Goal: Task Accomplishment & Management: Manage account settings

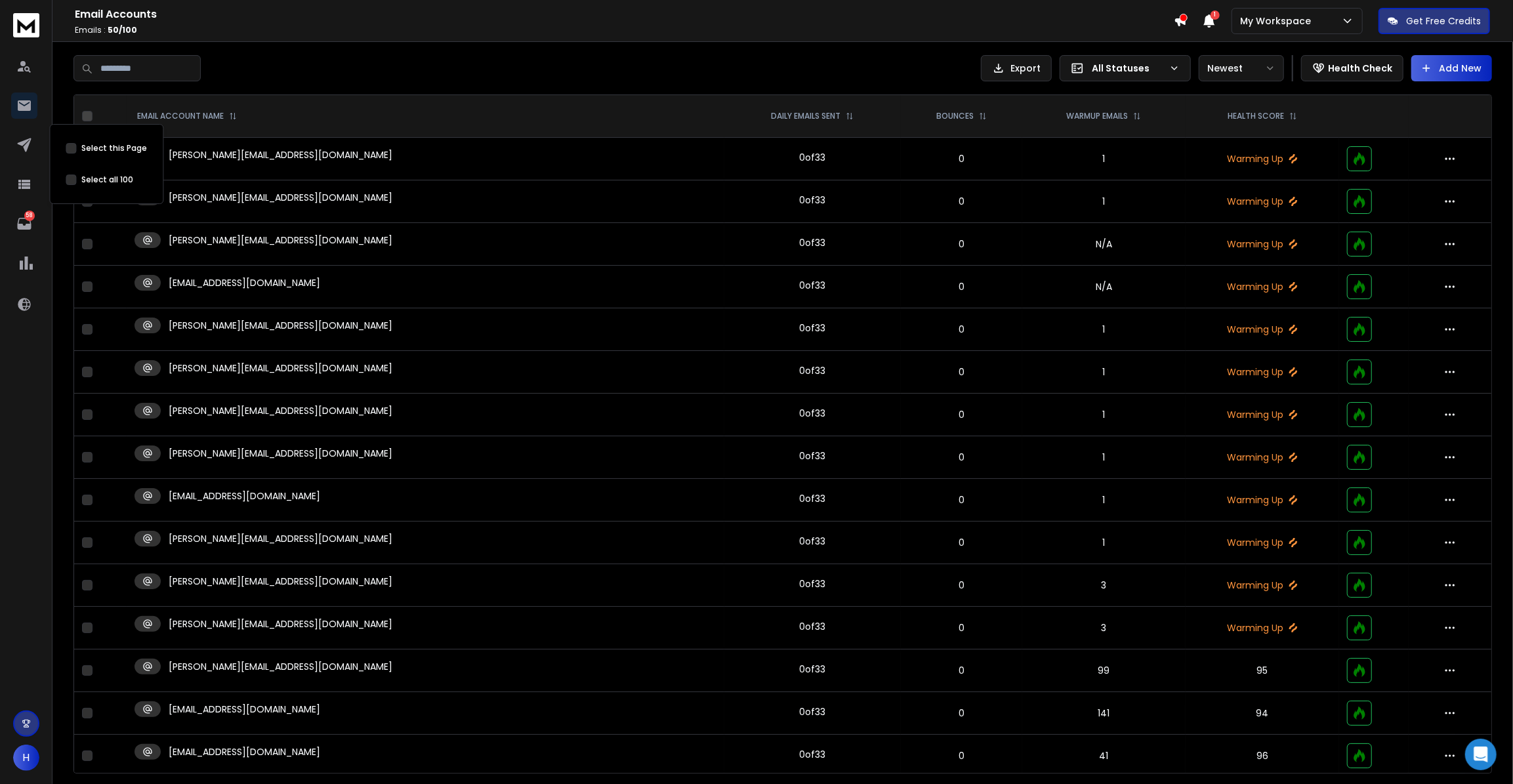
click at [86, 116] on button "Select this Page" at bounding box center [87, 116] width 11 height 11
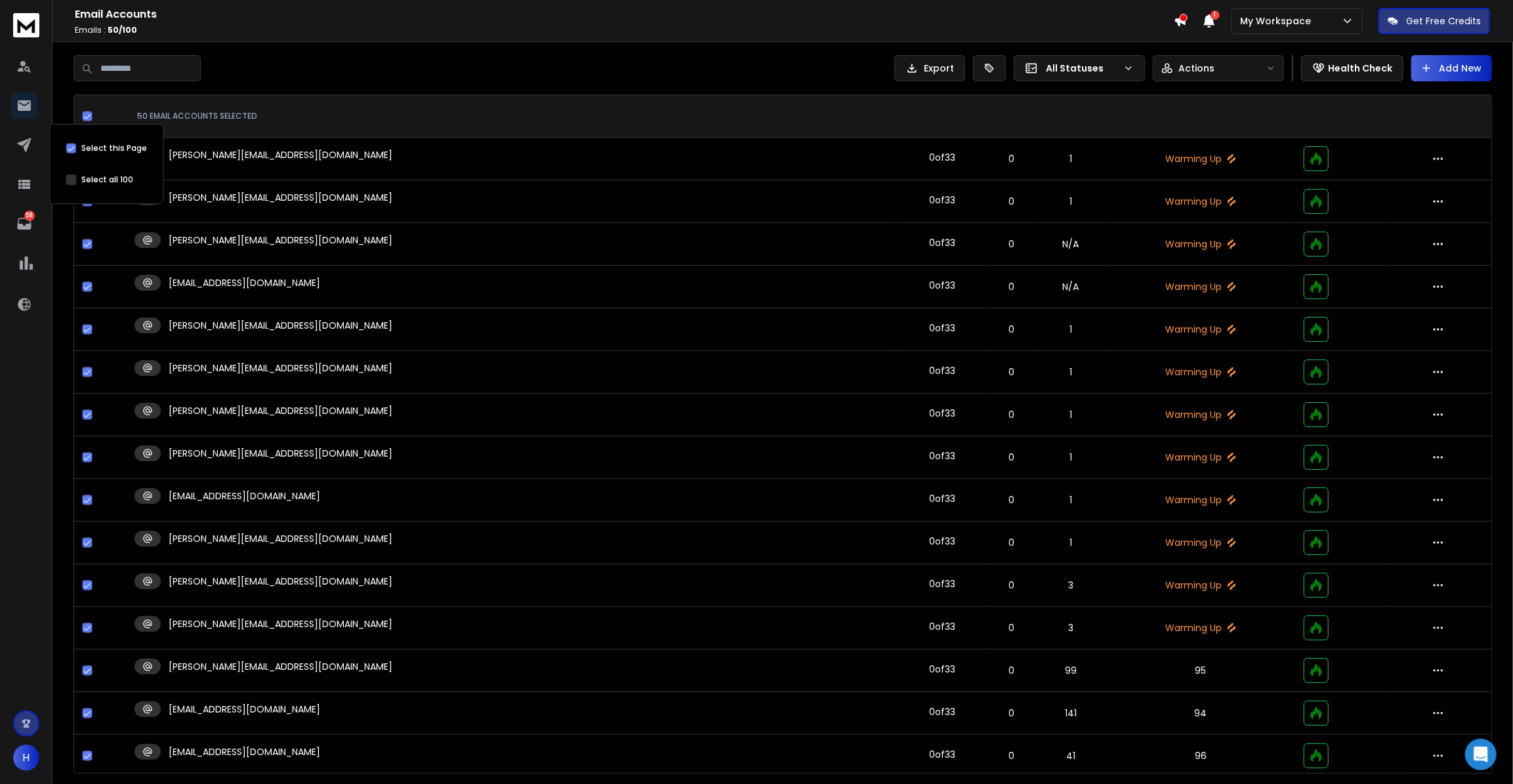
click at [65, 177] on button "Select this Page" at bounding box center [70, 179] width 11 height 11
click at [389, 72] on div at bounding box center [480, 68] width 812 height 26
click at [86, 29] on p "Emails : 50 / 100" at bounding box center [624, 30] width 1099 height 11
click at [117, 30] on span "50 / 100" at bounding box center [123, 29] width 29 height 11
click at [65, 180] on button "Select this Page" at bounding box center [70, 179] width 11 height 11
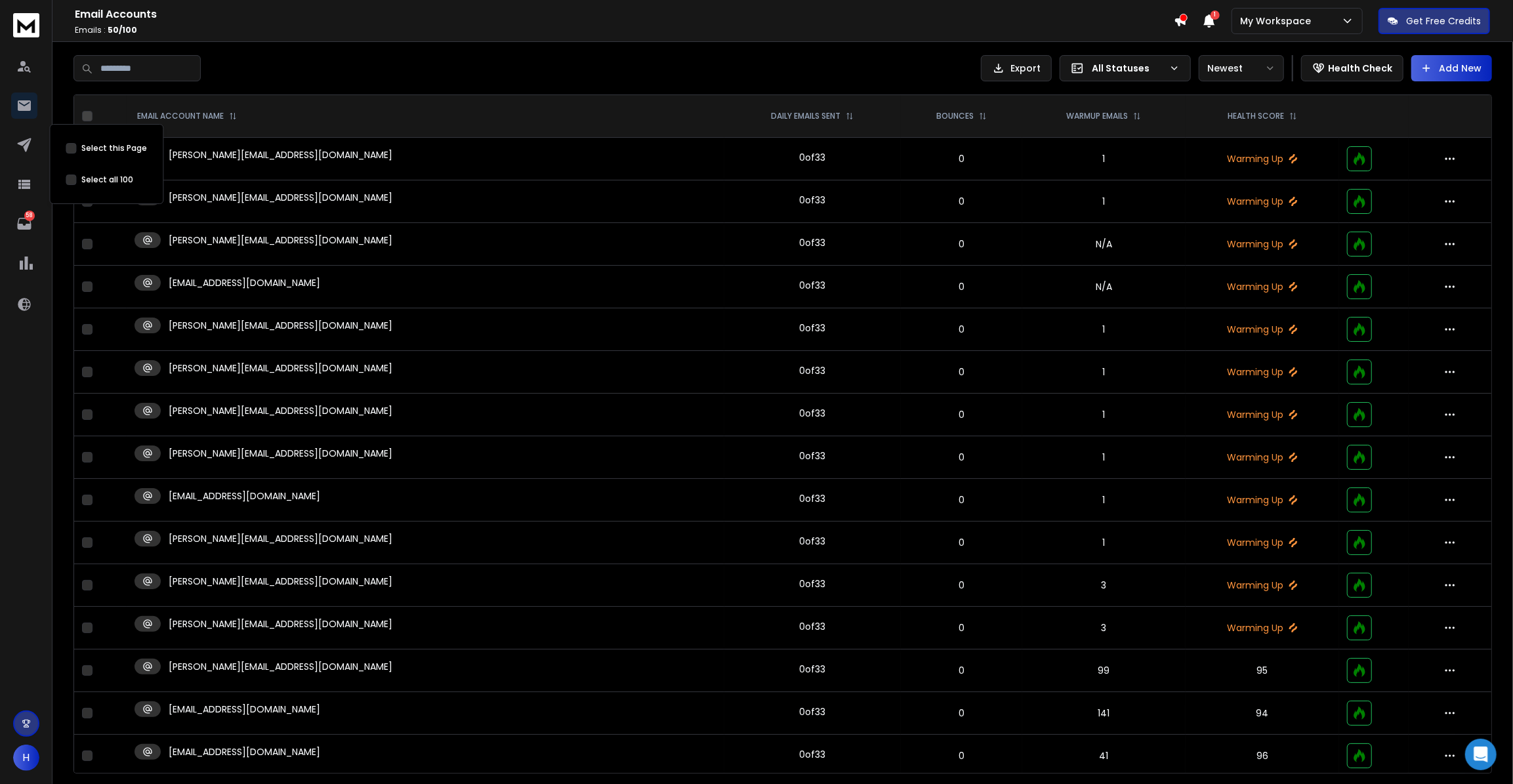
click at [68, 180] on button "Select this Page" at bounding box center [70, 179] width 11 height 11
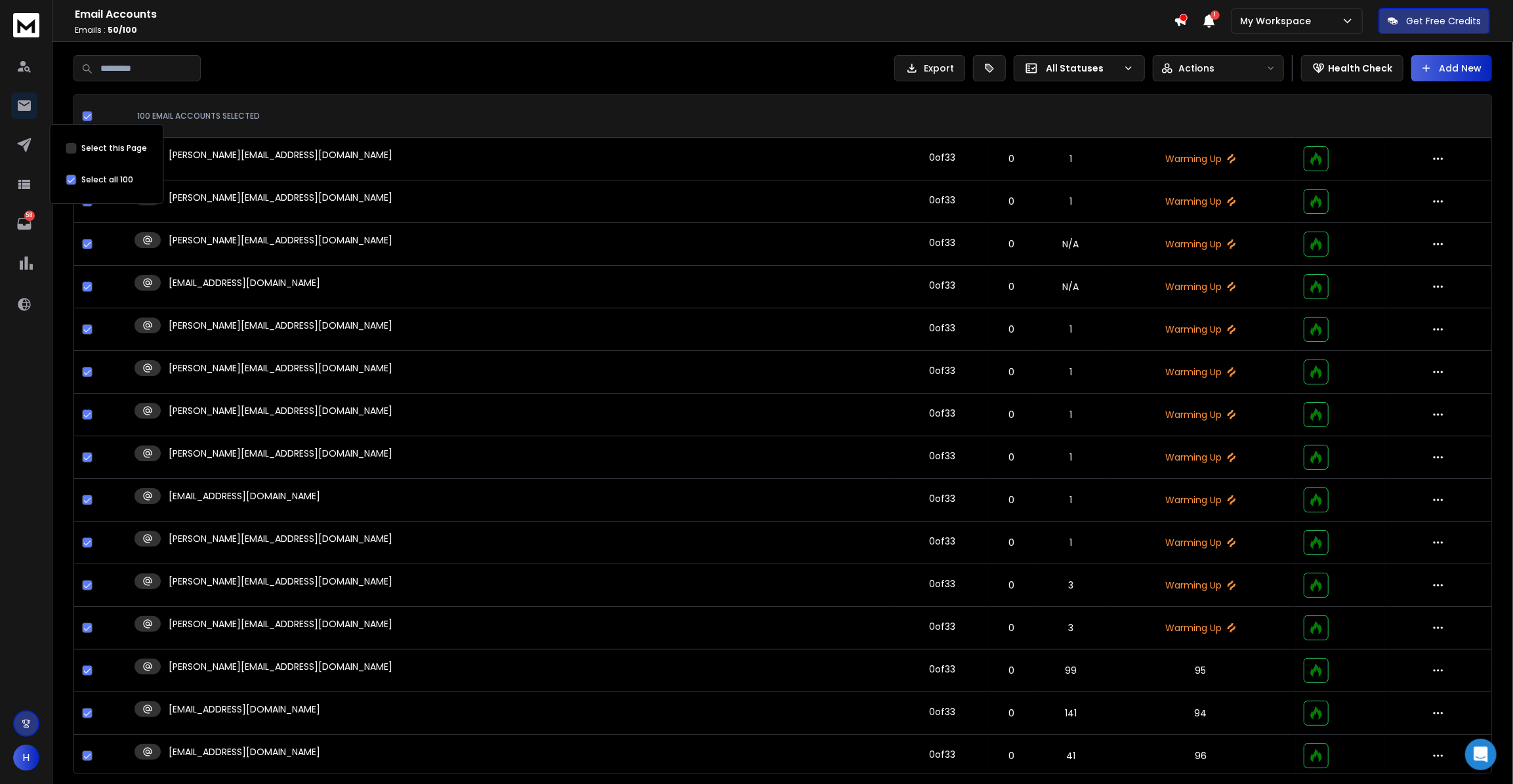
click at [101, 180] on label "Select all 100" at bounding box center [107, 179] width 52 height 11
click at [440, 75] on div at bounding box center [480, 68] width 812 height 26
click at [86, 118] on div "Email Accounts" at bounding box center [84, 106] width 88 height 25
click at [86, 177] on label "Select all 100" at bounding box center [107, 179] width 52 height 11
click at [87, 177] on label "Select all 100" at bounding box center [107, 179] width 52 height 11
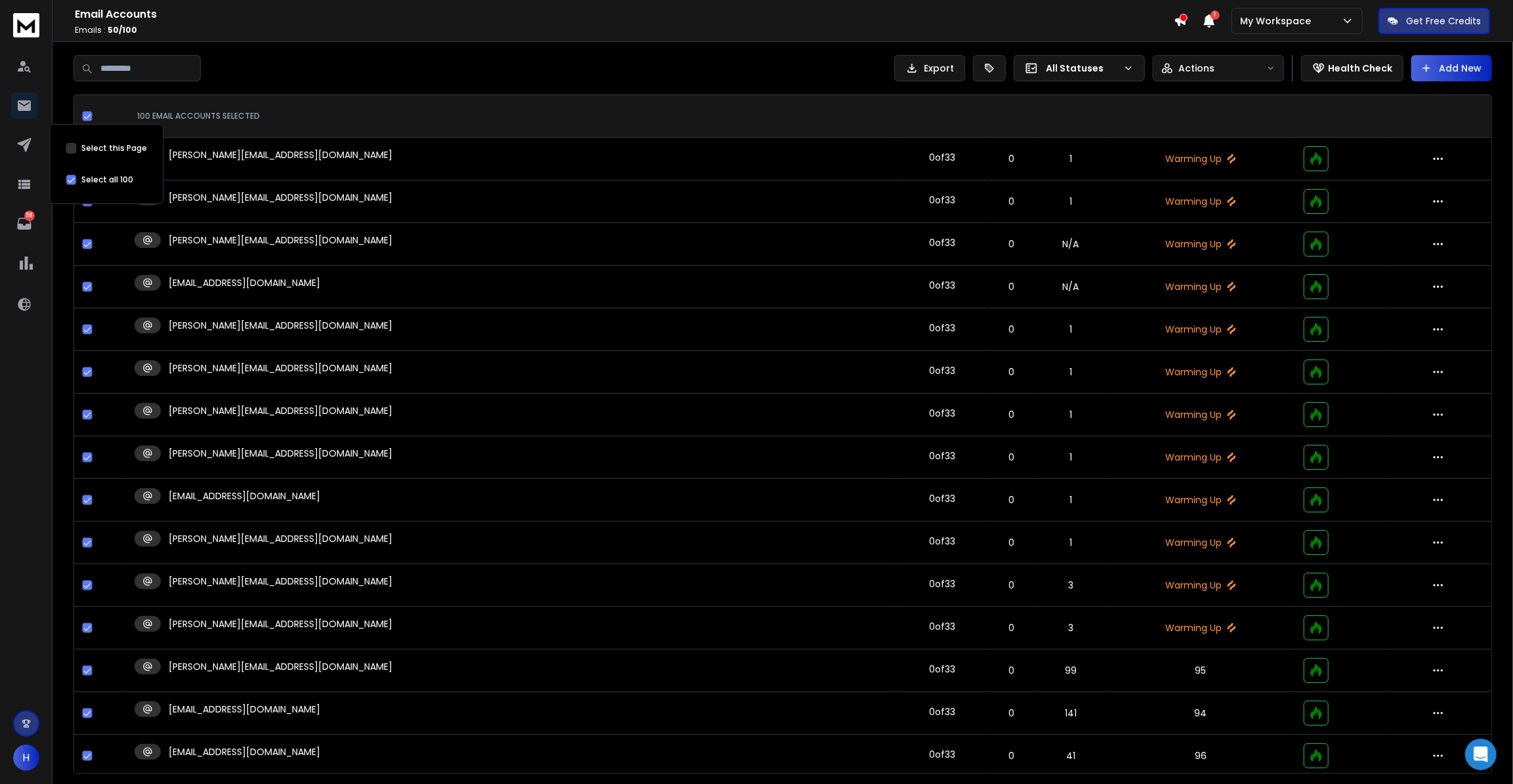
click at [87, 177] on label "Select all 100" at bounding box center [107, 179] width 52 height 11
click at [415, 41] on div "Email Accounts Emails : 50 / 100 1 My Workspace Get Free Credits" at bounding box center [756, 20] width 1513 height 42
click at [25, 760] on span "H" at bounding box center [25, 757] width 26 height 26
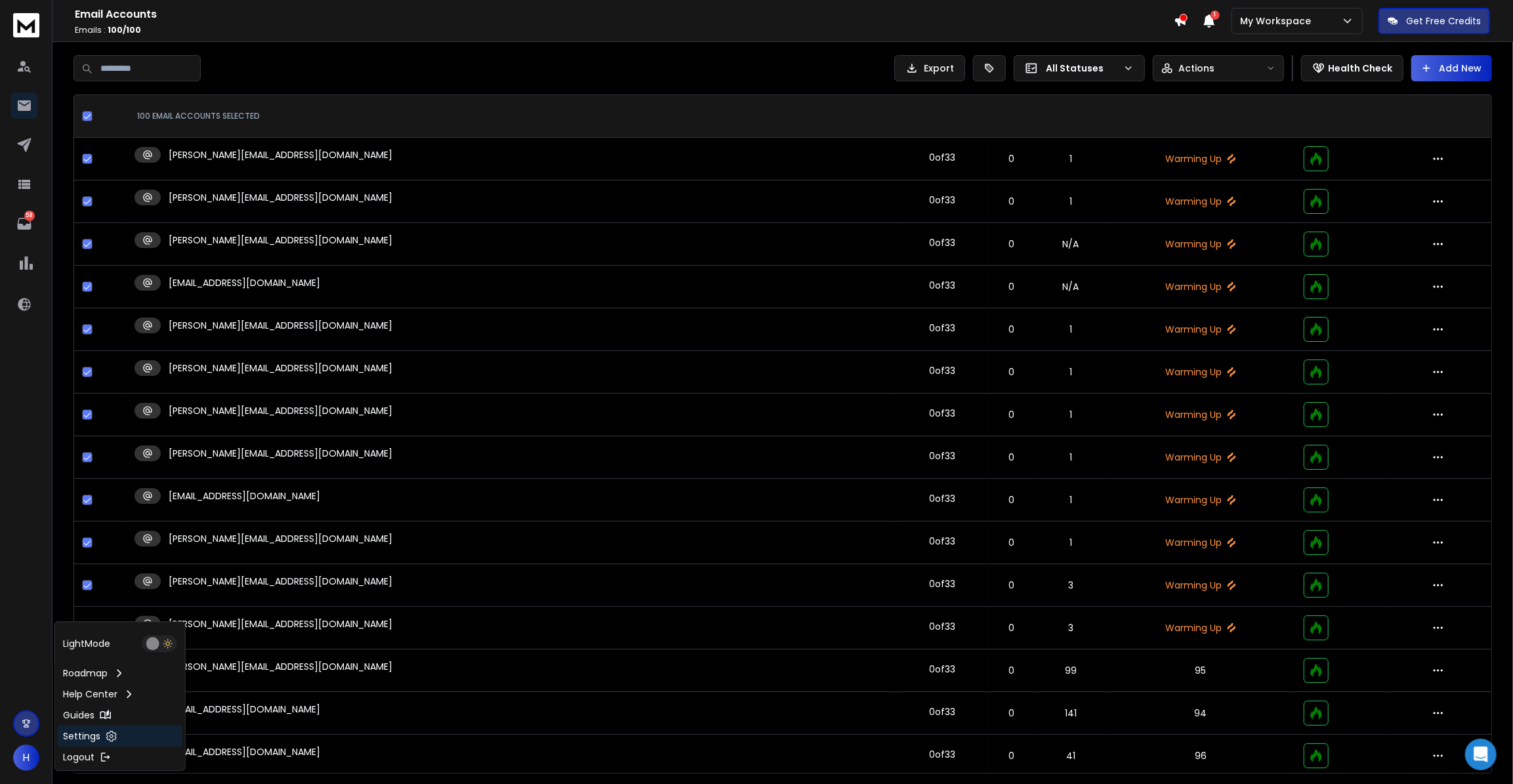
click at [133, 732] on div "Settings" at bounding box center [120, 736] width 125 height 21
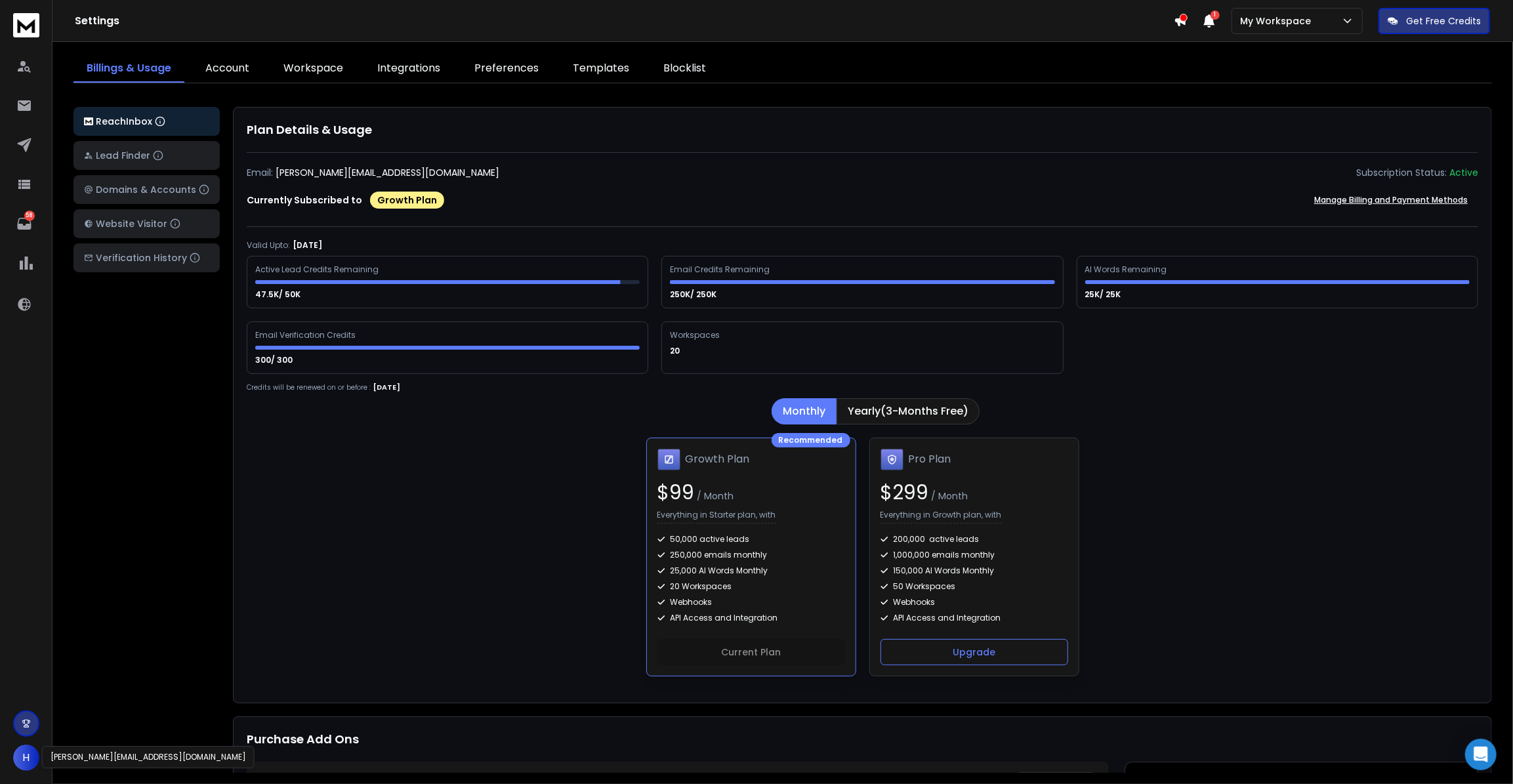
click at [25, 761] on span "H" at bounding box center [25, 757] width 26 height 26
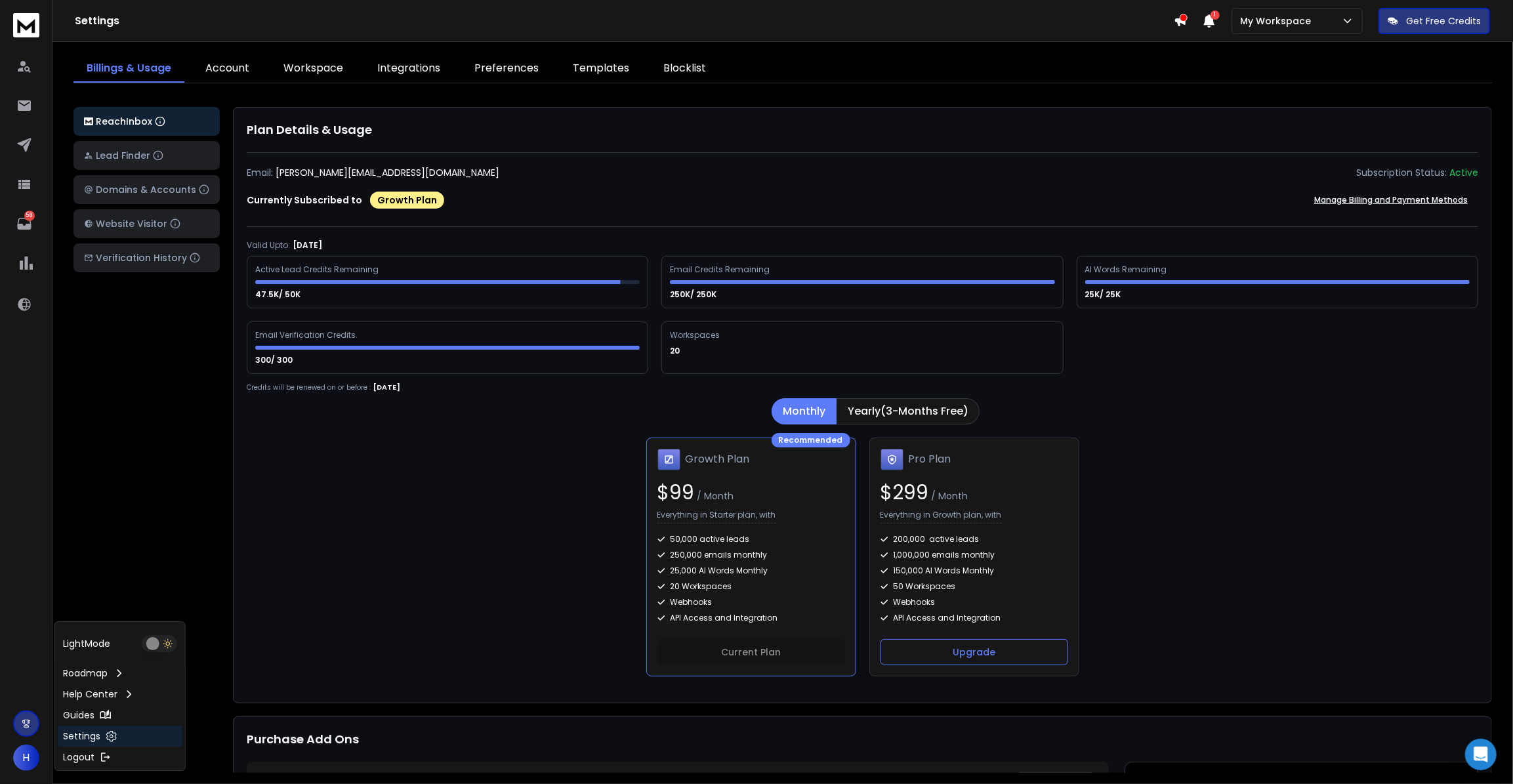
click at [130, 733] on div "Settings" at bounding box center [120, 736] width 125 height 21
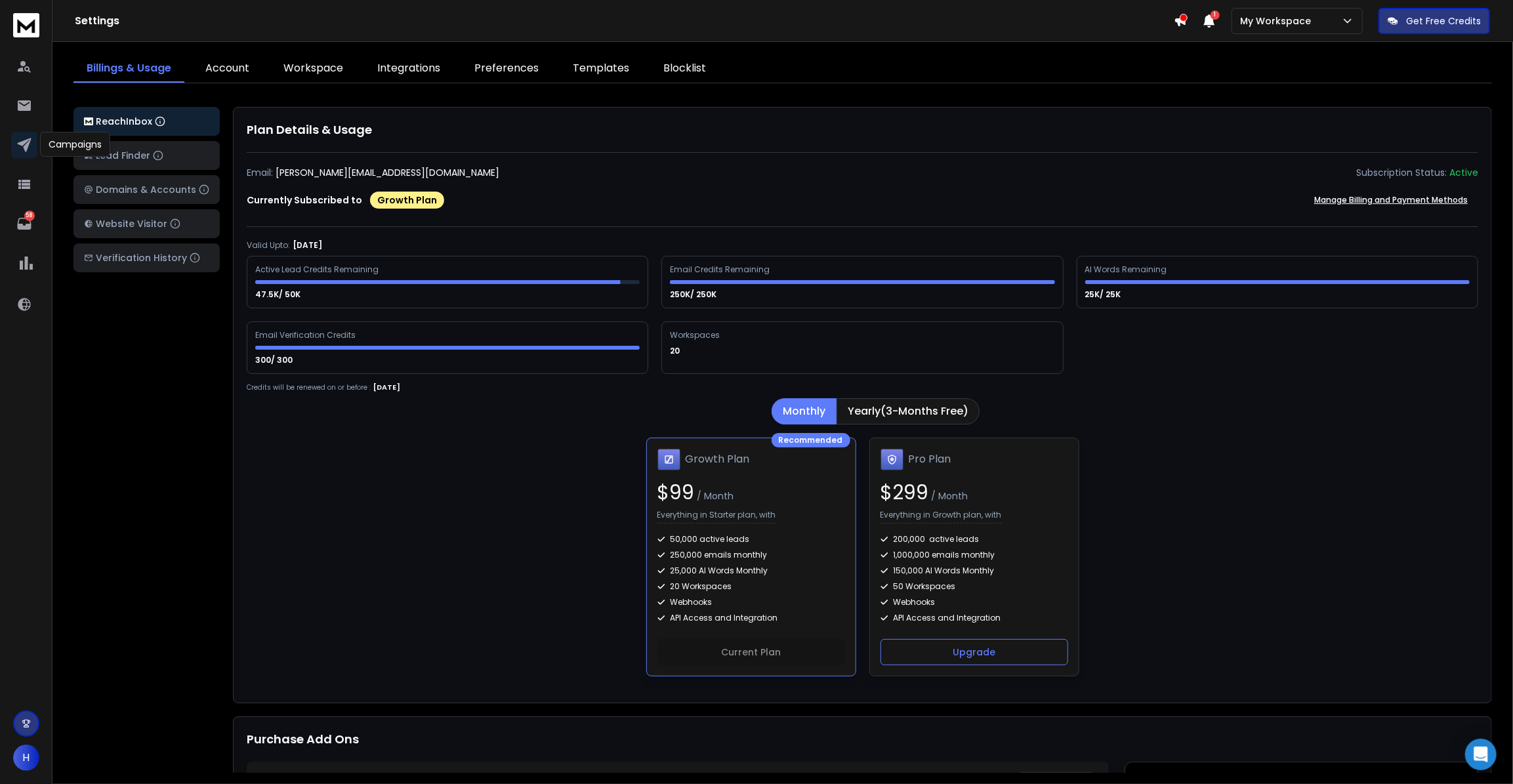
click at [24, 142] on icon at bounding box center [24, 145] width 14 height 14
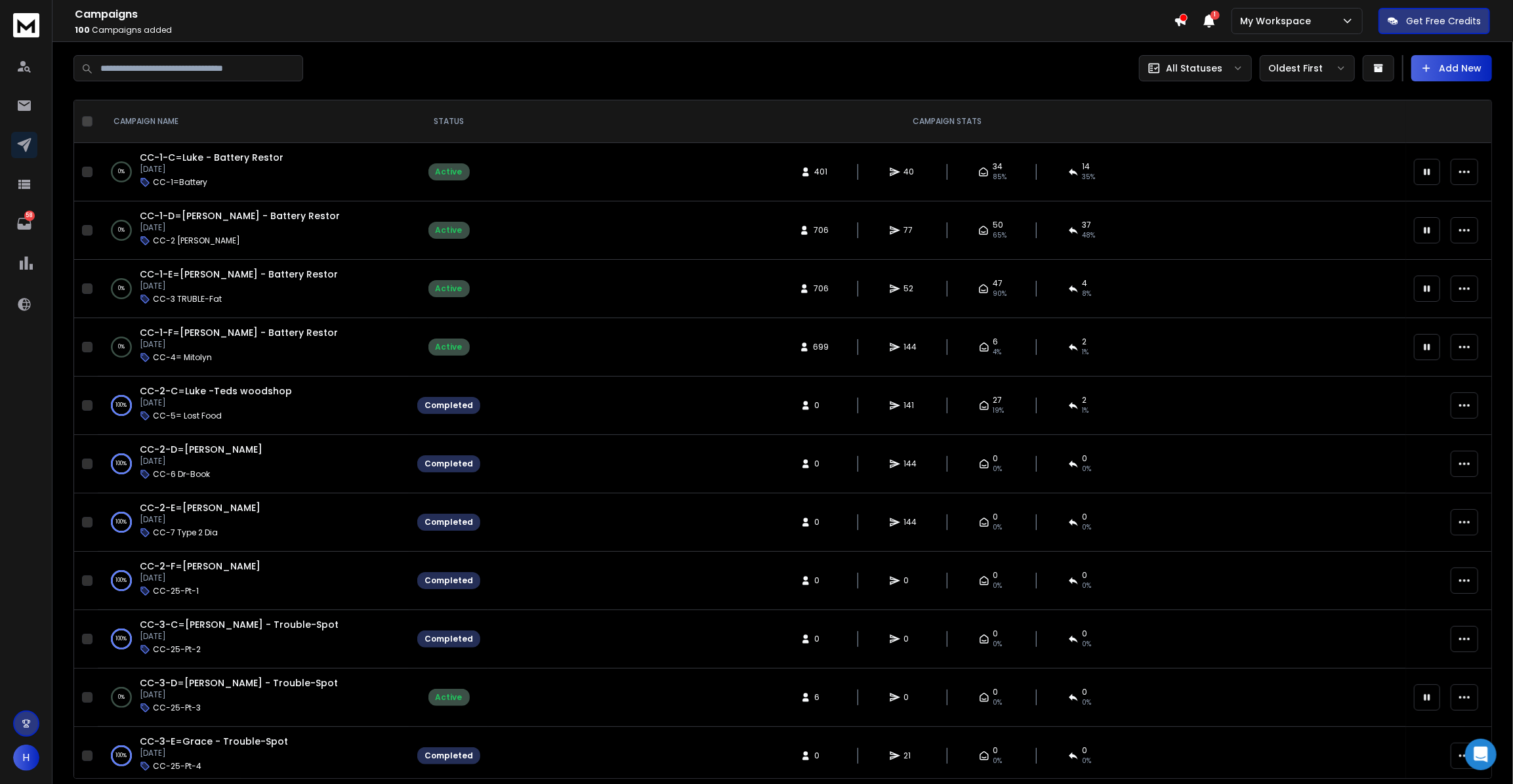
click at [190, 165] on p "24 days ago" at bounding box center [212, 169] width 144 height 11
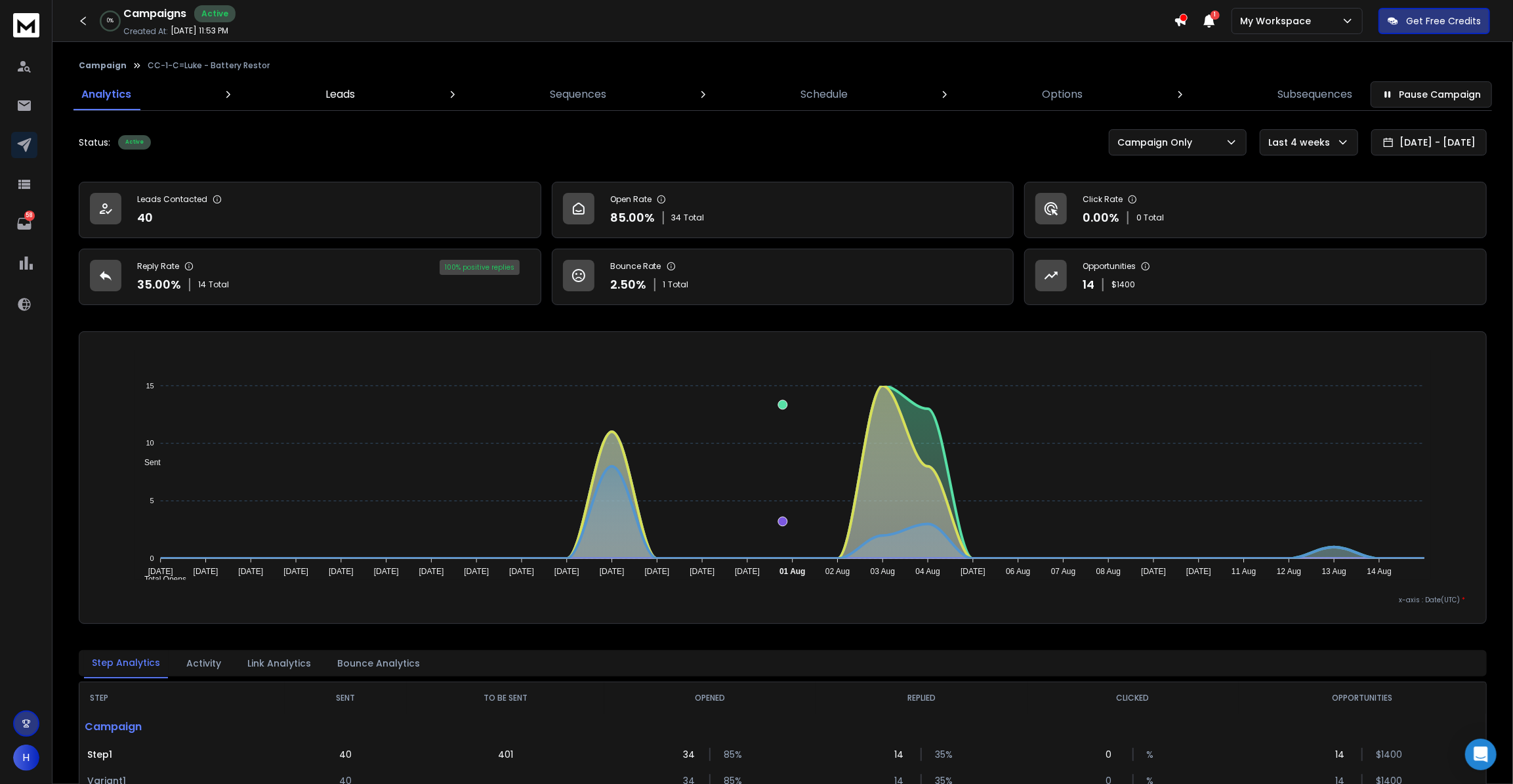
click at [342, 96] on p "Leads" at bounding box center [340, 94] width 29 height 16
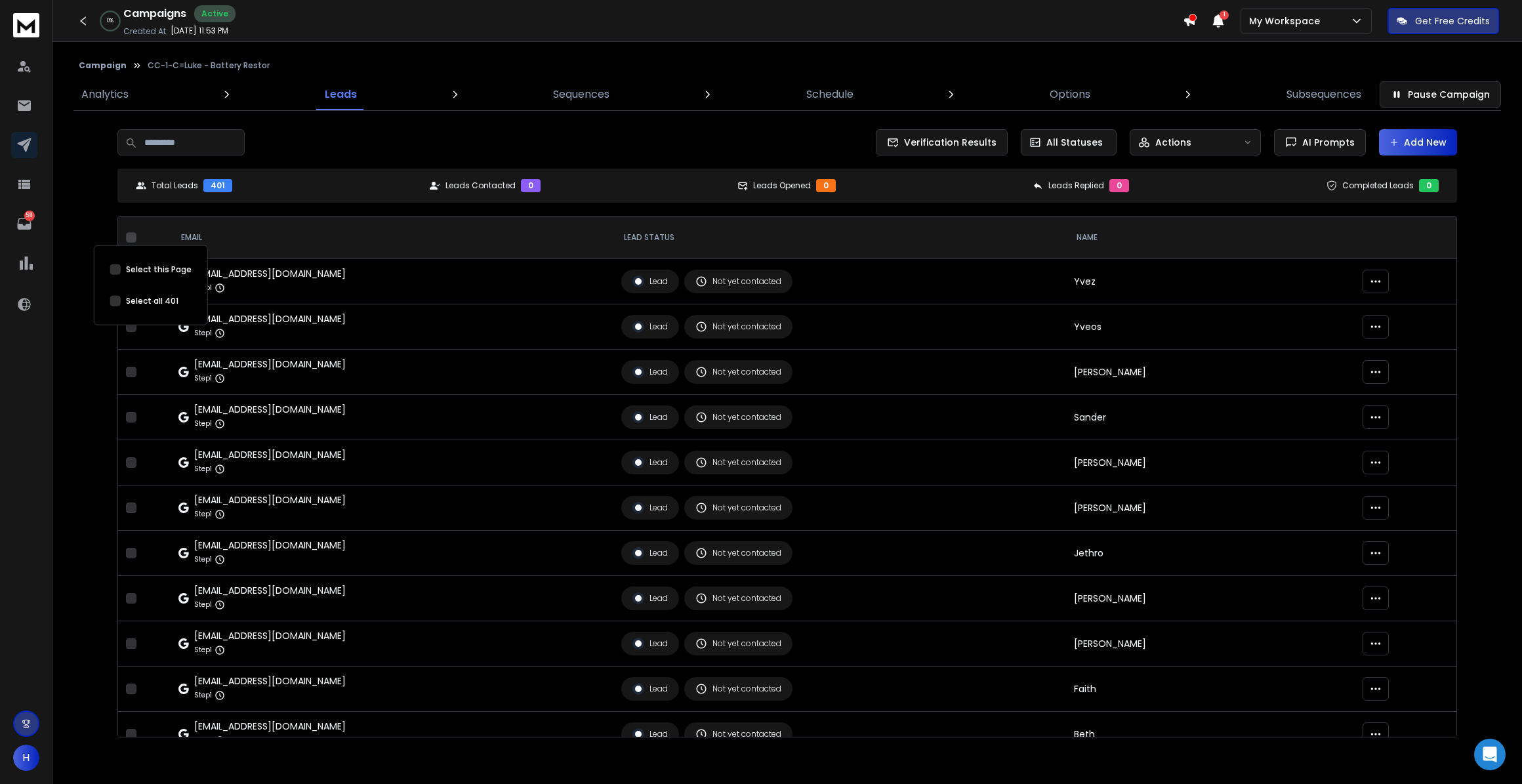
click at [116, 299] on button "Select this Page" at bounding box center [115, 301] width 11 height 11
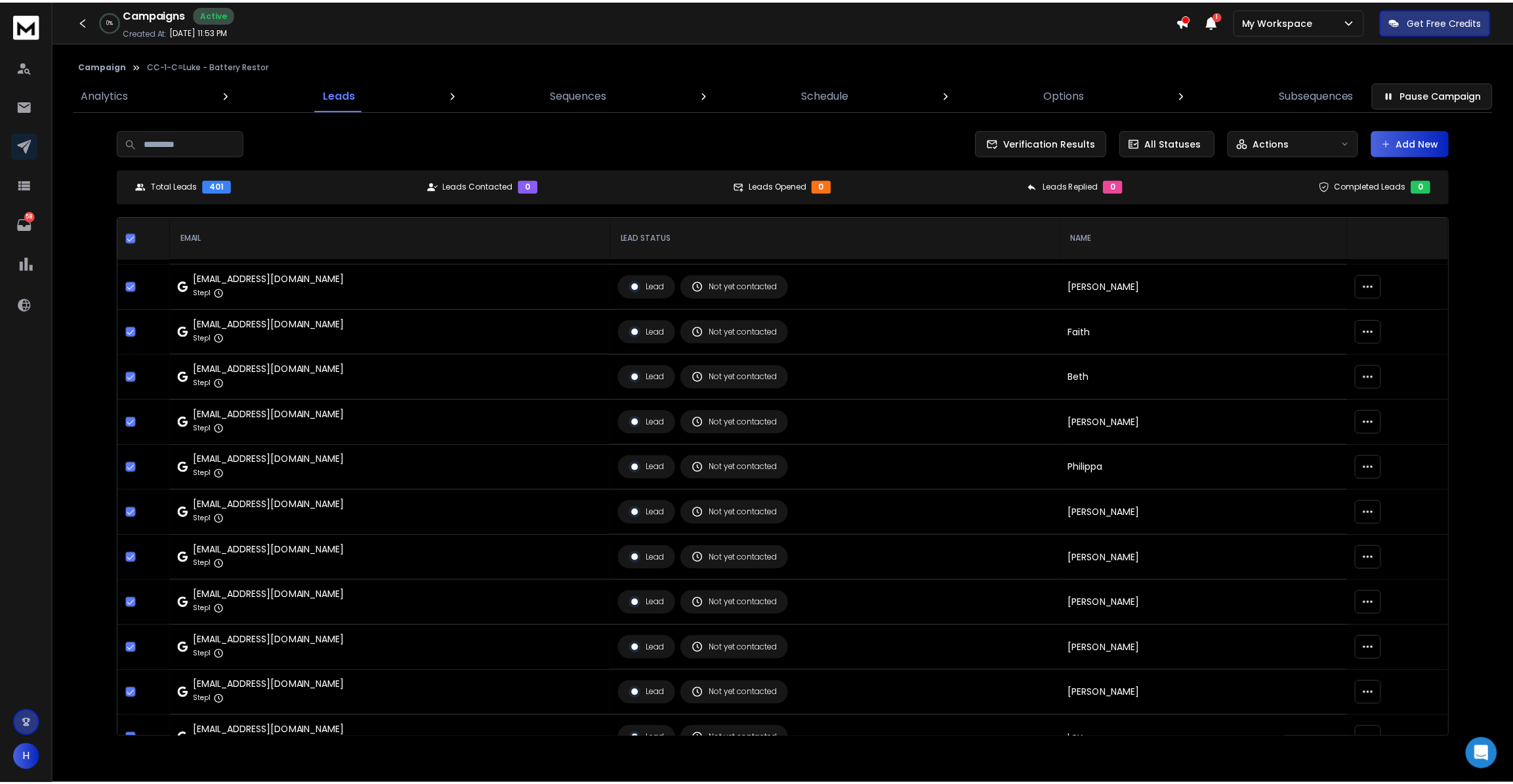
scroll to position [417, 0]
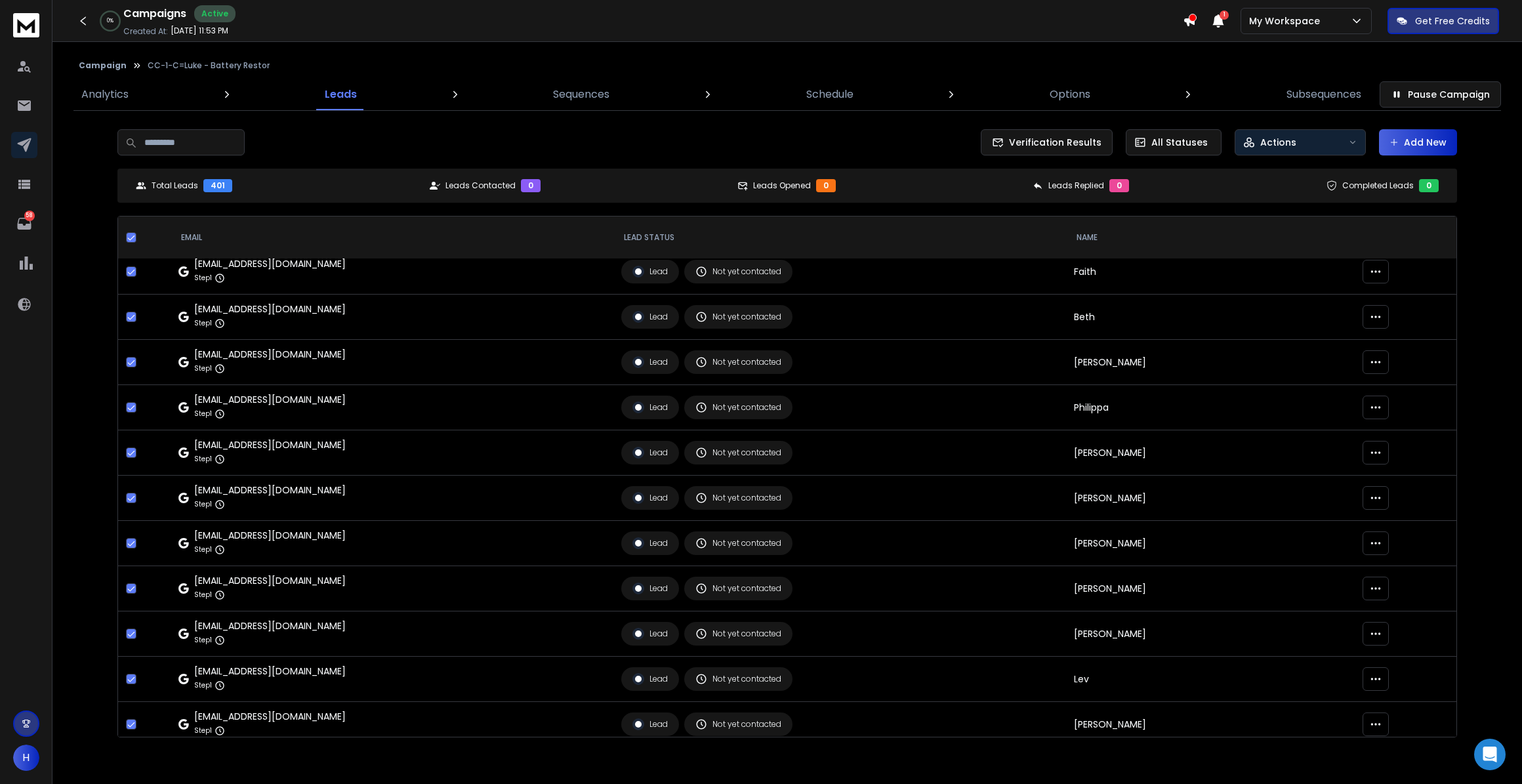
click at [1286, 141] on p "Actions" at bounding box center [1278, 142] width 36 height 13
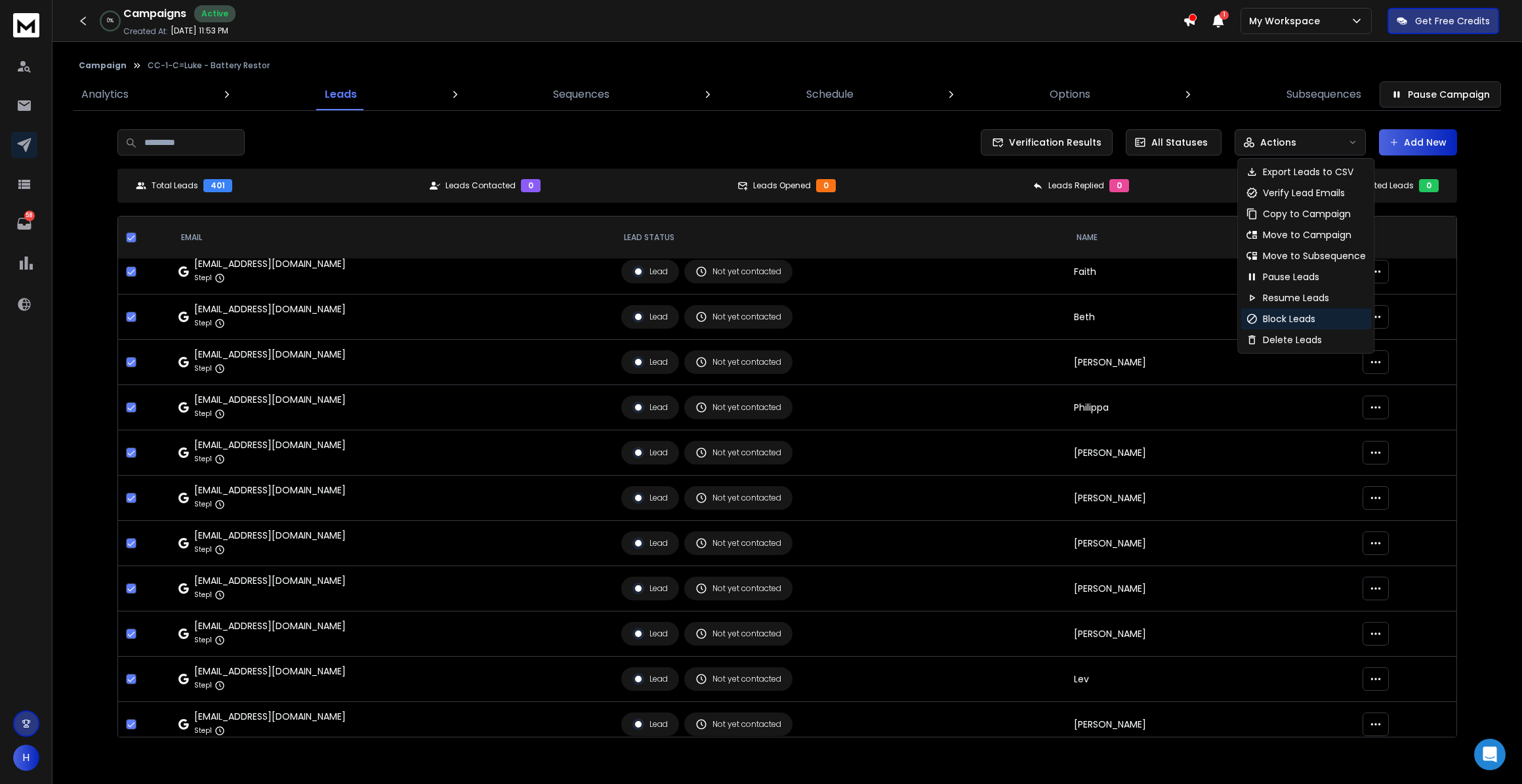
click at [929, 154] on div "Verification Results All Statuses Actions Add New" at bounding box center [787, 142] width 1340 height 26
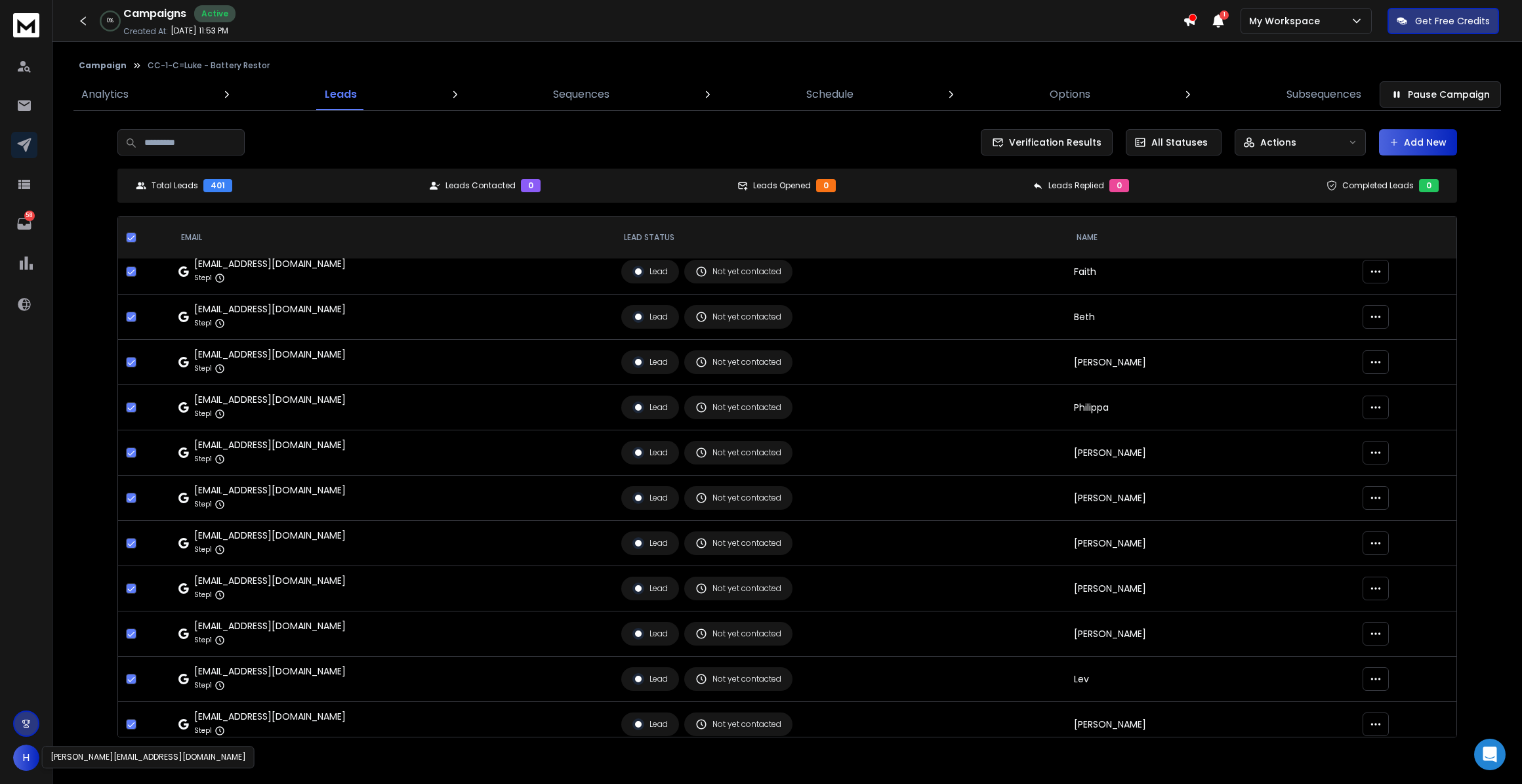
click at [25, 761] on span "H" at bounding box center [25, 757] width 26 height 26
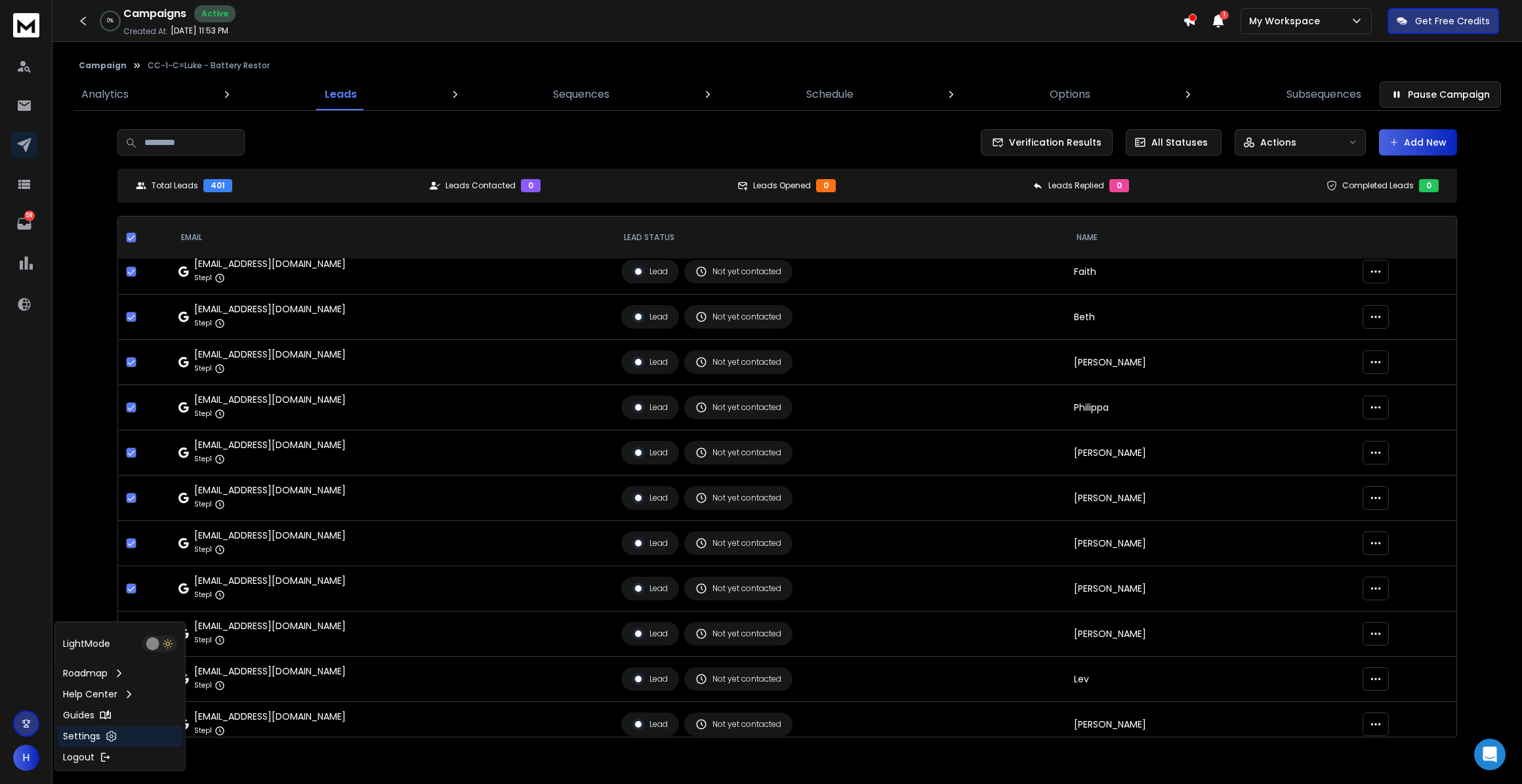
click at [126, 738] on div "Settings" at bounding box center [120, 736] width 125 height 21
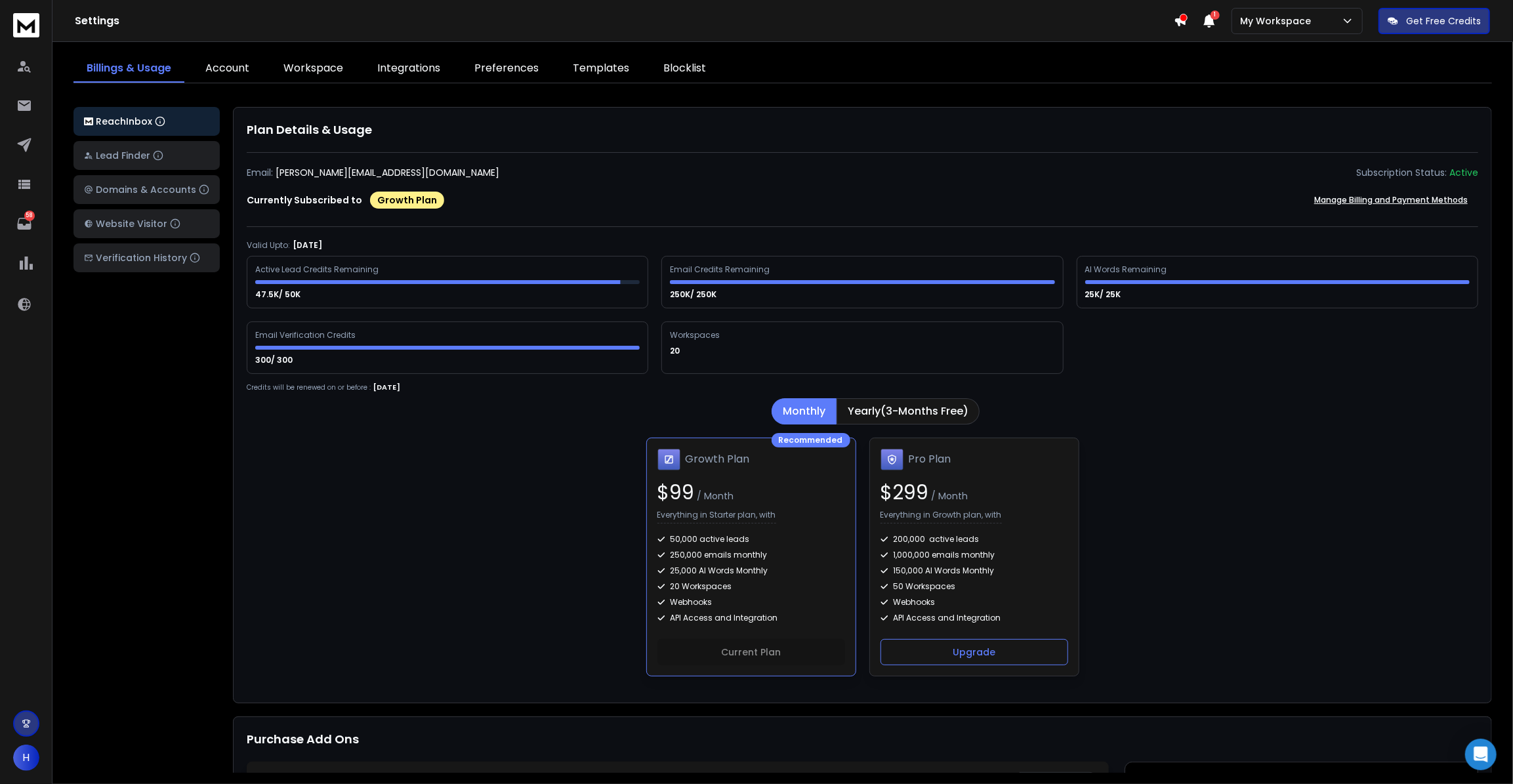
click at [797, 402] on button "Monthly" at bounding box center [804, 410] width 65 height 26
click at [896, 406] on button "Yearly(3-Months Free)" at bounding box center [908, 410] width 143 height 26
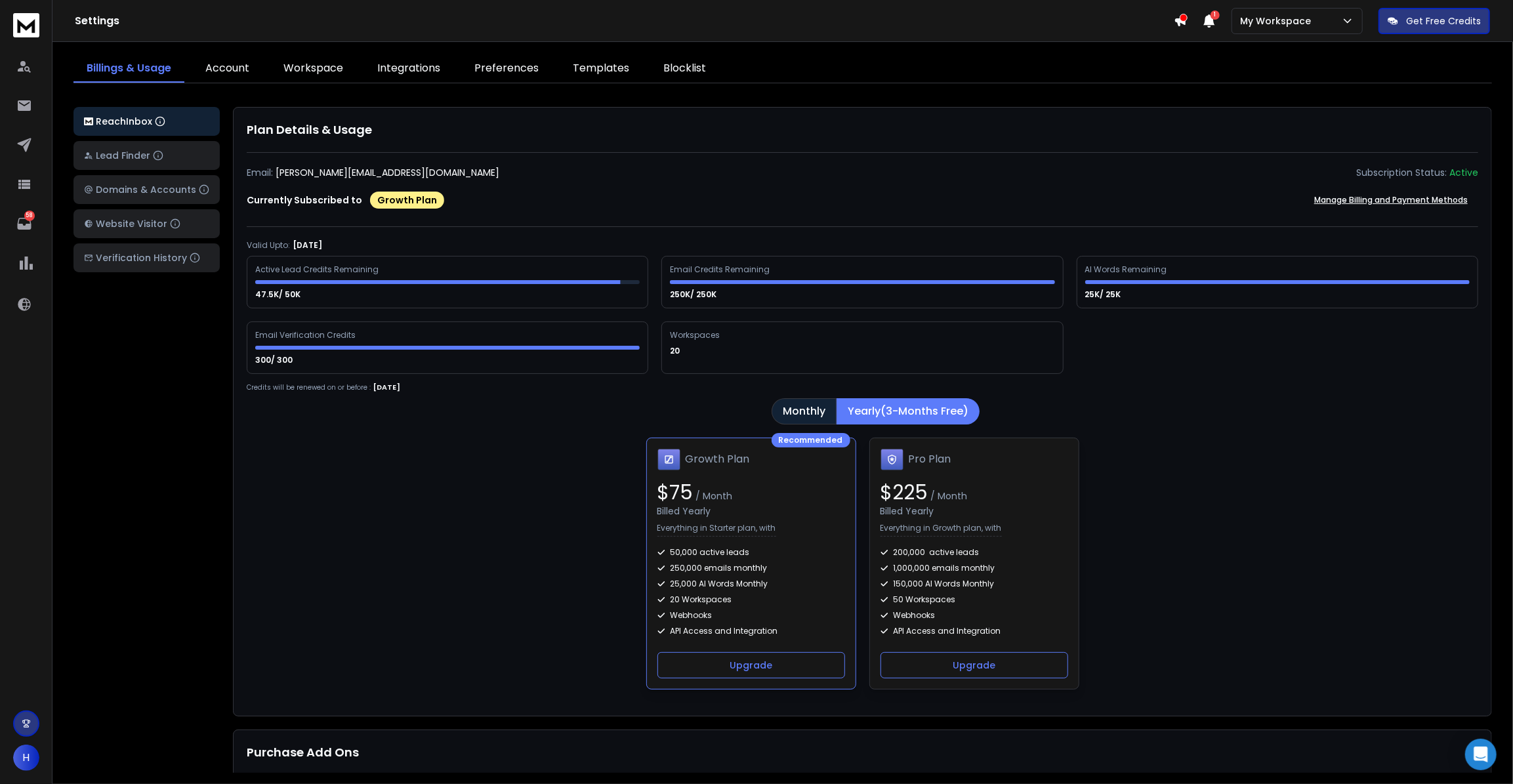
click at [801, 410] on button "Monthly" at bounding box center [804, 410] width 65 height 26
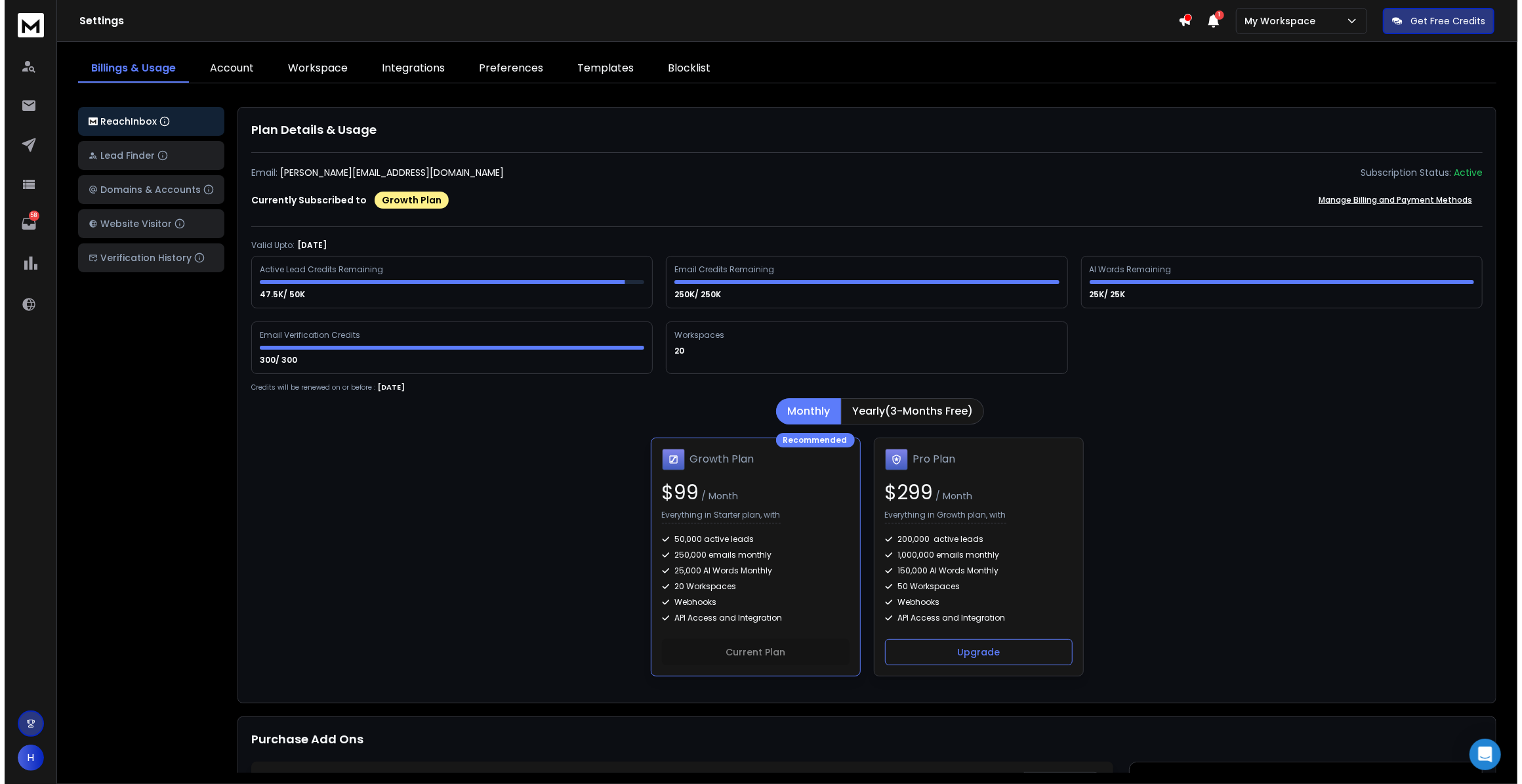
scroll to position [119, 0]
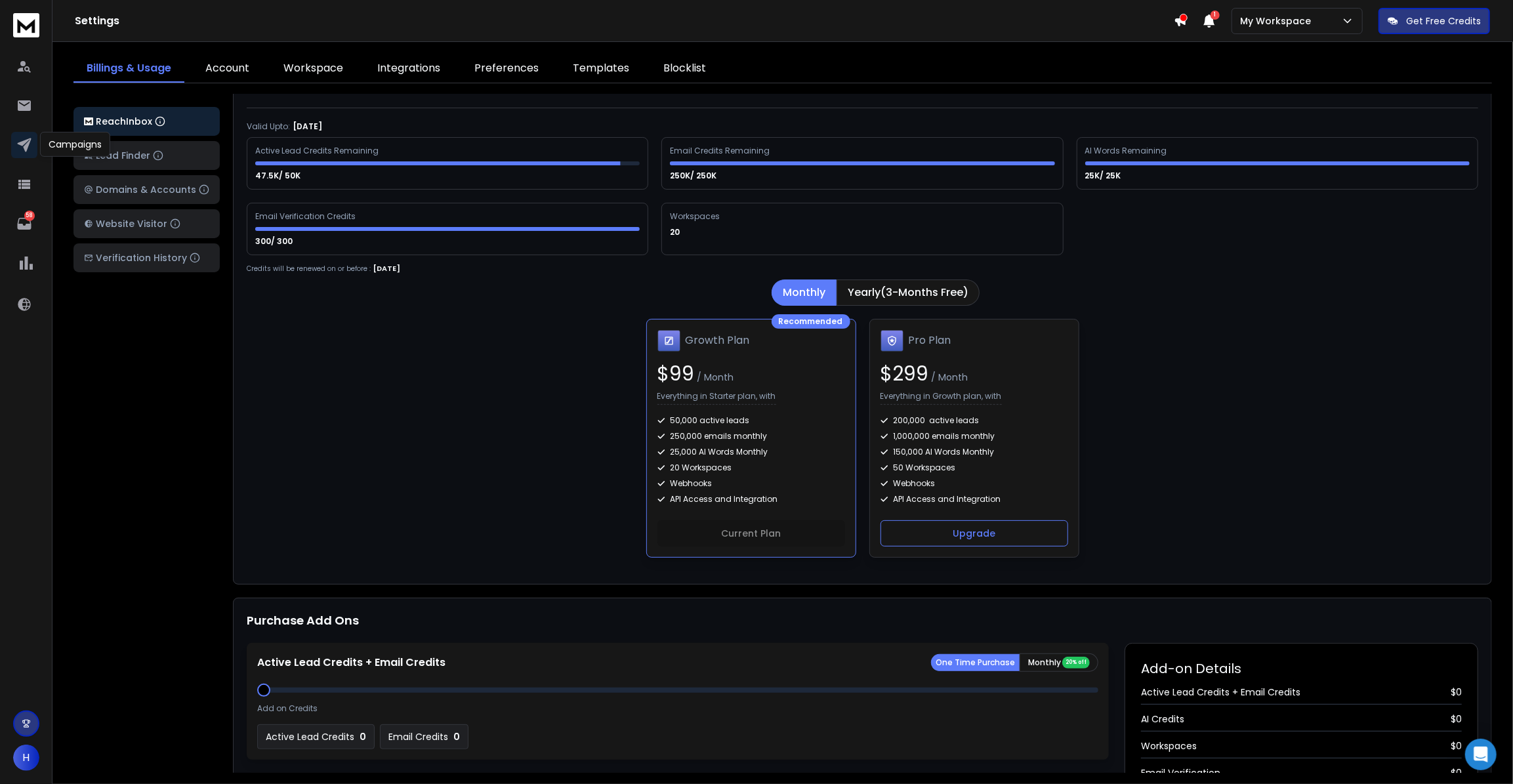
click at [25, 148] on icon at bounding box center [24, 145] width 14 height 14
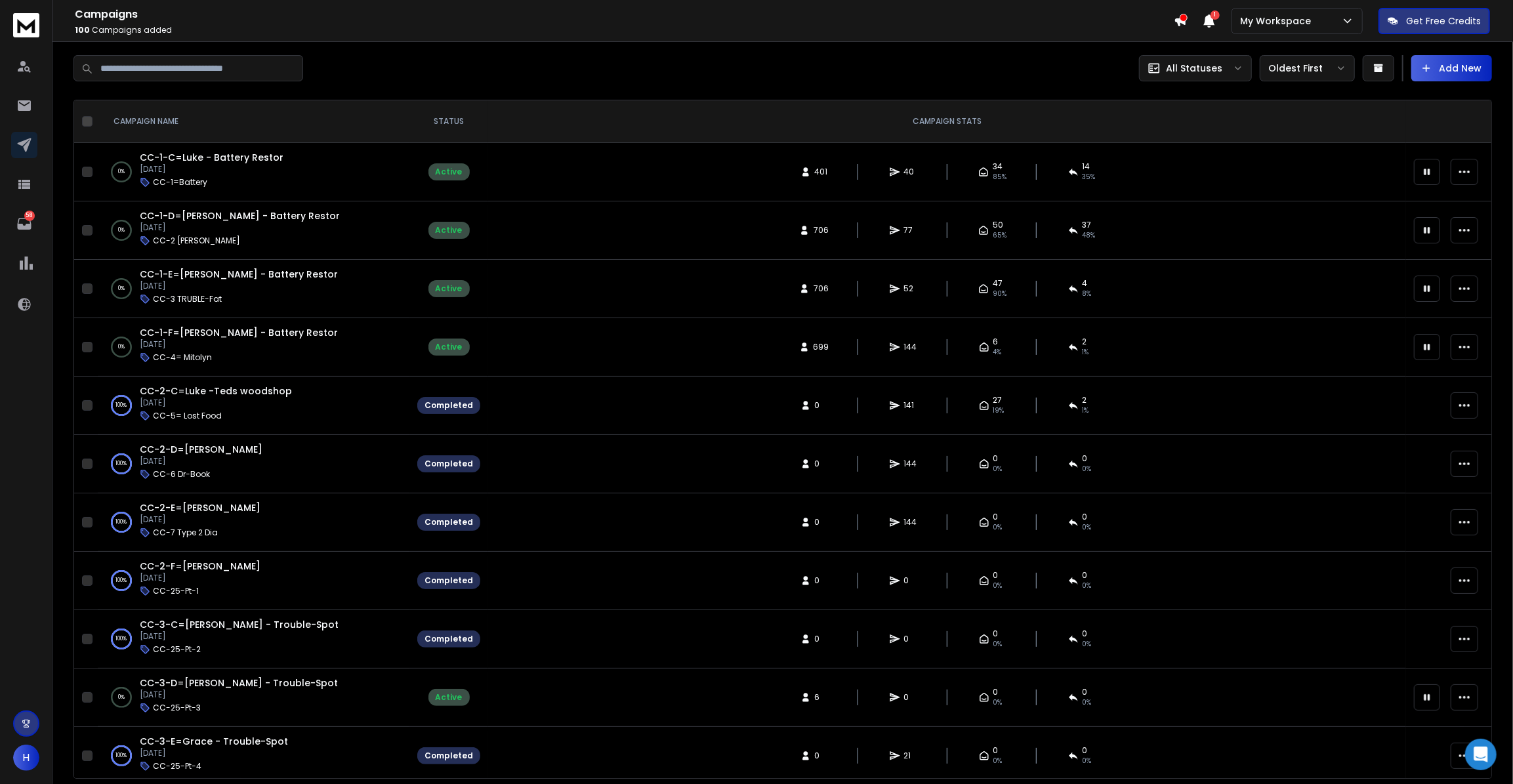
click at [208, 164] on p "24 days ago" at bounding box center [212, 169] width 144 height 11
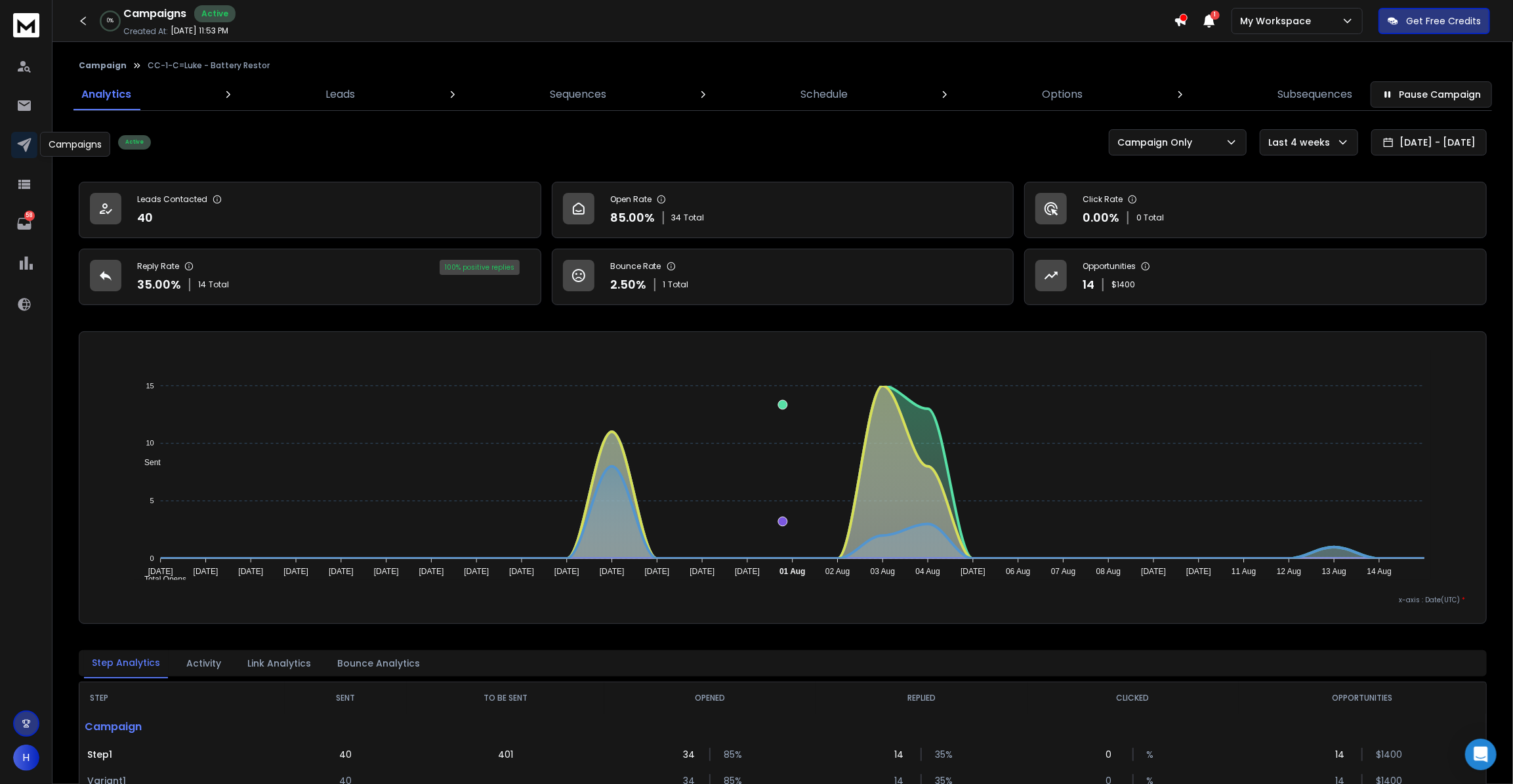
click at [25, 146] on icon at bounding box center [24, 145] width 14 height 14
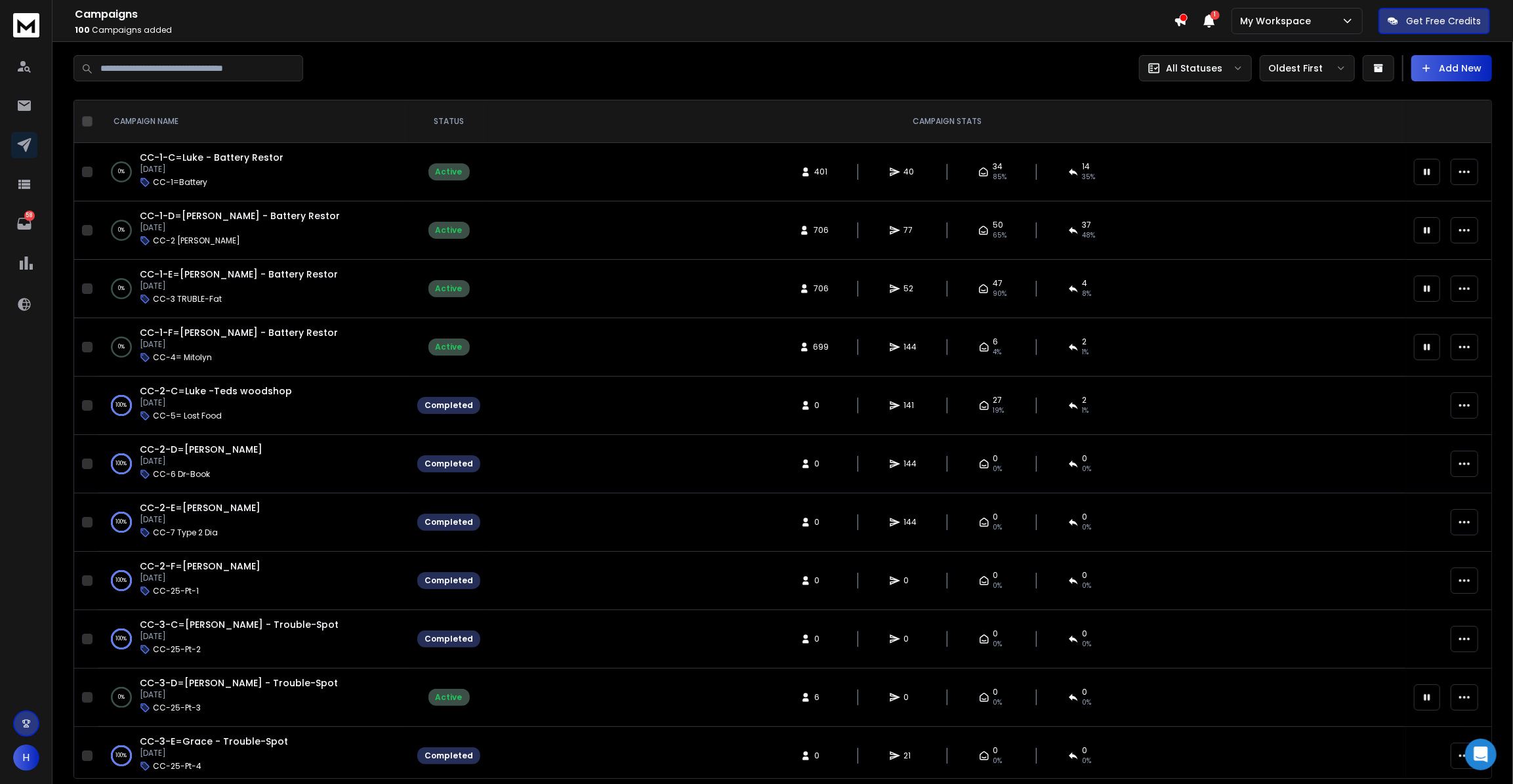
click at [250, 166] on p "24 days ago" at bounding box center [212, 169] width 144 height 11
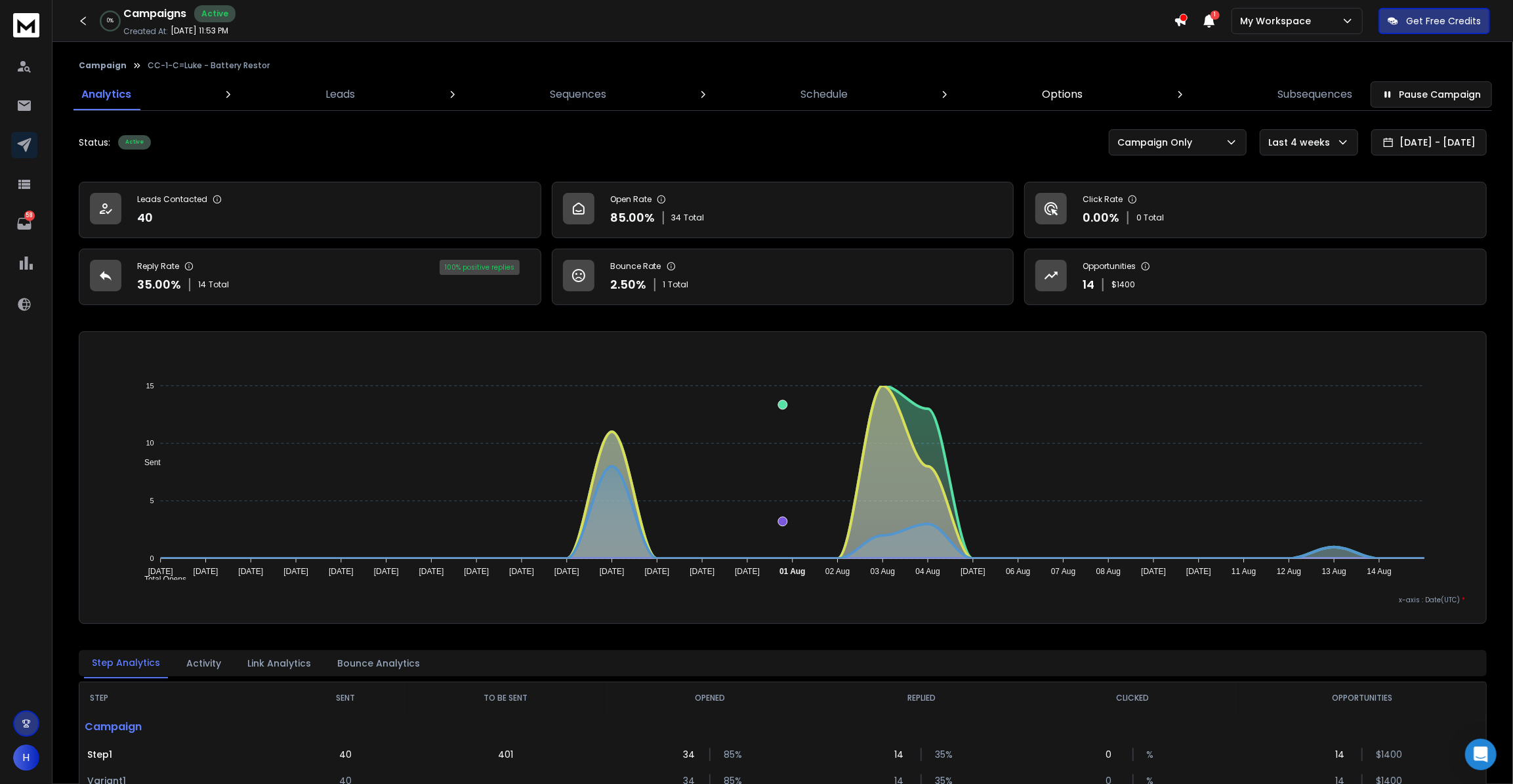
click at [1073, 91] on p "Options" at bounding box center [1063, 94] width 41 height 16
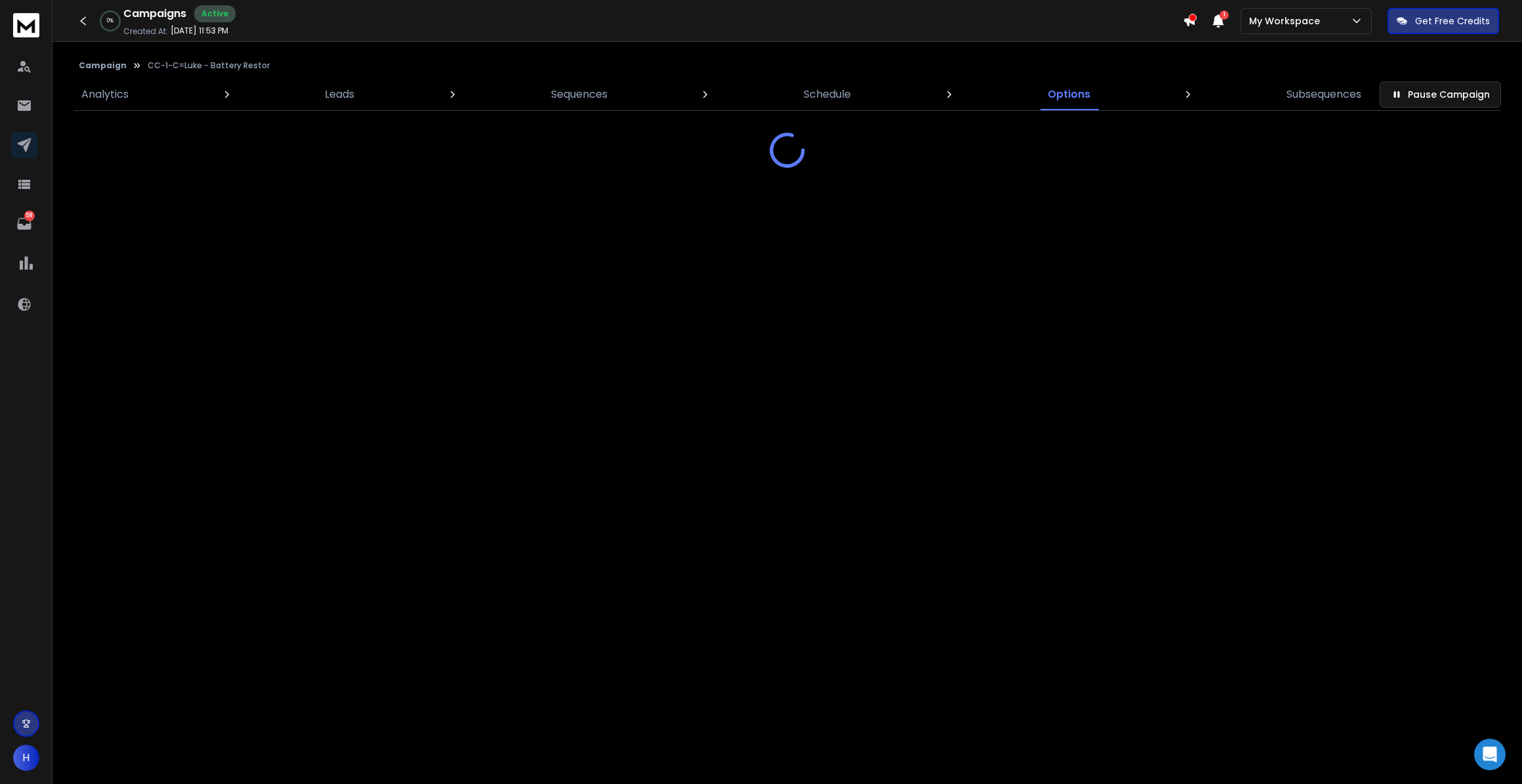
select select "*********"
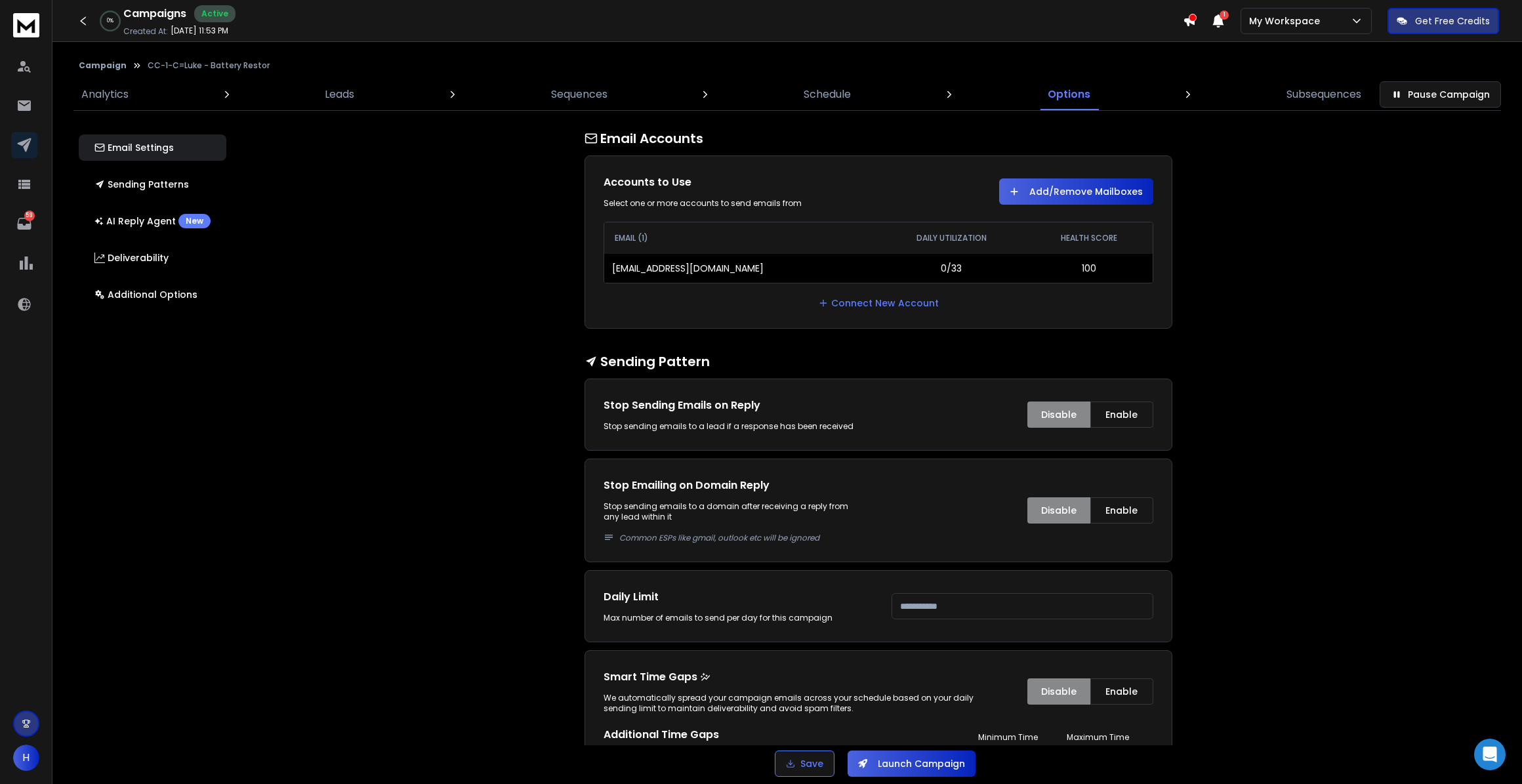
scroll to position [119, 0]
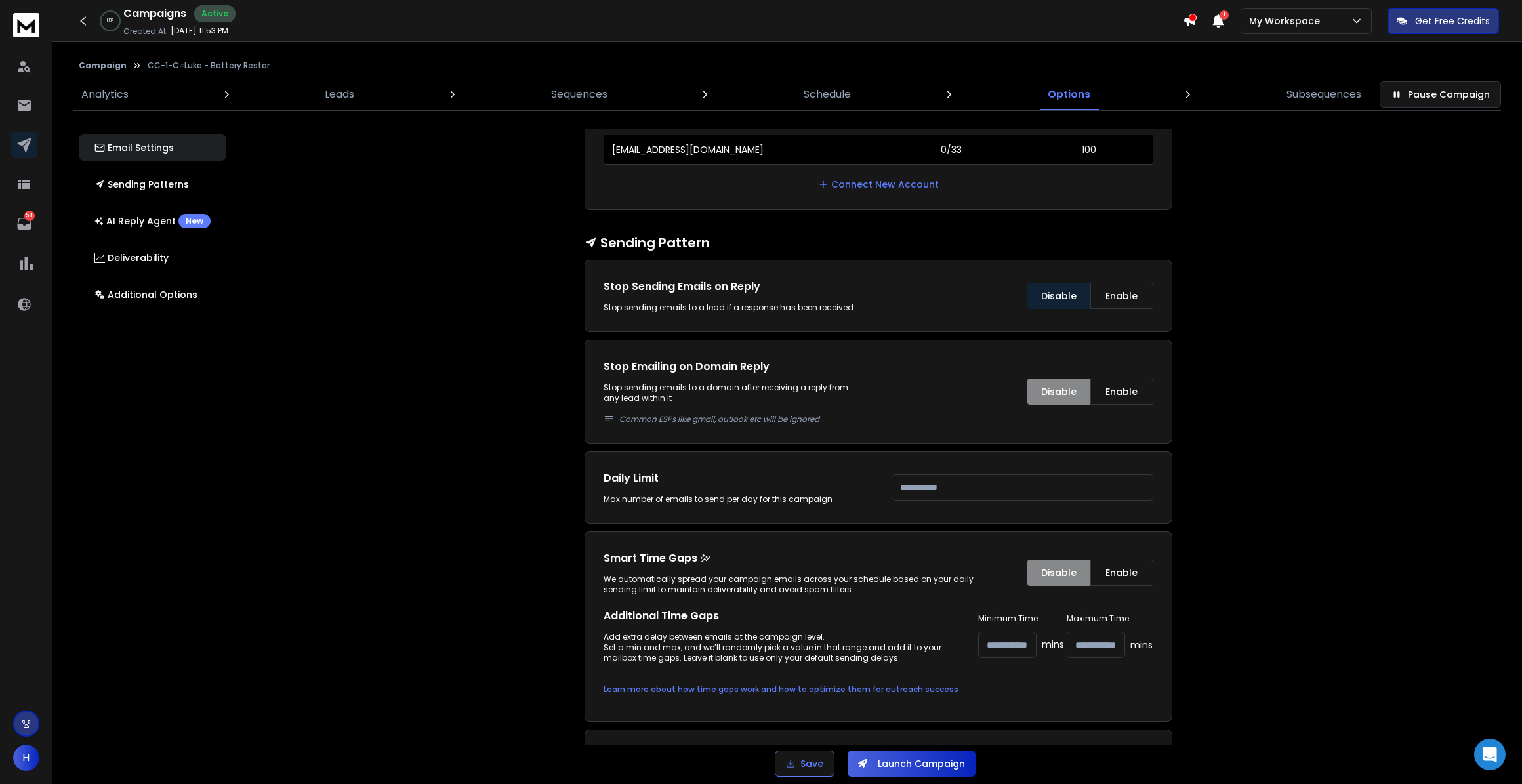
click at [1048, 291] on button "Disable" at bounding box center [1059, 296] width 63 height 26
click at [1047, 387] on button "Disable" at bounding box center [1059, 391] width 63 height 26
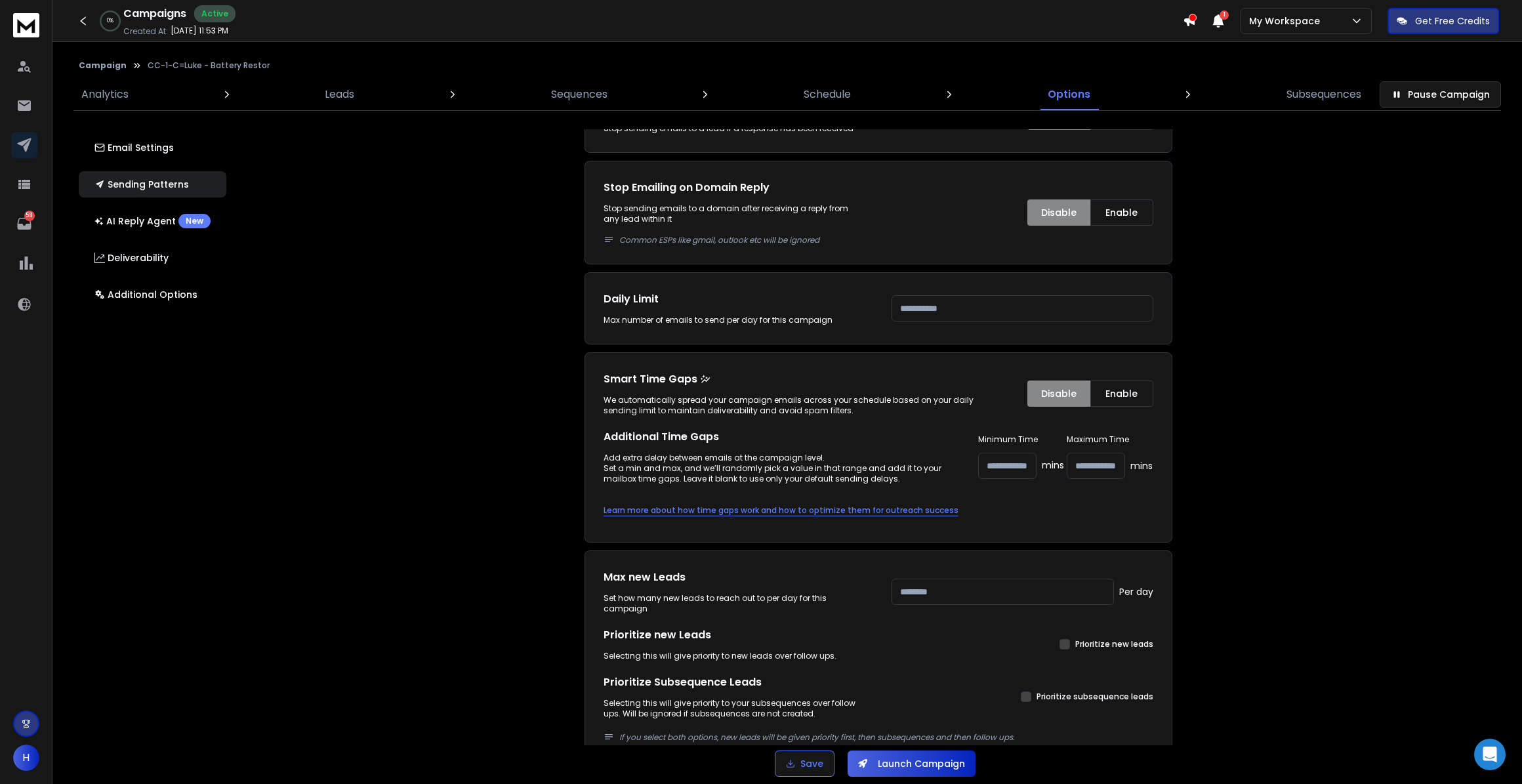
scroll to position [417, 0]
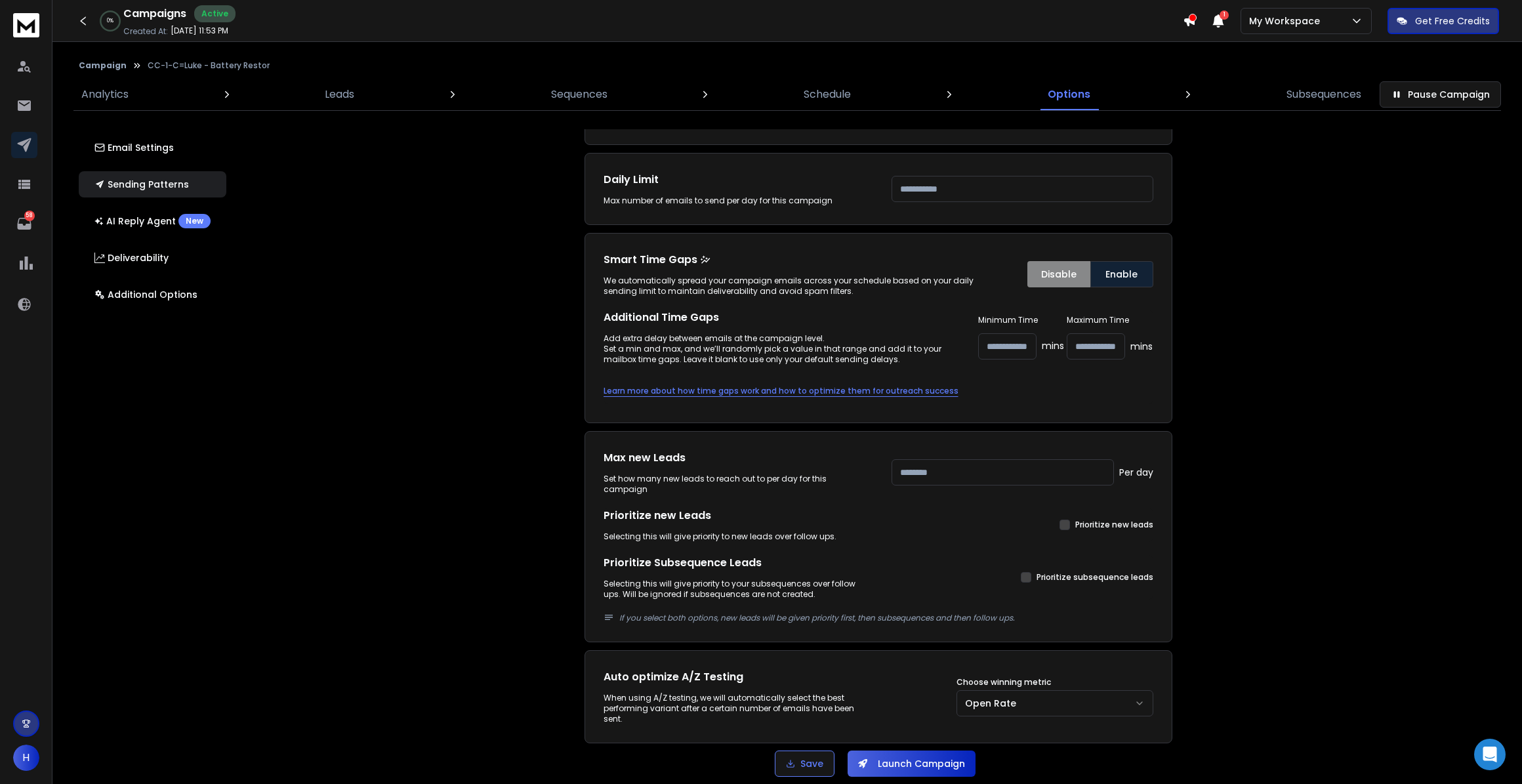
click at [1122, 274] on button "Enable" at bounding box center [1122, 273] width 63 height 26
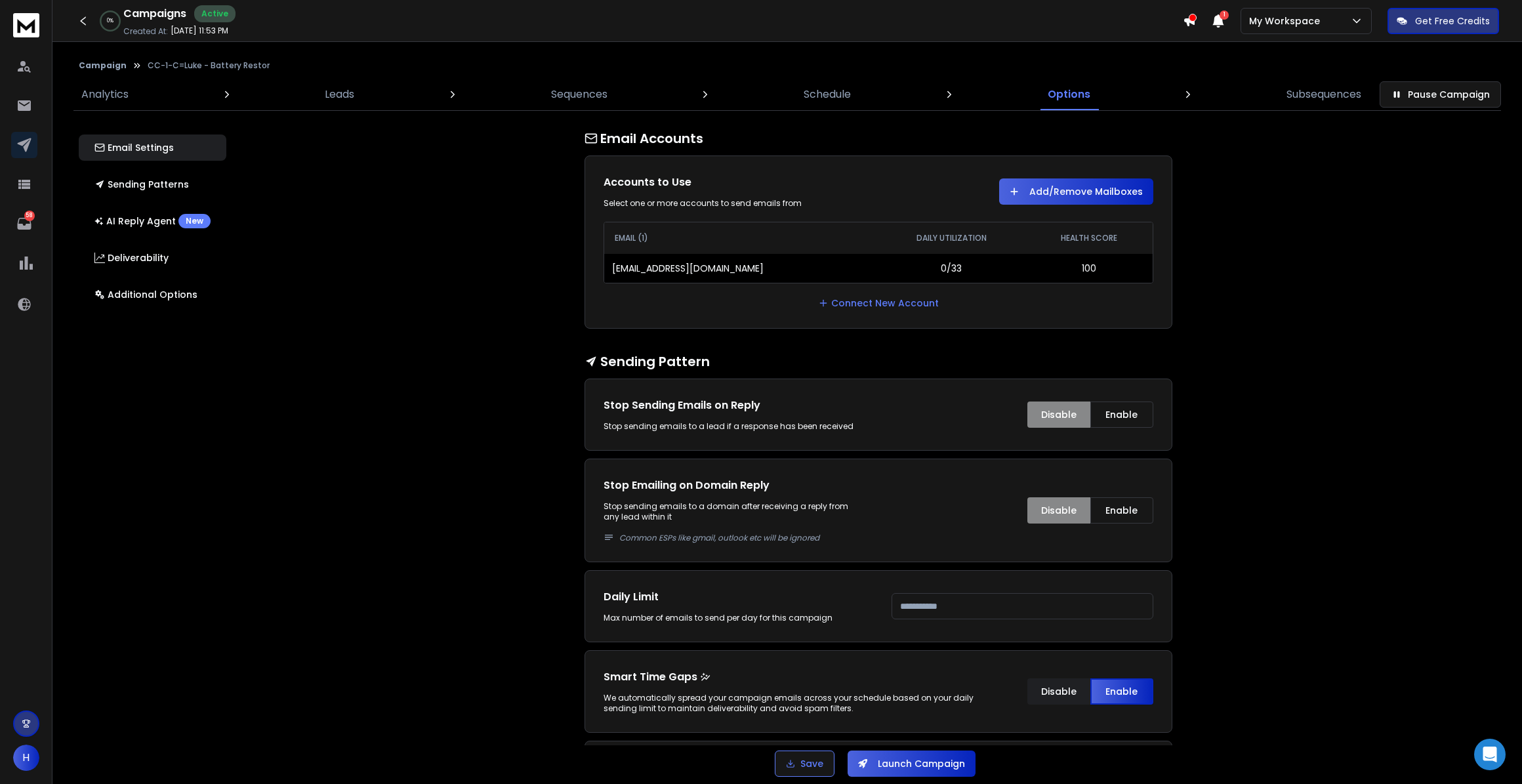
scroll to position [59, 0]
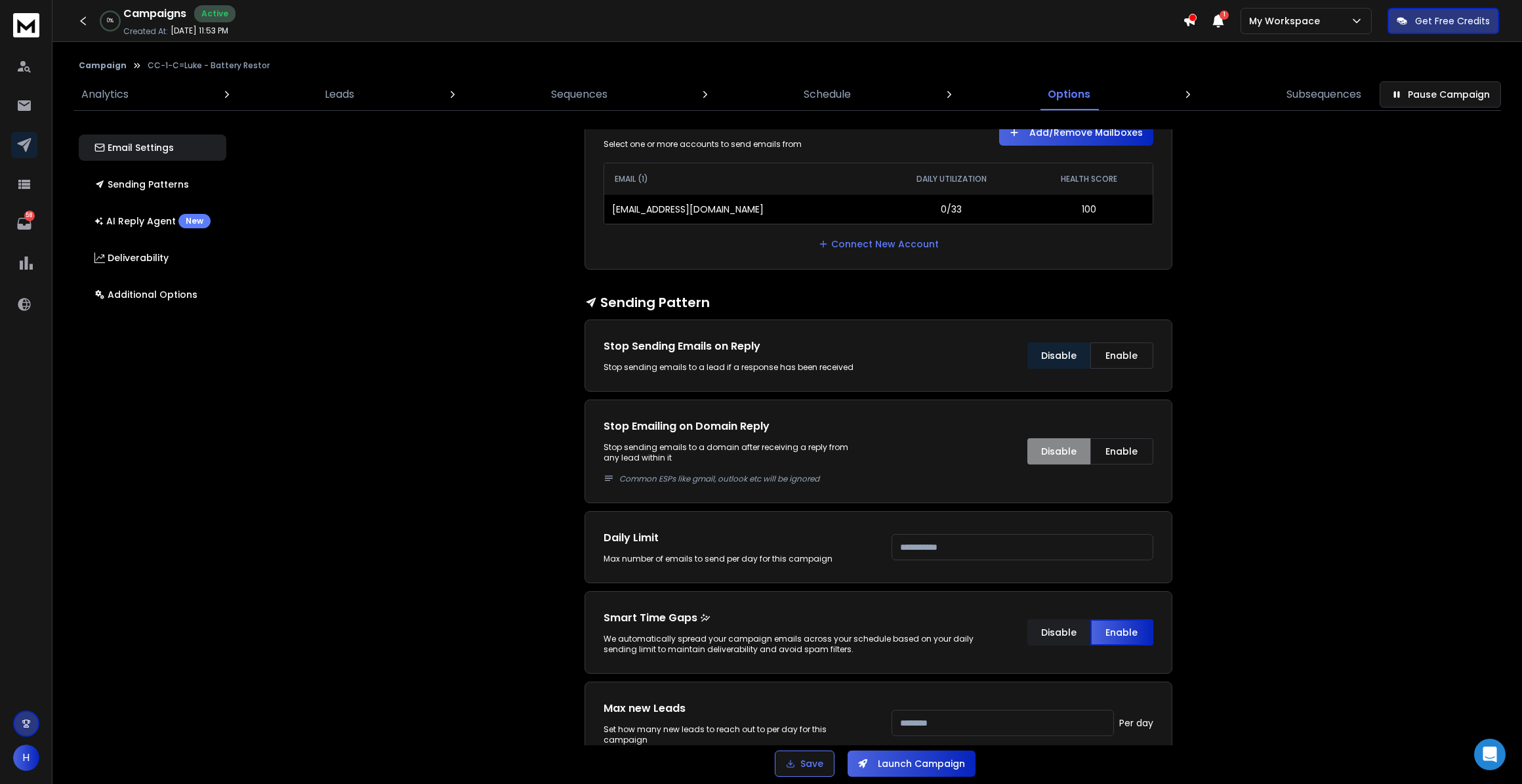
click at [1053, 351] on button "Disable" at bounding box center [1059, 355] width 63 height 26
click at [1040, 450] on button "Disable" at bounding box center [1059, 450] width 63 height 26
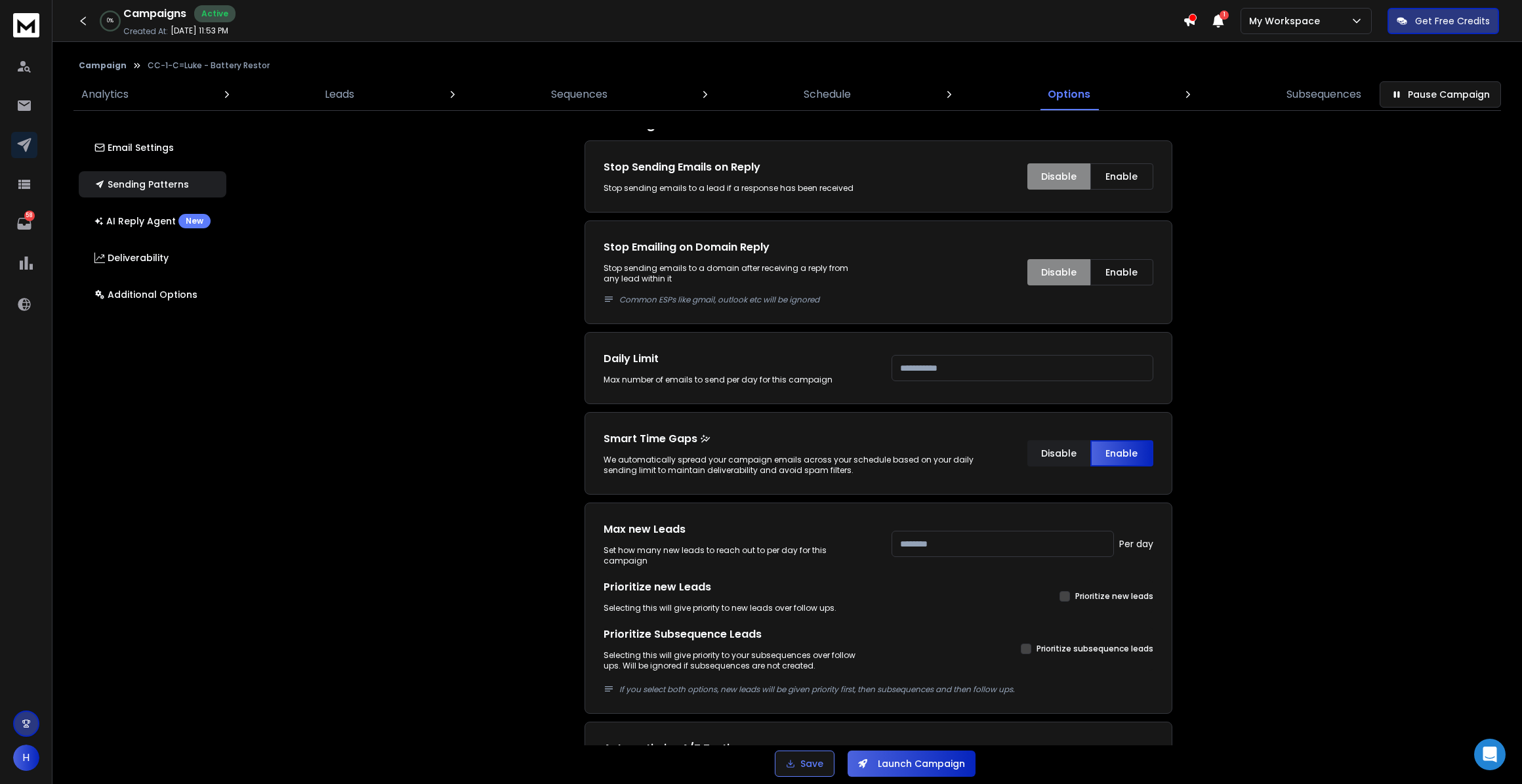
scroll to position [298, 0]
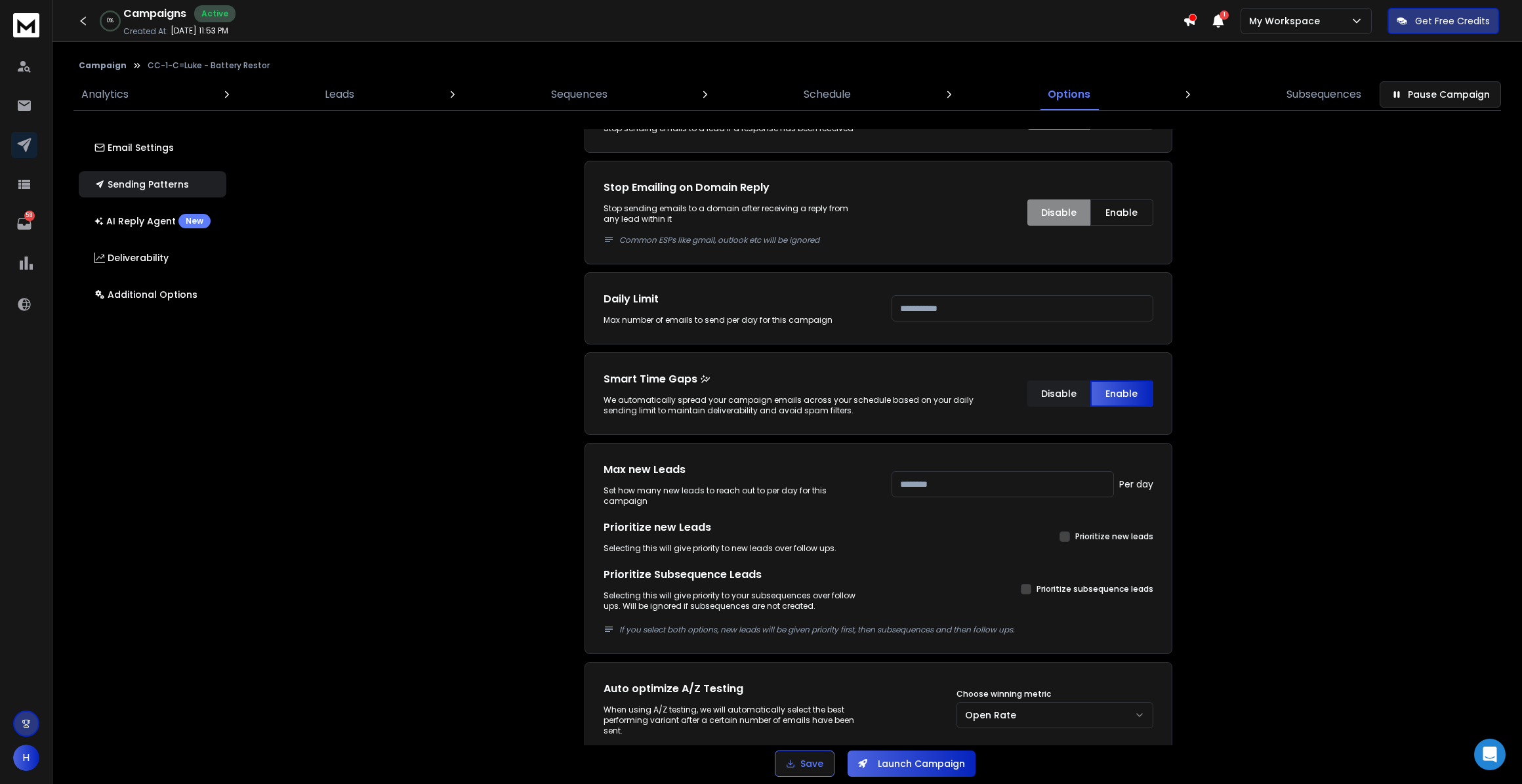
click at [1119, 392] on button "Enable" at bounding box center [1122, 393] width 63 height 26
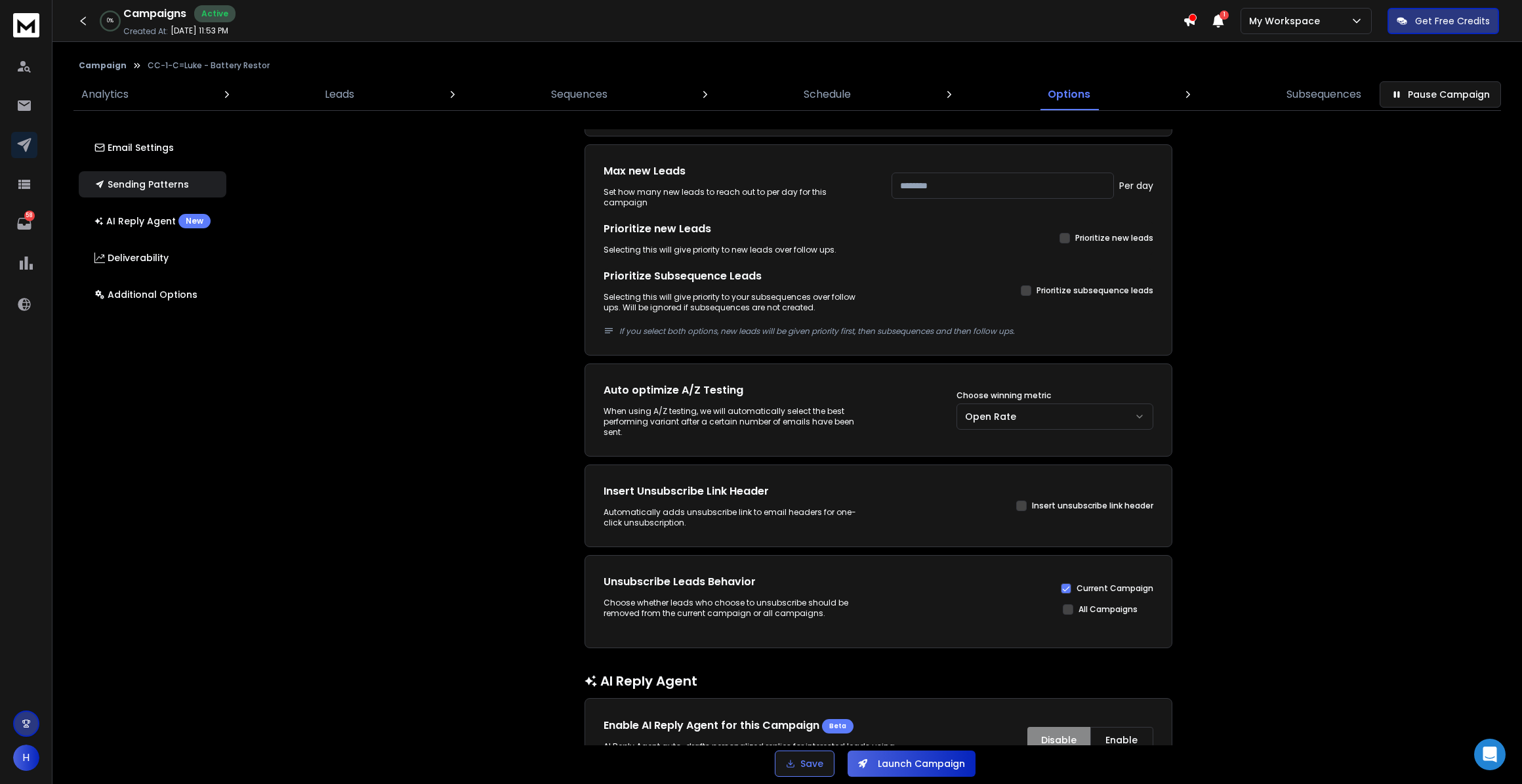
scroll to position [656, 0]
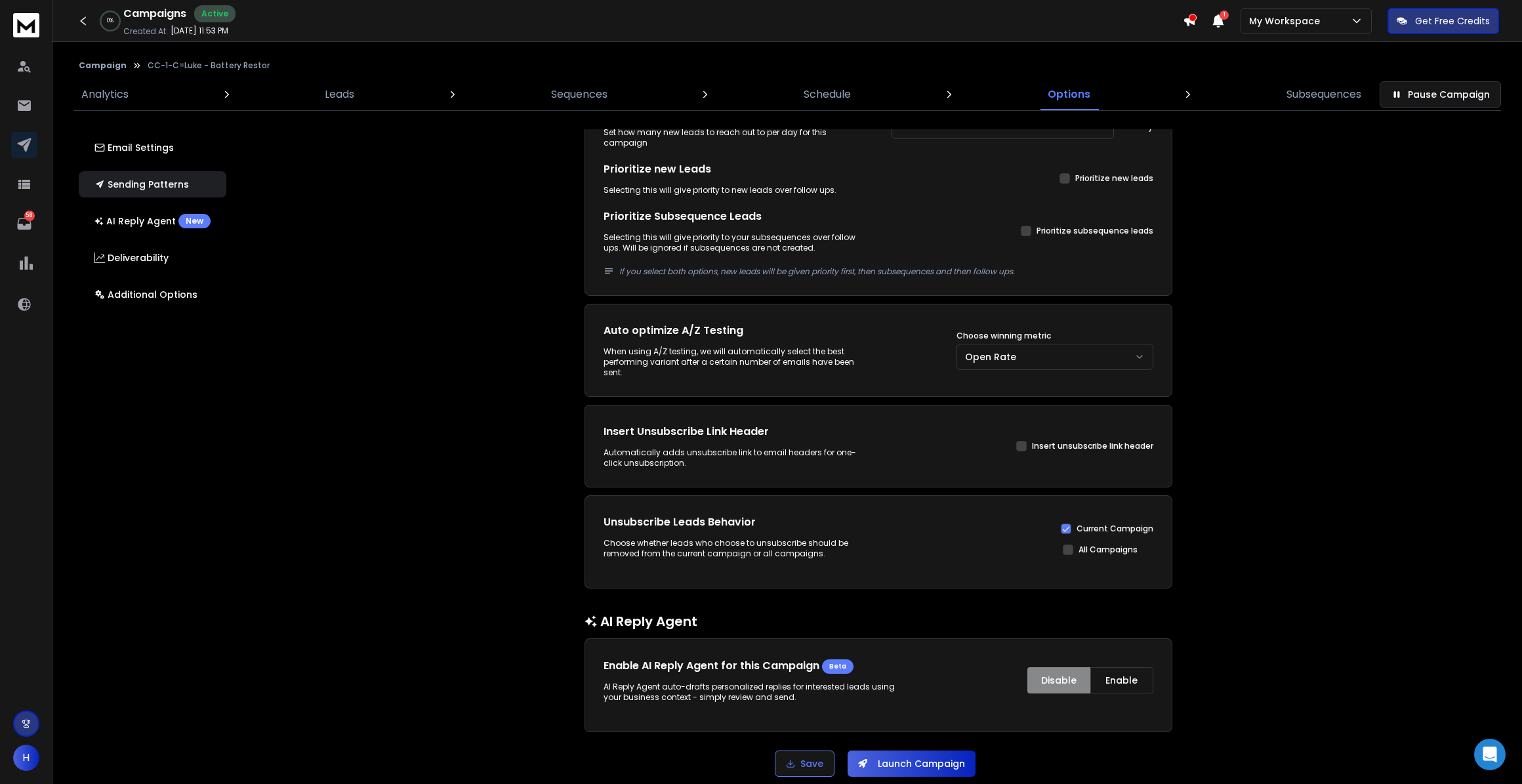
click at [1135, 351] on icon "button" at bounding box center [1140, 356] width 11 height 11
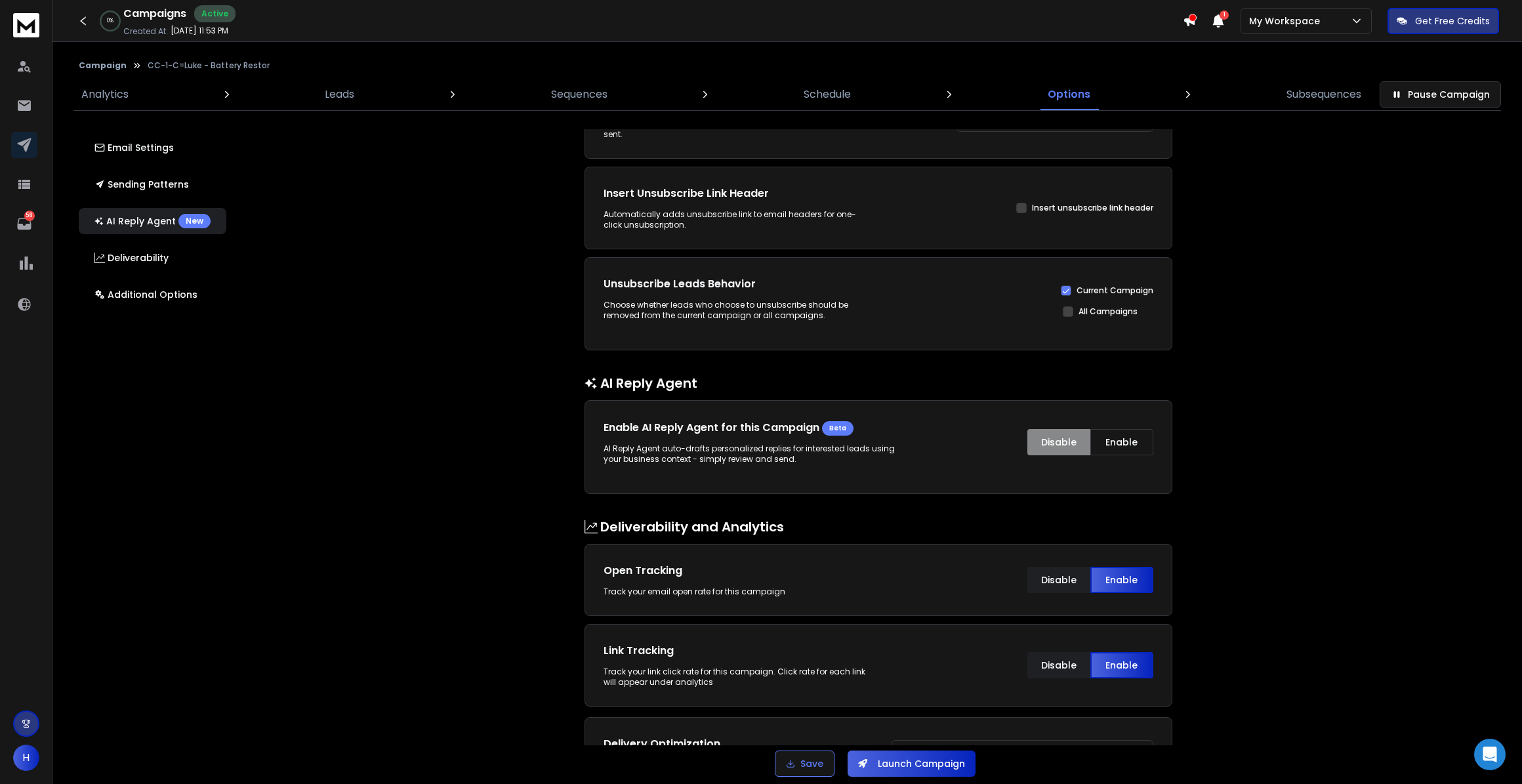
scroll to position [953, 0]
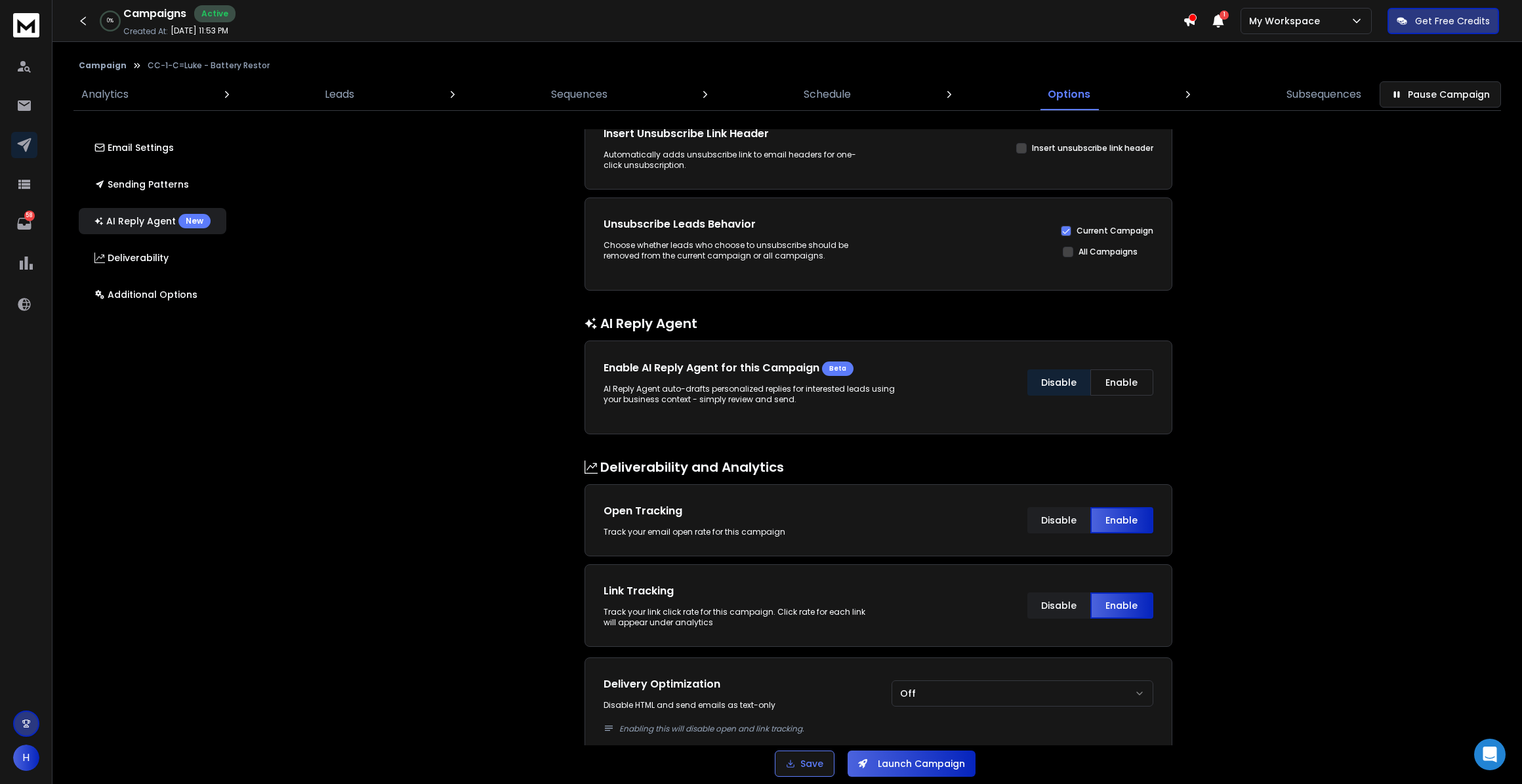
click at [1052, 370] on button "Disable" at bounding box center [1059, 382] width 63 height 26
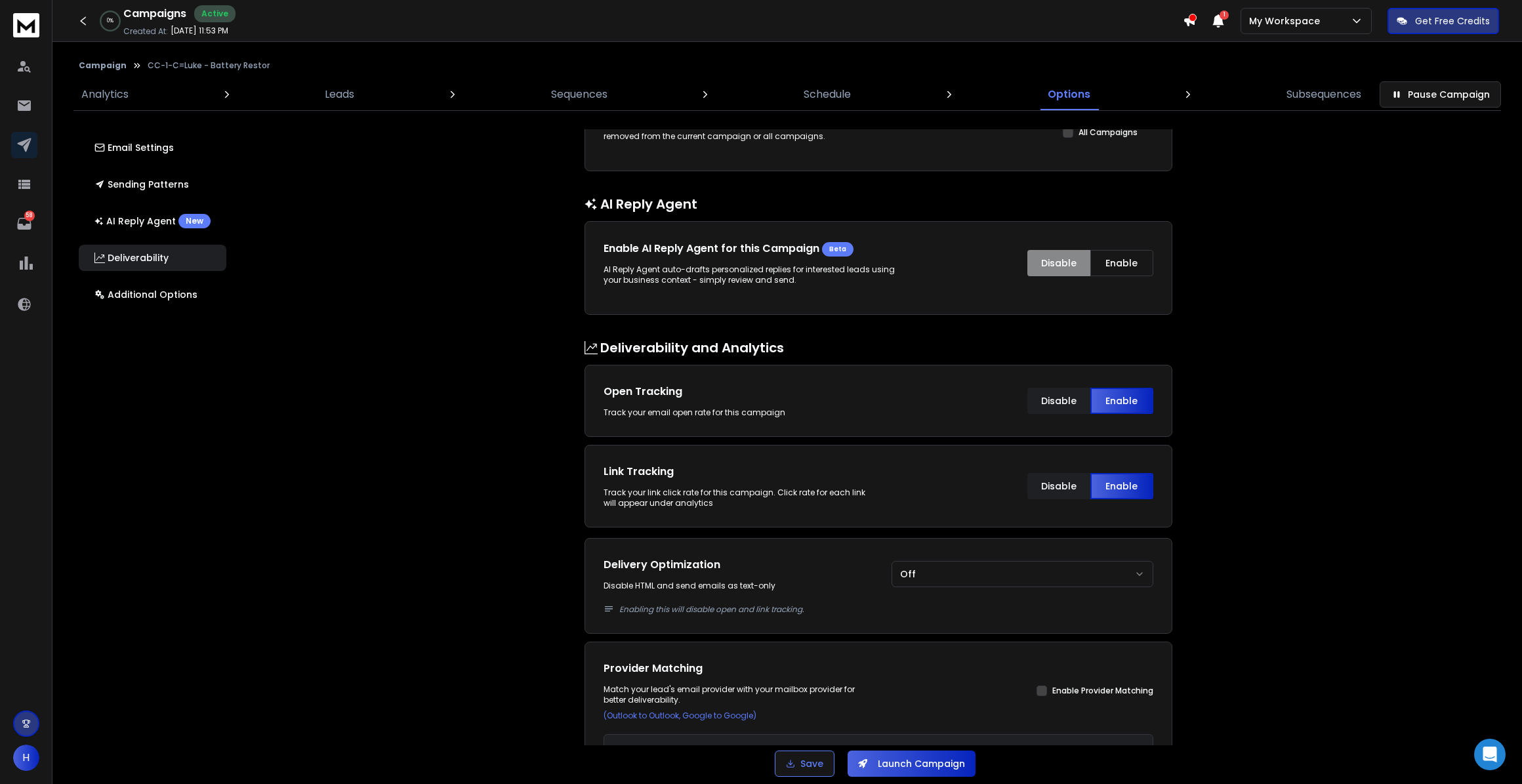
click at [1116, 388] on button "Enable" at bounding box center [1122, 401] width 63 height 26
click at [1121, 473] on button "Enable" at bounding box center [1122, 485] width 63 height 26
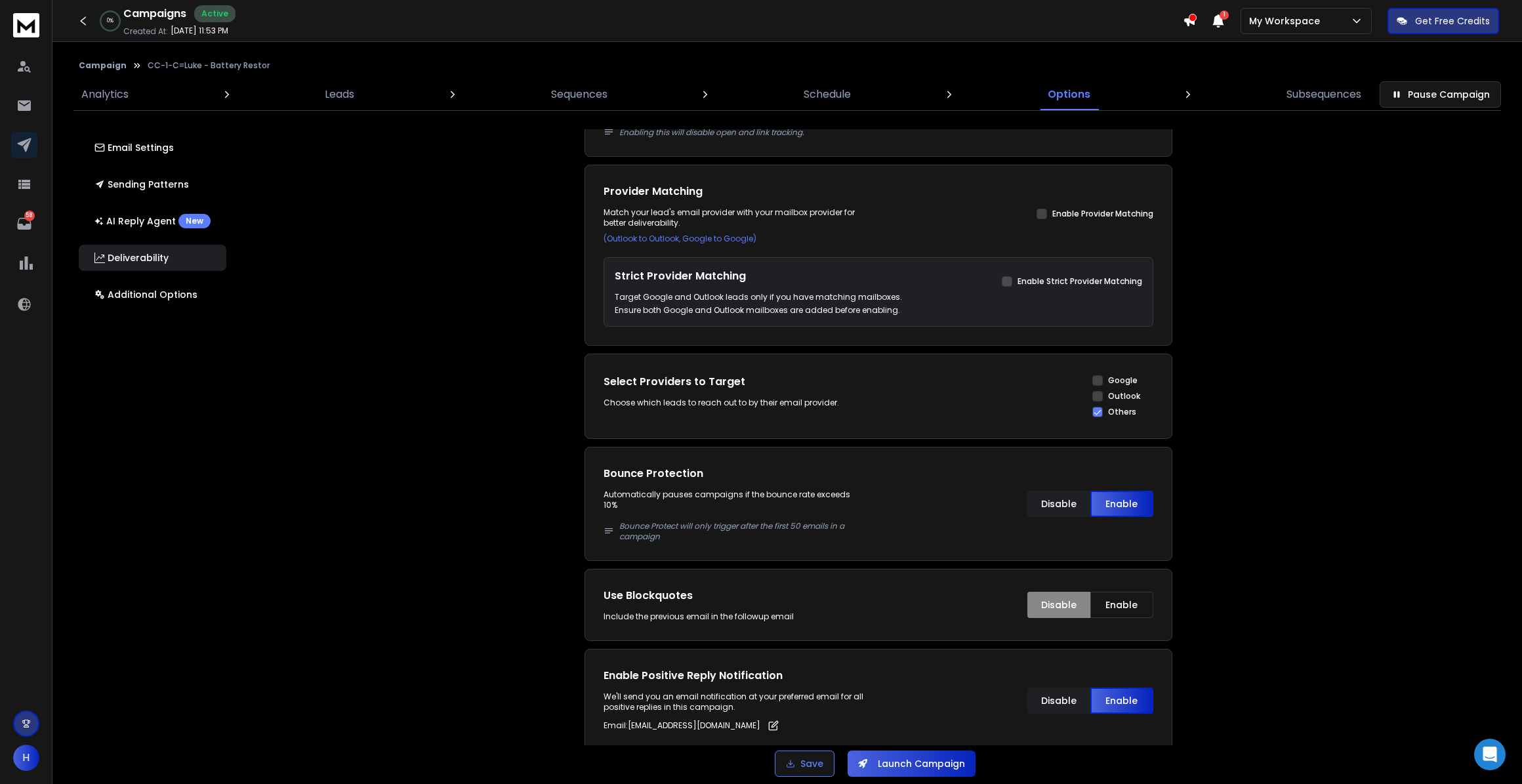
scroll to position [1610, 0]
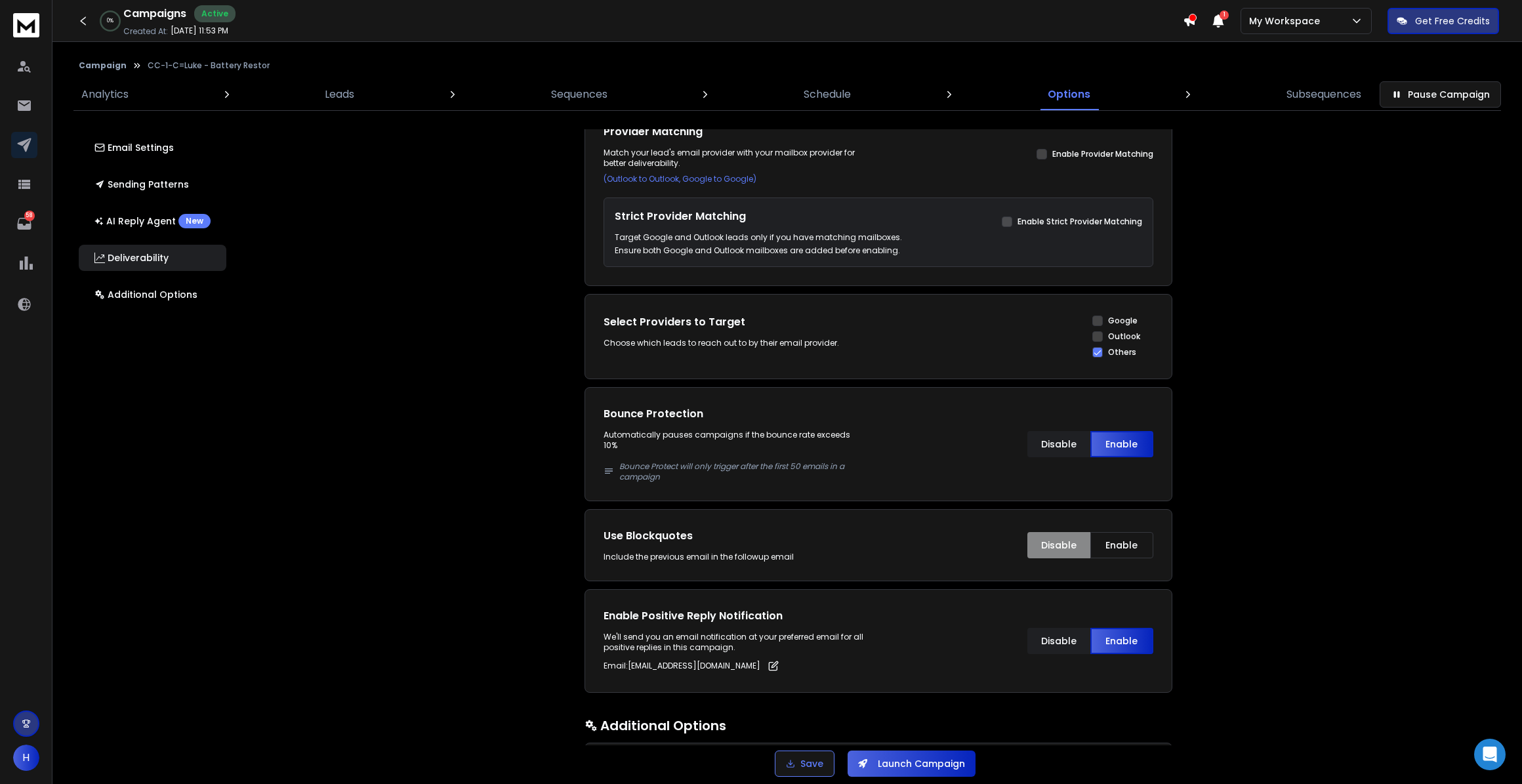
click at [1123, 431] on button "Enable" at bounding box center [1122, 444] width 63 height 26
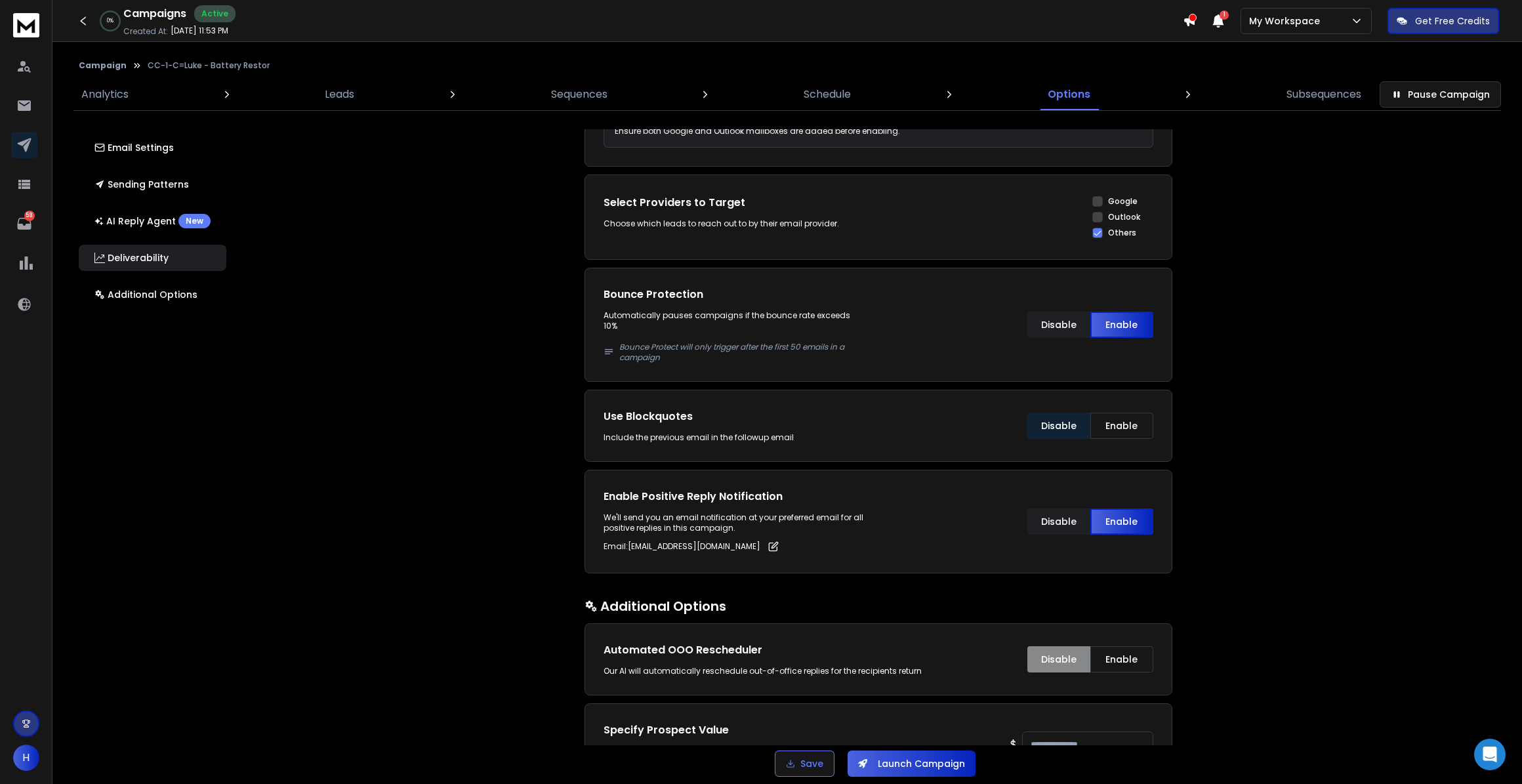
click at [1052, 412] on button "Disable" at bounding box center [1059, 425] width 63 height 26
click at [1127, 509] on button "Enable" at bounding box center [1122, 521] width 63 height 26
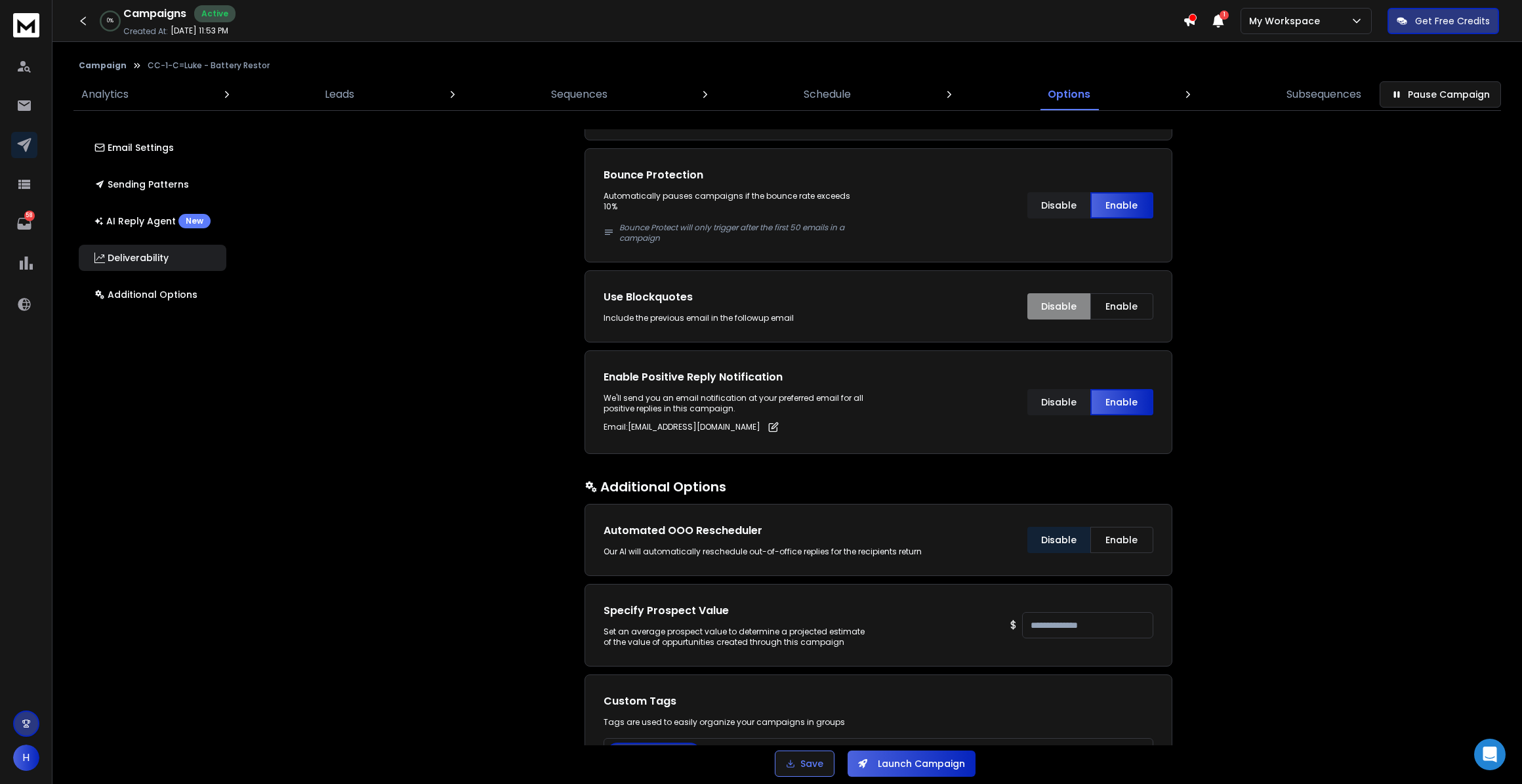
click at [1051, 526] on button "Disable" at bounding box center [1059, 539] width 63 height 26
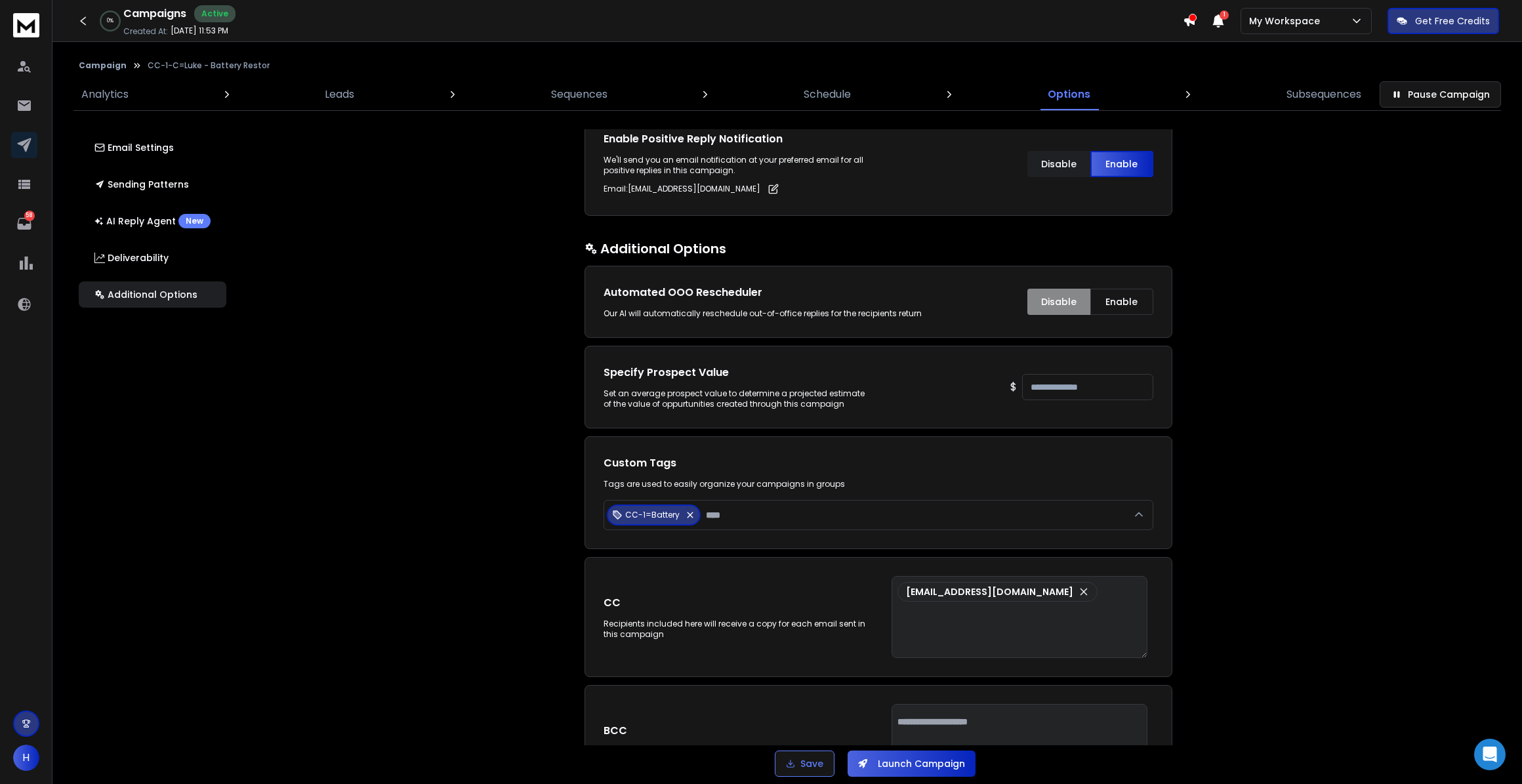
scroll to position [2119, 0]
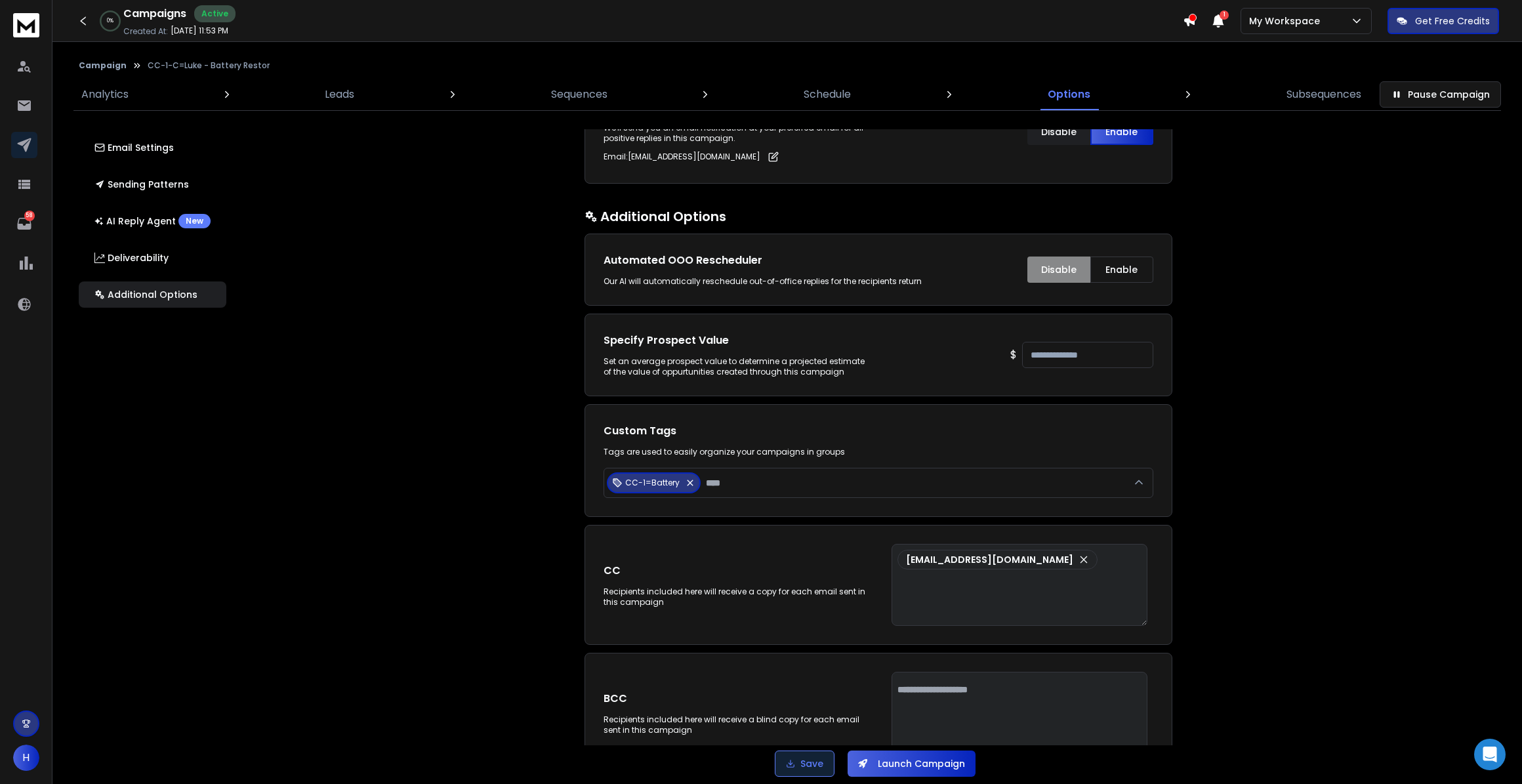
click at [805, 759] on button "Save" at bounding box center [804, 763] width 59 height 26
click at [924, 762] on button "Launch Campaign" at bounding box center [911, 763] width 127 height 26
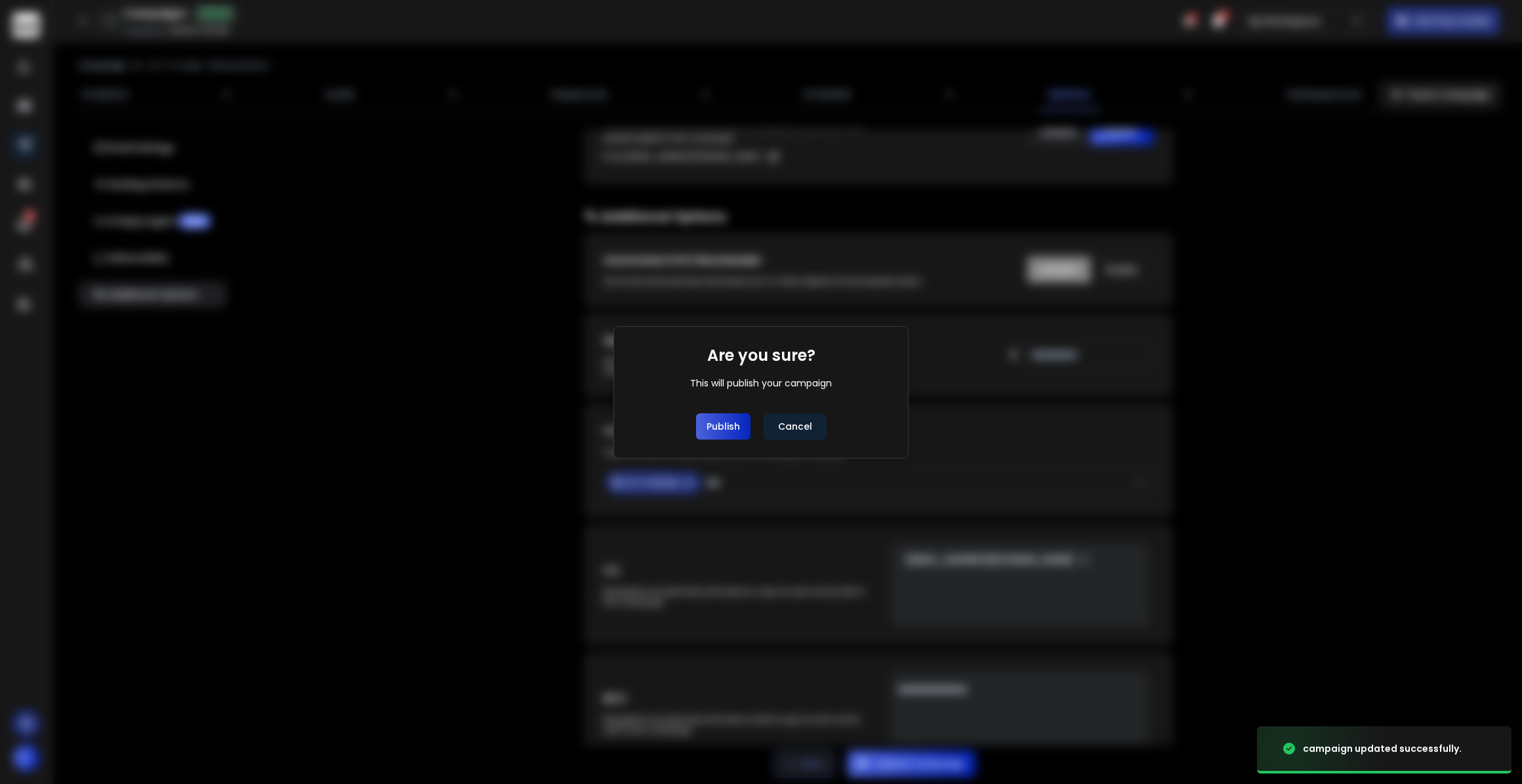
click at [726, 423] on button "Publish" at bounding box center [723, 426] width 54 height 26
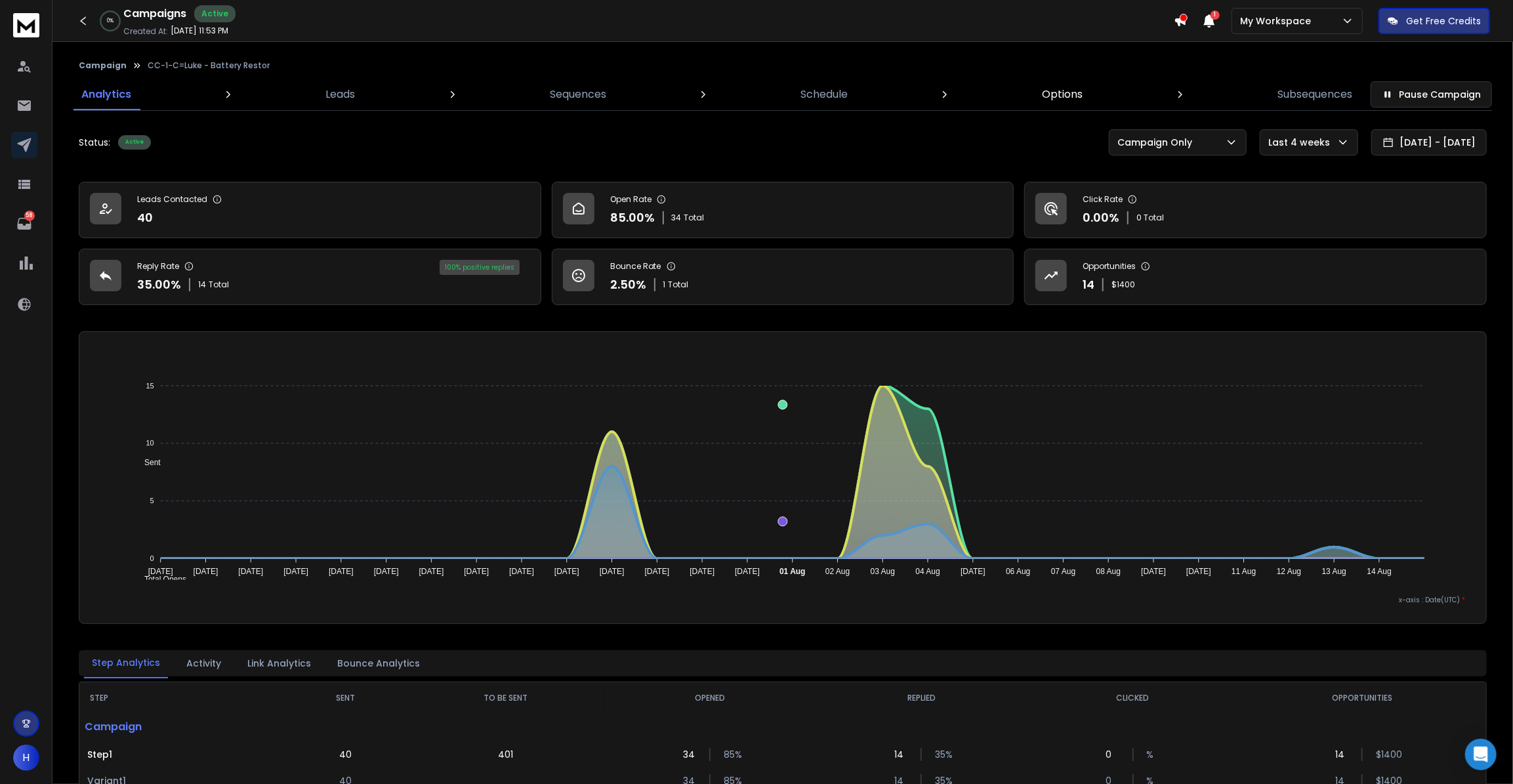
click at [1075, 87] on p "Options" at bounding box center [1063, 94] width 41 height 16
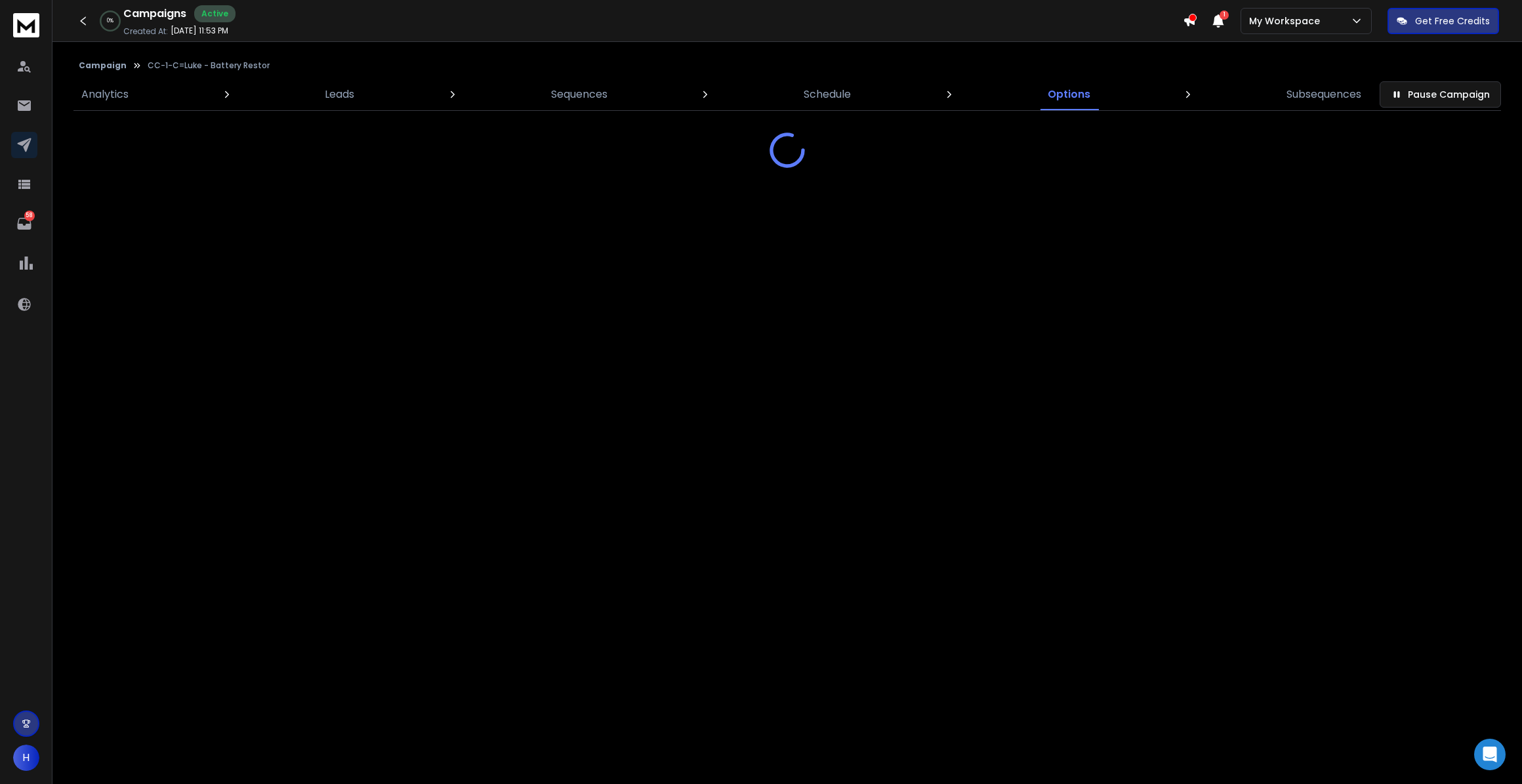
select select "*********"
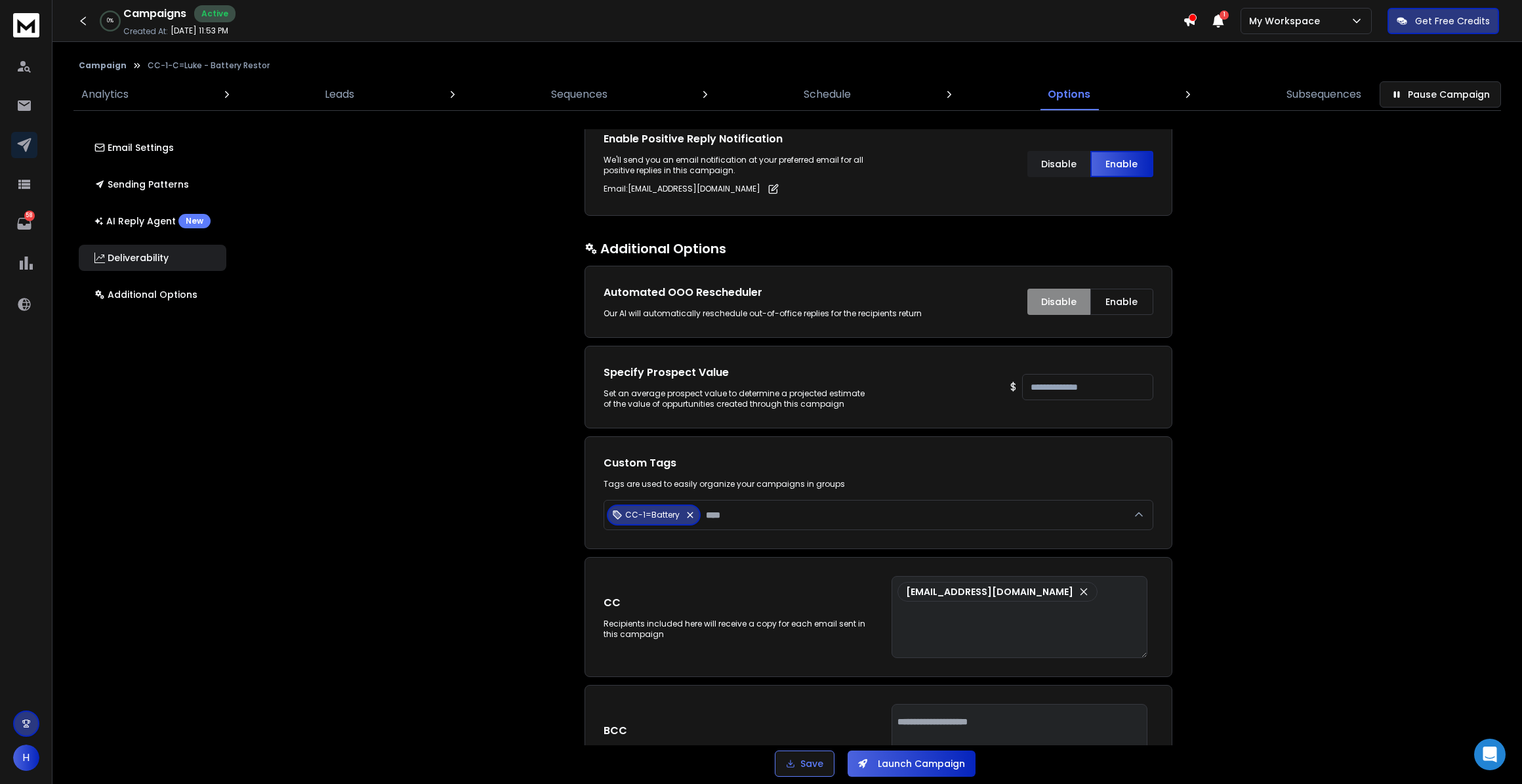
scroll to position [2119, 0]
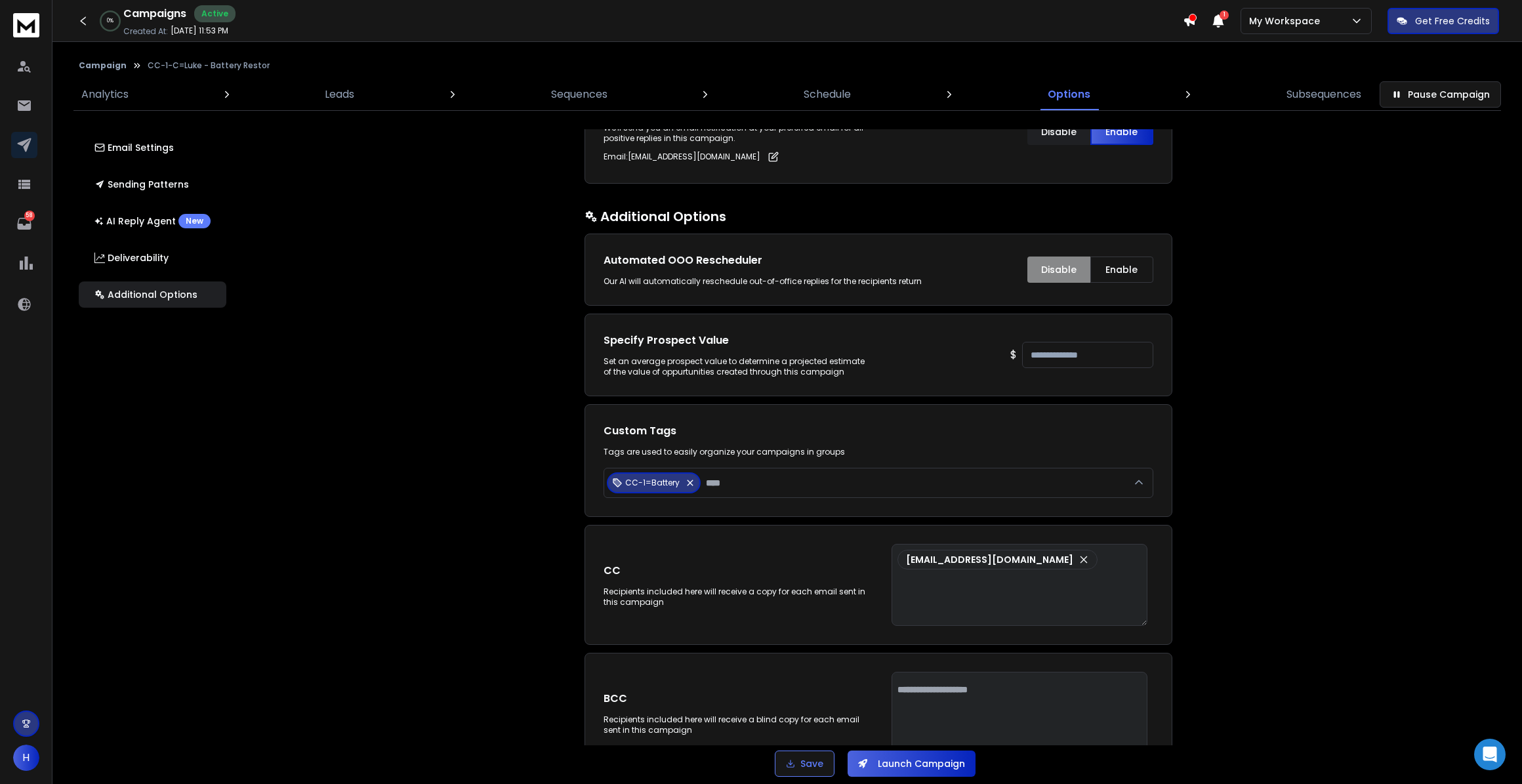
click at [1079, 554] on icon at bounding box center [1084, 559] width 11 height 11
click at [930, 678] on input at bounding box center [943, 690] width 91 height 23
type input "**********"
drag, startPoint x: 994, startPoint y: 655, endPoint x: 803, endPoint y: 637, distance: 191.8
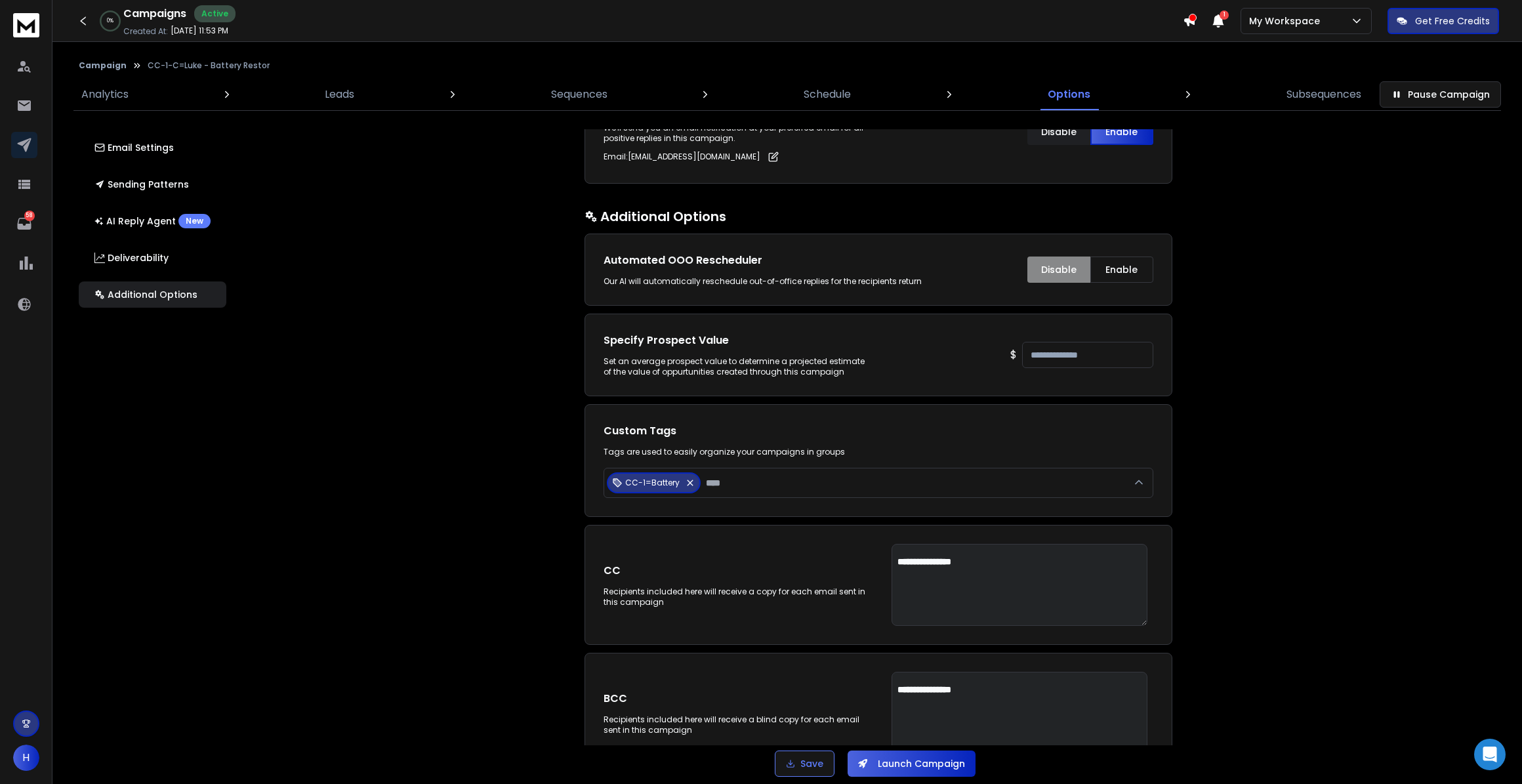
click at [803, 671] on div "**********" at bounding box center [878, 712] width 550 height 82
drag, startPoint x: 993, startPoint y: 525, endPoint x: 820, endPoint y: 520, distance: 173.1
click at [820, 544] on div "**********" at bounding box center [878, 585] width 550 height 82
click at [929, 678] on input at bounding box center [943, 690] width 91 height 23
type input "**********"
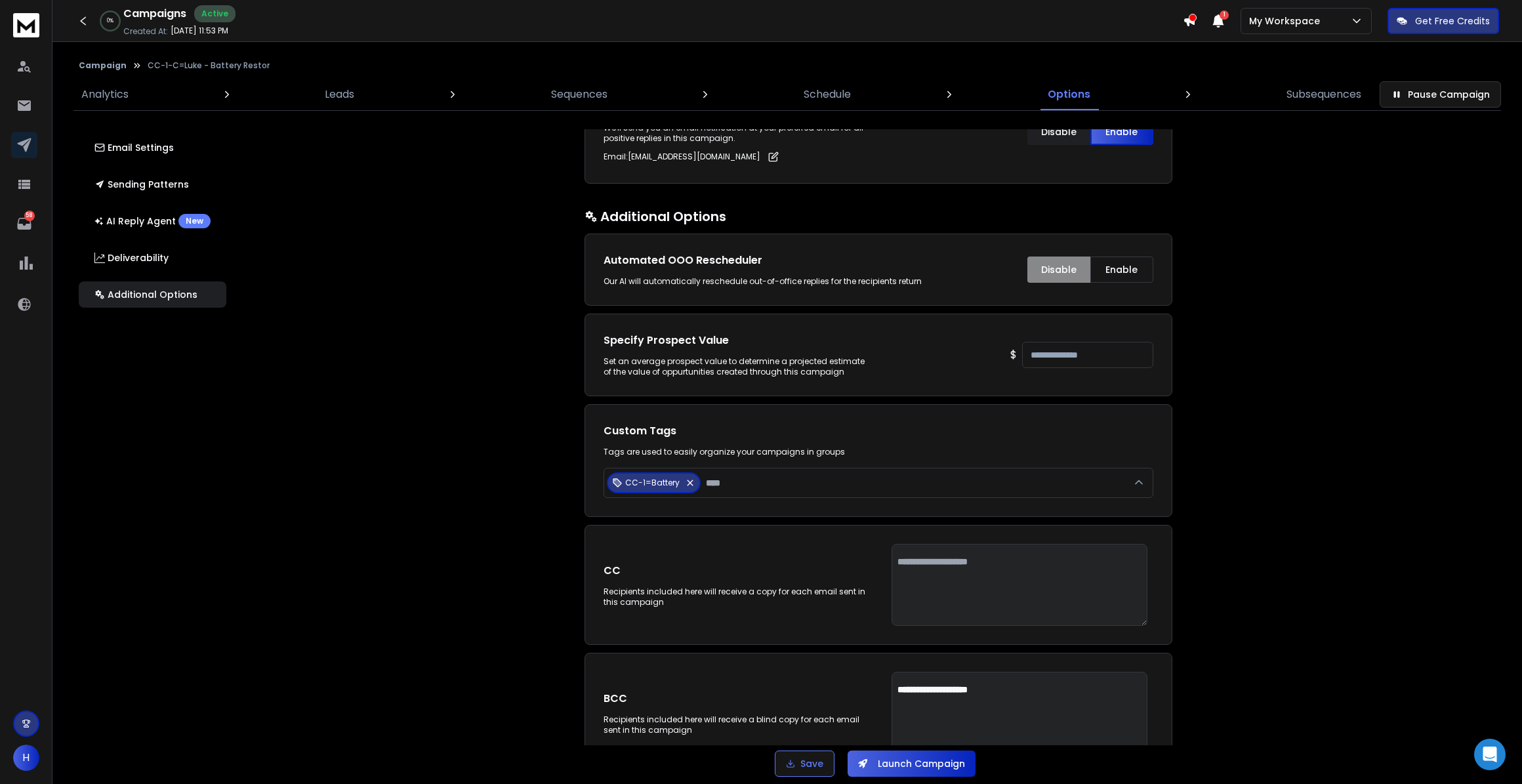
type input "**********"
drag, startPoint x: 1006, startPoint y: 522, endPoint x: 845, endPoint y: 518, distance: 161.0
click at [845, 544] on div "**********" at bounding box center [878, 585] width 550 height 82
click at [793, 544] on div "CC Recipients included here will receive a copy for each email sent in this cam…" at bounding box center [878, 585] width 550 height 82
click at [815, 762] on button "Save" at bounding box center [804, 763] width 59 height 26
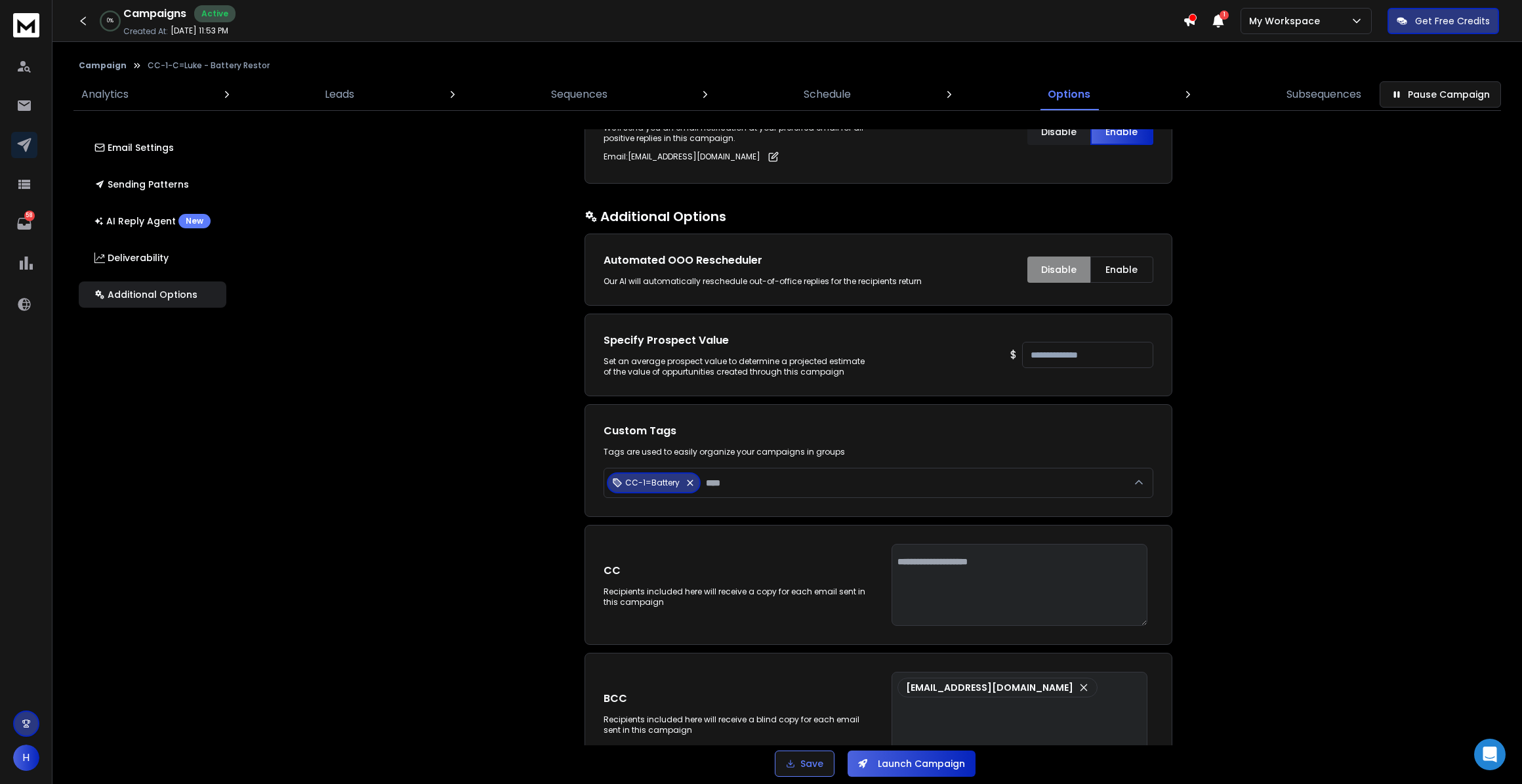
click at [807, 761] on button "Save" at bounding box center [804, 763] width 59 height 26
click at [814, 758] on button "Save" at bounding box center [804, 763] width 59 height 26
click at [918, 765] on button "Launch Campaign" at bounding box center [911, 763] width 127 height 26
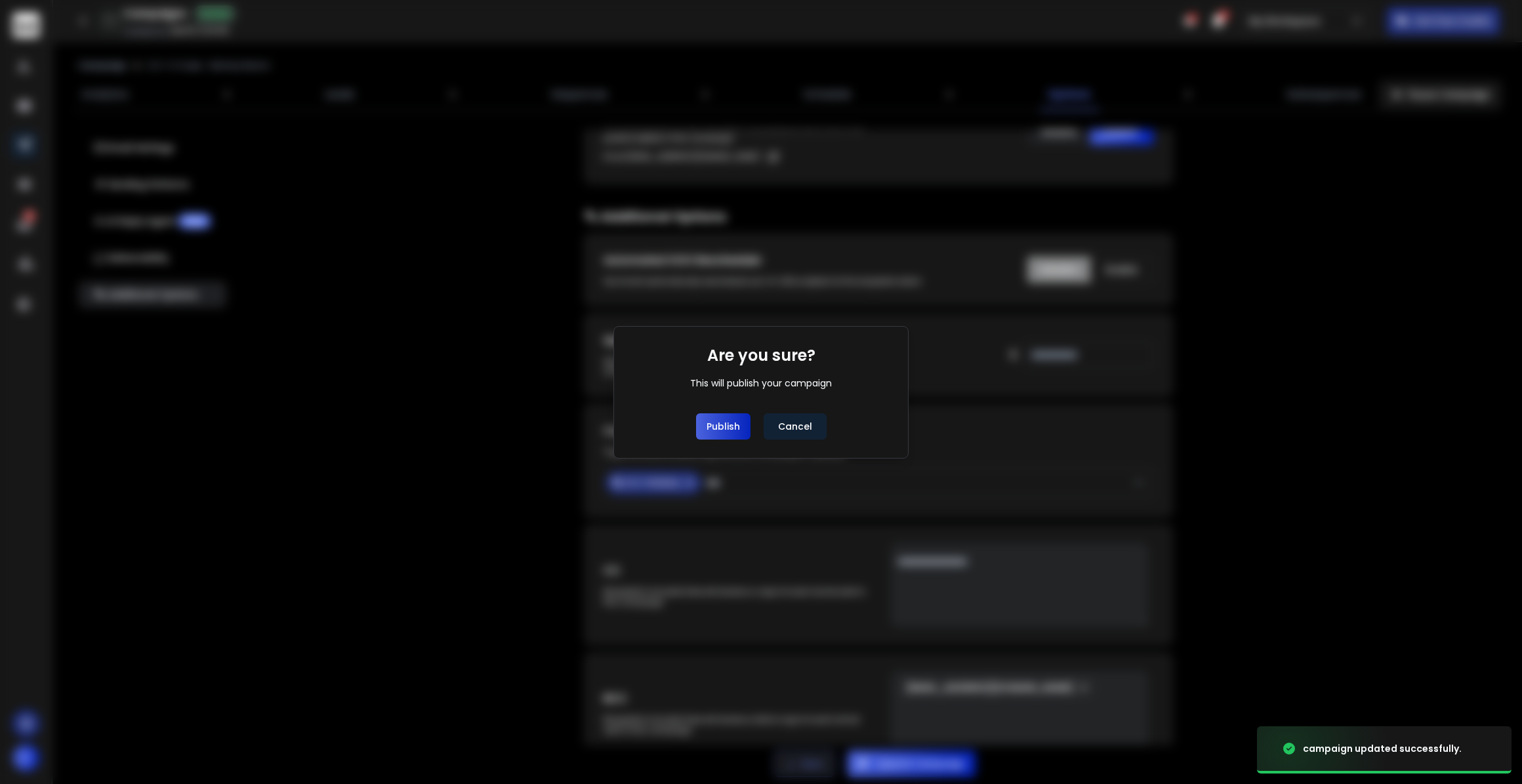
click at [715, 420] on button "Publish" at bounding box center [723, 426] width 54 height 26
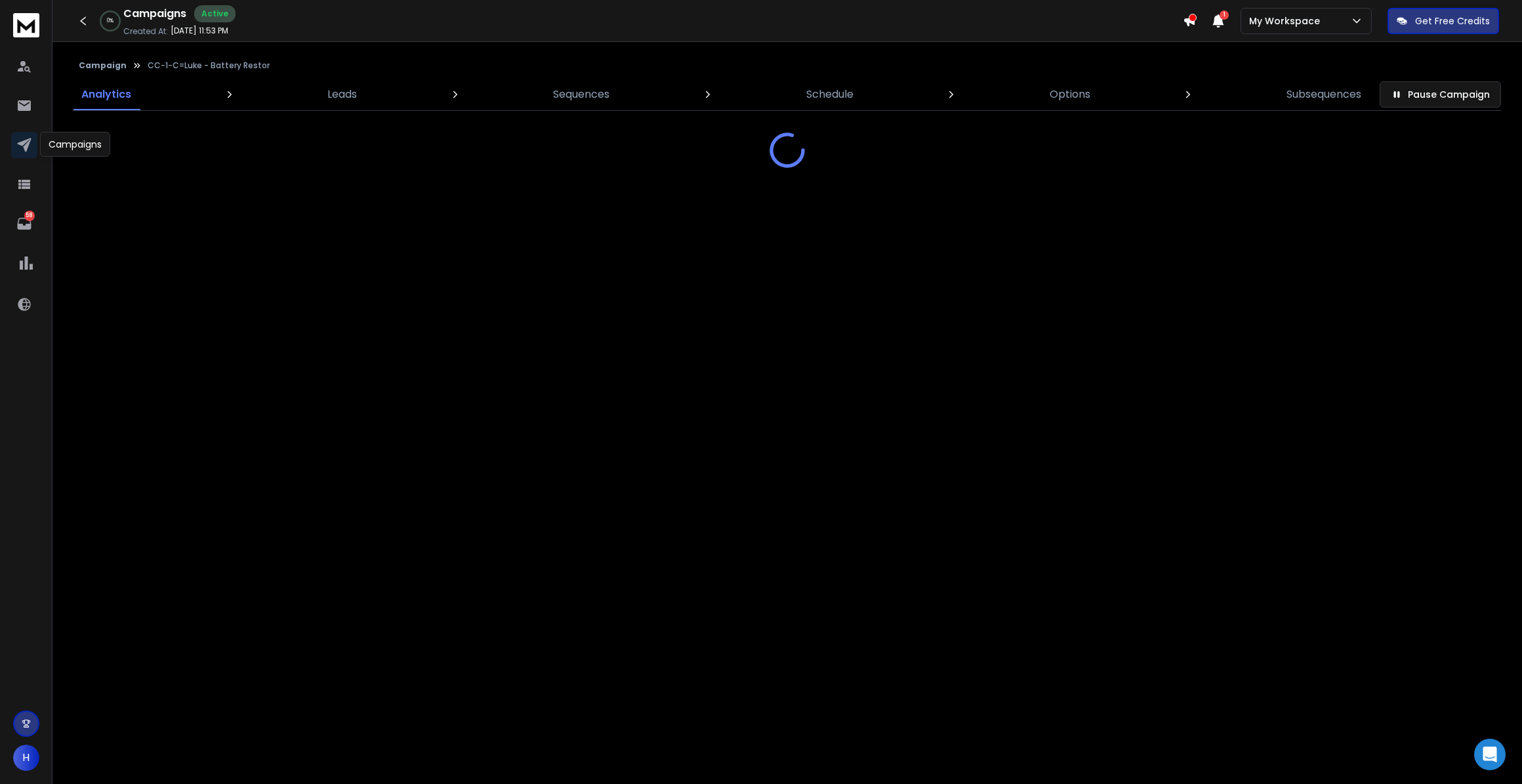
click at [21, 141] on icon at bounding box center [24, 145] width 14 height 14
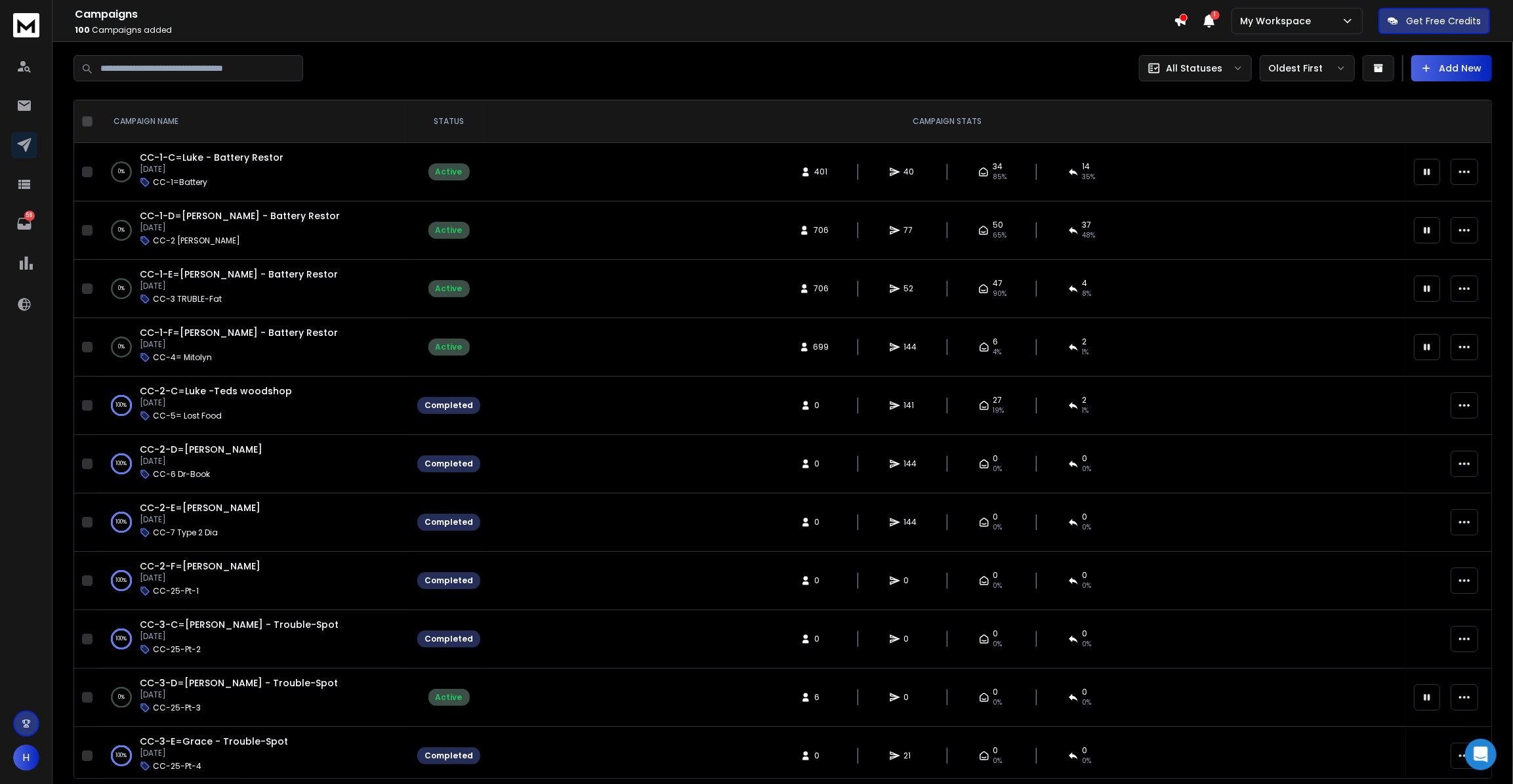
click at [242, 222] on link "CC-1-D=David - Battery Restor" at bounding box center [240, 215] width 200 height 13
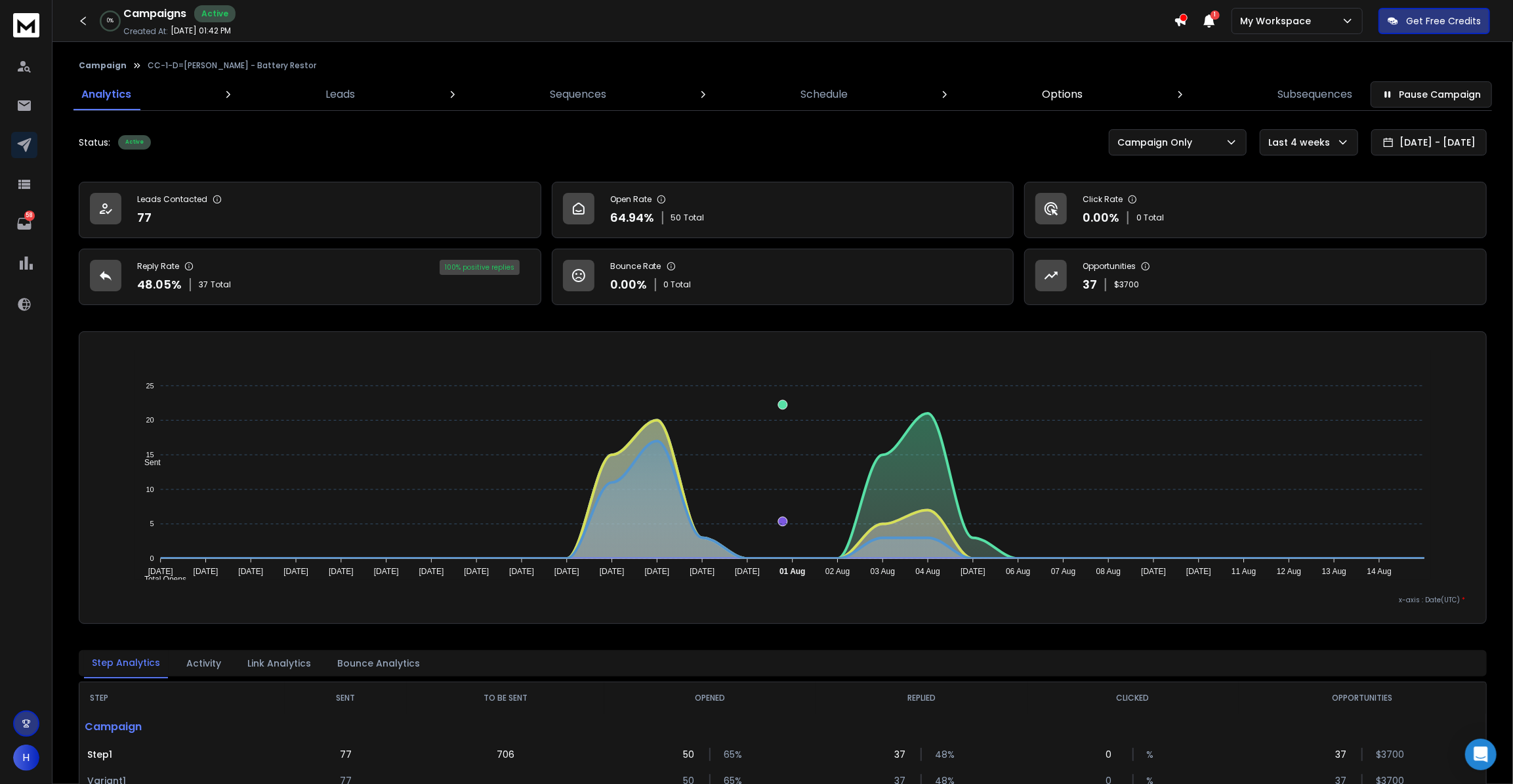
click at [1075, 93] on p "Options" at bounding box center [1063, 94] width 41 height 16
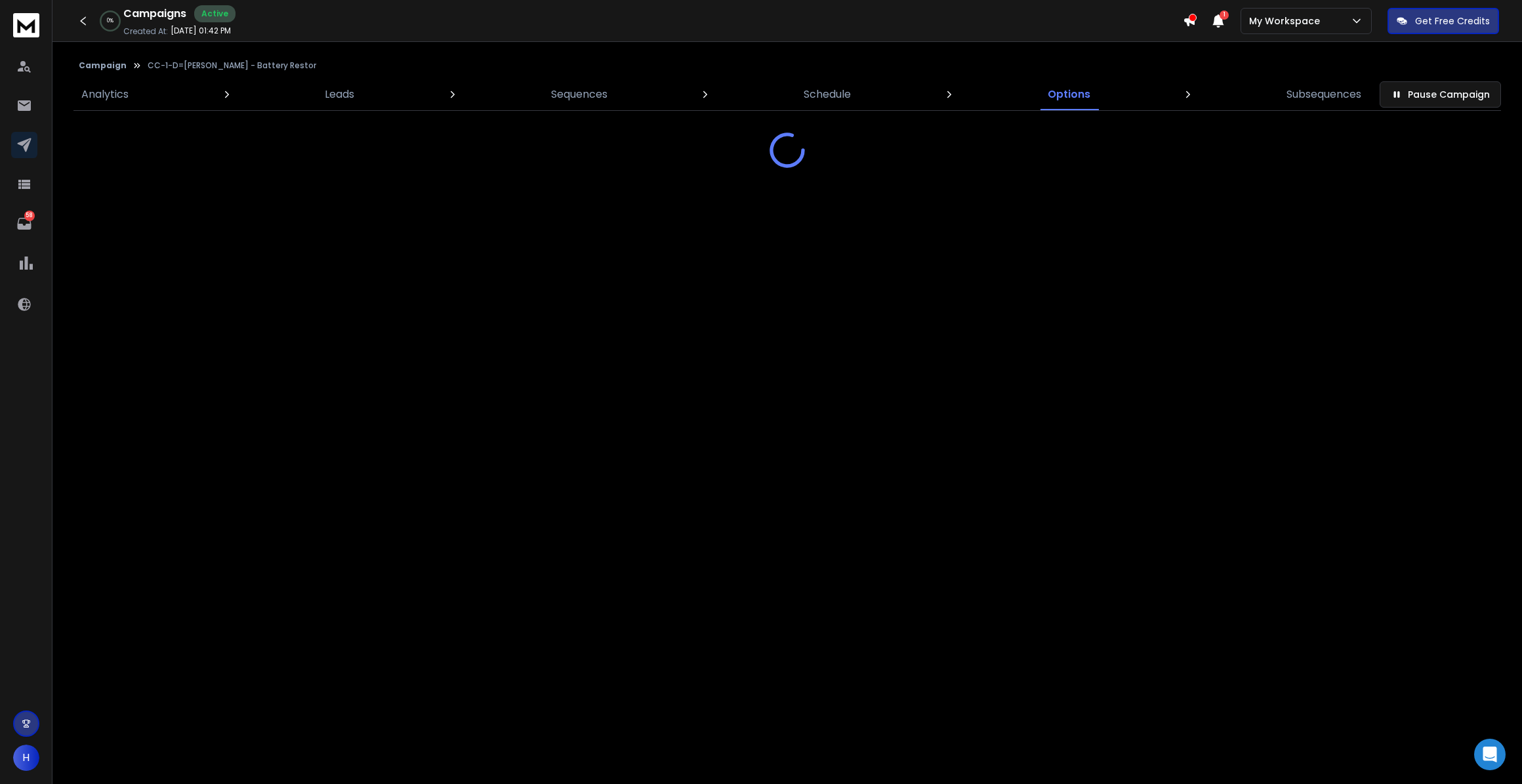
select select "*********"
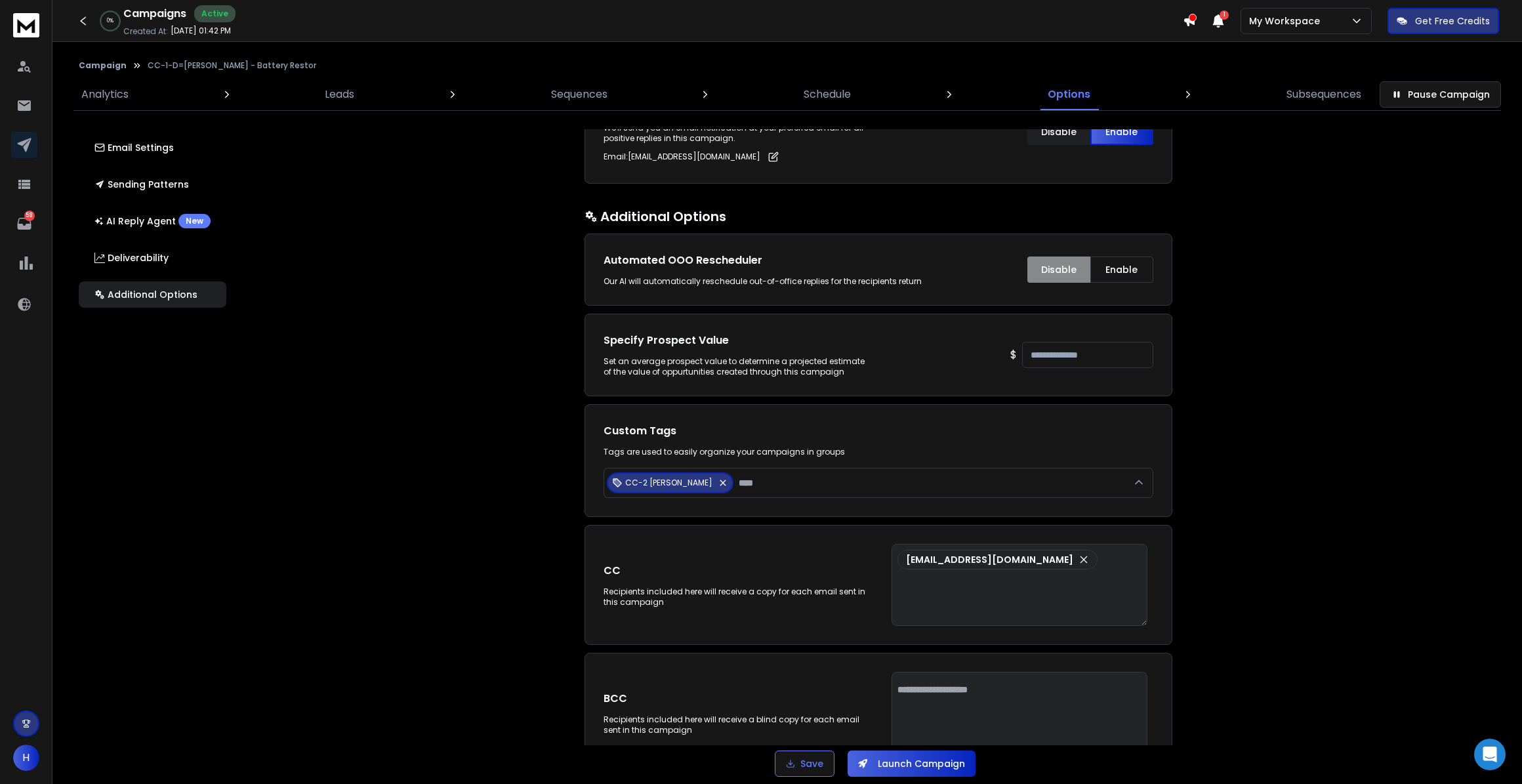
scroll to position [2227, 0]
click at [1080, 556] on icon at bounding box center [1083, 559] width 7 height 7
click at [936, 678] on input at bounding box center [943, 690] width 91 height 23
type input "**********"
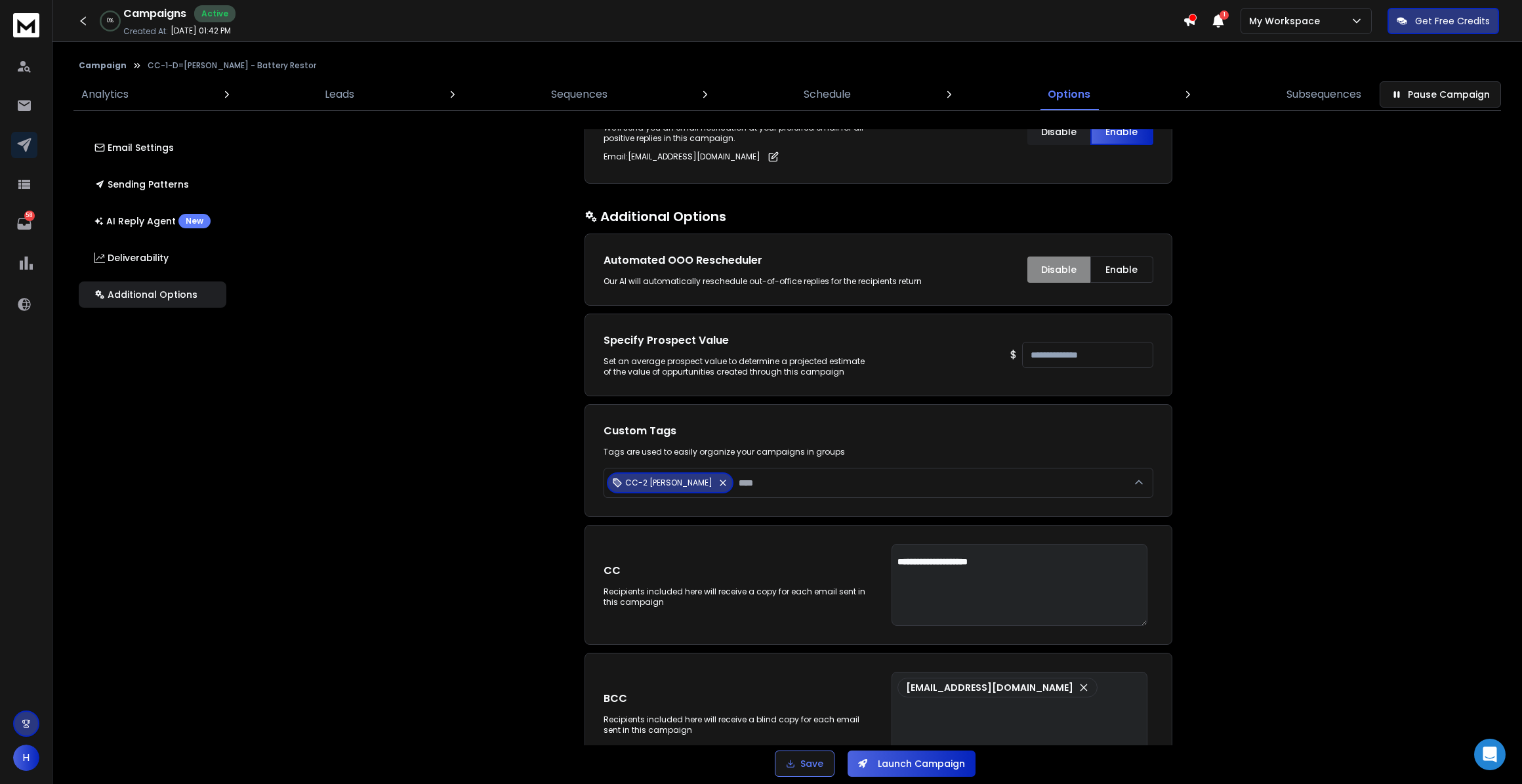
drag, startPoint x: 1007, startPoint y: 524, endPoint x: 848, endPoint y: 518, distance: 159.1
click at [848, 544] on div "**********" at bounding box center [878, 585] width 550 height 82
click at [801, 761] on button "Save" at bounding box center [804, 763] width 59 height 26
click at [809, 761] on button "Save" at bounding box center [804, 763] width 59 height 26
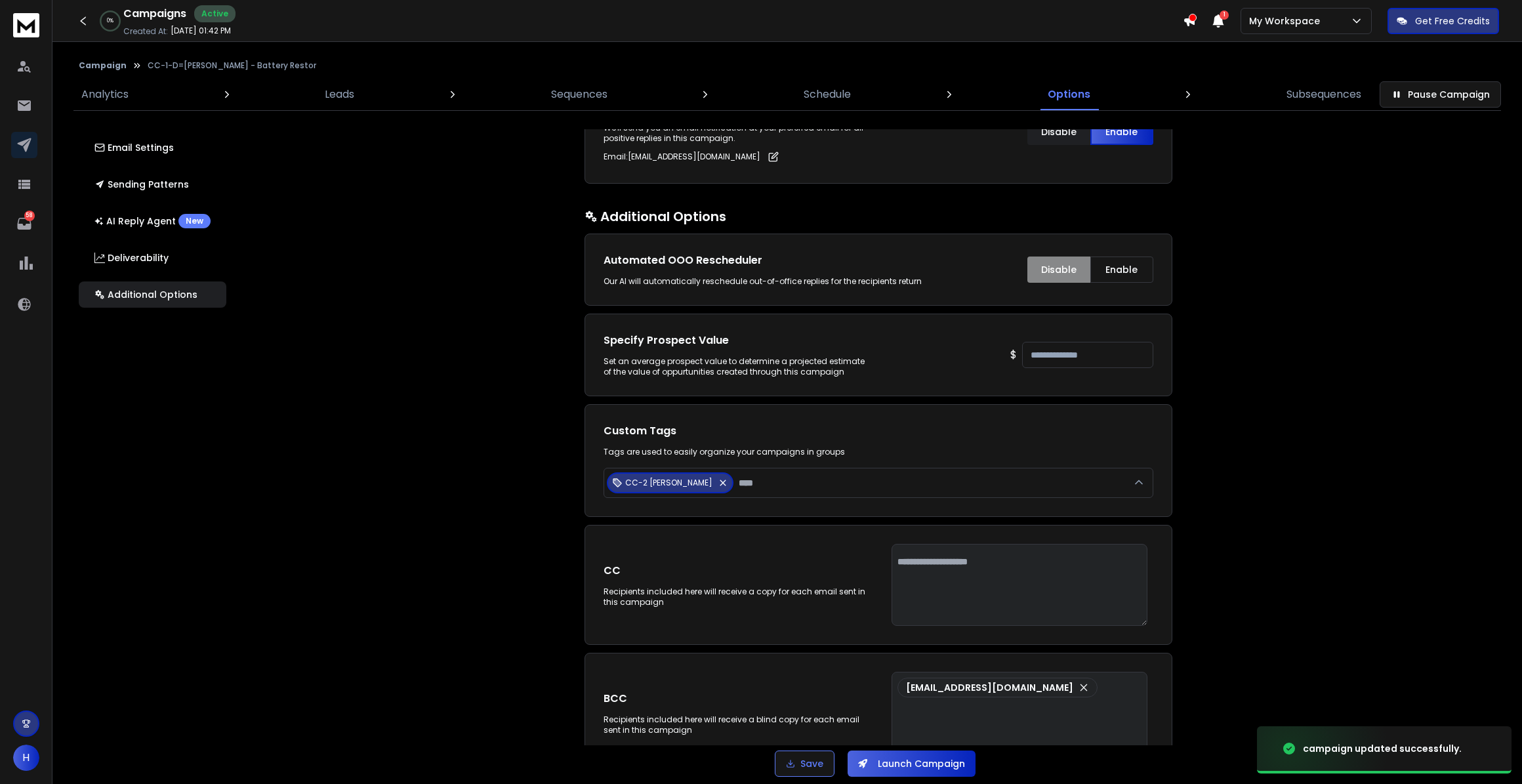
click at [905, 763] on button "Launch Campaign" at bounding box center [911, 763] width 127 height 26
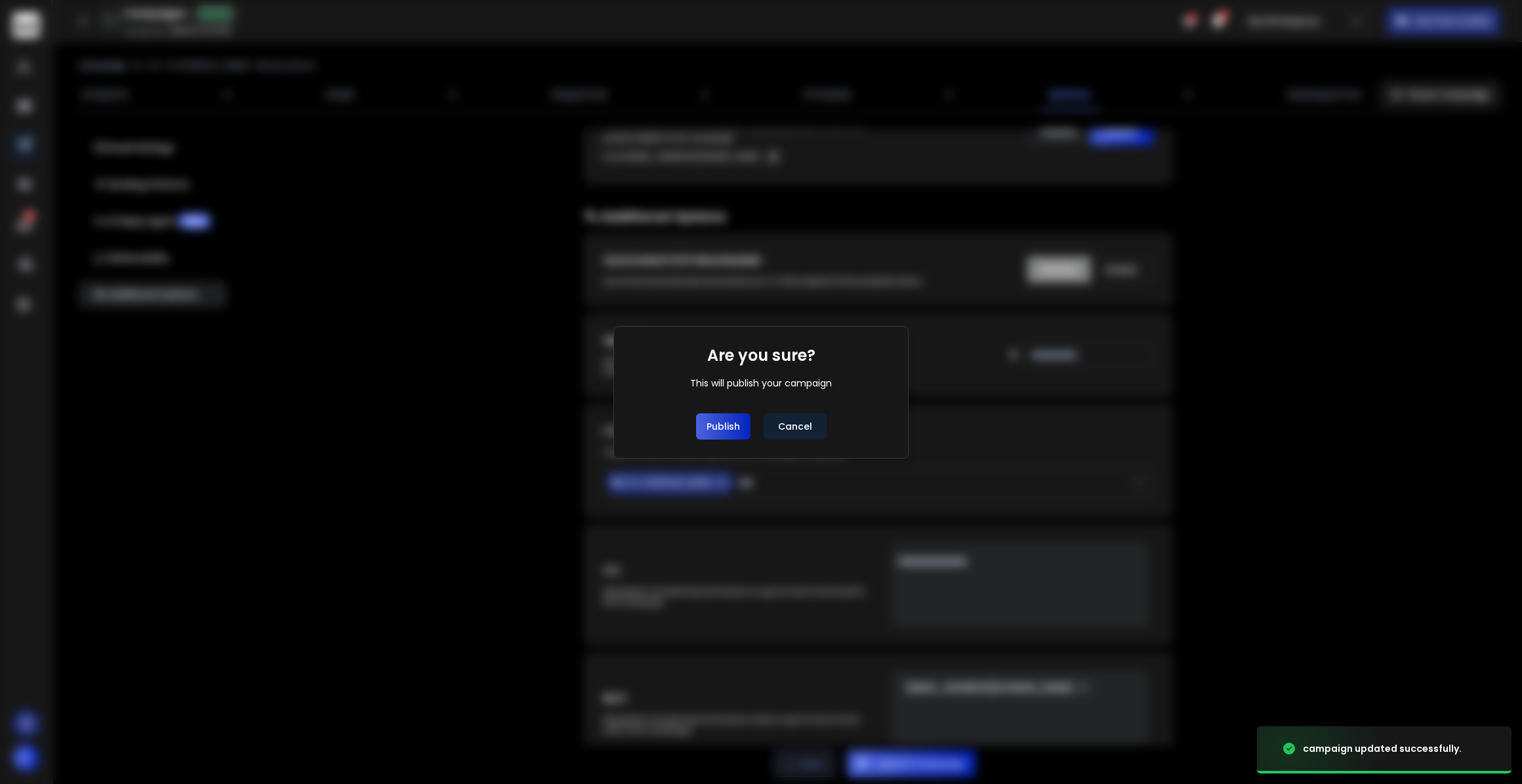
click at [730, 421] on button "Publish" at bounding box center [723, 426] width 54 height 26
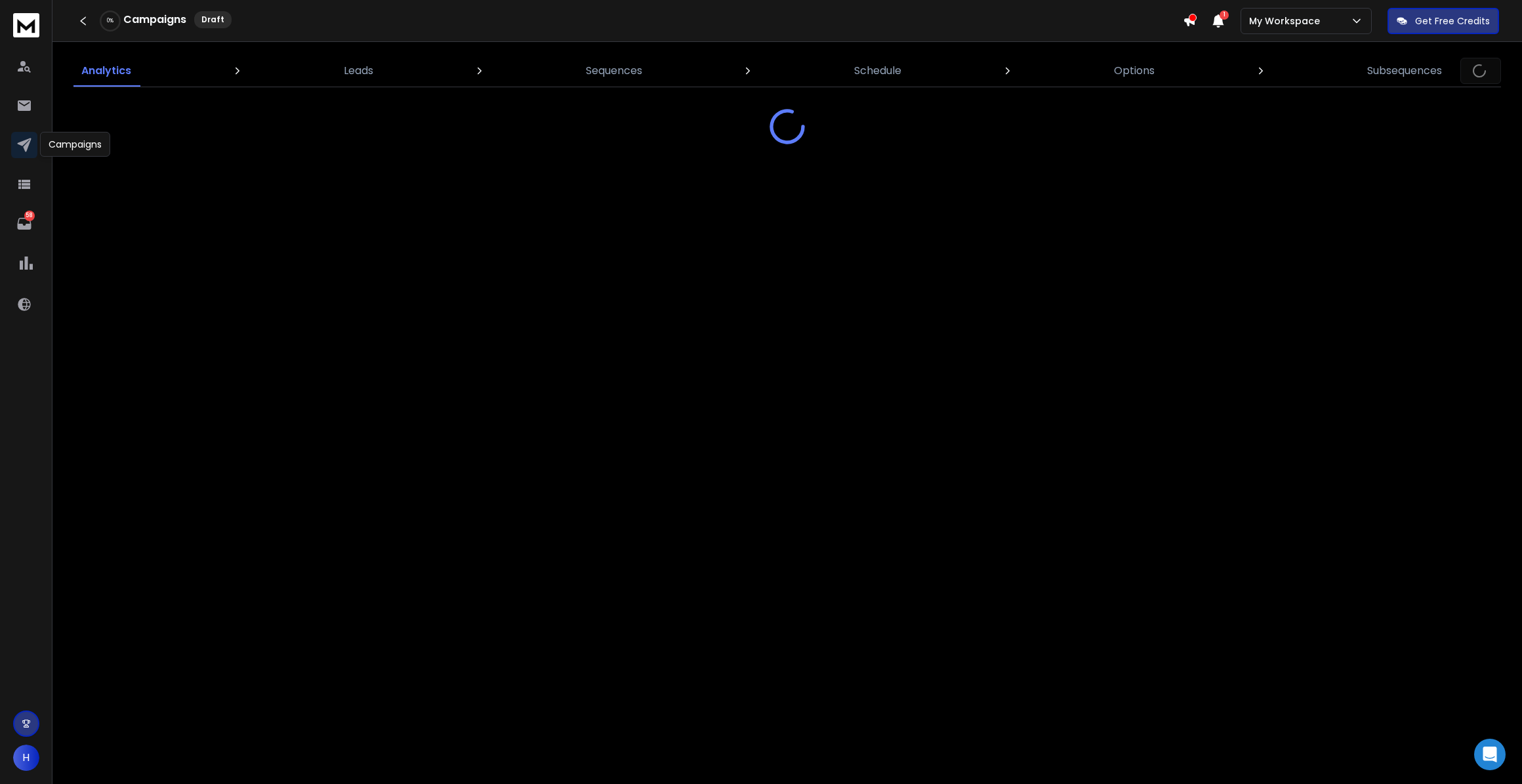
click at [23, 142] on icon at bounding box center [24, 145] width 14 height 14
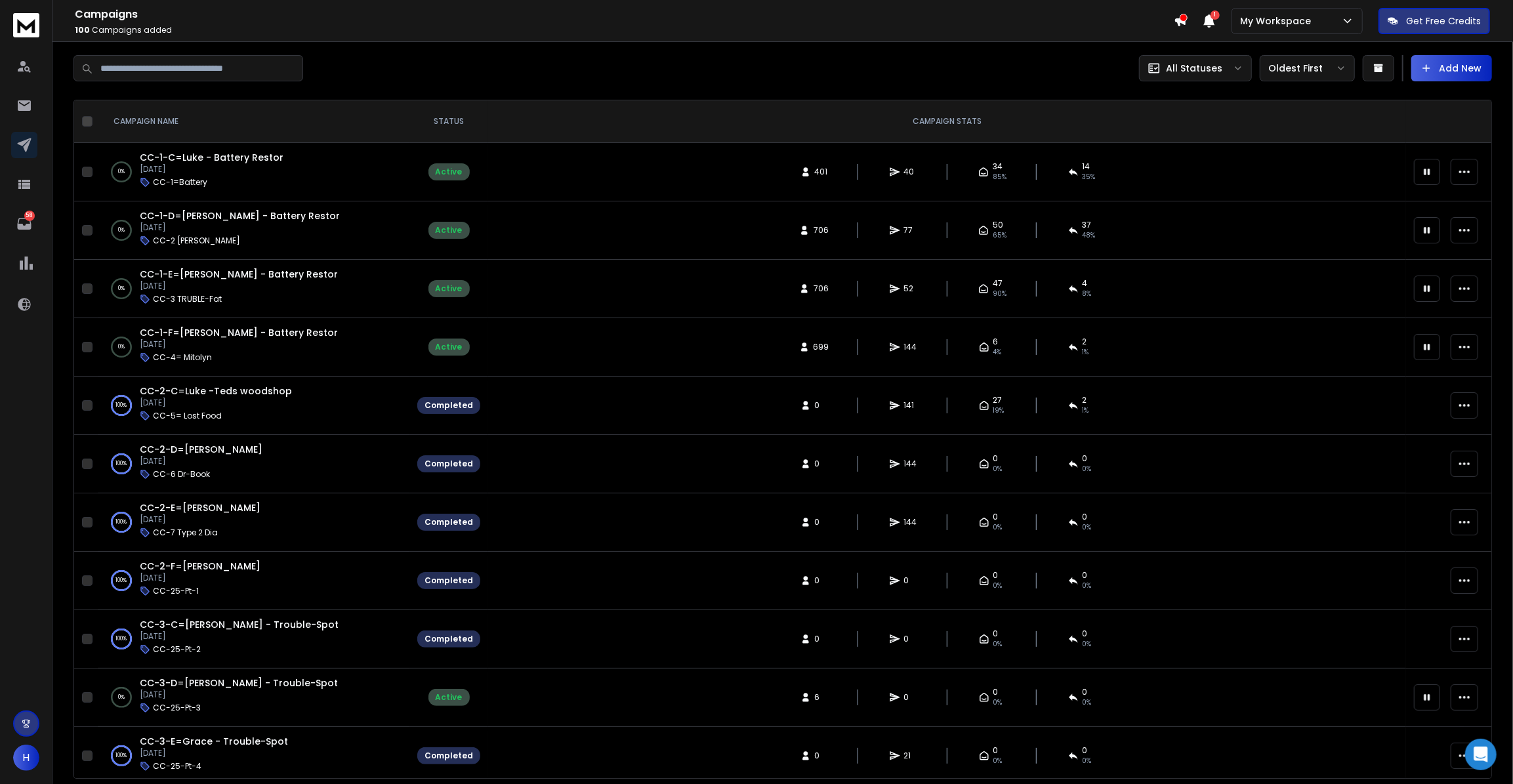
click at [206, 289] on p "23 days ago" at bounding box center [239, 286] width 198 height 11
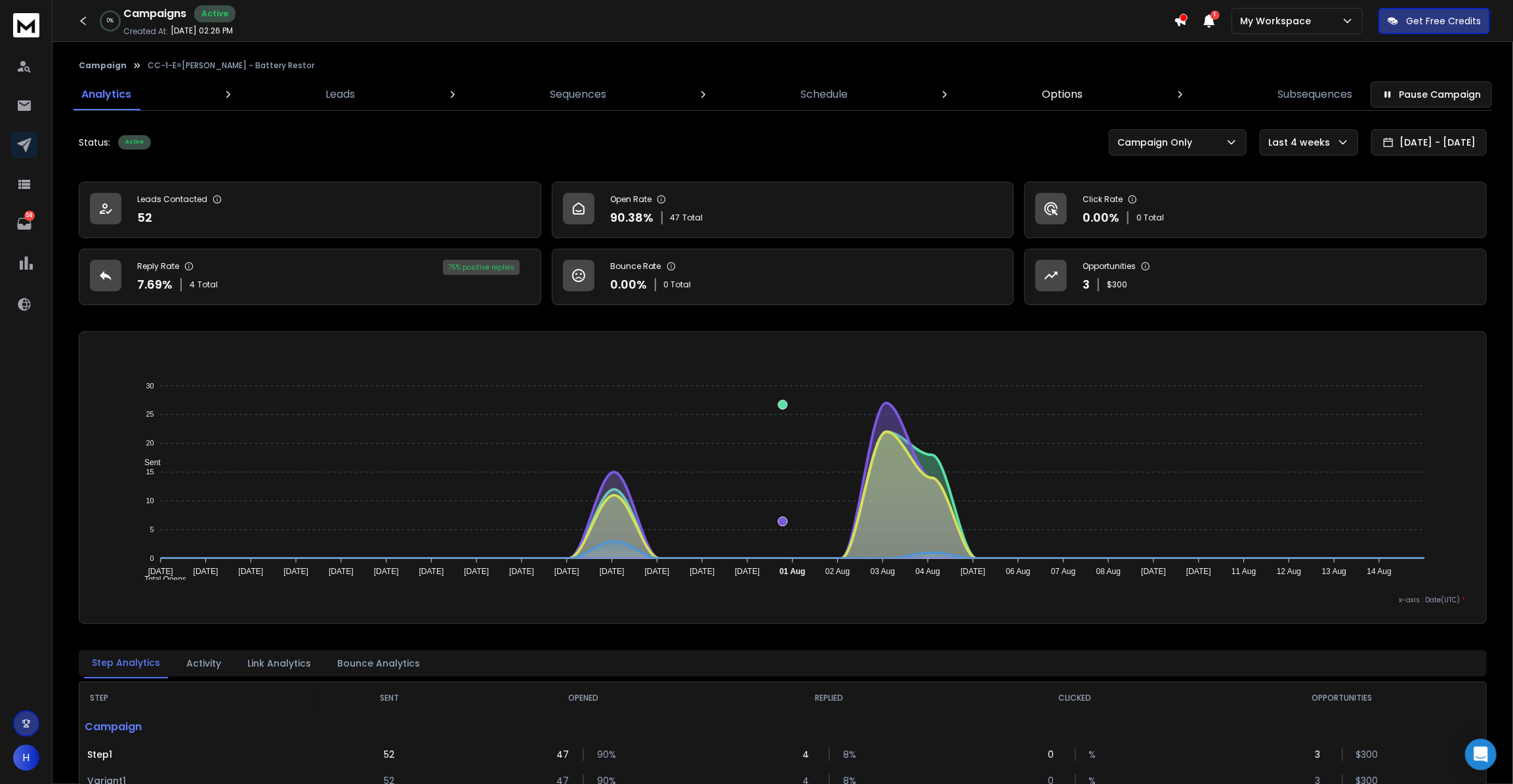
click at [1076, 91] on p "Options" at bounding box center [1063, 94] width 41 height 16
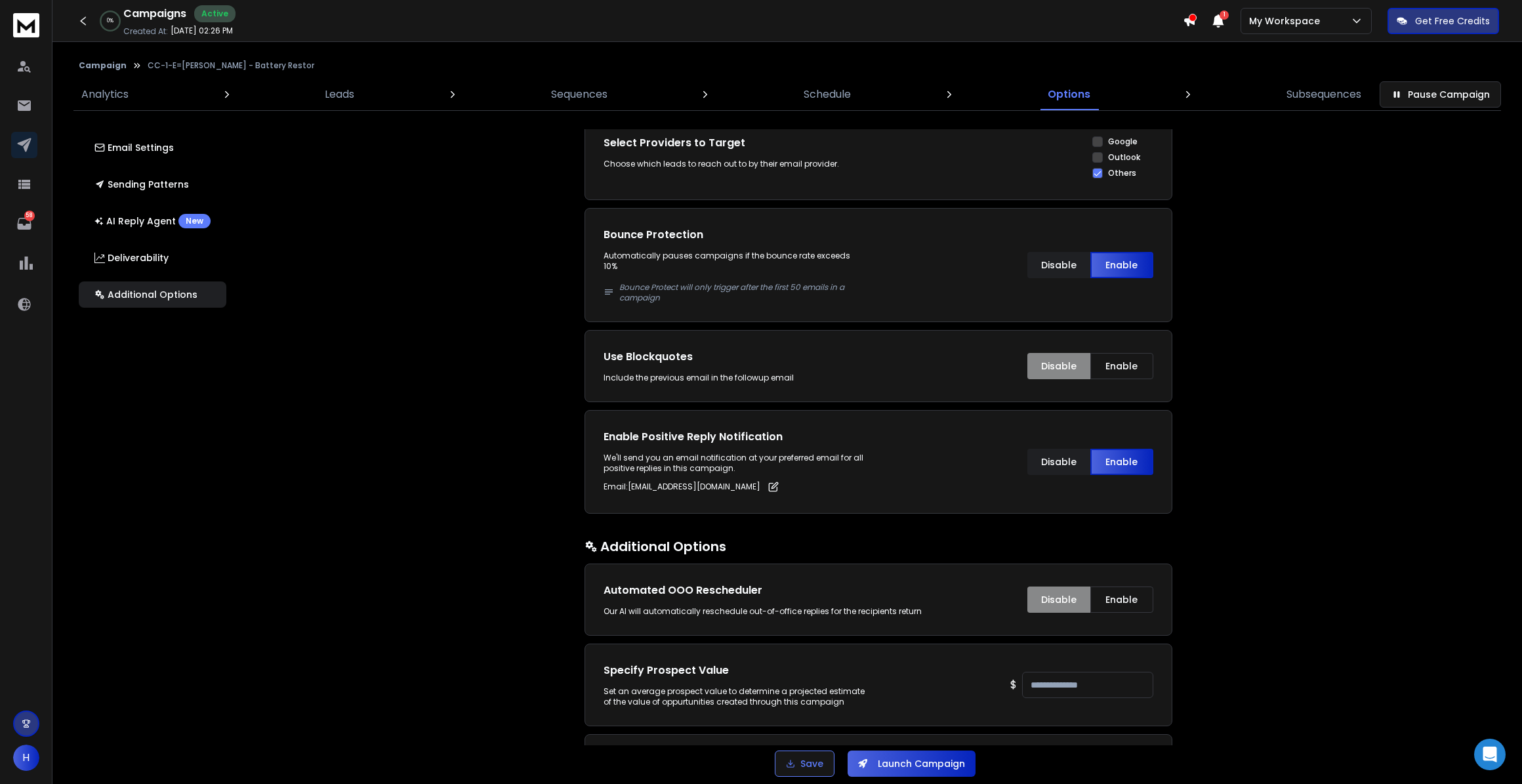
scroll to position [2119, 0]
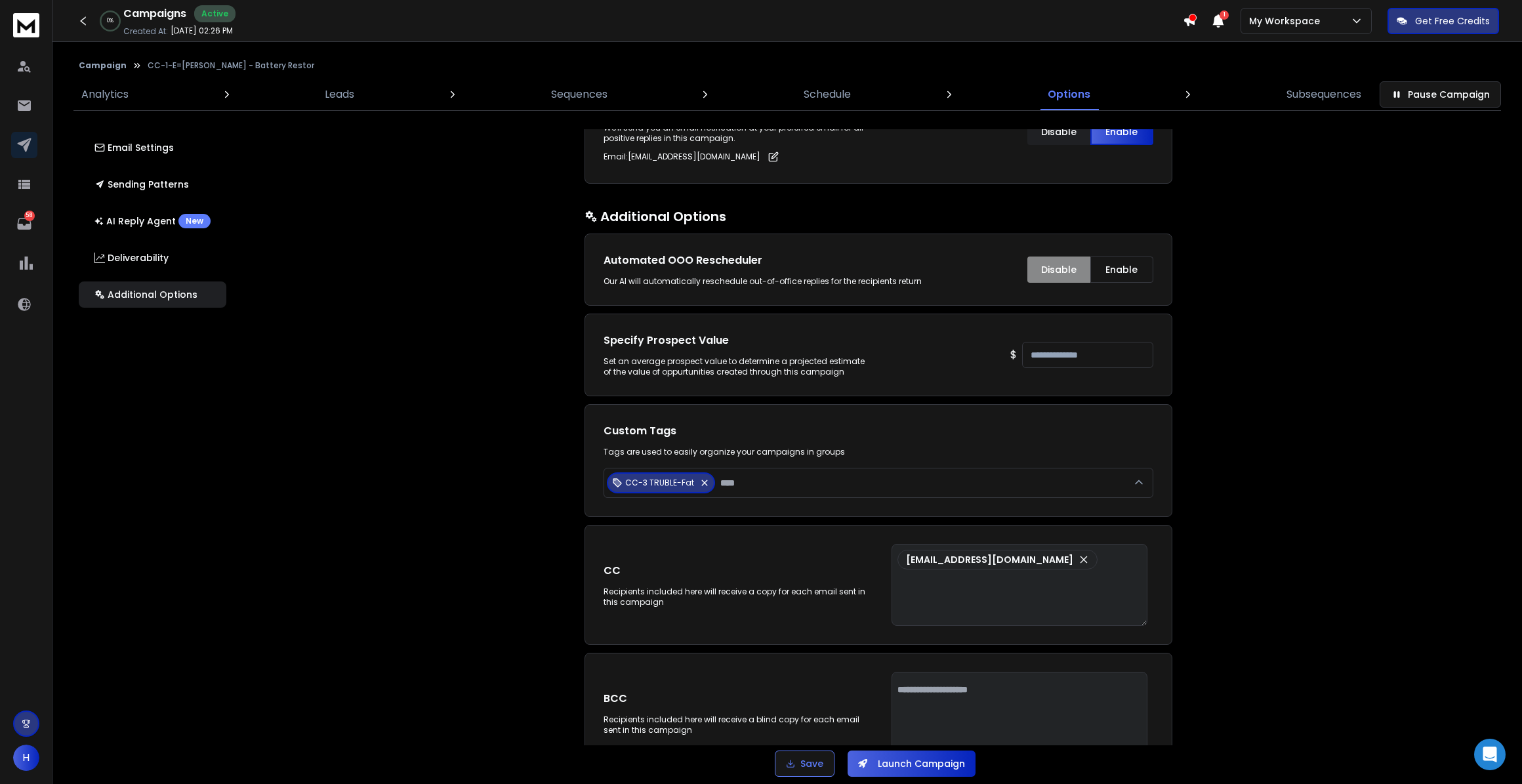
click at [1080, 556] on icon at bounding box center [1083, 559] width 7 height 7
click at [924, 678] on input at bounding box center [943, 690] width 91 height 23
click at [929, 678] on input at bounding box center [943, 690] width 91 height 23
type input "**********"
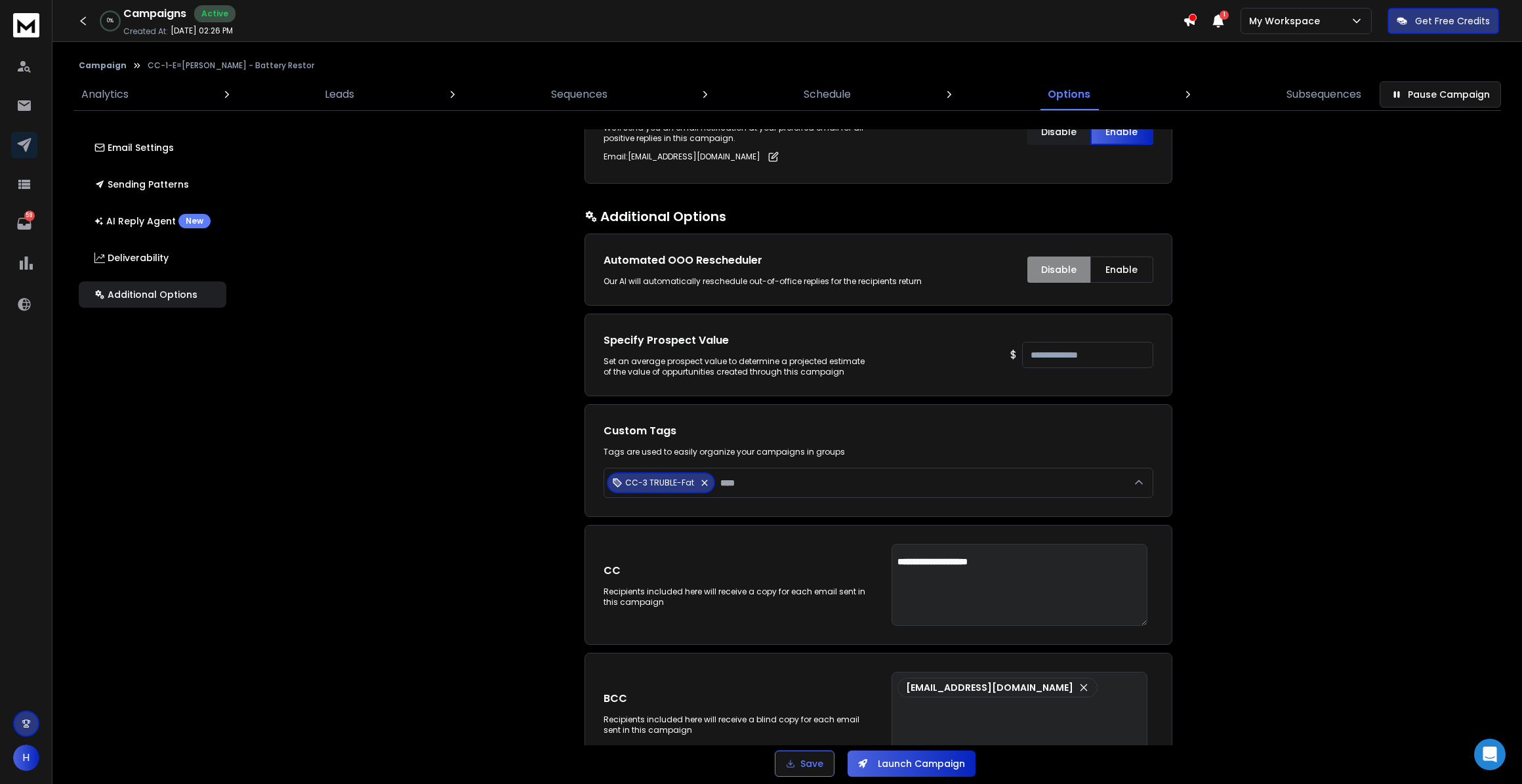
drag, startPoint x: 1004, startPoint y: 524, endPoint x: 824, endPoint y: 528, distance: 180.0
click at [825, 544] on div "**********" at bounding box center [878, 585] width 550 height 82
click at [816, 760] on button "Save" at bounding box center [804, 763] width 59 height 26
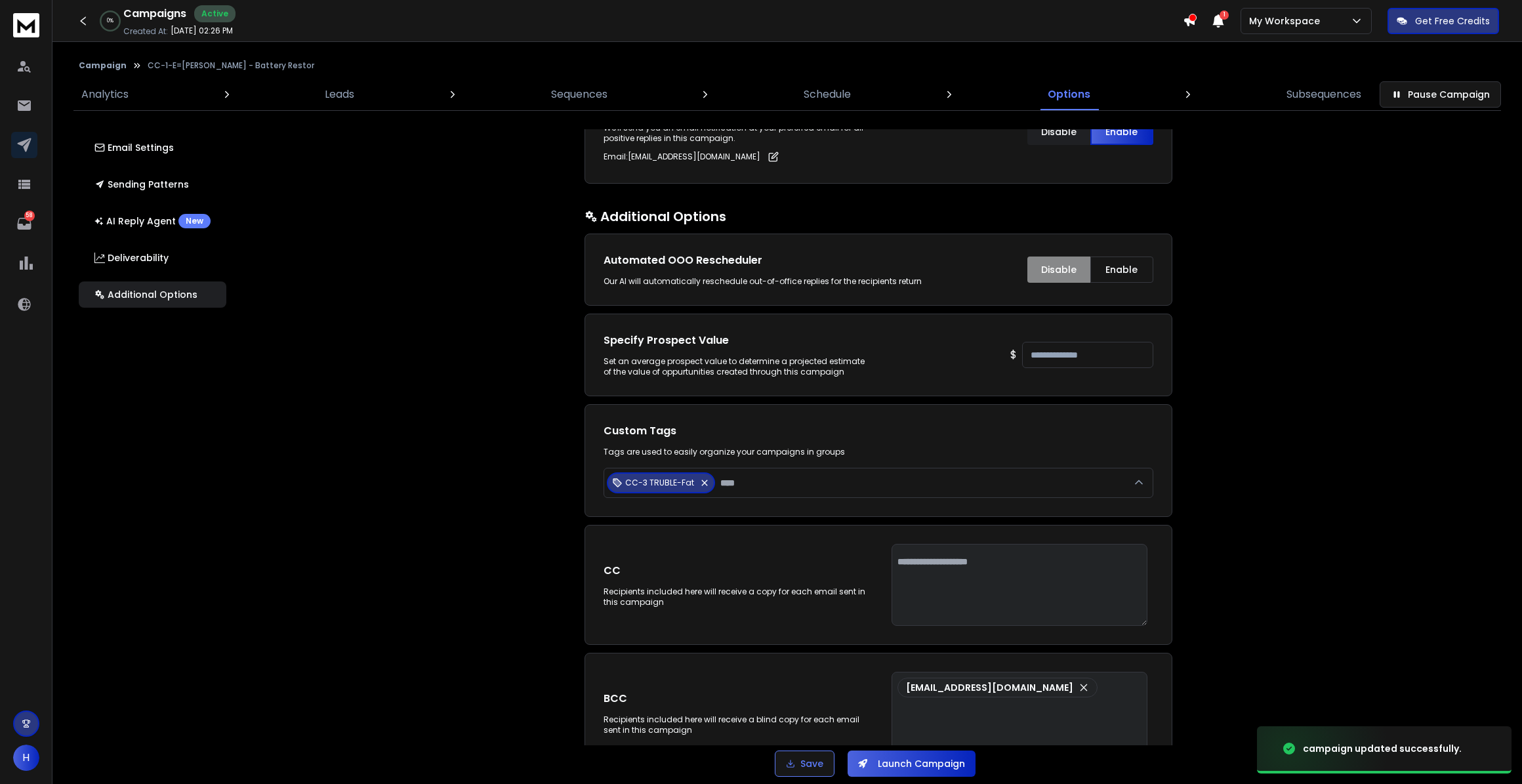
click at [914, 766] on button "Launch Campaign" at bounding box center [911, 763] width 127 height 26
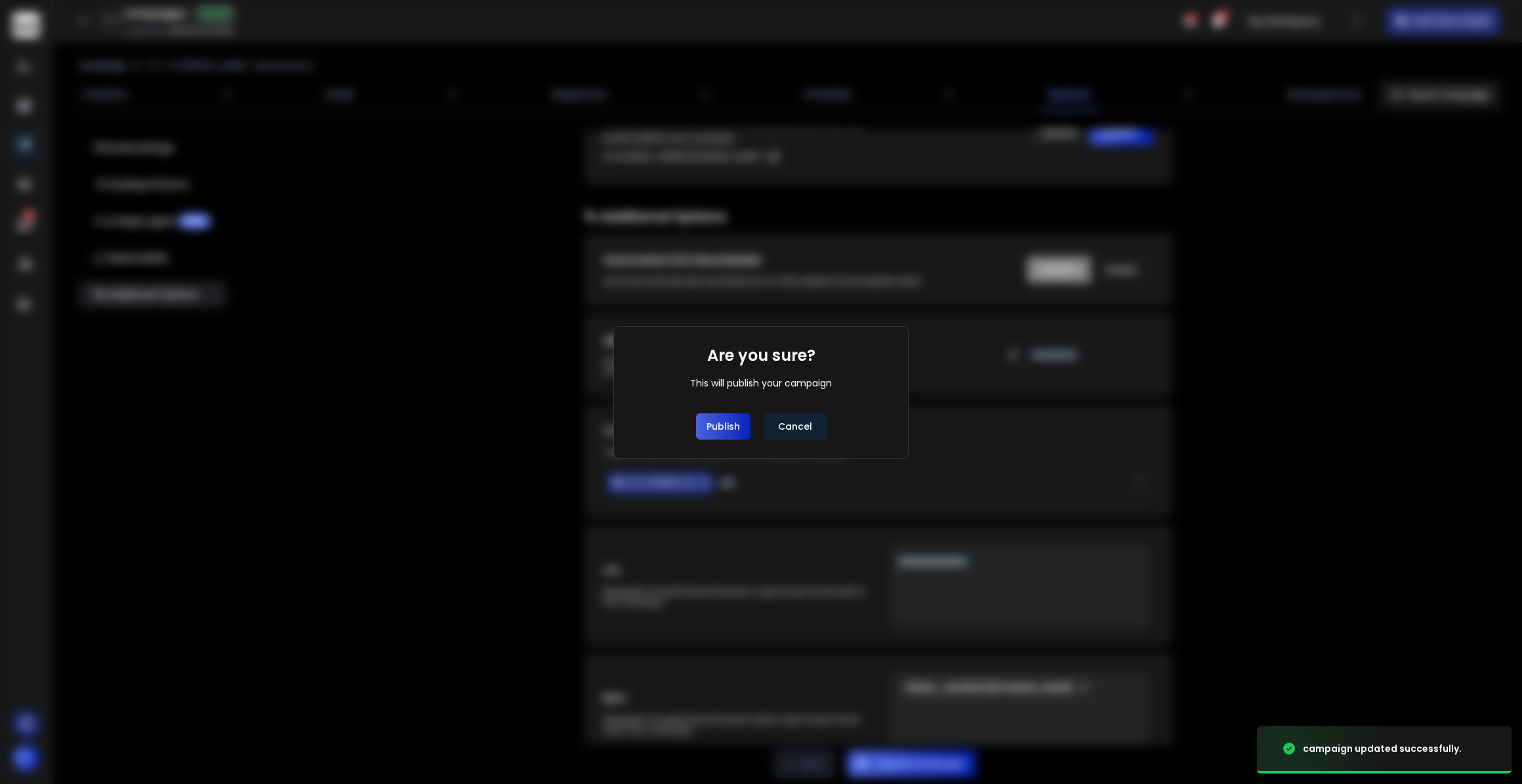
click at [728, 422] on button "Publish" at bounding box center [723, 426] width 54 height 26
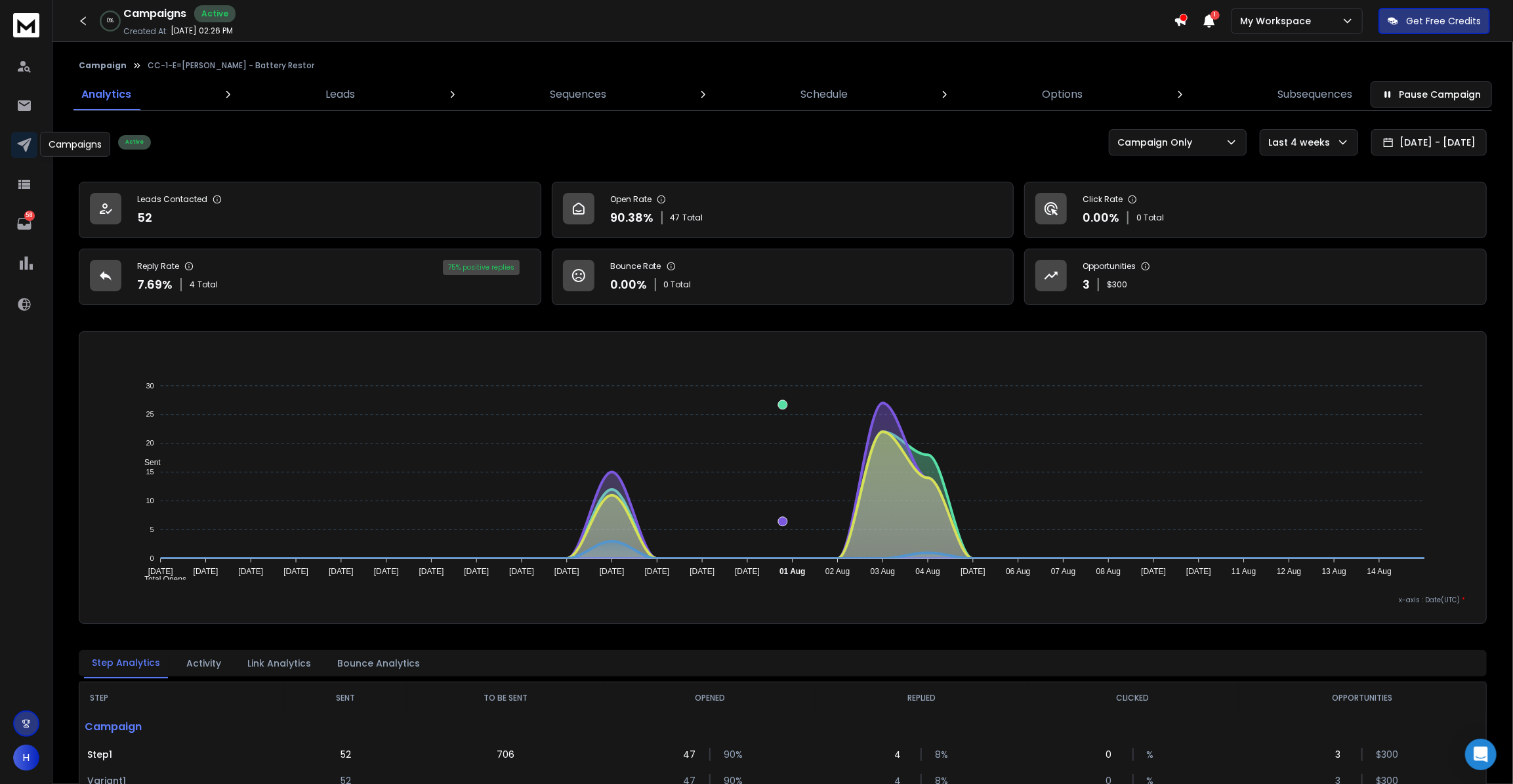
click at [23, 138] on icon at bounding box center [24, 145] width 16 height 16
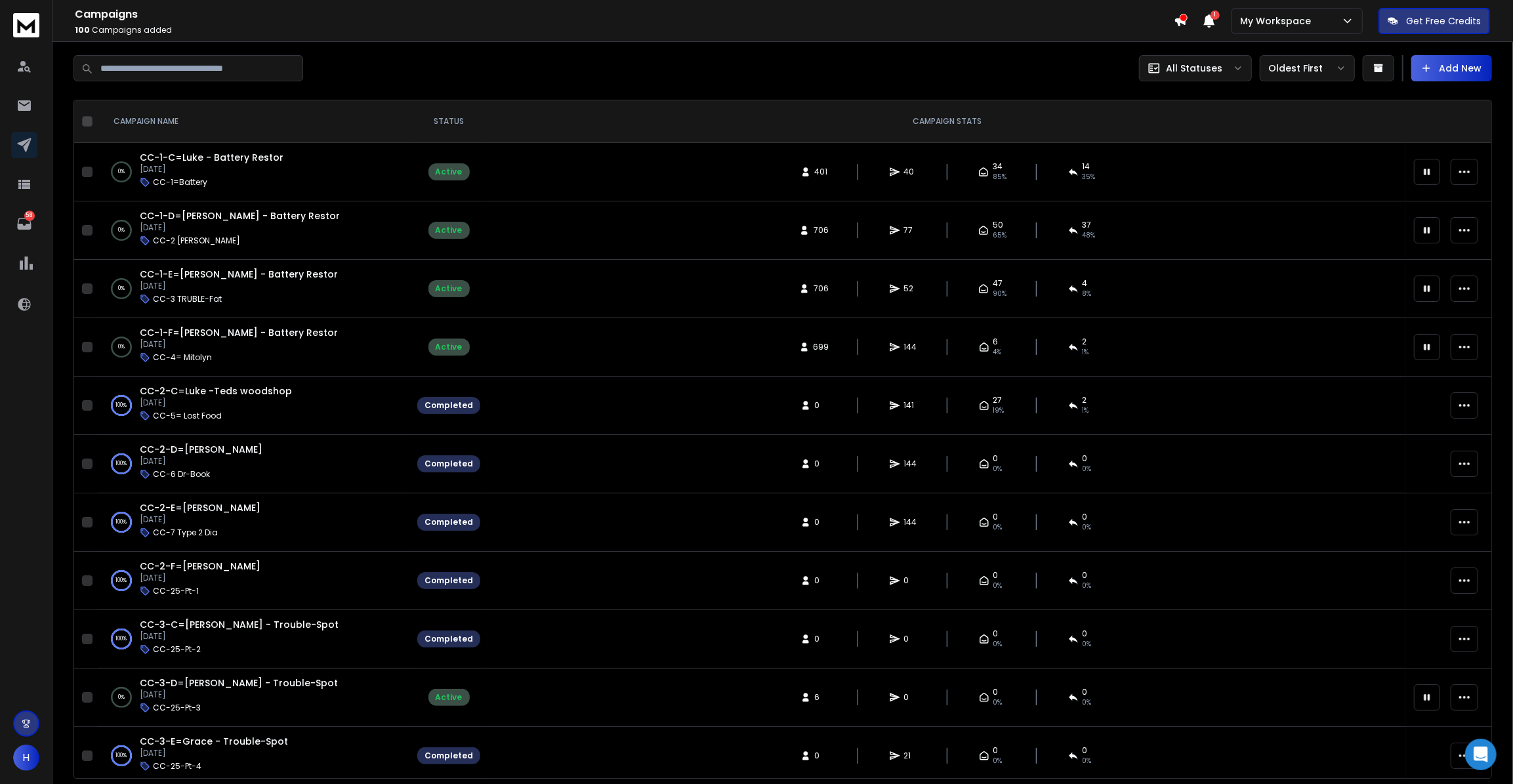
click at [221, 339] on p "[DATE]" at bounding box center [239, 344] width 198 height 11
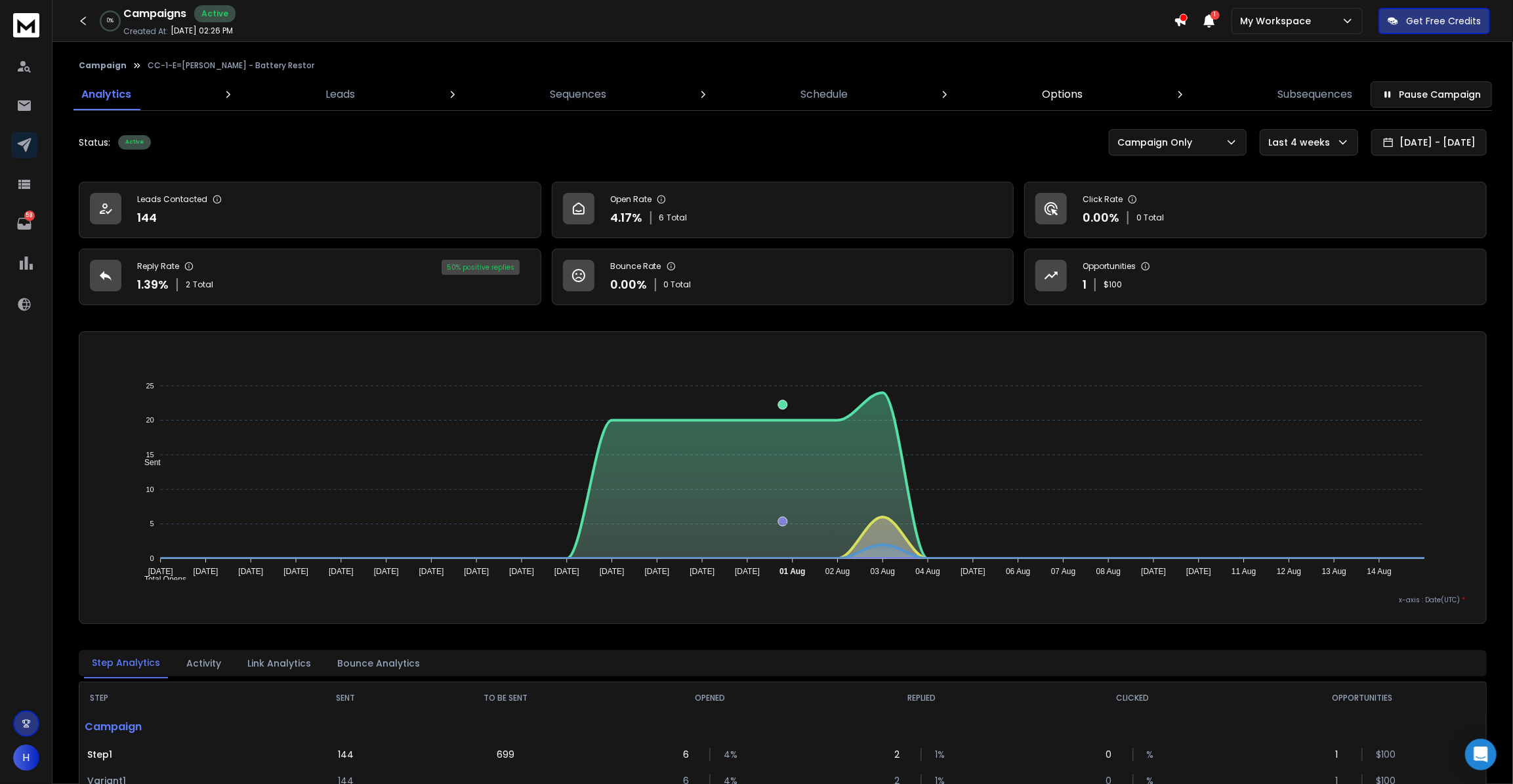
click at [1076, 98] on p "Options" at bounding box center [1063, 94] width 41 height 16
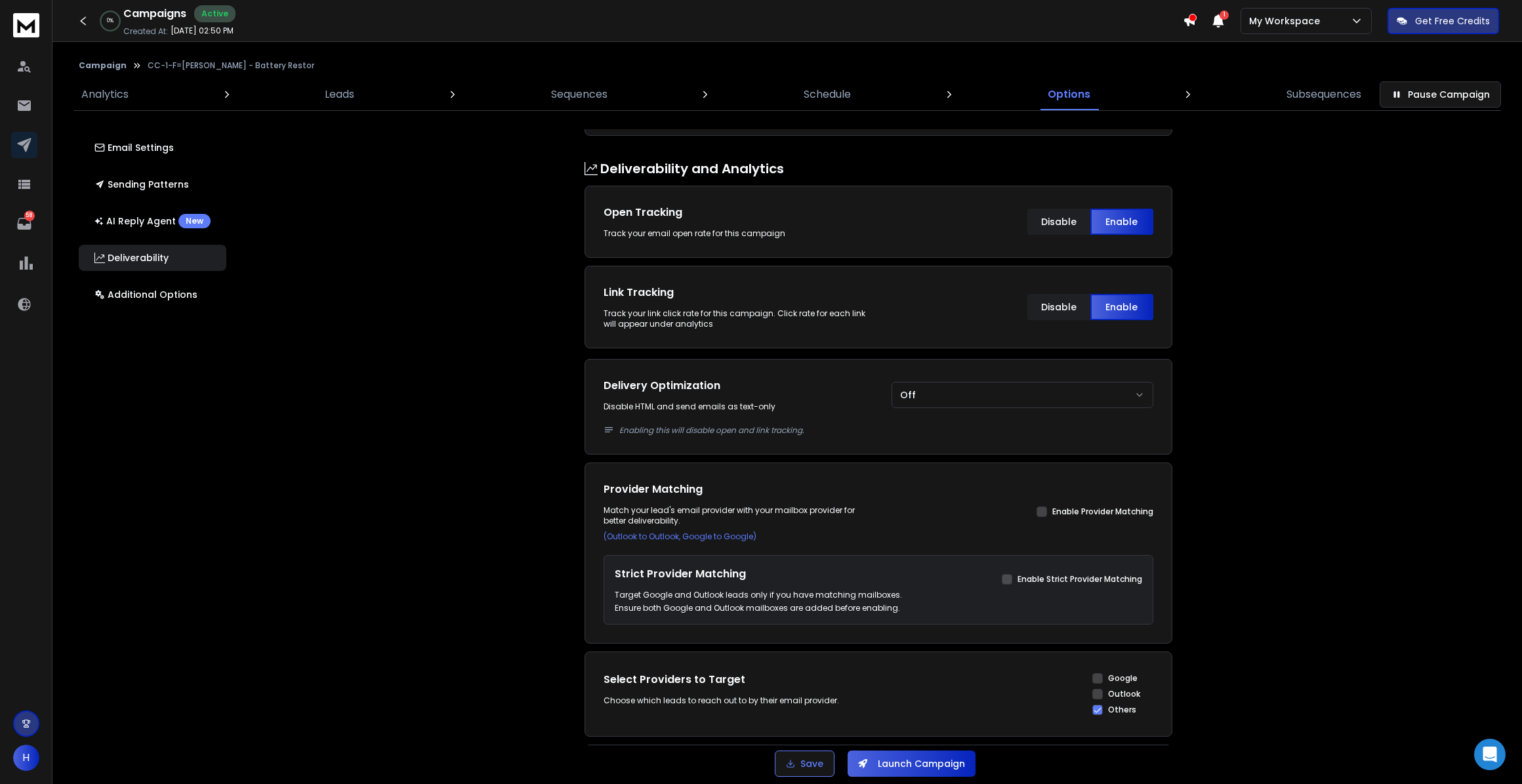
scroll to position [2119, 0]
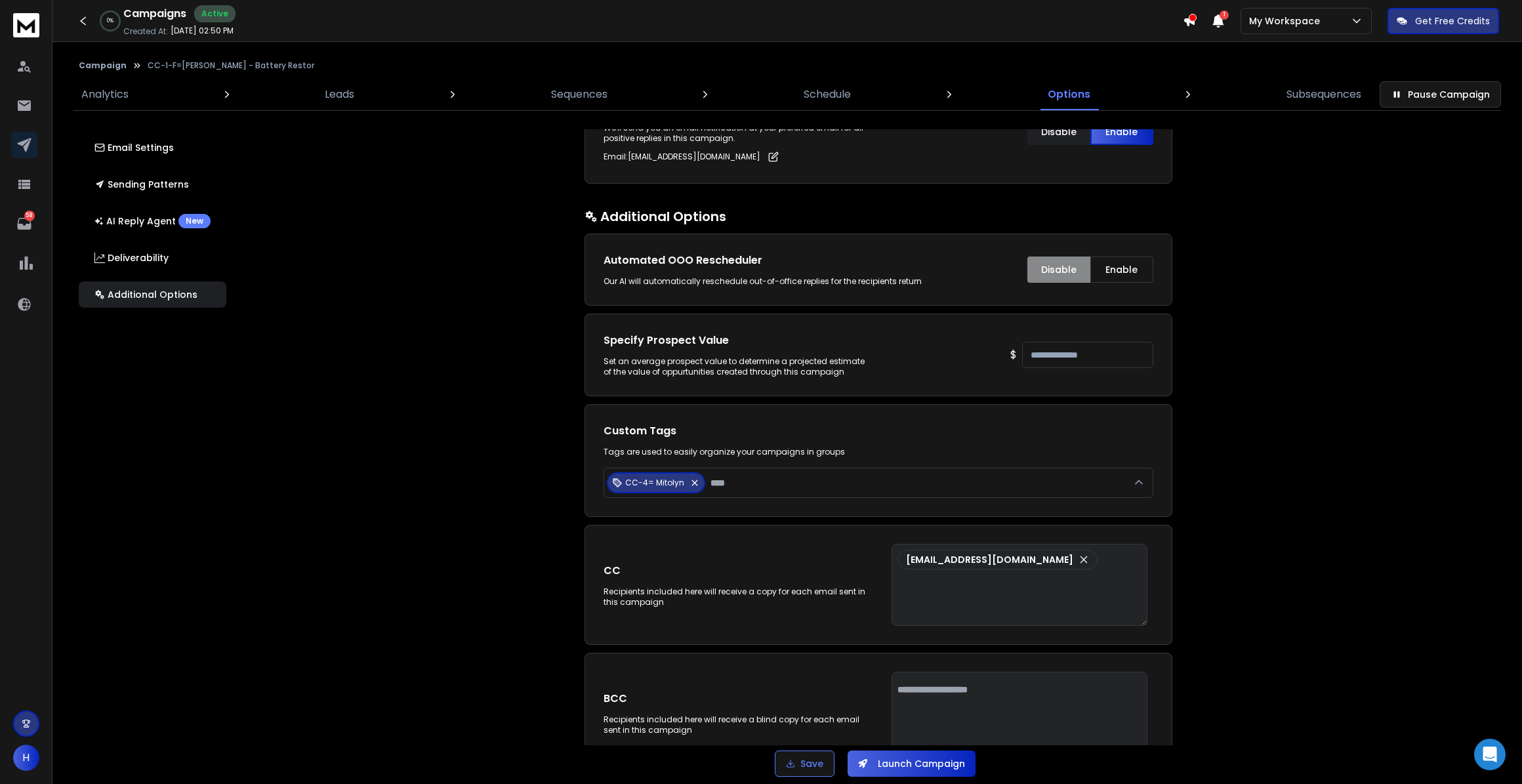
click at [1080, 556] on icon at bounding box center [1083, 559] width 7 height 7
click at [931, 678] on input at bounding box center [943, 690] width 91 height 23
type input "**********"
drag, startPoint x: 1004, startPoint y: 523, endPoint x: 842, endPoint y: 522, distance: 162.0
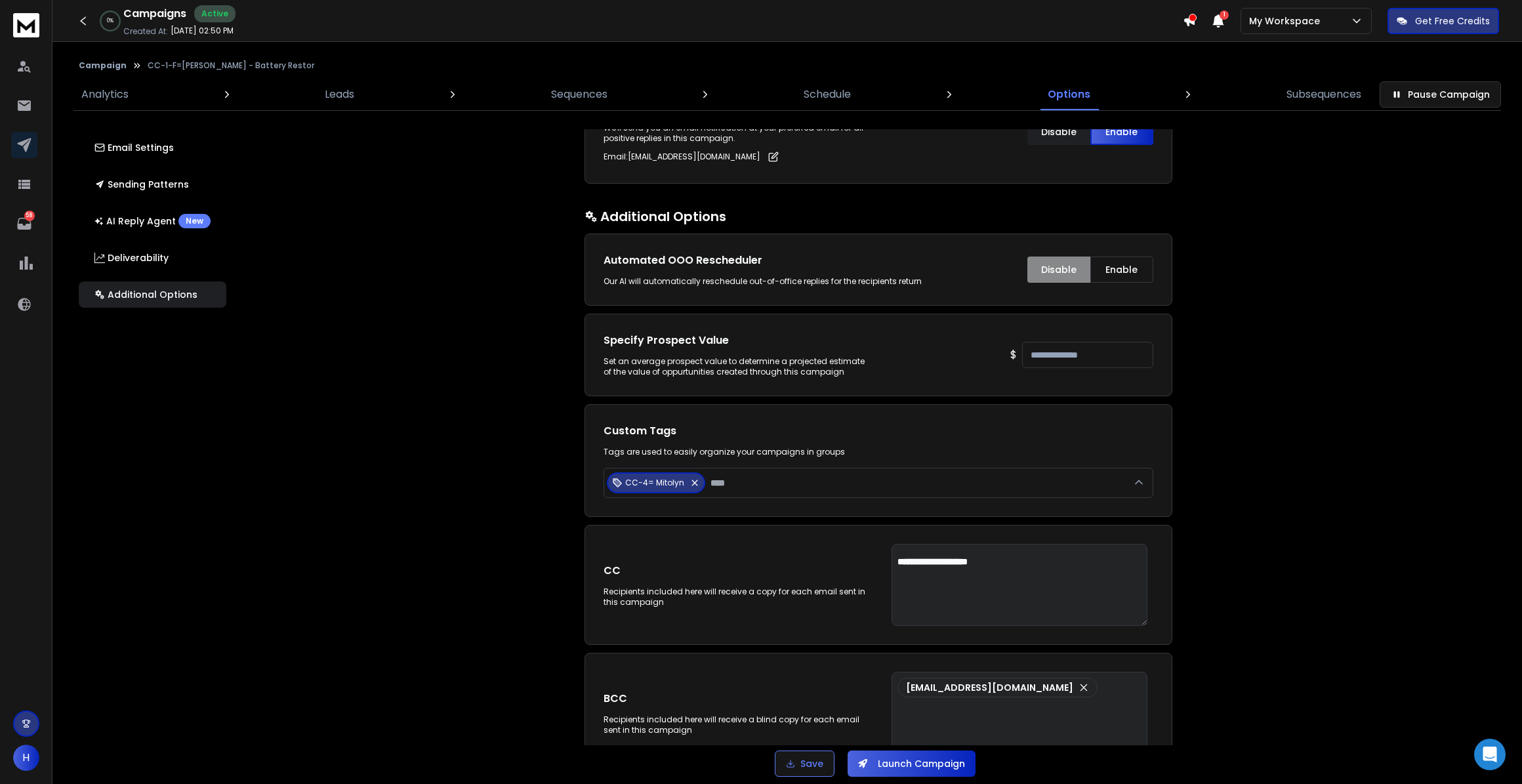
click at [842, 544] on div "**********" at bounding box center [878, 585] width 550 height 82
click at [812, 760] on button "Save" at bounding box center [804, 763] width 59 height 26
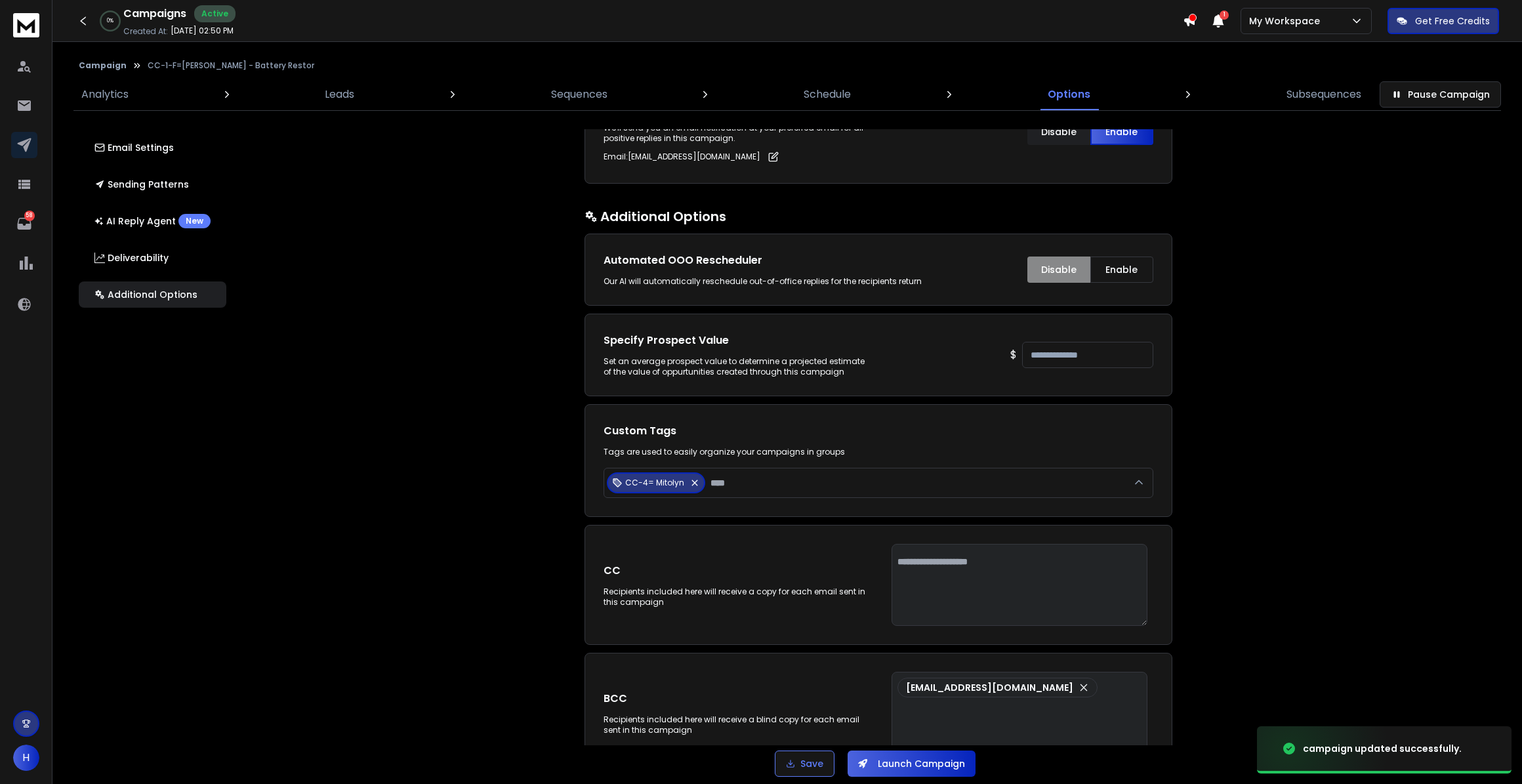
click at [814, 760] on button "Save" at bounding box center [804, 763] width 59 height 26
click at [922, 763] on button "Launch Campaign" at bounding box center [911, 763] width 127 height 26
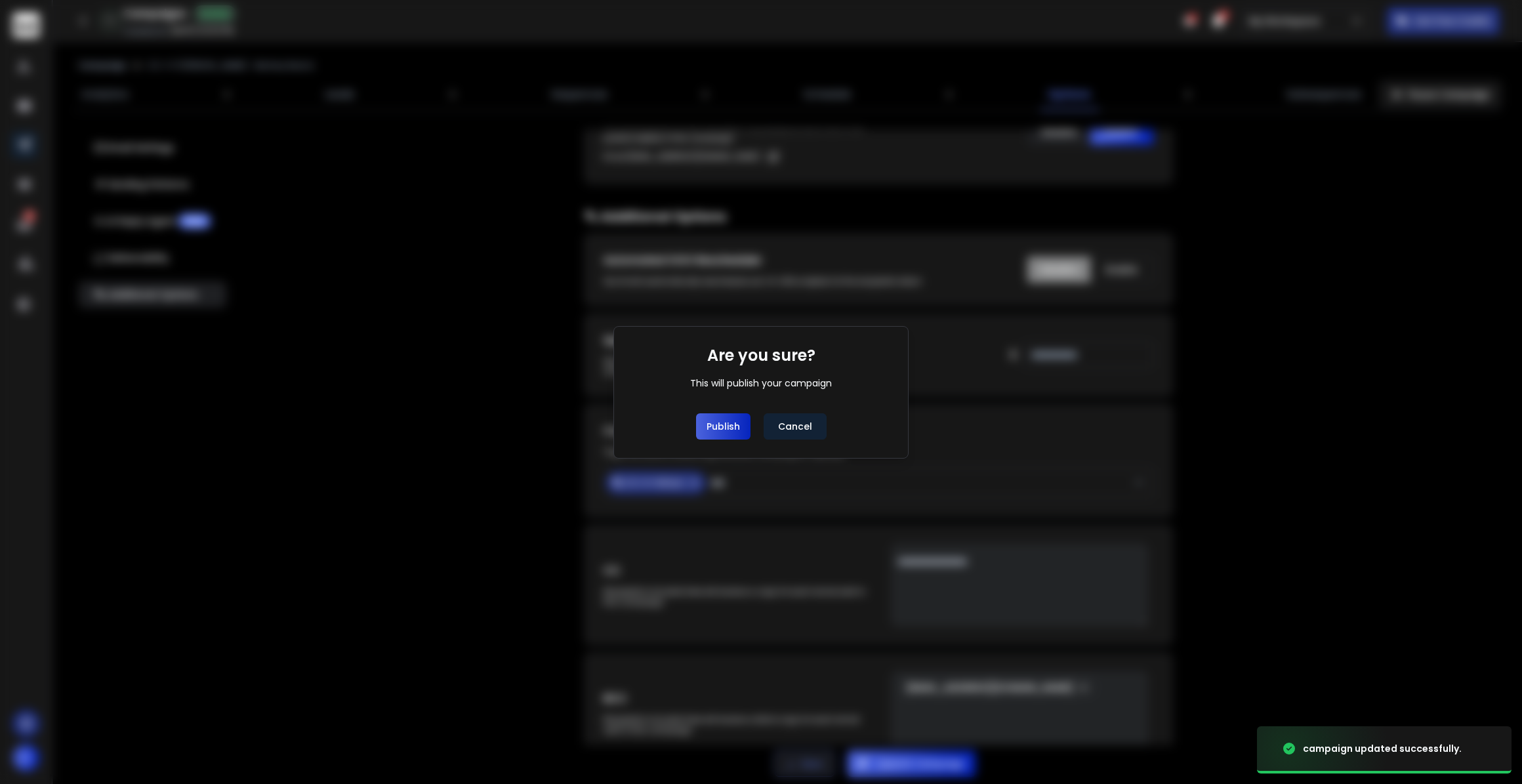
click at [723, 425] on button "Publish" at bounding box center [723, 426] width 54 height 26
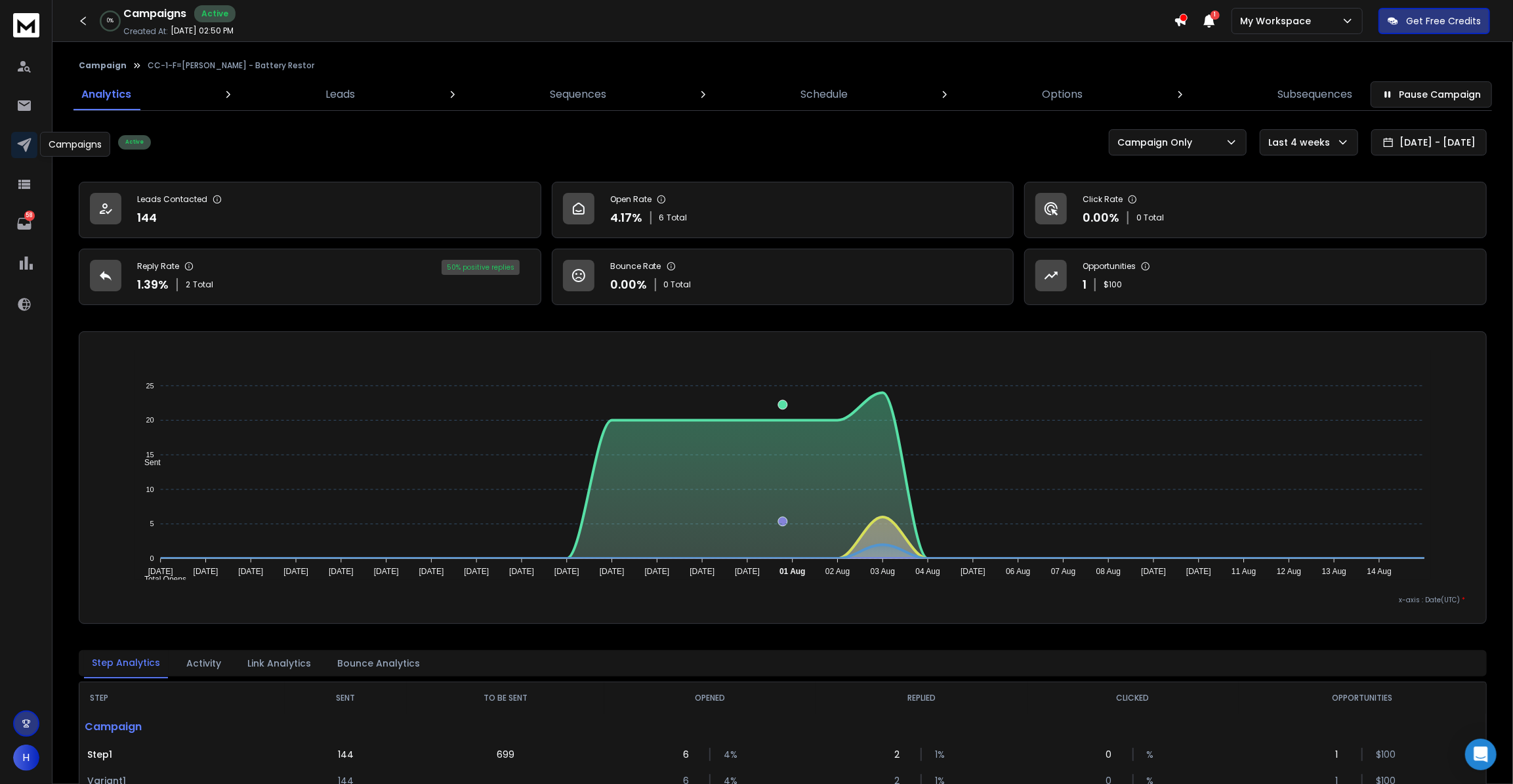
click at [27, 140] on icon at bounding box center [24, 145] width 16 height 16
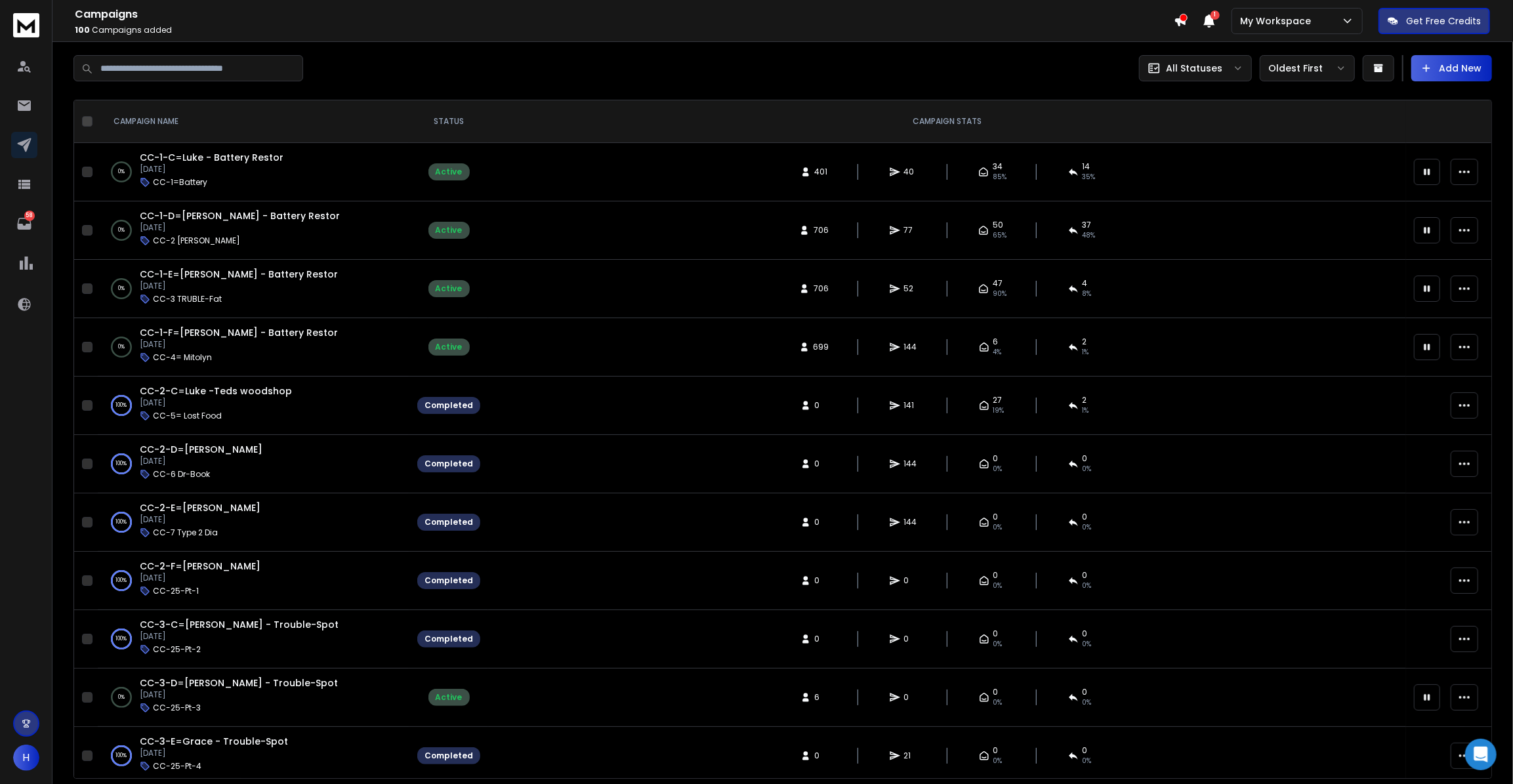
click at [436, 170] on div "Active" at bounding box center [450, 171] width 27 height 11
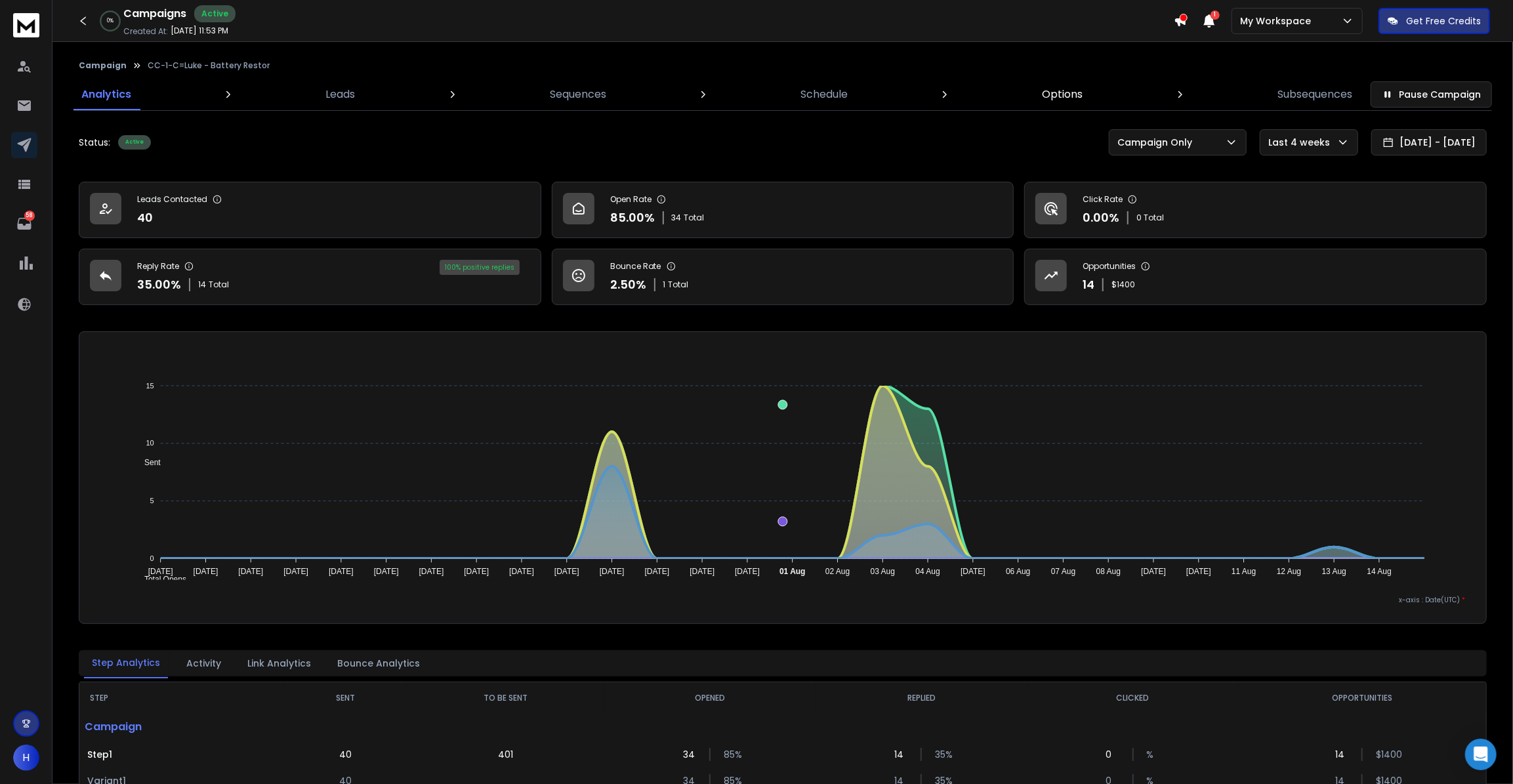
click at [1064, 93] on p "Options" at bounding box center [1063, 94] width 41 height 16
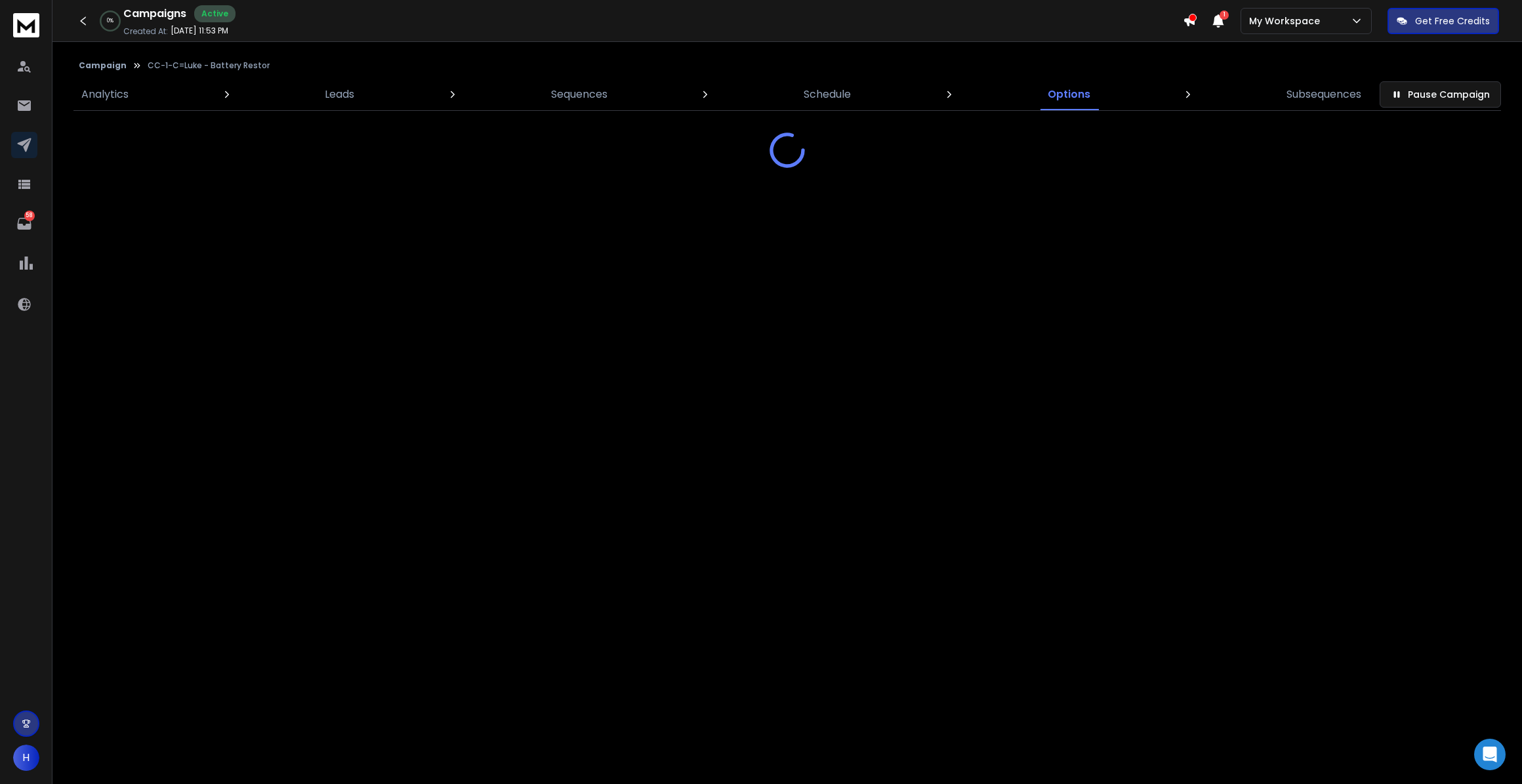
select select "*********"
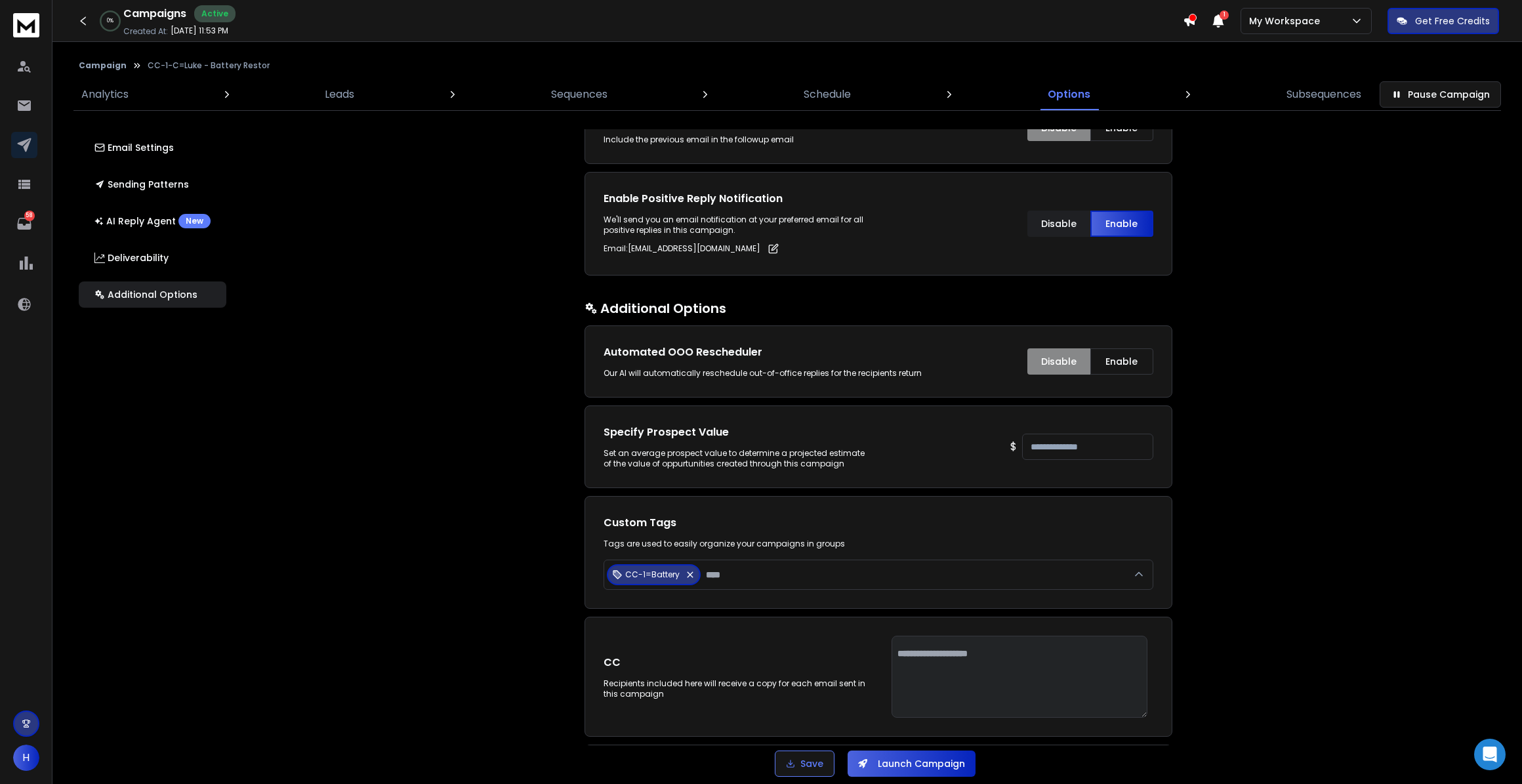
scroll to position [2119, 0]
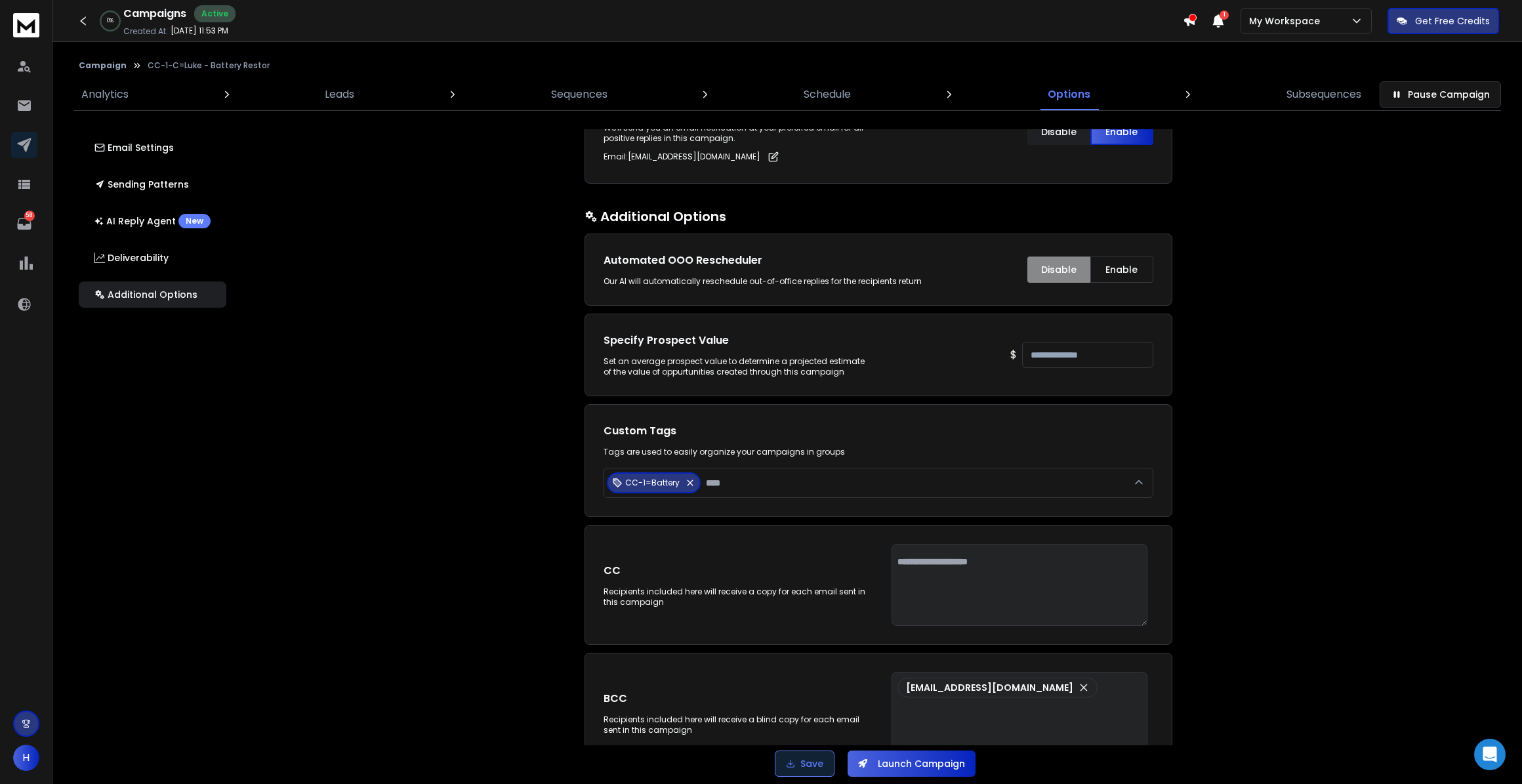
click at [803, 763] on button "Save" at bounding box center [804, 763] width 59 height 26
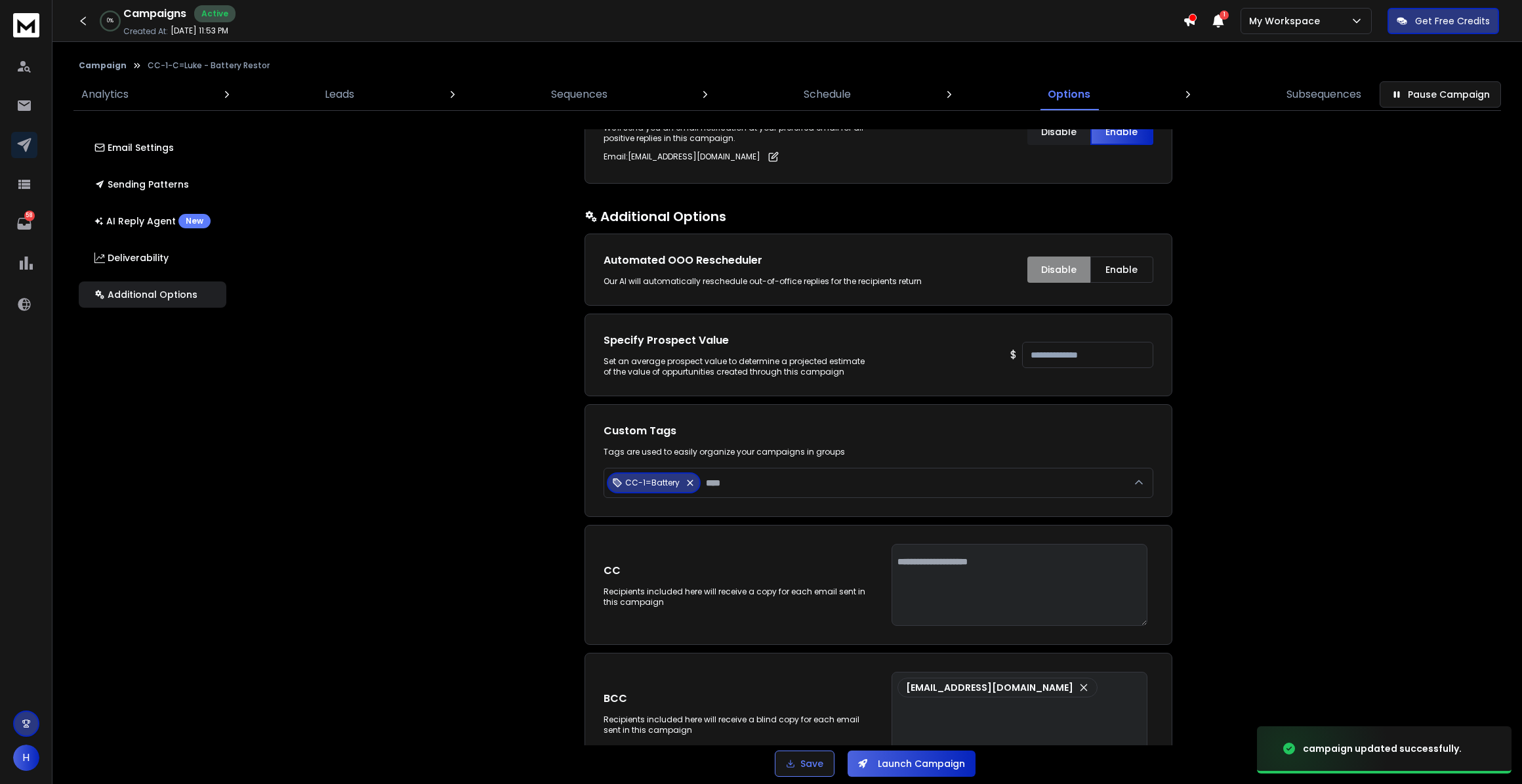
click at [920, 763] on button "Launch Campaign" at bounding box center [911, 763] width 127 height 26
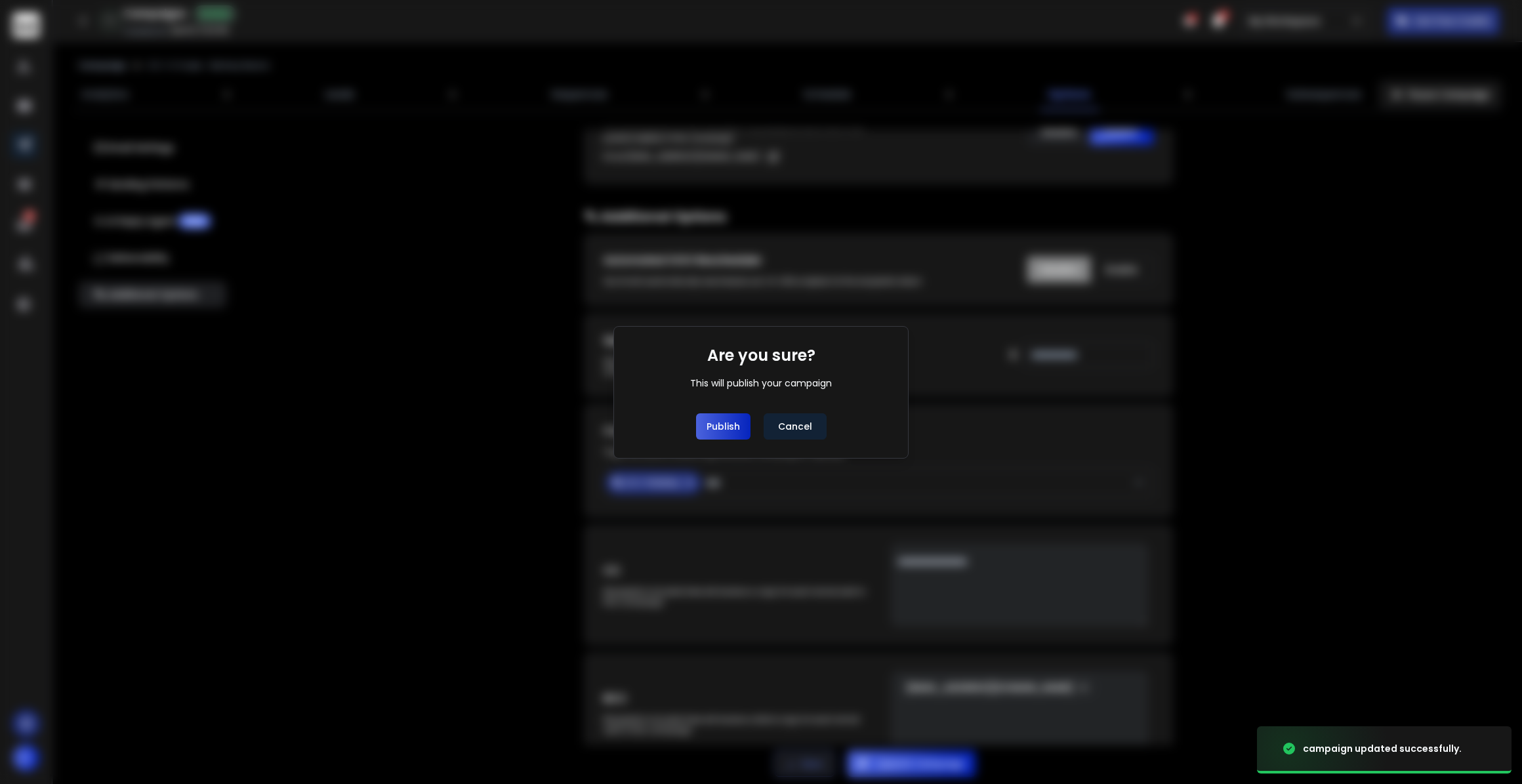
click at [731, 417] on button "Publish" at bounding box center [723, 426] width 54 height 26
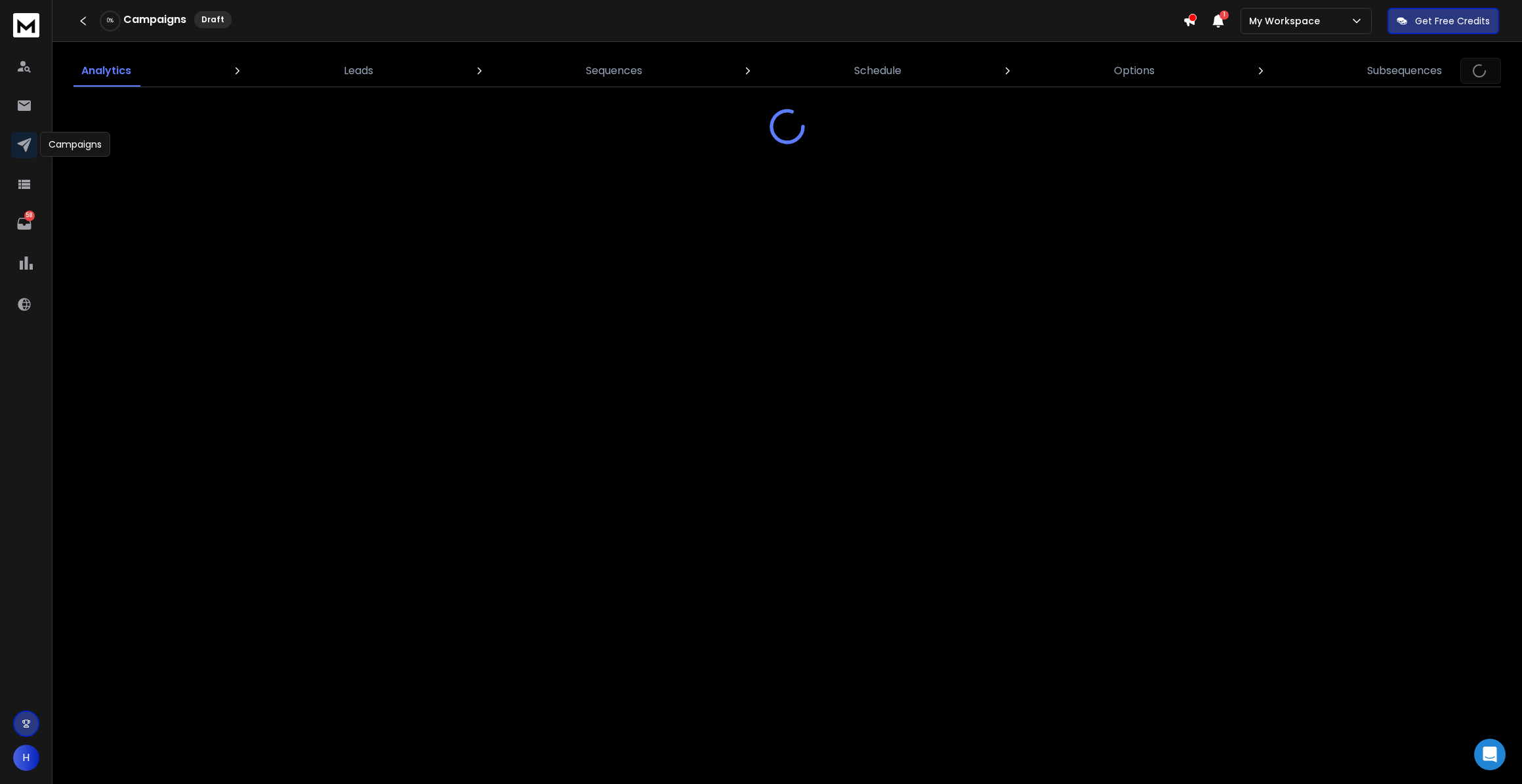
click at [27, 144] on icon at bounding box center [24, 145] width 14 height 14
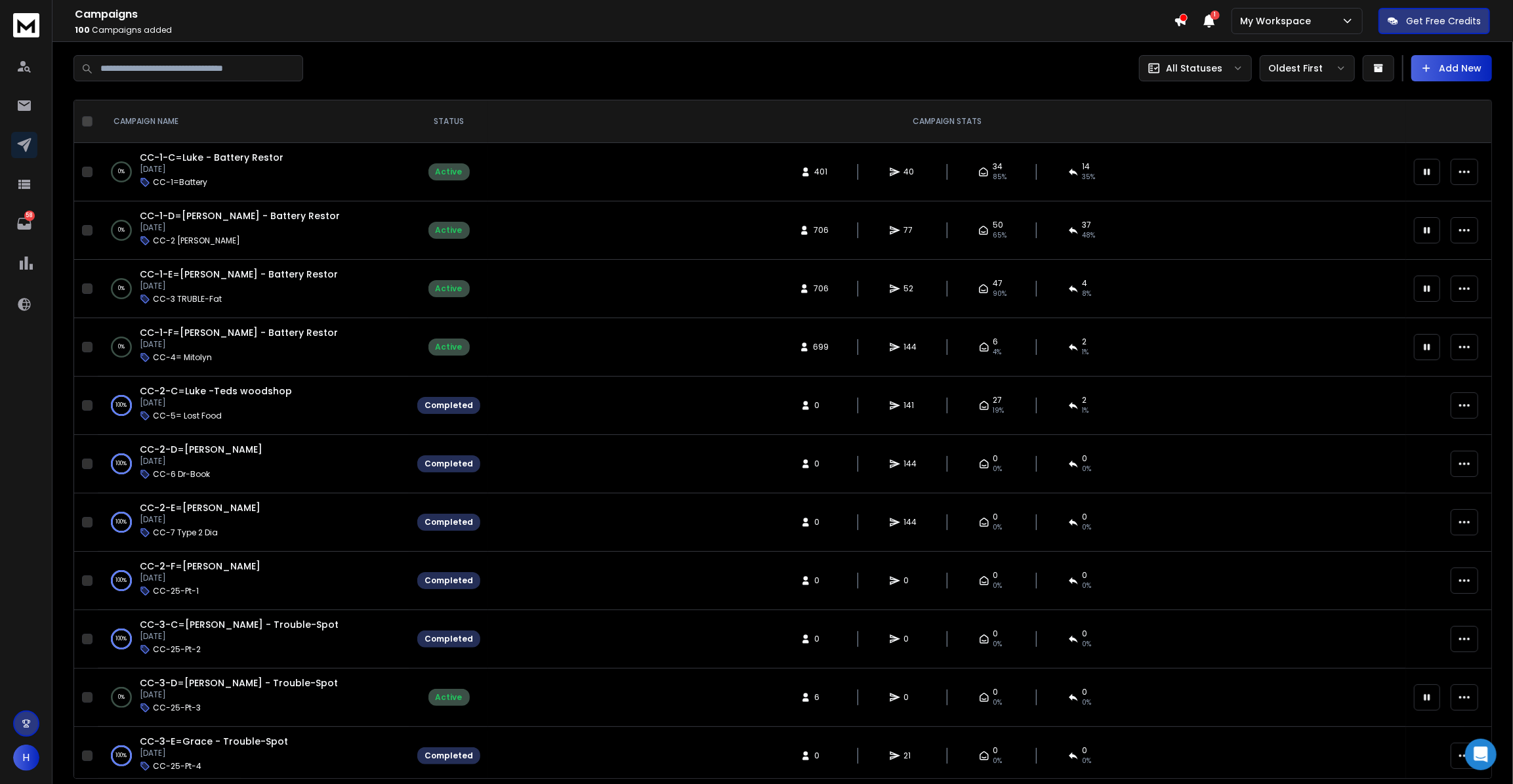
click at [184, 227] on p "[DATE]" at bounding box center [240, 228] width 200 height 11
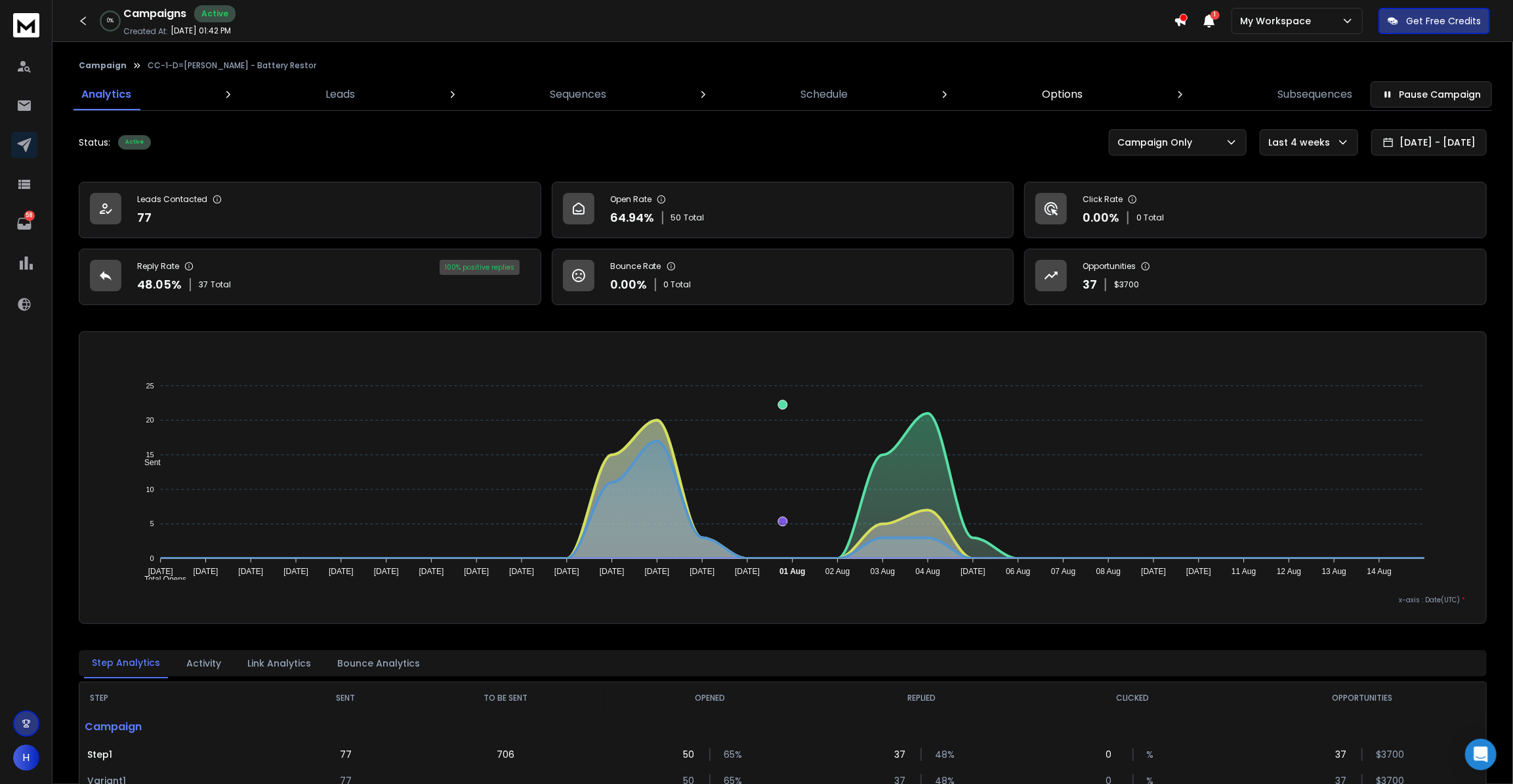
click at [1073, 94] on p "Options" at bounding box center [1063, 94] width 41 height 16
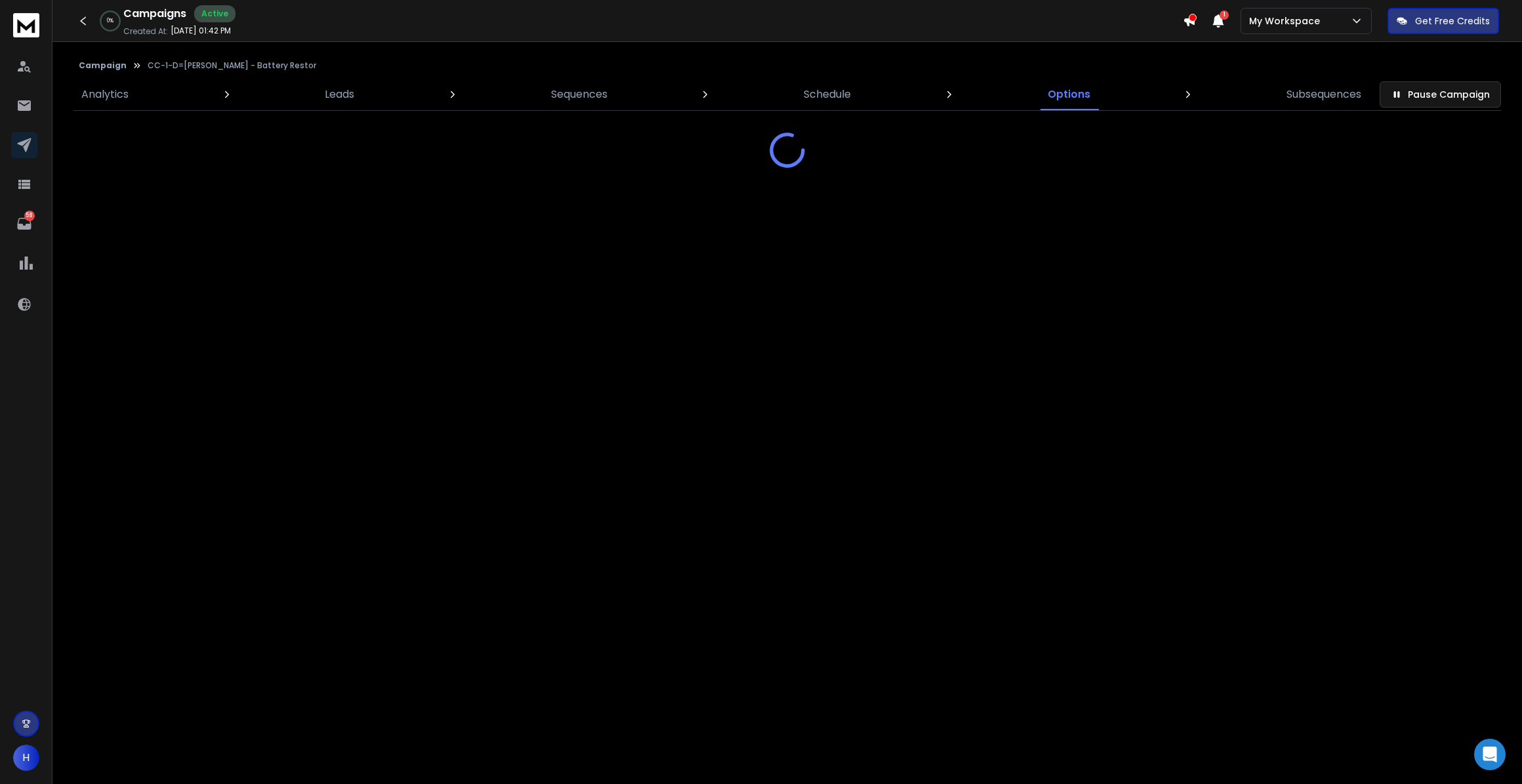
select select "*********"
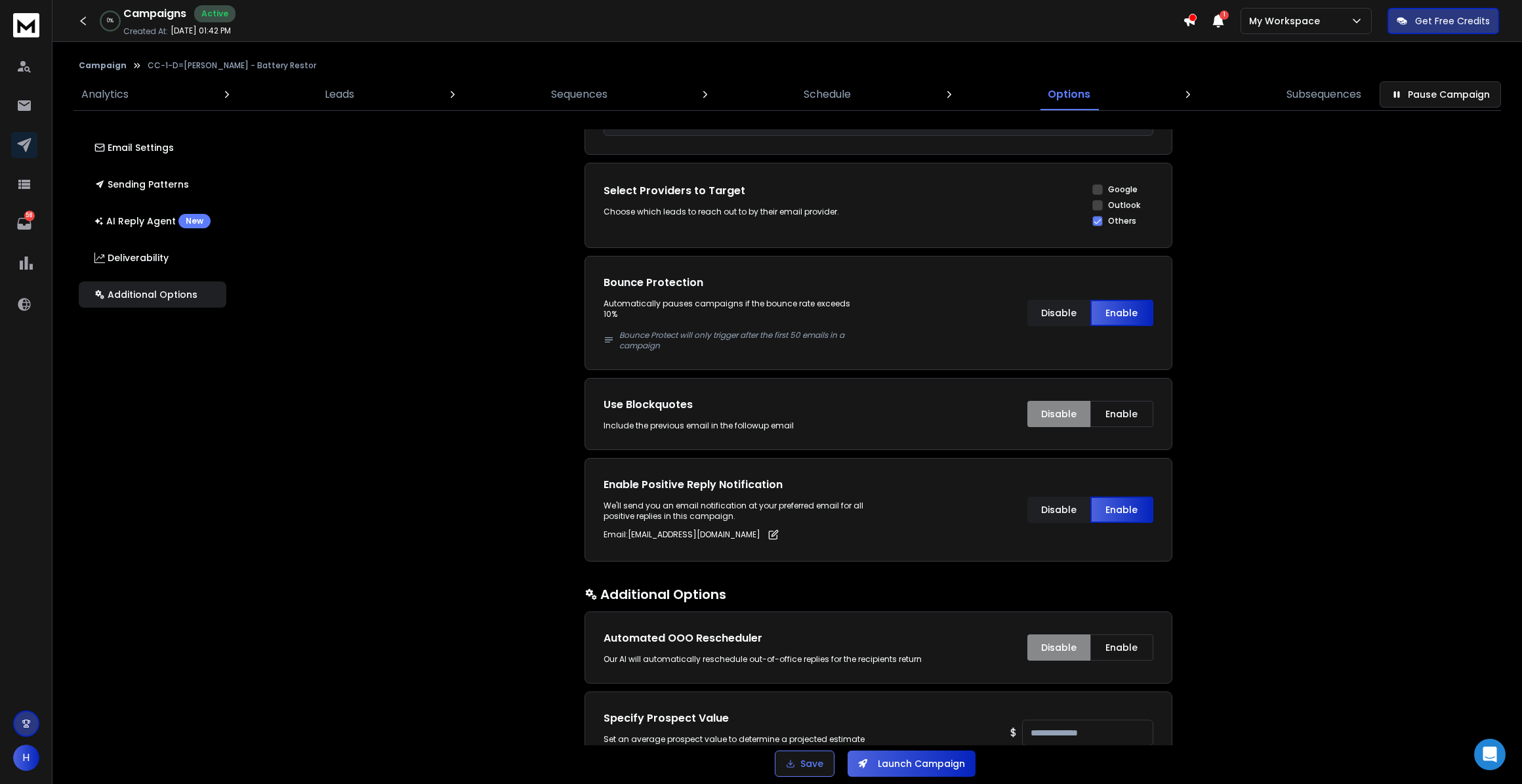
scroll to position [2227, 0]
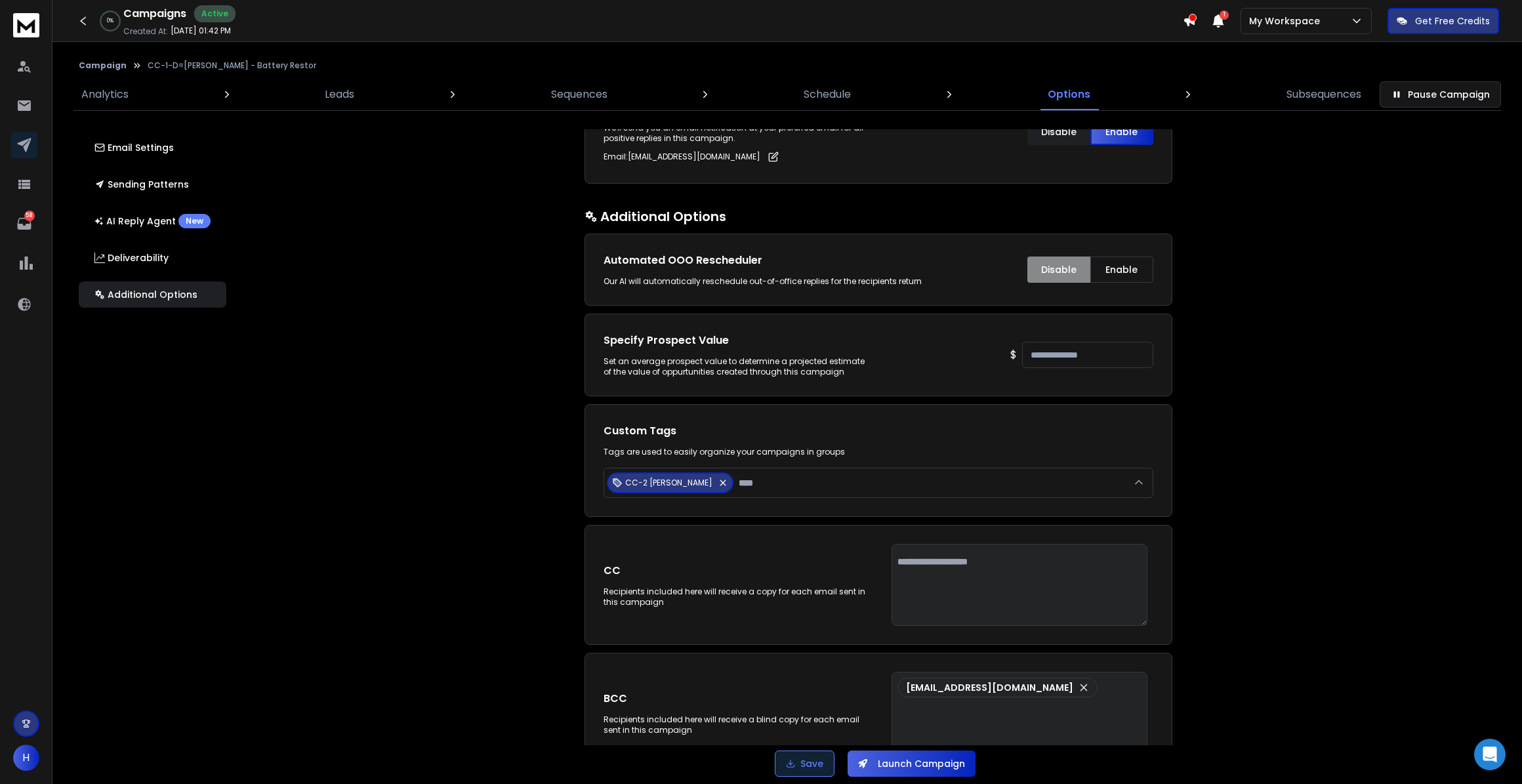
click at [807, 763] on button "Save" at bounding box center [804, 763] width 59 height 26
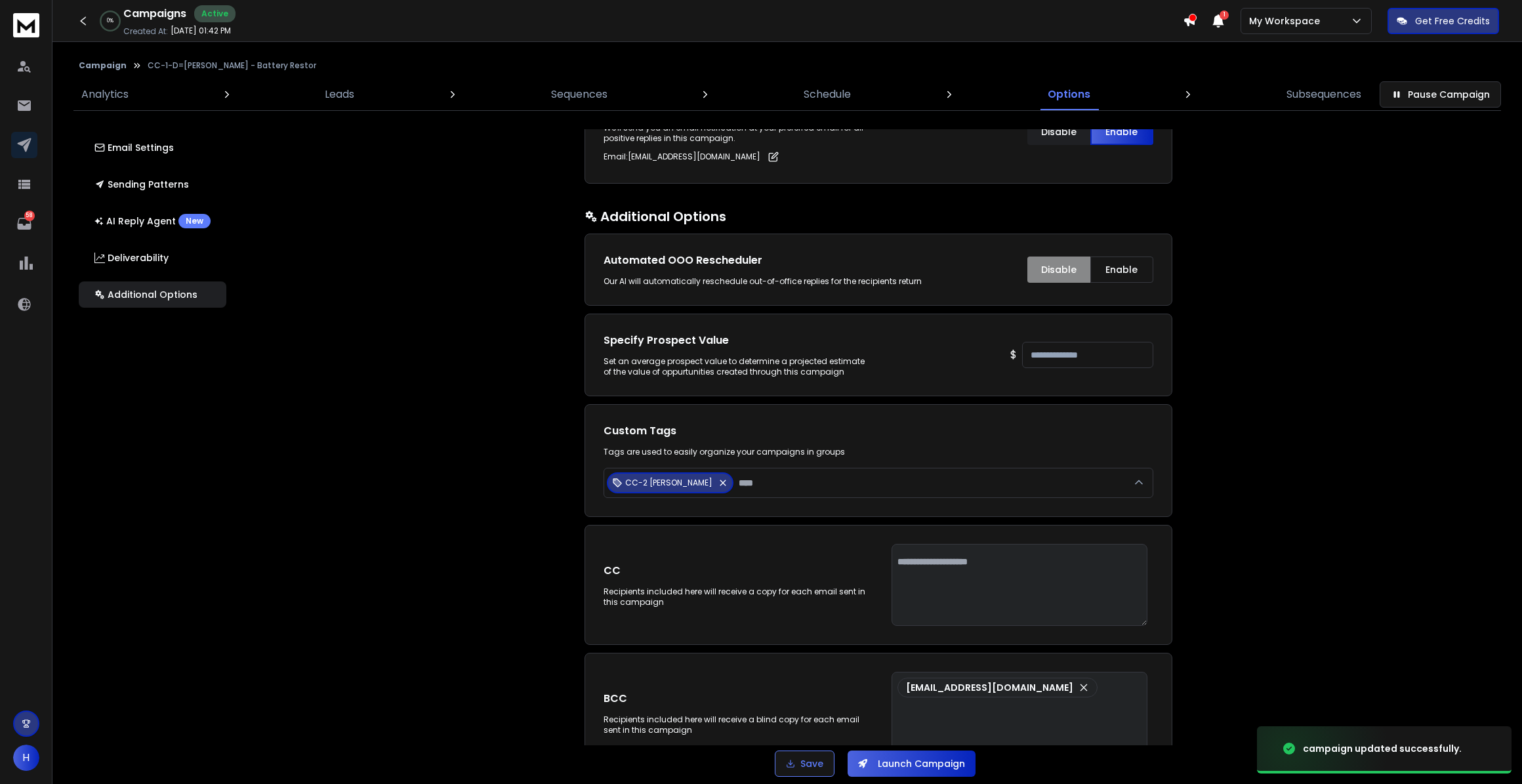
click at [906, 763] on button "Launch Campaign" at bounding box center [911, 763] width 127 height 26
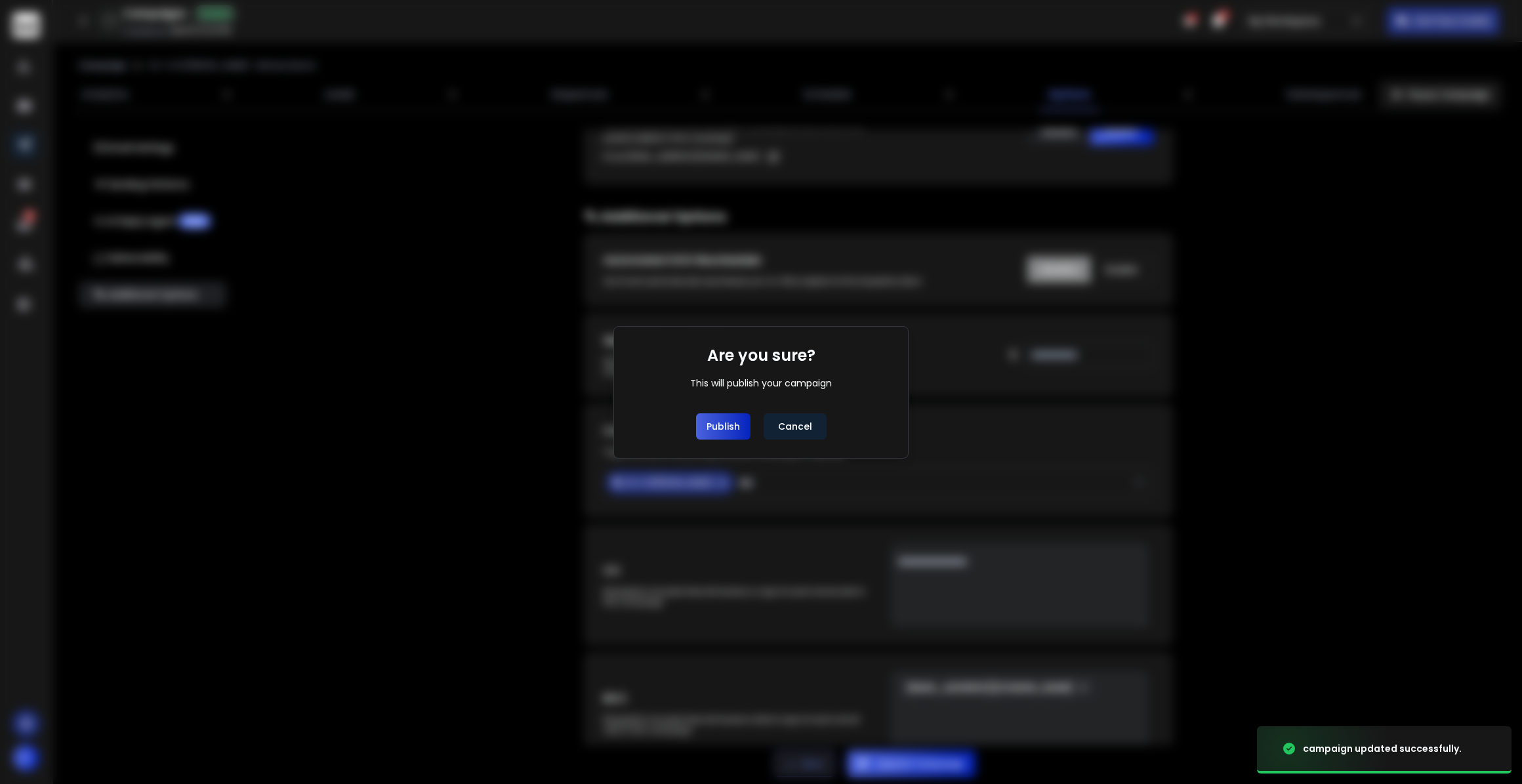
click at [720, 424] on button "Publish" at bounding box center [723, 426] width 54 height 26
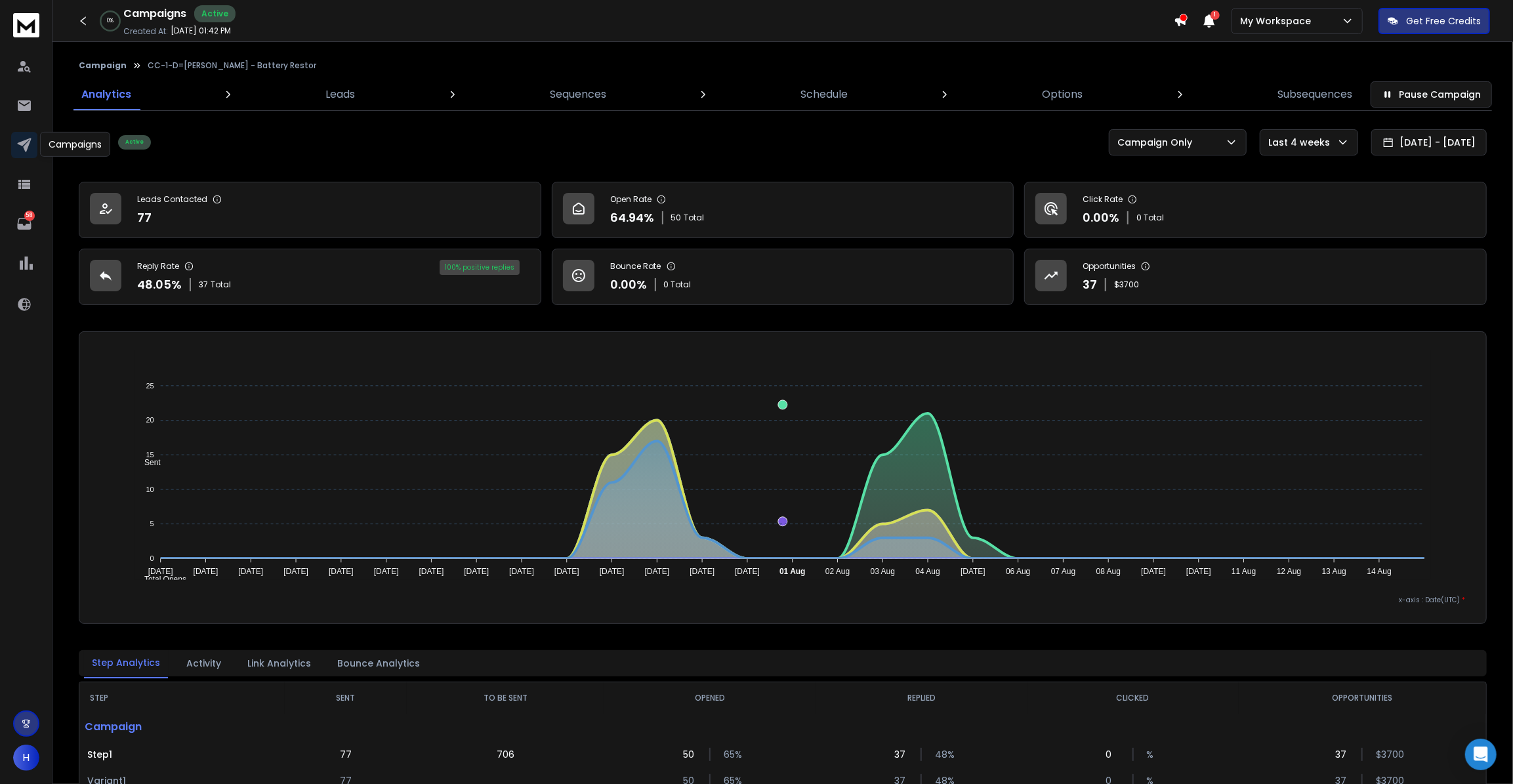
click at [26, 148] on icon at bounding box center [24, 145] width 14 height 14
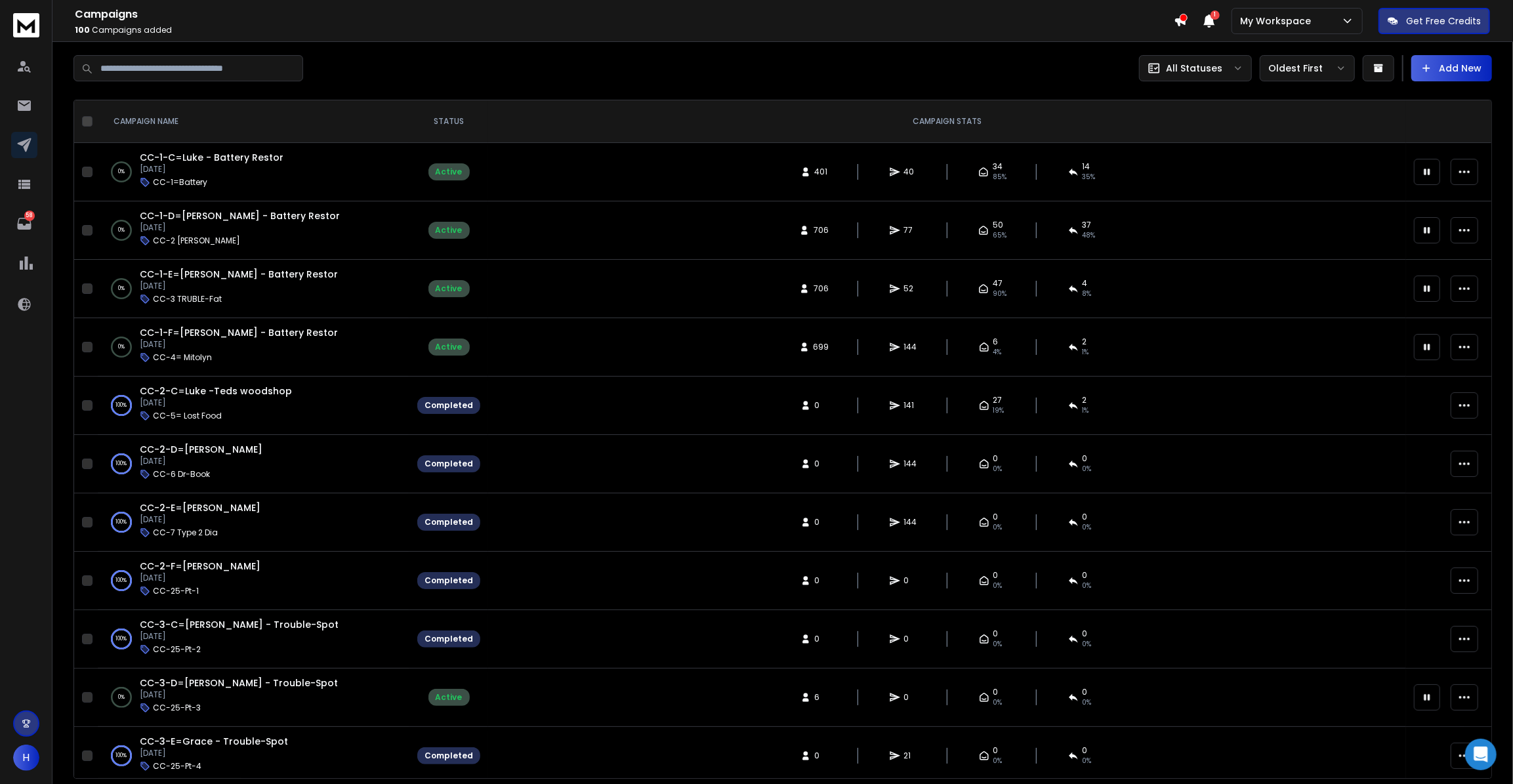
click at [436, 285] on div "Active" at bounding box center [450, 288] width 27 height 11
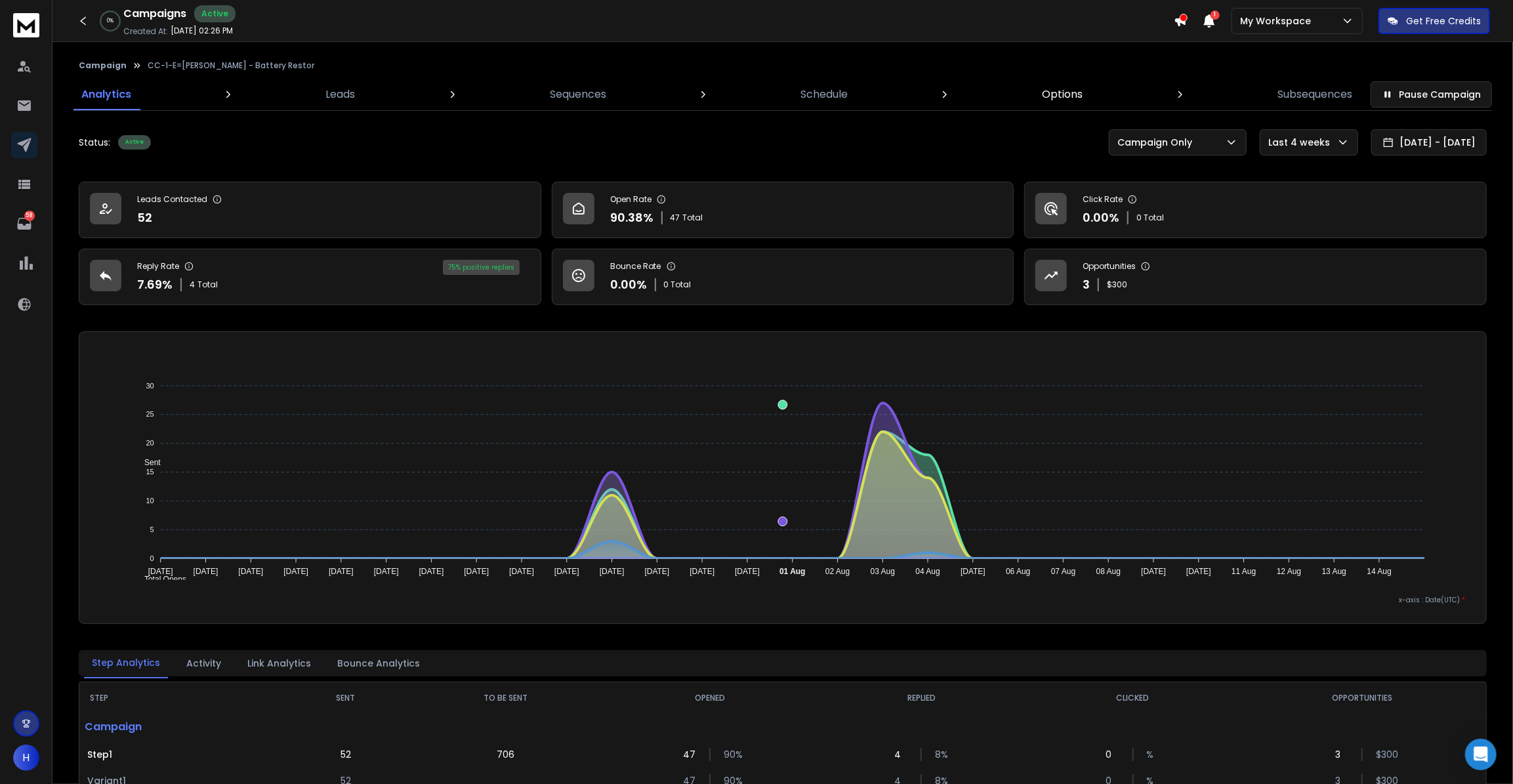
click at [1071, 87] on p "Options" at bounding box center [1063, 94] width 41 height 16
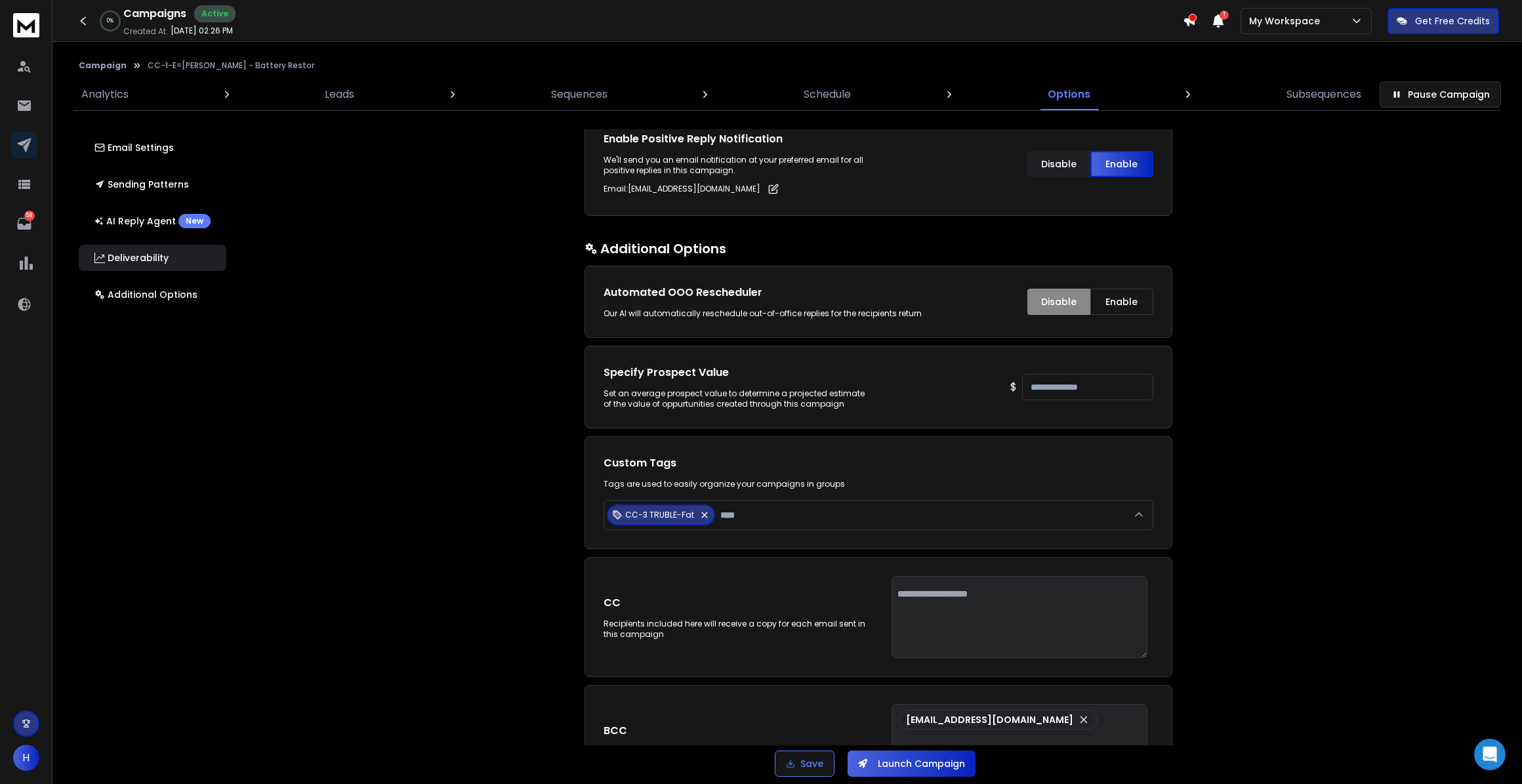
scroll to position [2119, 0]
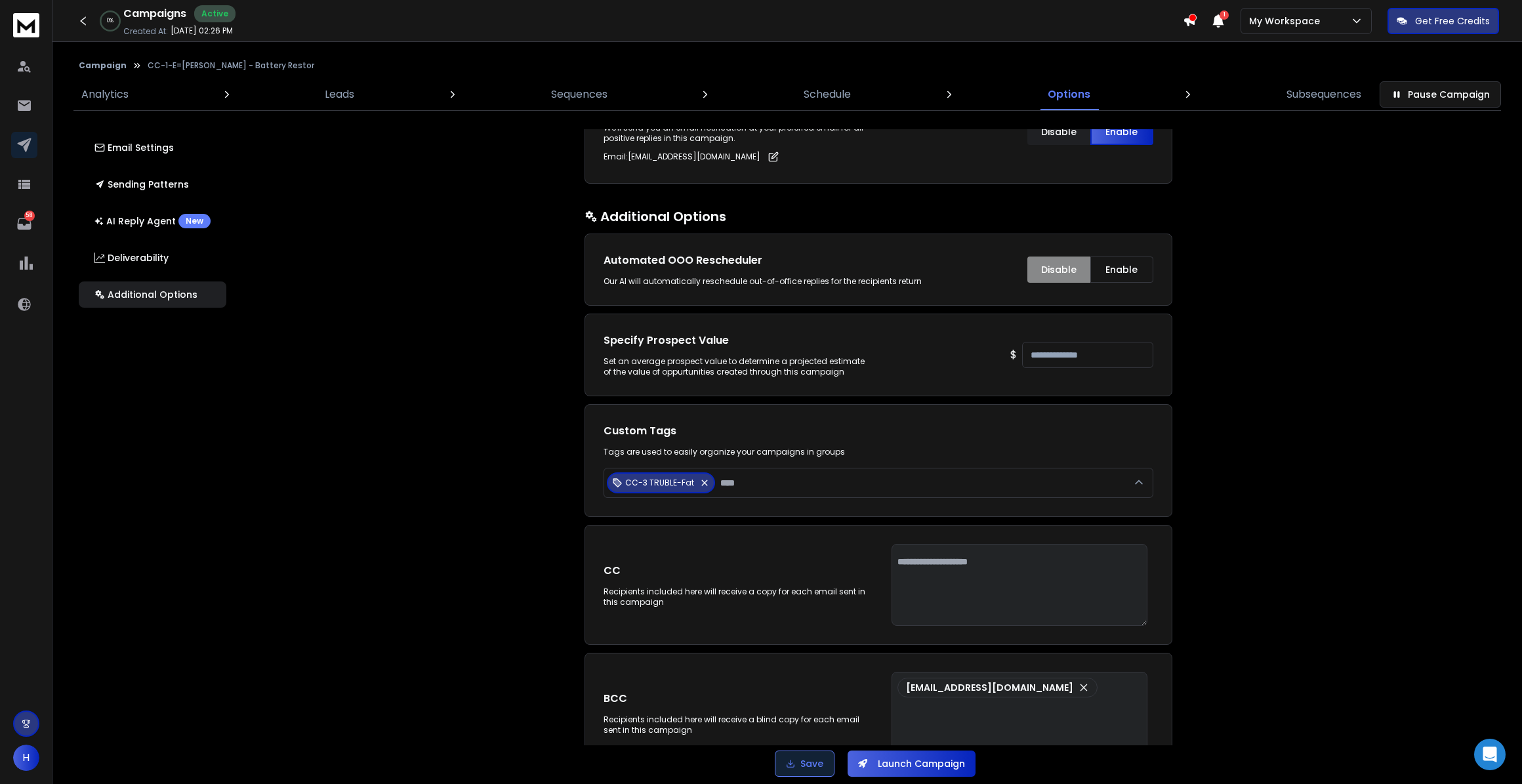
click at [803, 756] on button "Save" at bounding box center [804, 763] width 59 height 26
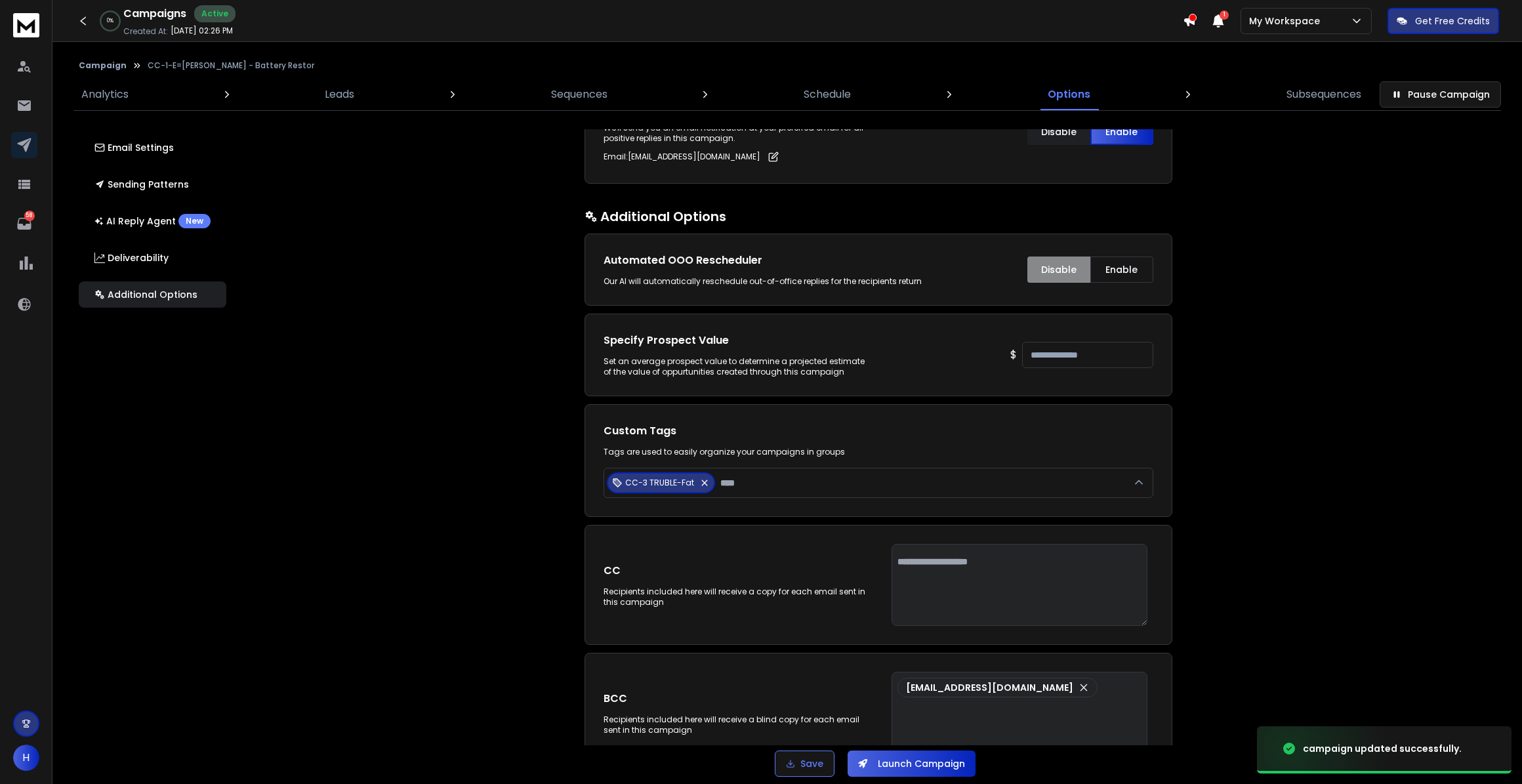
click at [918, 766] on button "Launch Campaign" at bounding box center [911, 763] width 127 height 26
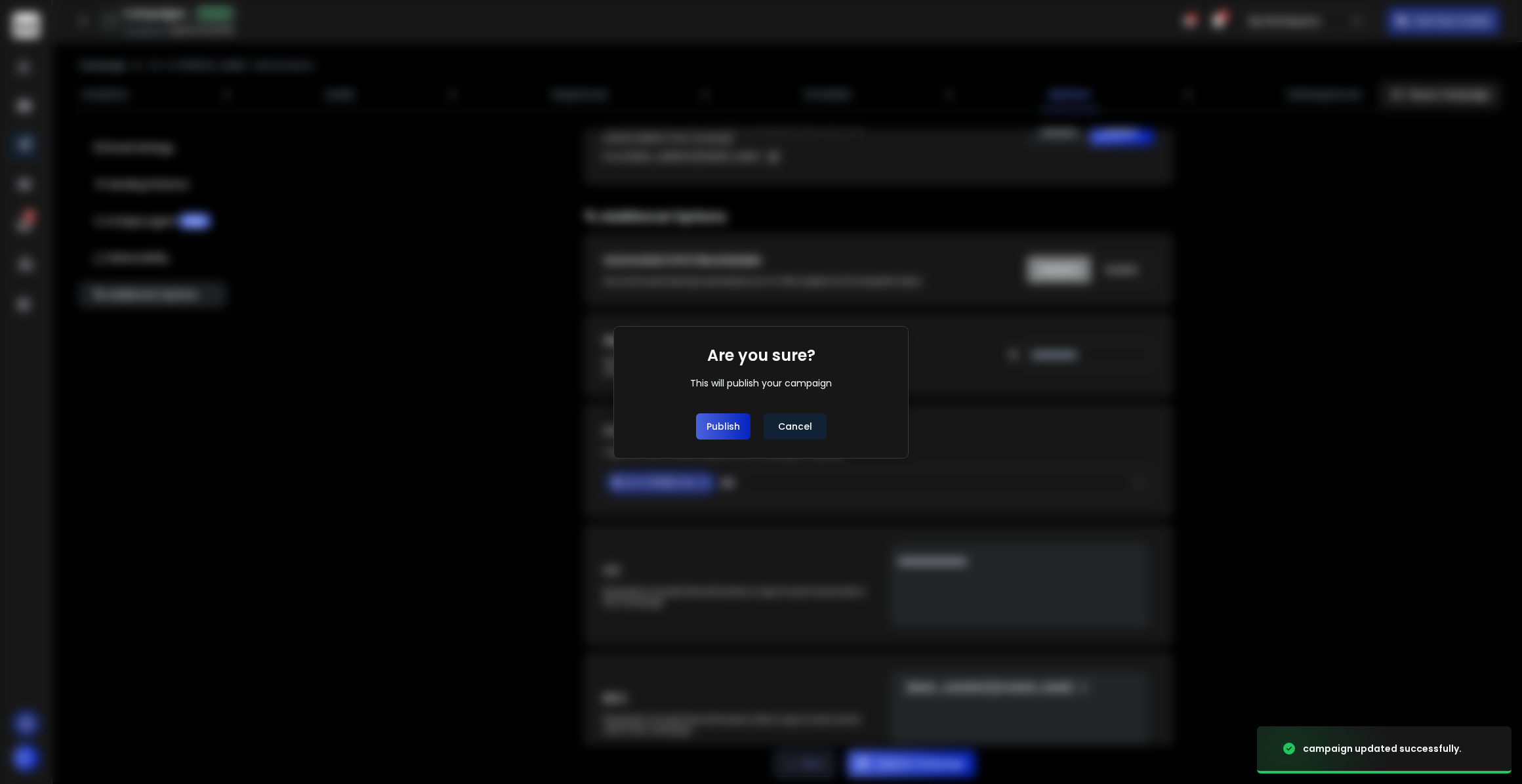
click at [721, 421] on button "Publish" at bounding box center [723, 426] width 54 height 26
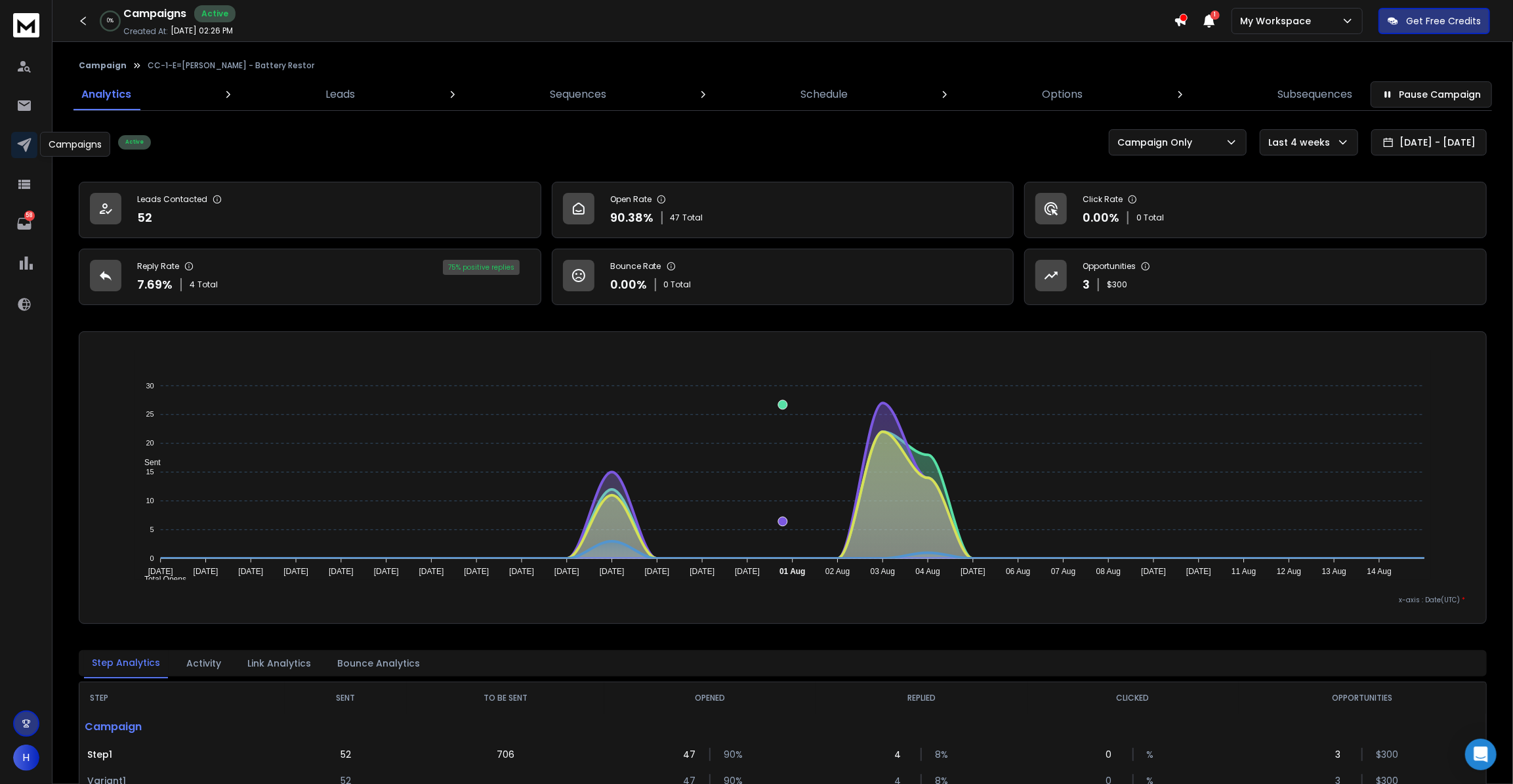
click at [25, 145] on icon at bounding box center [24, 145] width 14 height 14
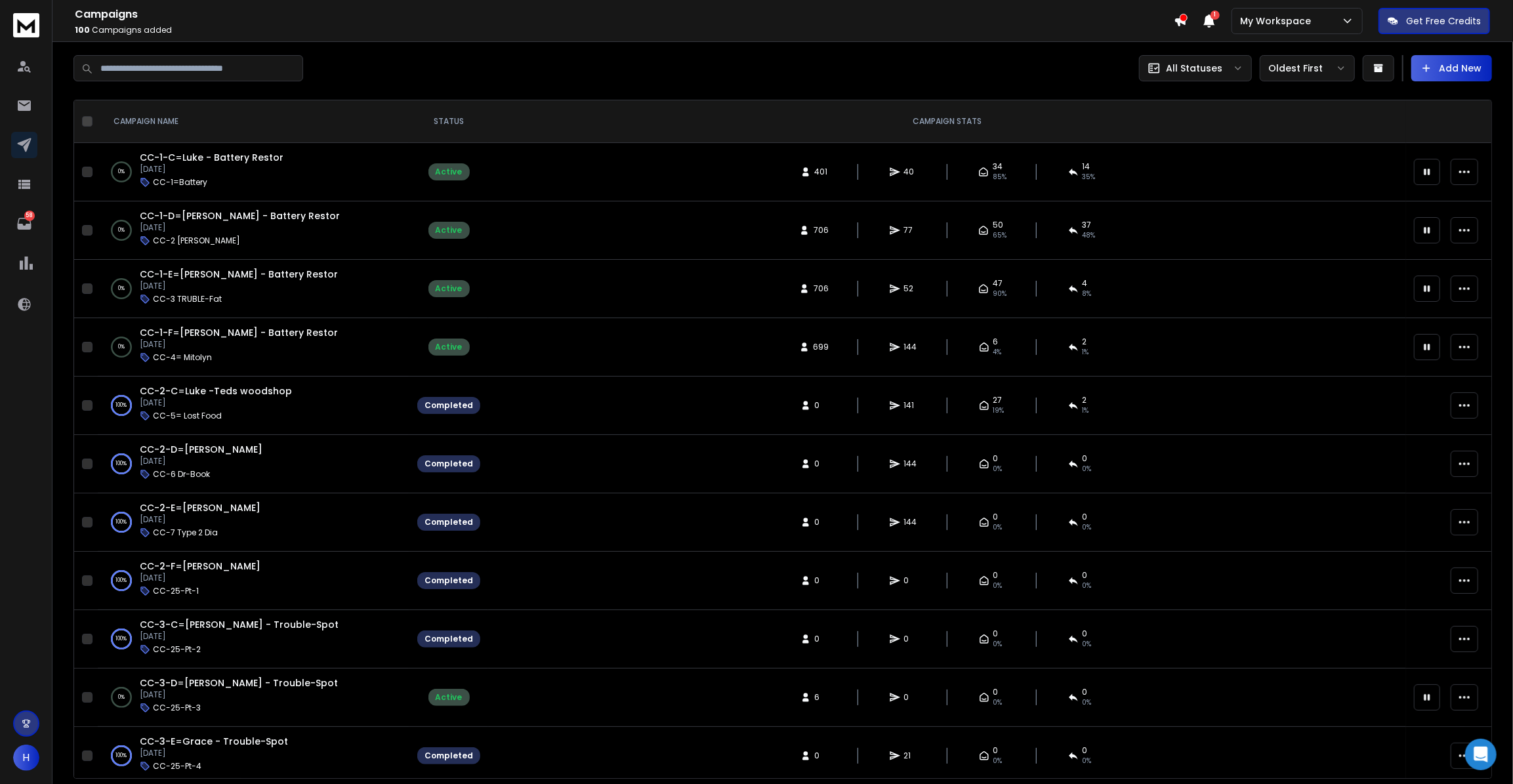
click at [436, 344] on div "Active" at bounding box center [450, 346] width 27 height 11
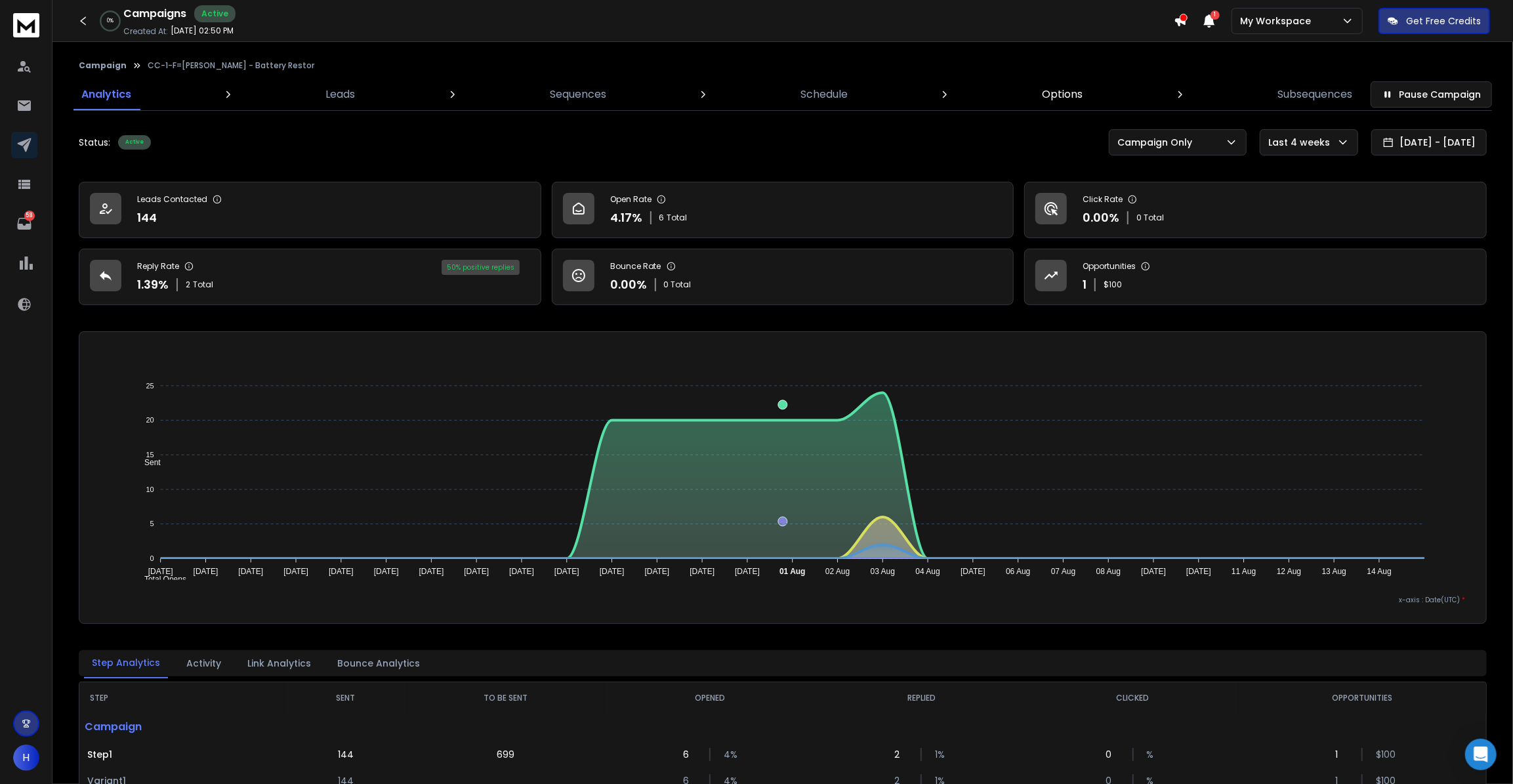
click at [1076, 93] on p "Options" at bounding box center [1063, 94] width 41 height 16
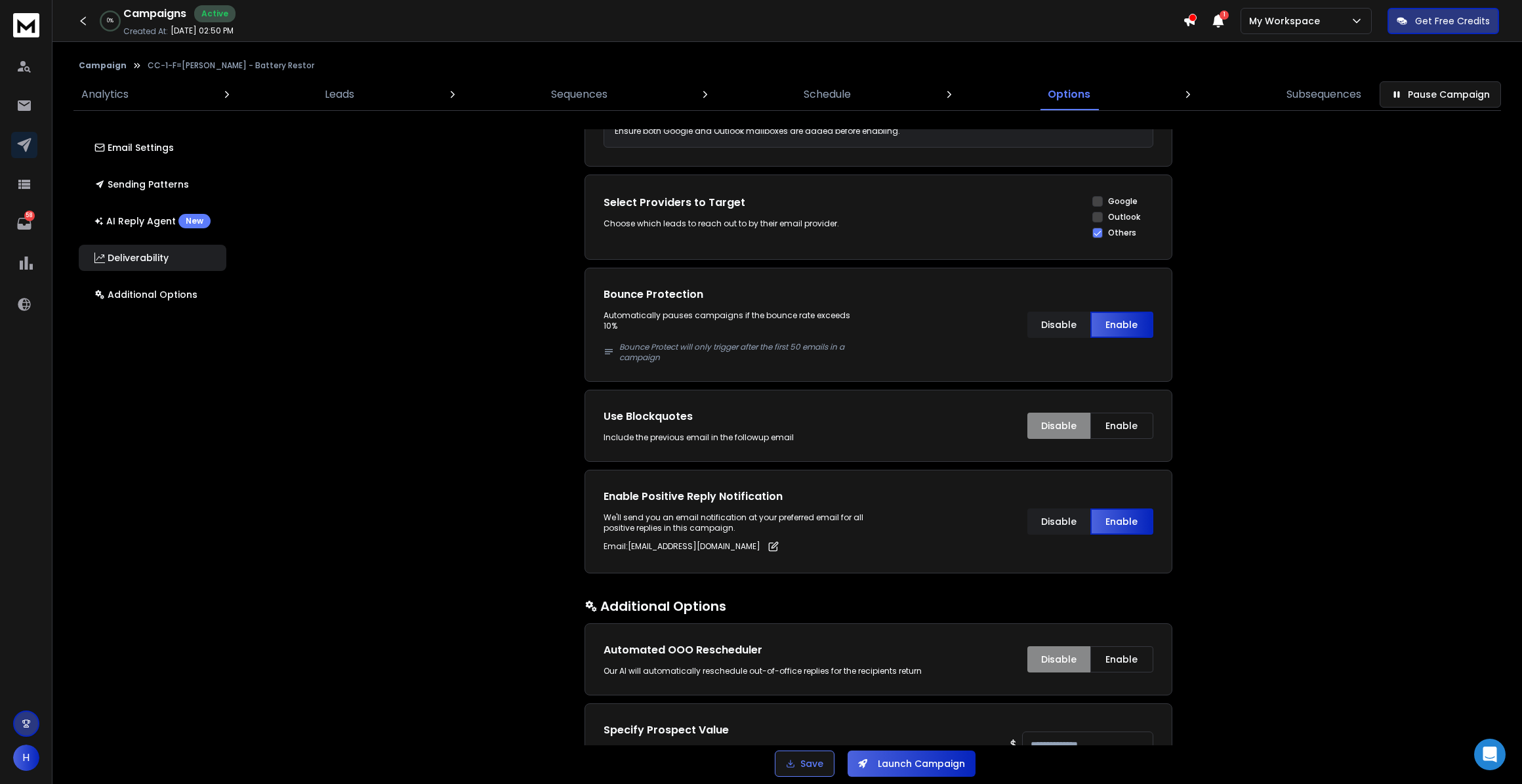
scroll to position [2119, 0]
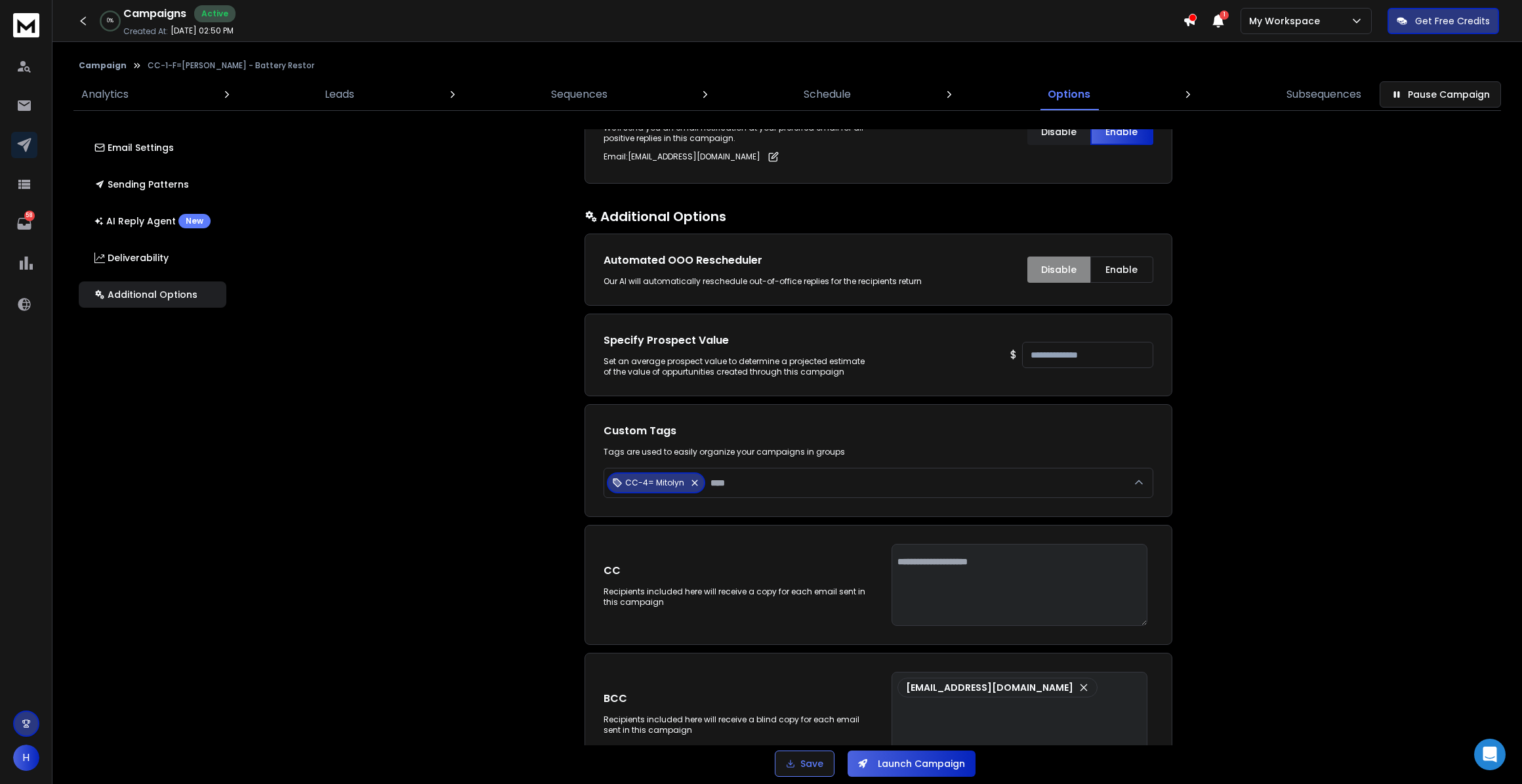
click at [803, 759] on button "Save" at bounding box center [804, 763] width 59 height 26
click at [917, 759] on button "Launch Campaign" at bounding box center [911, 763] width 127 height 26
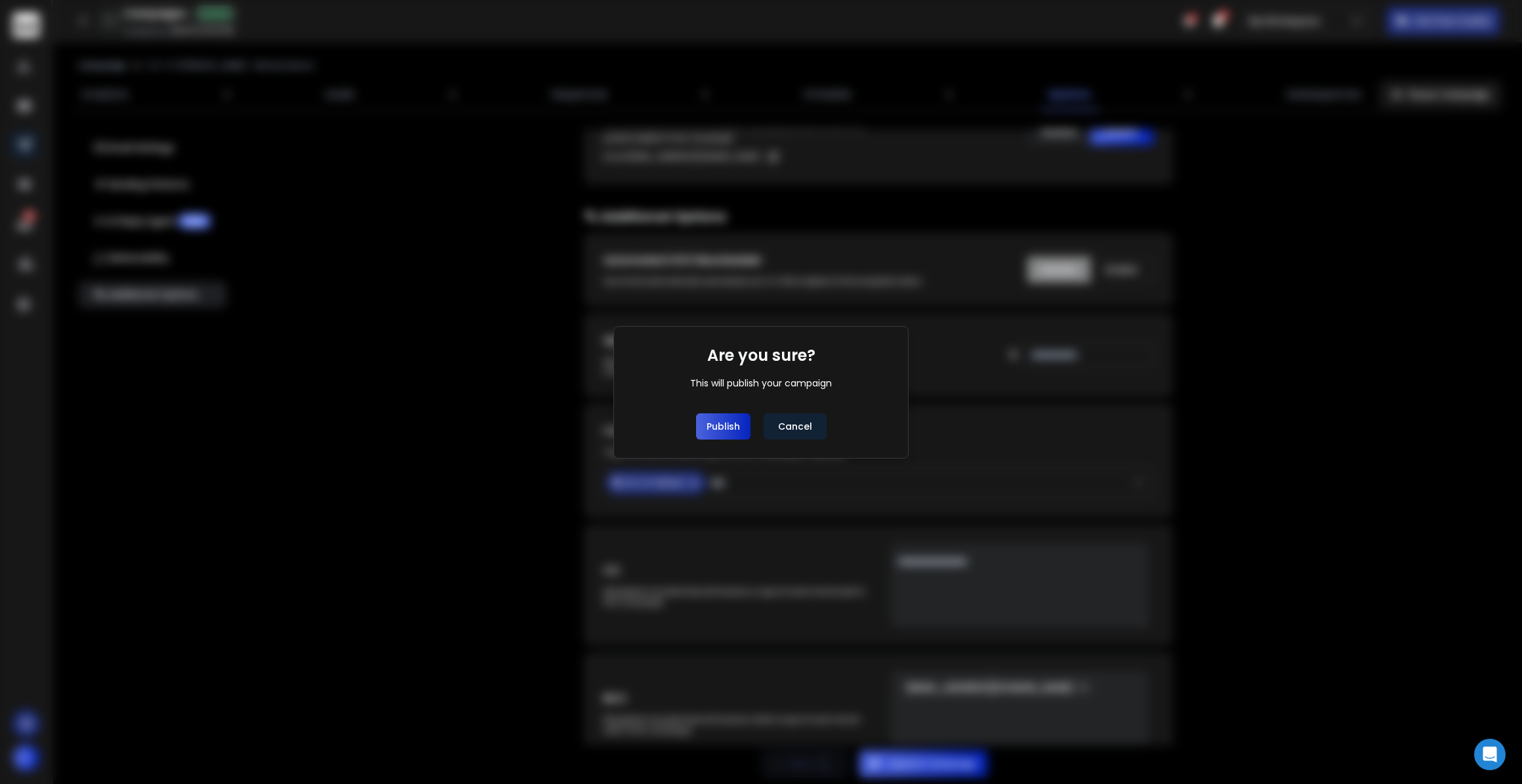
click at [721, 422] on button "Publish" at bounding box center [723, 426] width 54 height 26
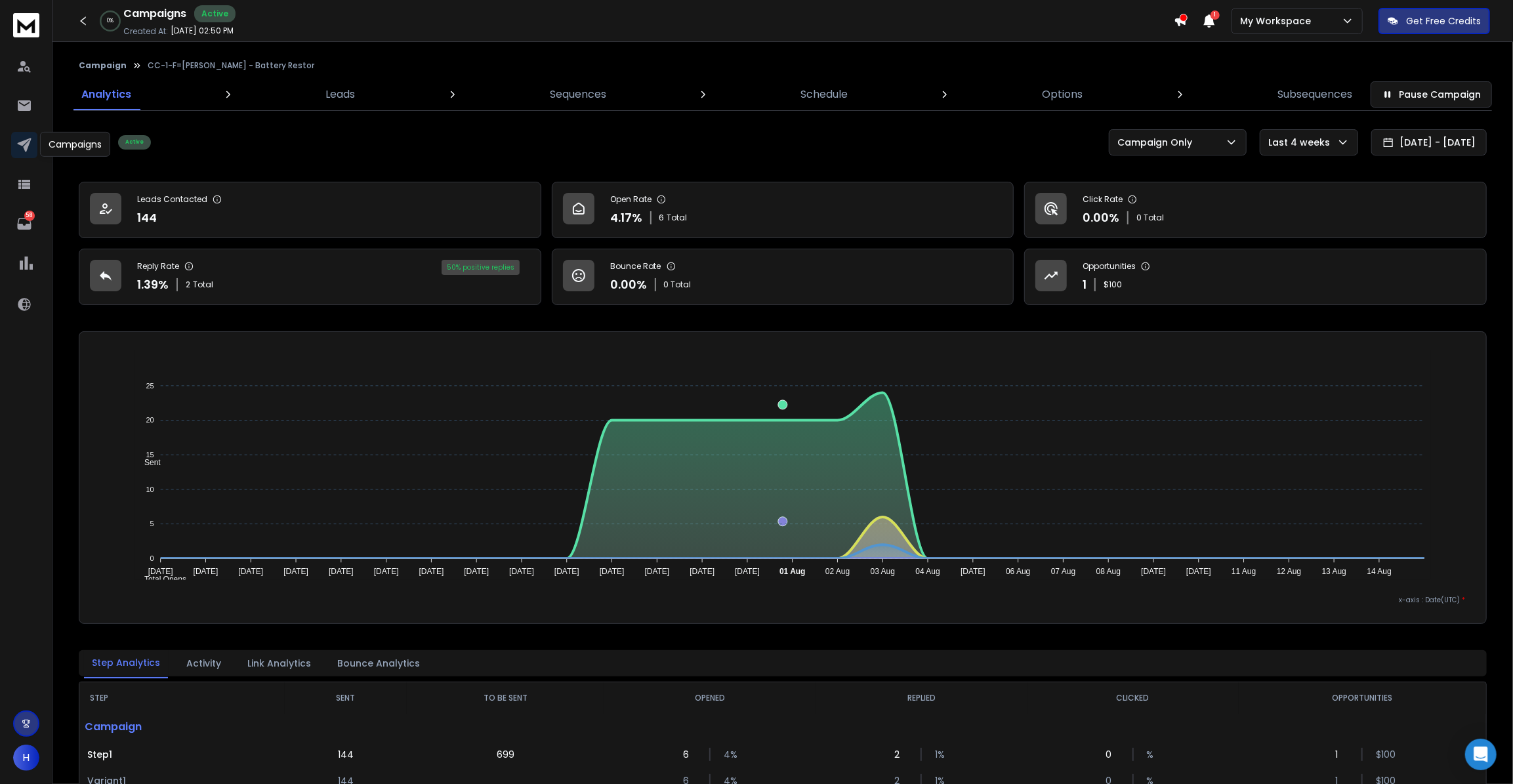
click at [25, 141] on icon at bounding box center [24, 145] width 14 height 14
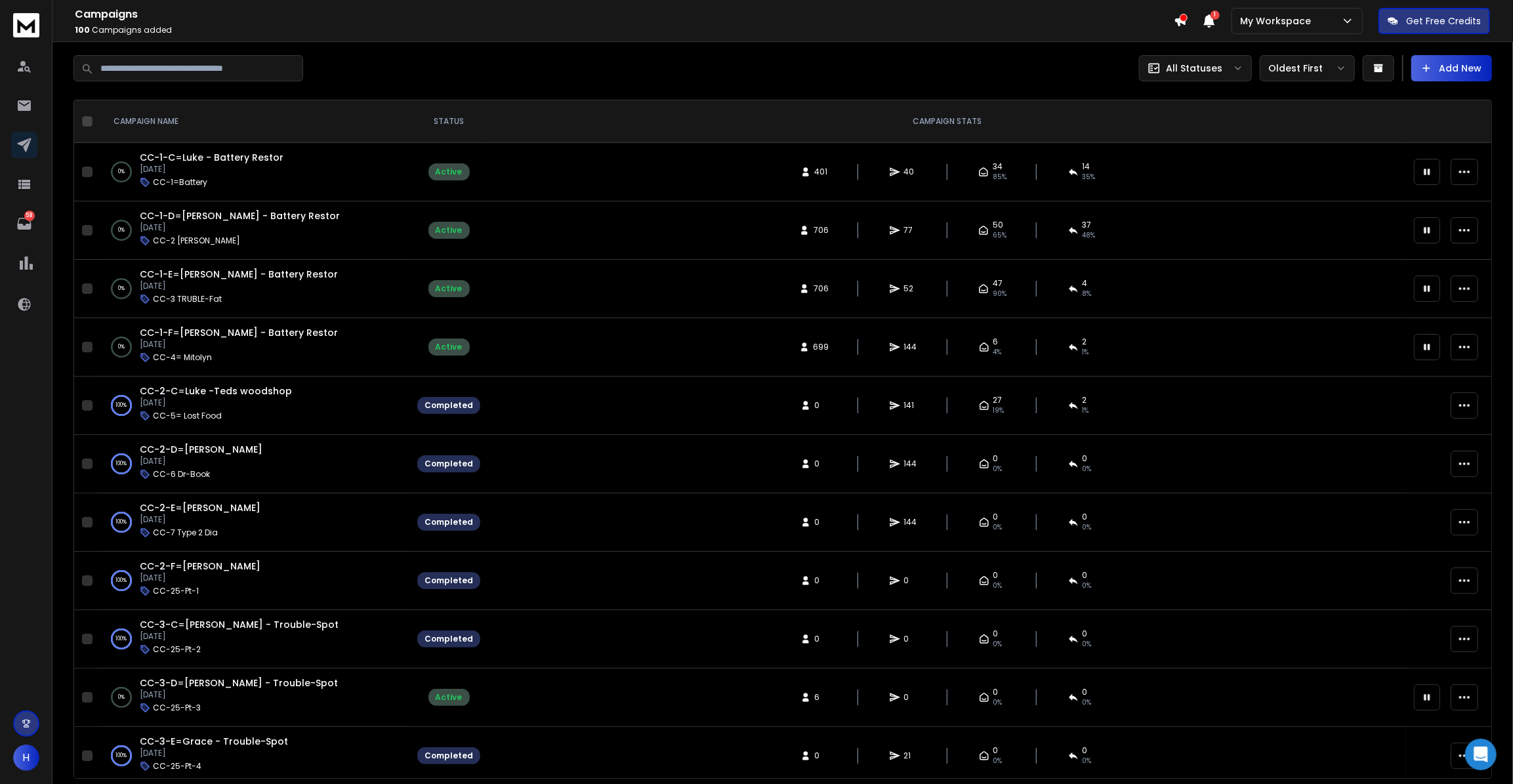
click at [189, 171] on p "24 days ago" at bounding box center [212, 169] width 144 height 11
click at [174, 168] on p "24 days ago" at bounding box center [212, 169] width 144 height 11
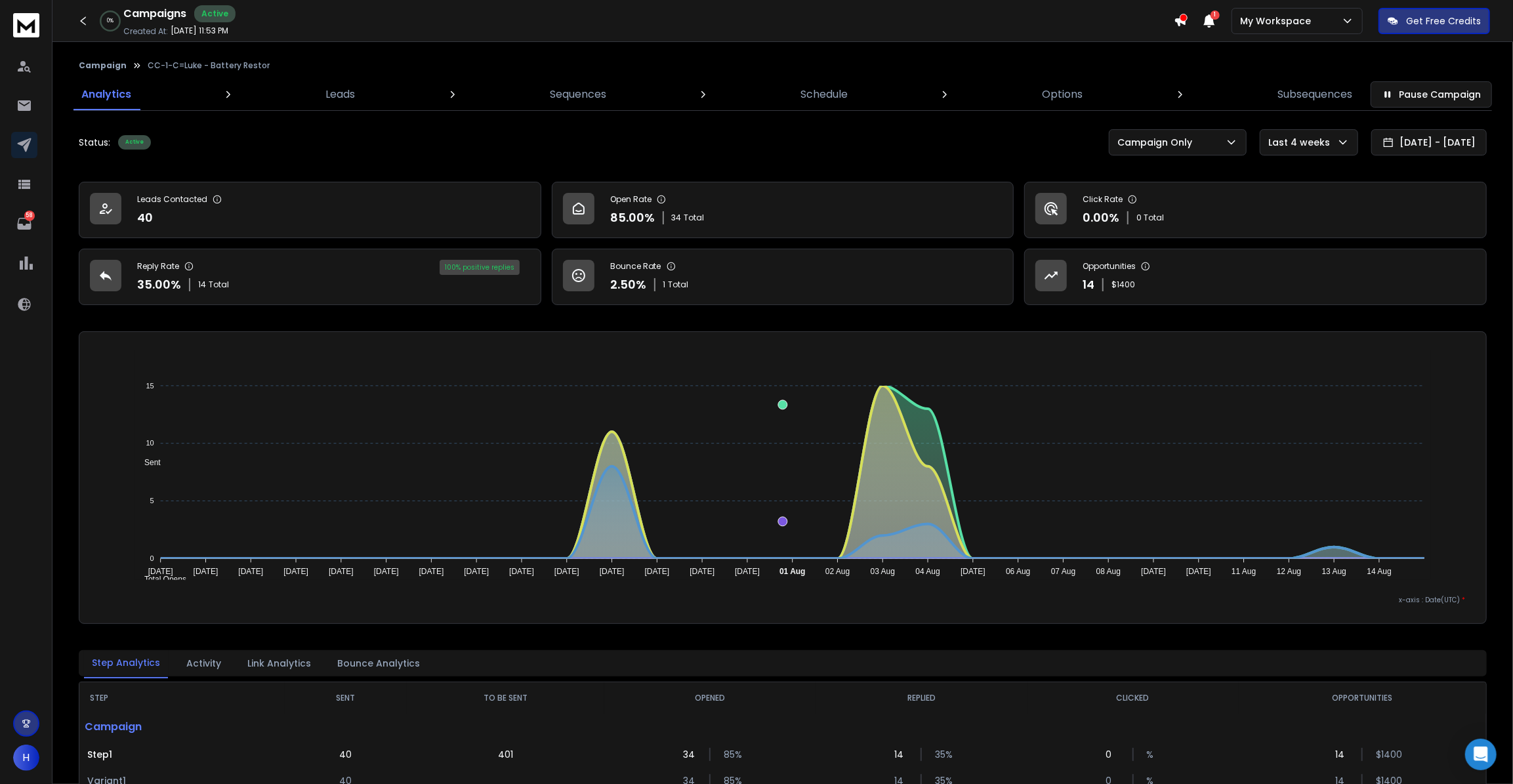
scroll to position [35, 0]
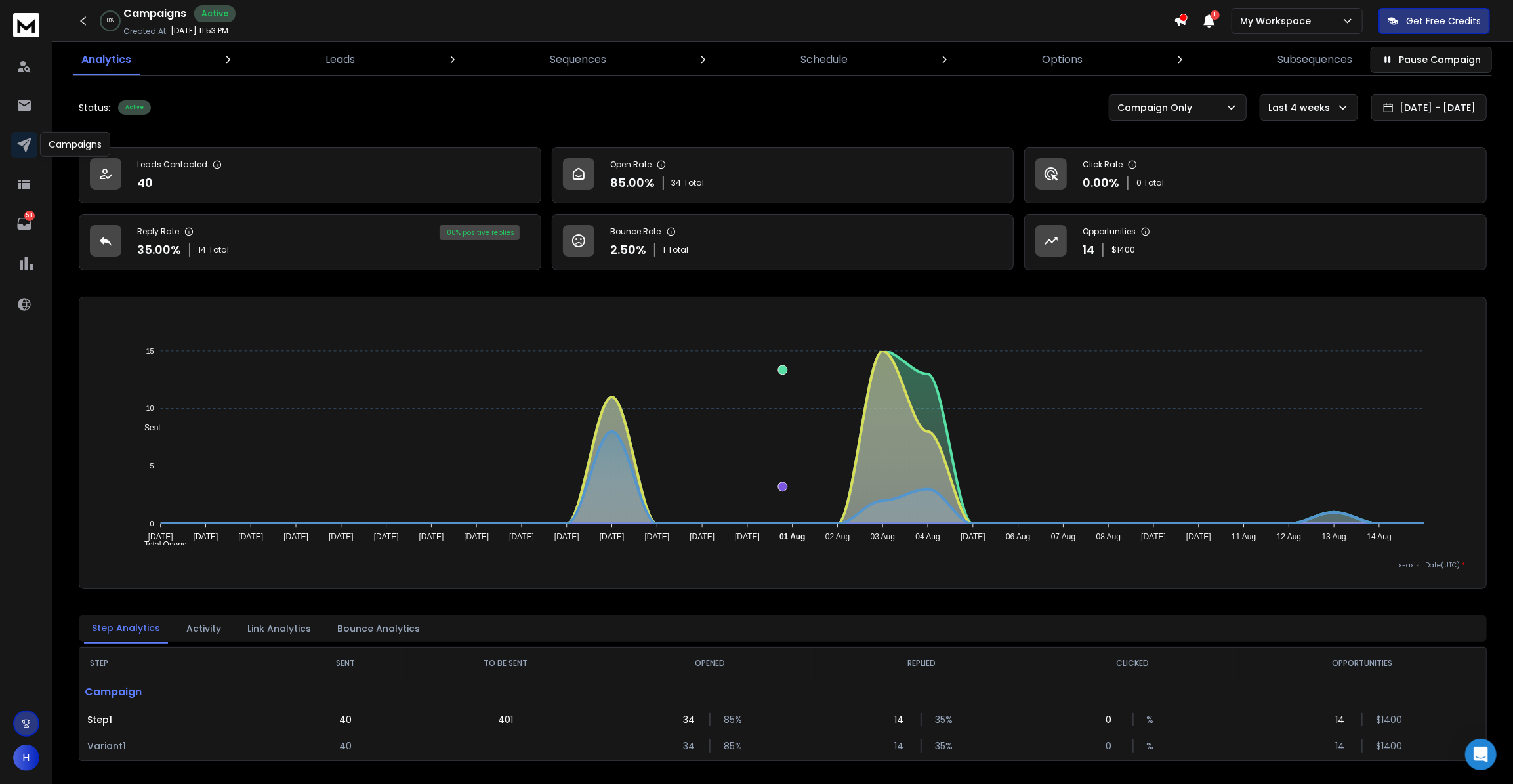
click at [21, 134] on link at bounding box center [23, 145] width 26 height 26
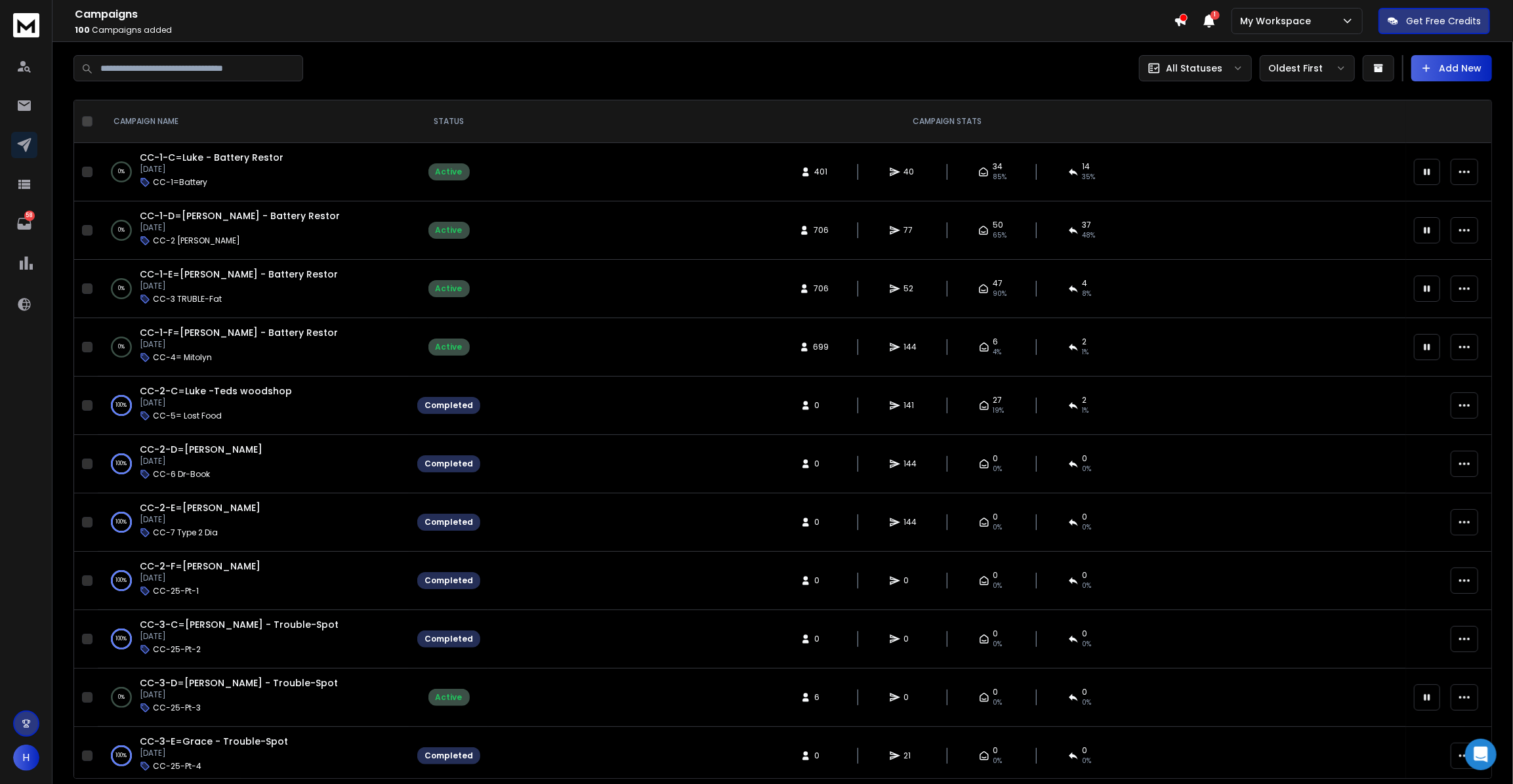
click at [206, 225] on p "23 days ago" at bounding box center [240, 228] width 200 height 11
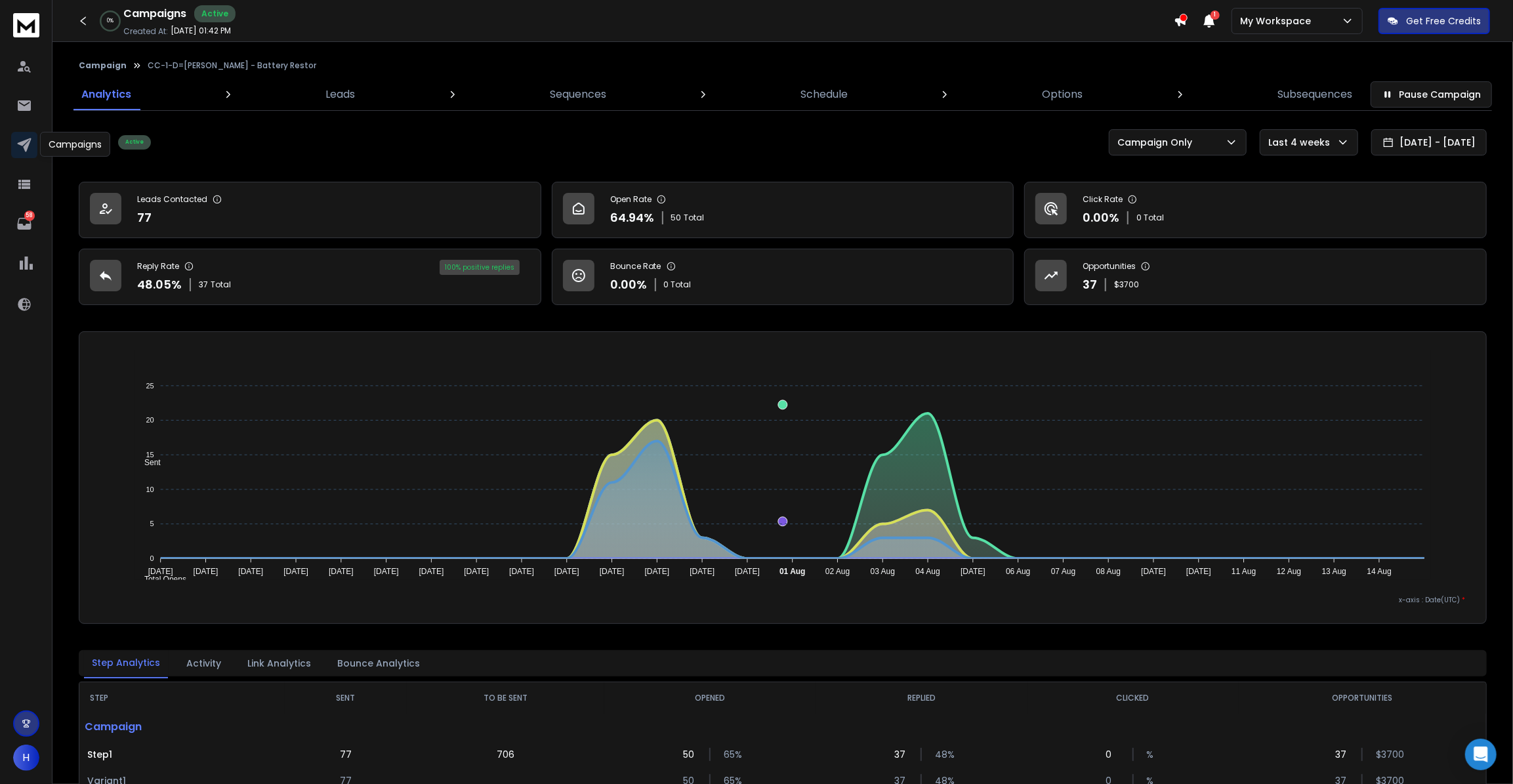
click at [25, 144] on icon at bounding box center [24, 145] width 14 height 14
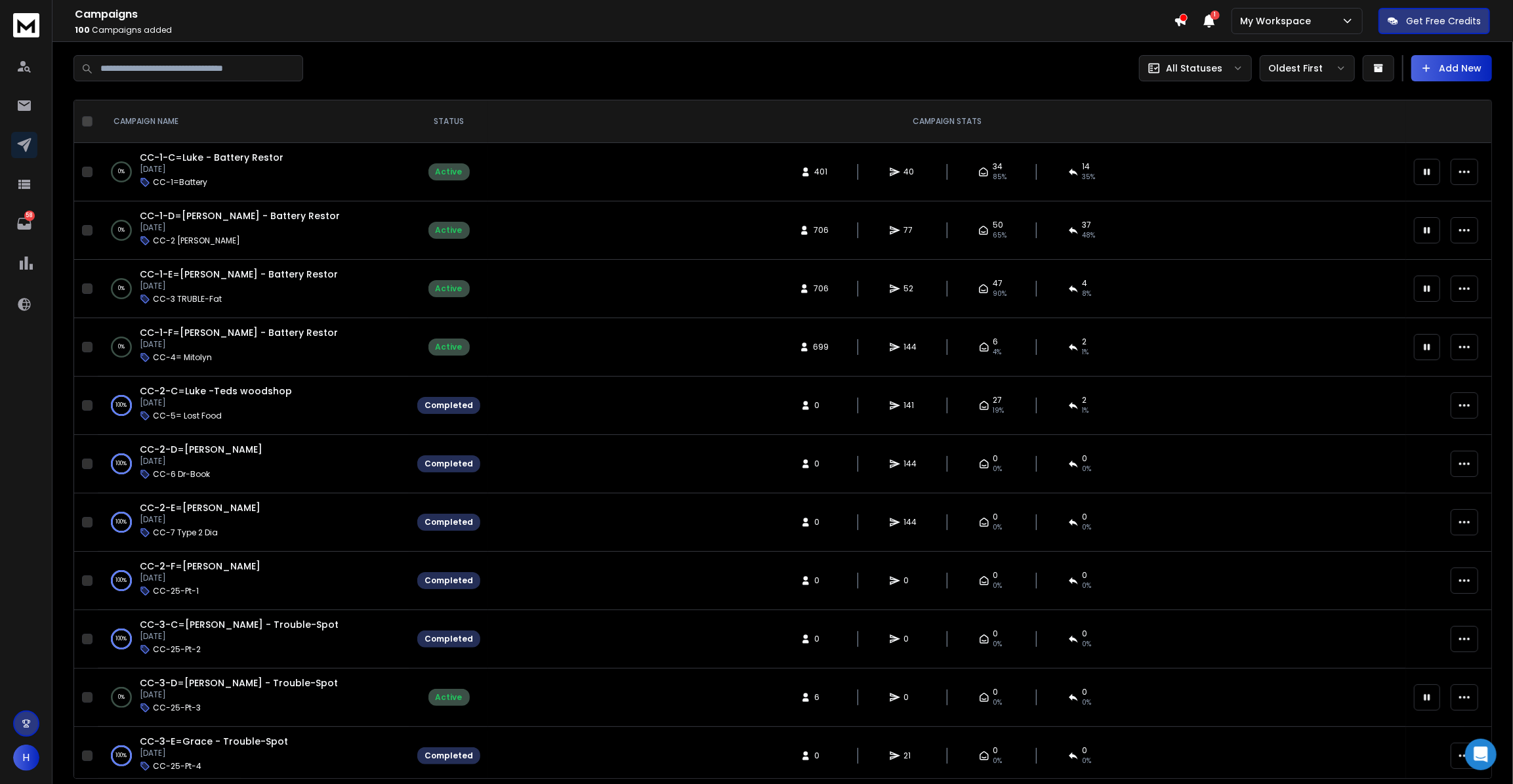
click at [209, 281] on p "23 days ago" at bounding box center [239, 286] width 198 height 11
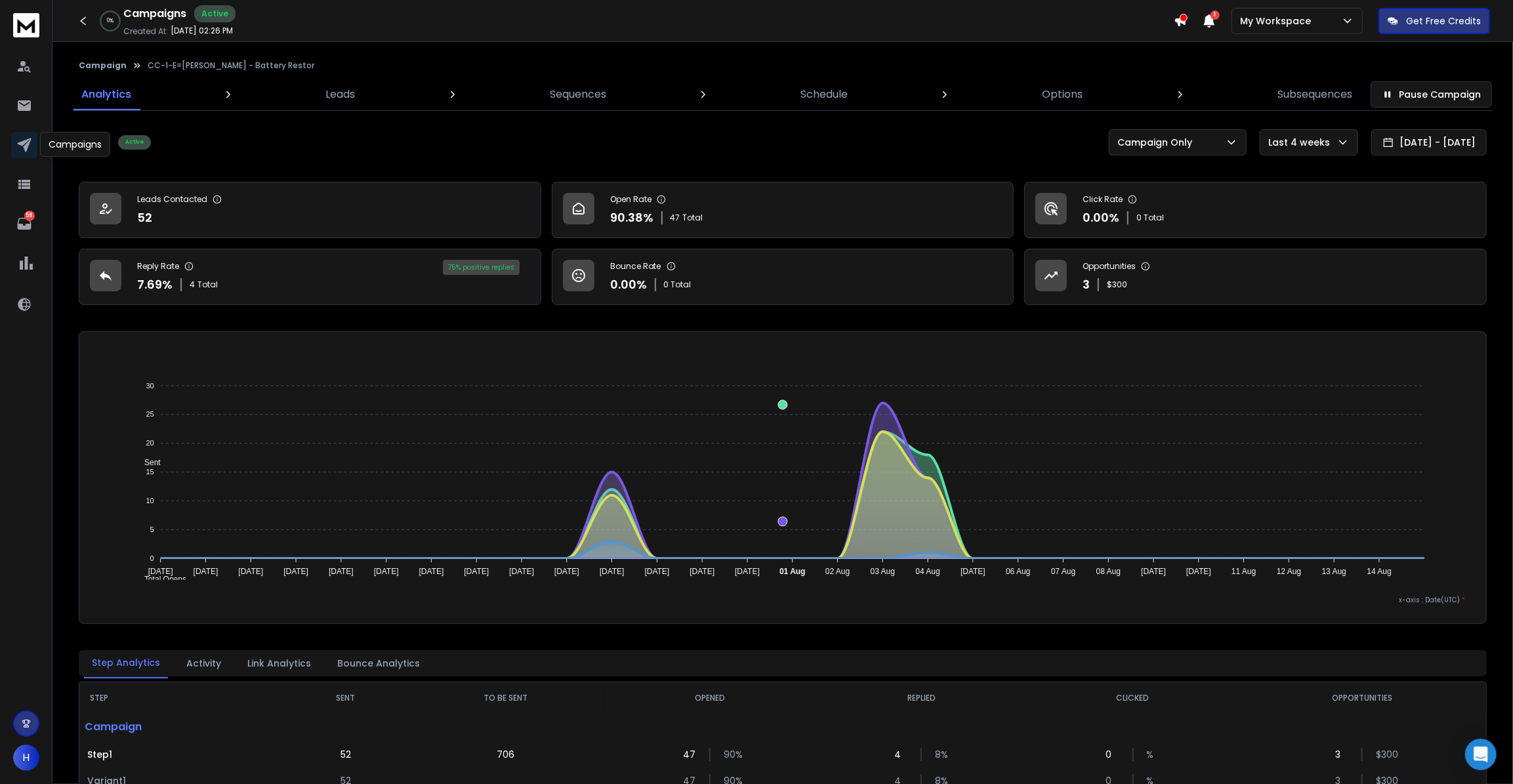
click at [26, 137] on icon at bounding box center [24, 145] width 16 height 16
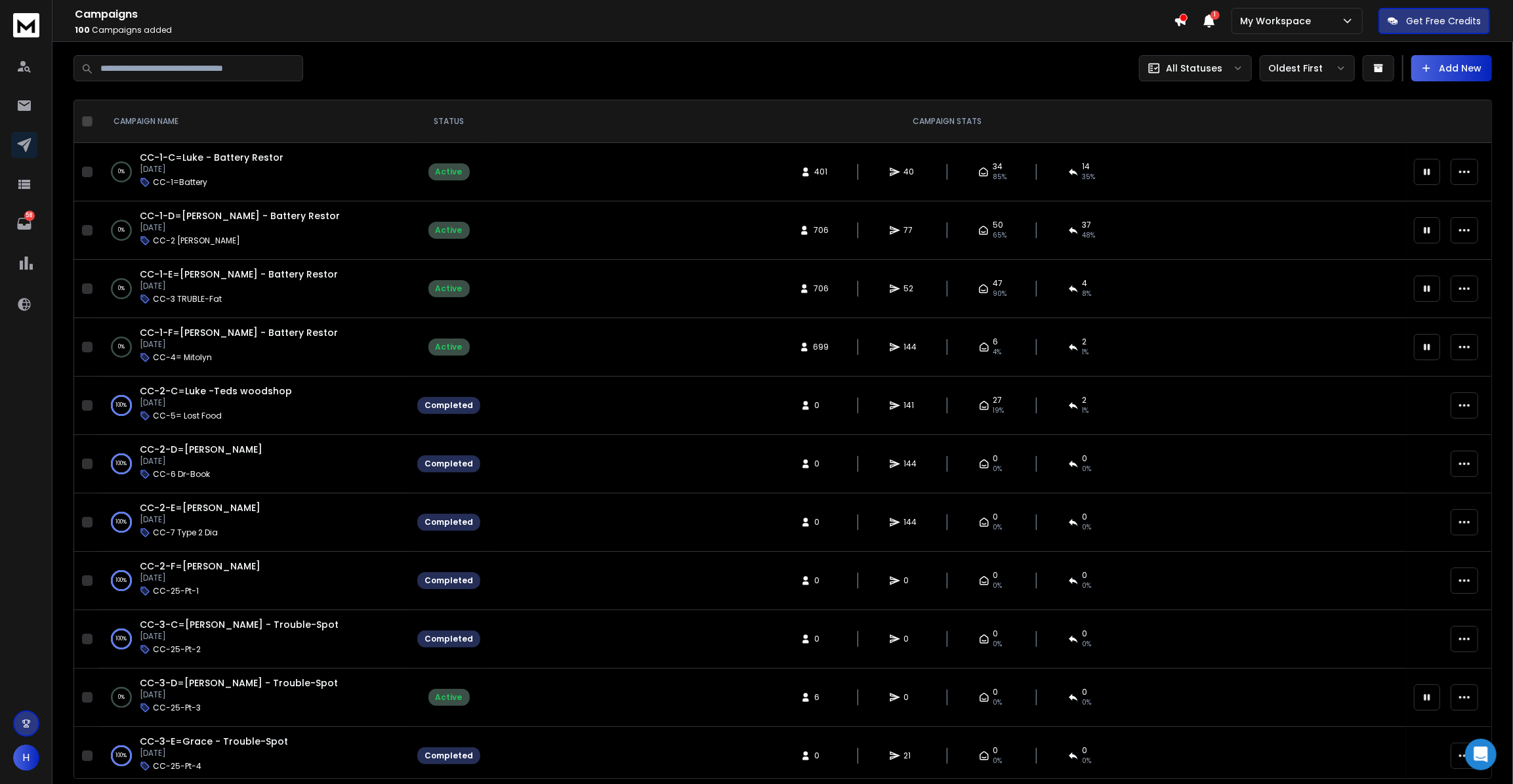
click at [223, 339] on p "23 days ago" at bounding box center [239, 344] width 198 height 11
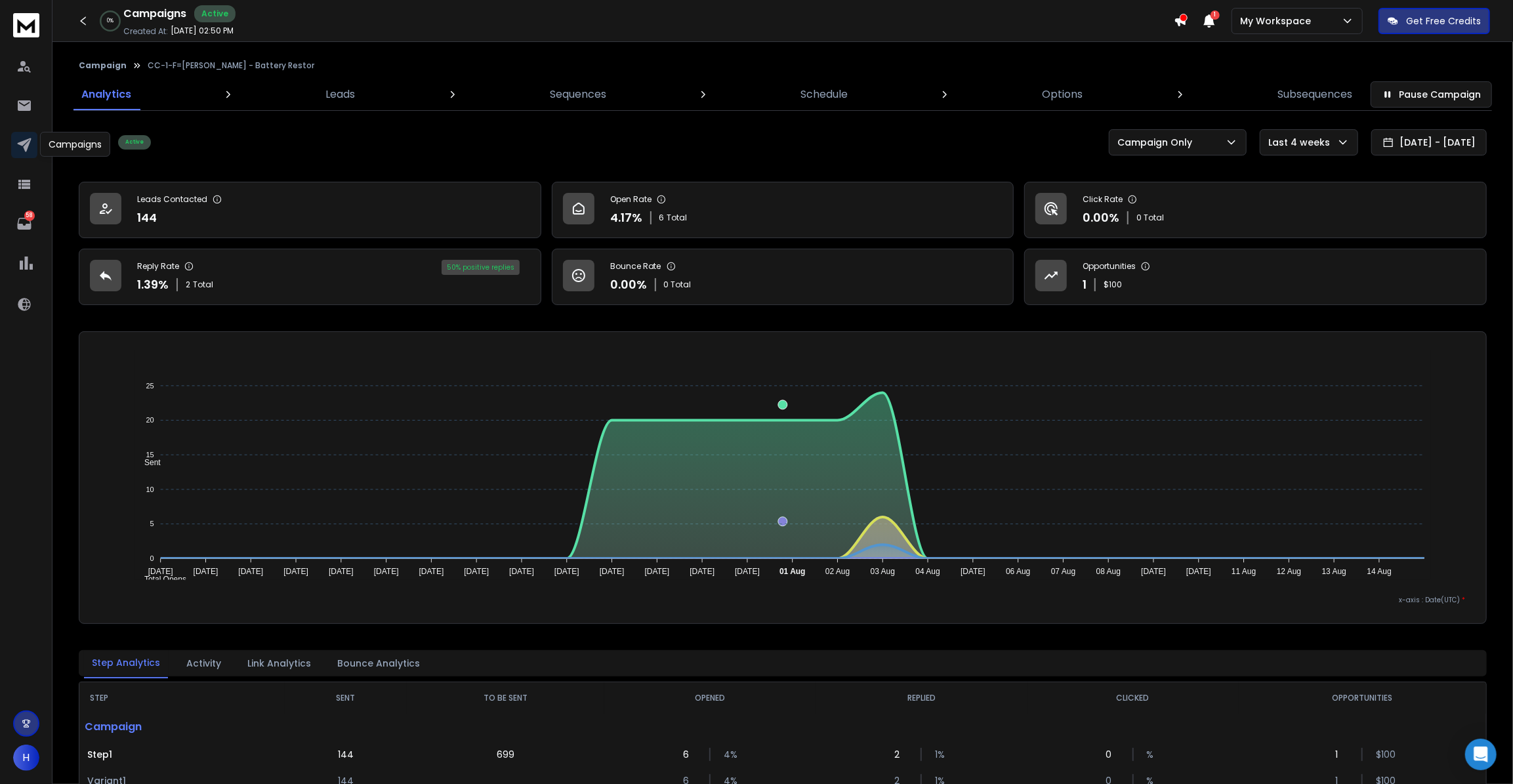
click at [23, 142] on icon at bounding box center [24, 145] width 14 height 14
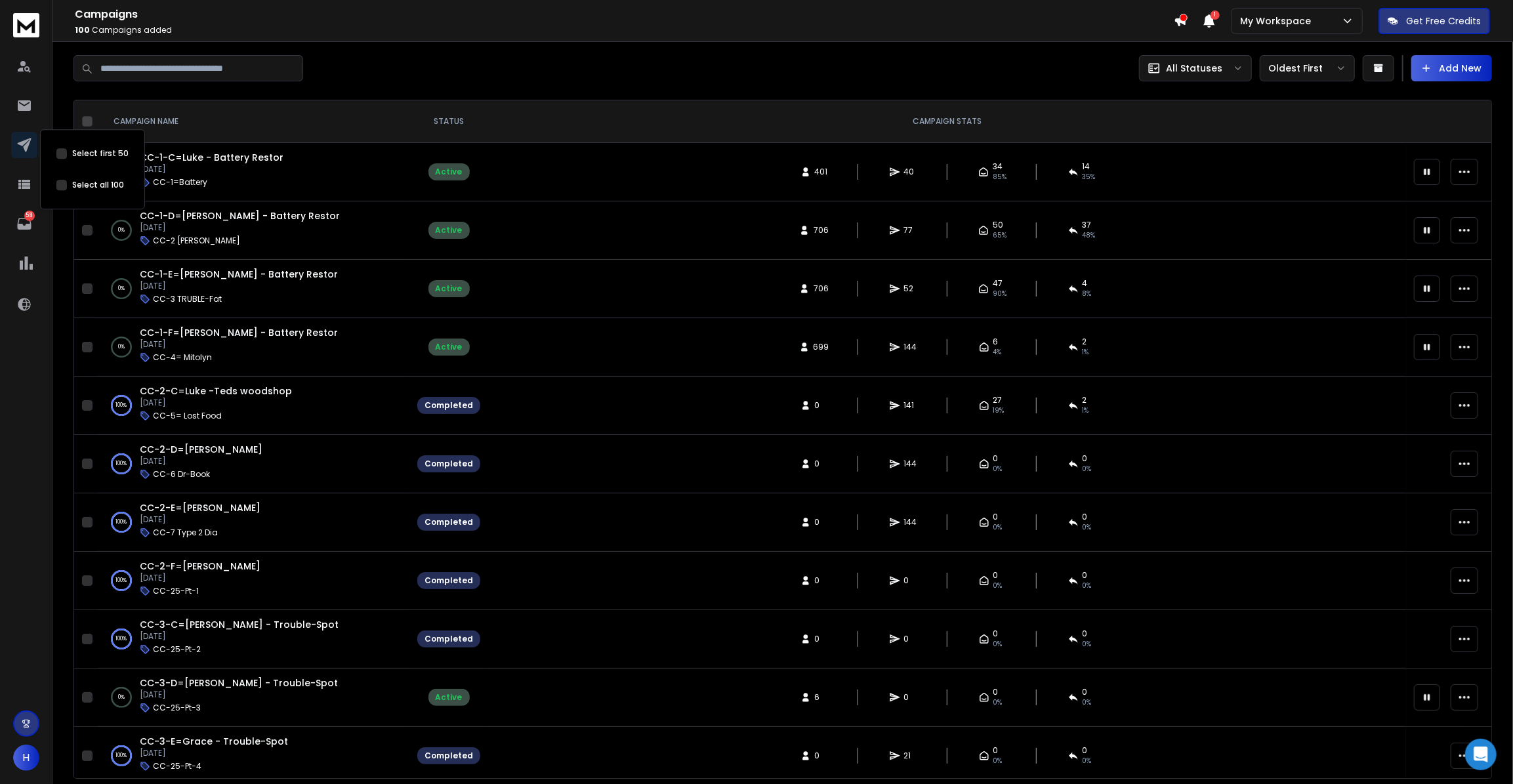
click at [62, 186] on button "Select first 50" at bounding box center [61, 185] width 11 height 11
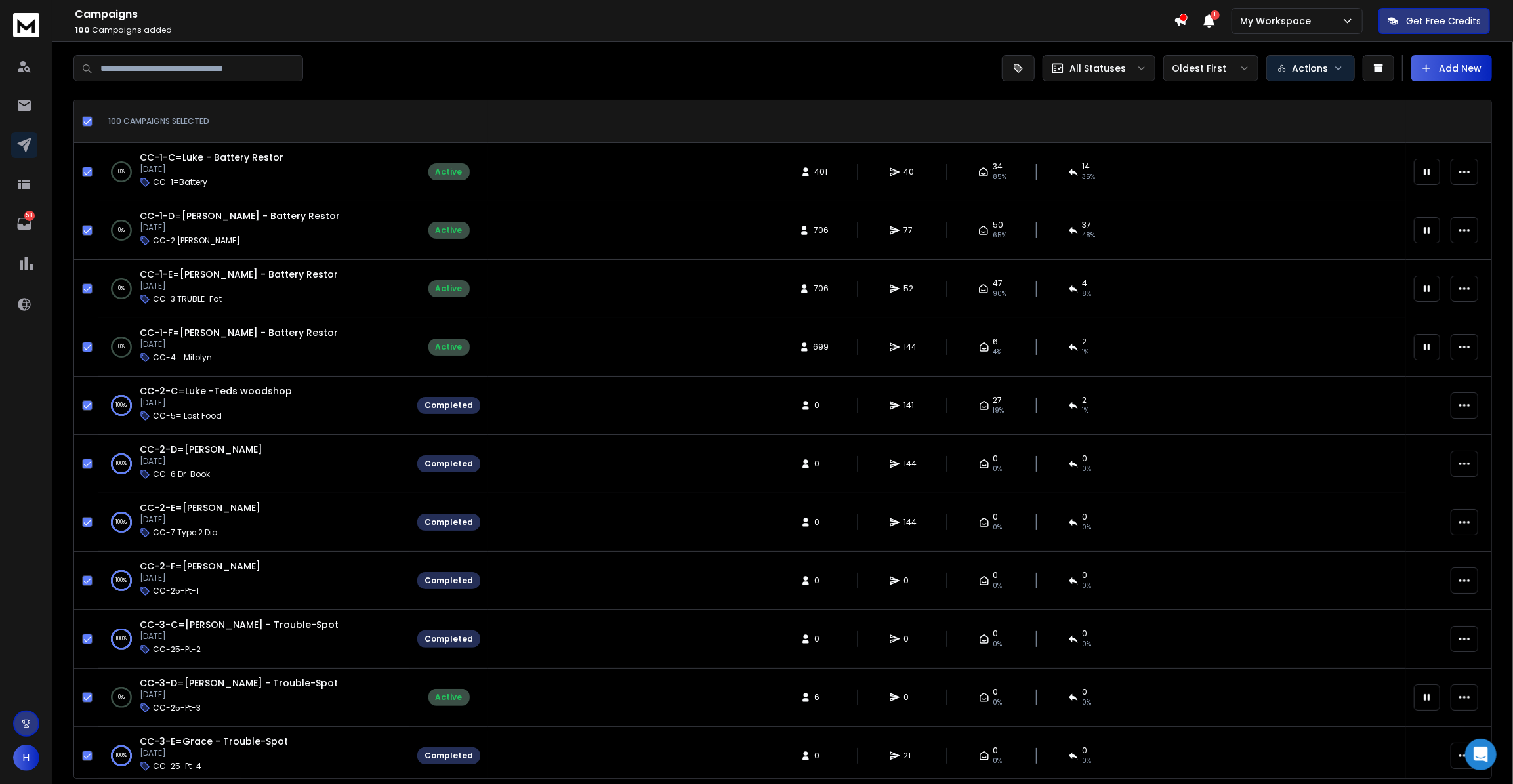
click at [1318, 65] on button "Actions" at bounding box center [1310, 68] width 89 height 26
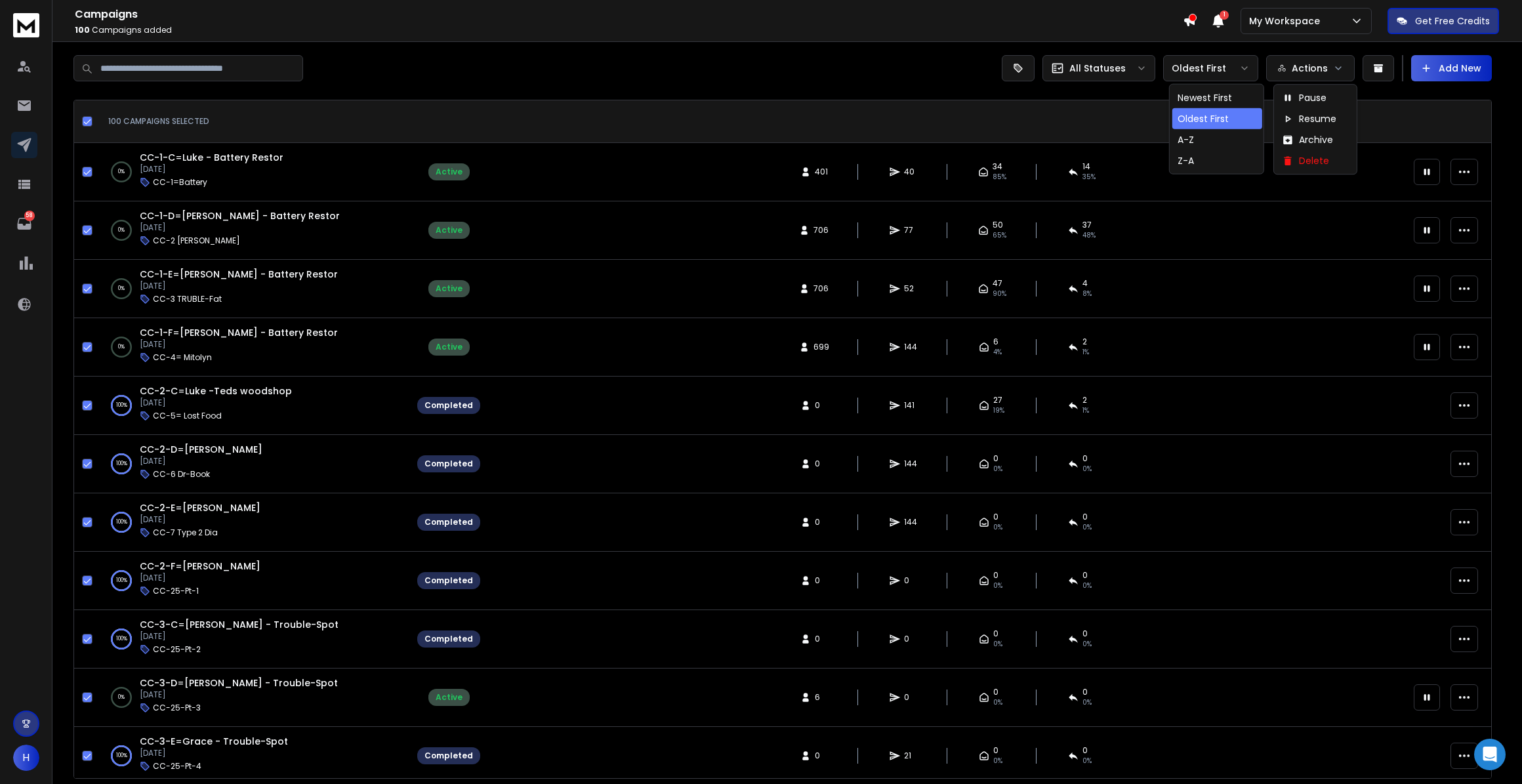
click at [1226, 68] on button "Oldest First" at bounding box center [1212, 68] width 95 height 26
click at [1321, 73] on button "Actions" at bounding box center [1310, 68] width 89 height 26
click at [1213, 67] on button "Oldest First" at bounding box center [1212, 68] width 95 height 26
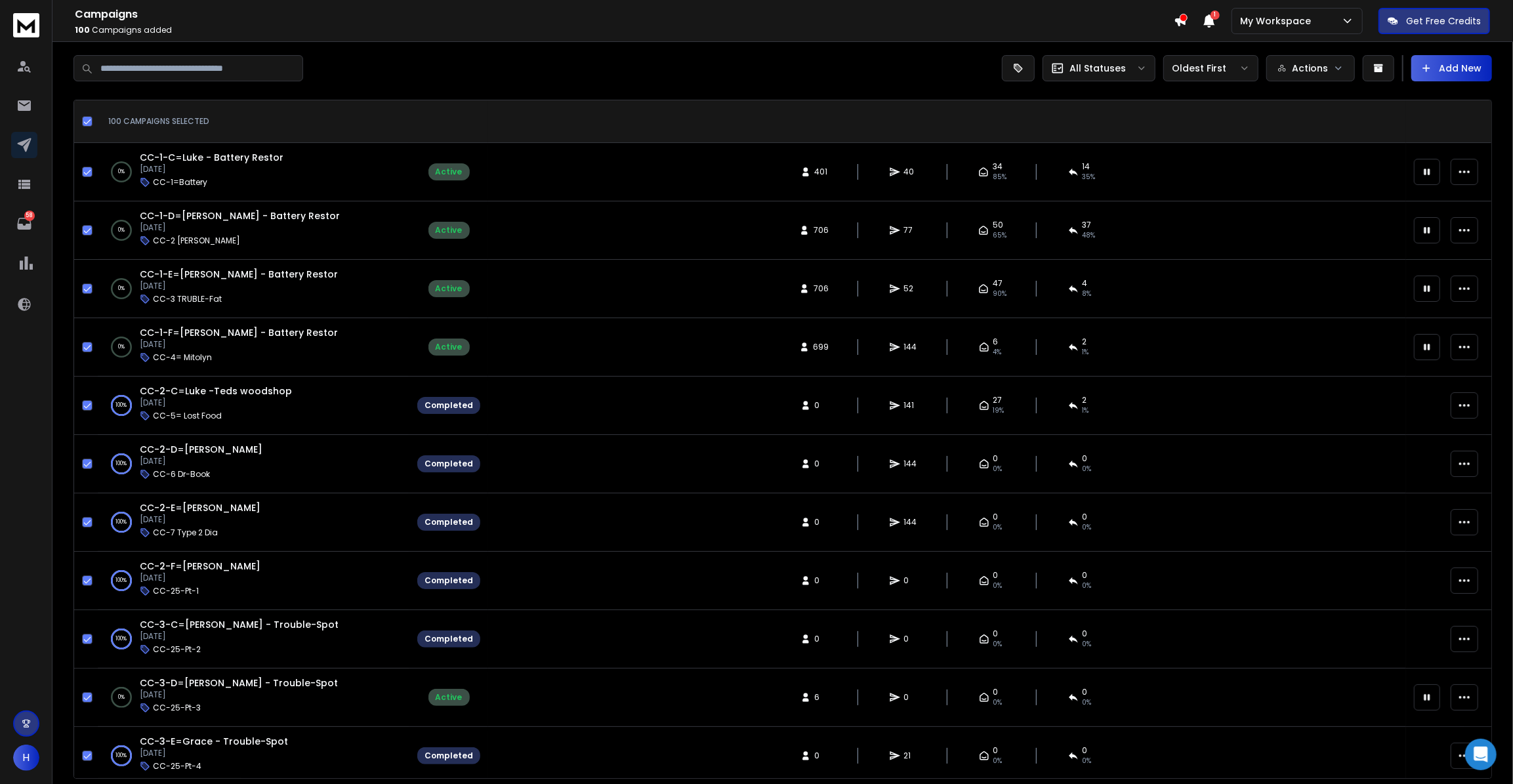
click at [839, 65] on div "Campaigns 100 Campaigns Added All Statuses Oldest First Actions Add New" at bounding box center [1136, 68] width 709 height 26
click at [84, 121] on button "Select first 50" at bounding box center [87, 121] width 11 height 11
click at [543, 118] on th "CAMPAIGN STATS" at bounding box center [947, 122] width 918 height 43
click at [464, 69] on div at bounding box center [428, 68] width 709 height 26
click at [21, 142] on icon at bounding box center [24, 145] width 14 height 14
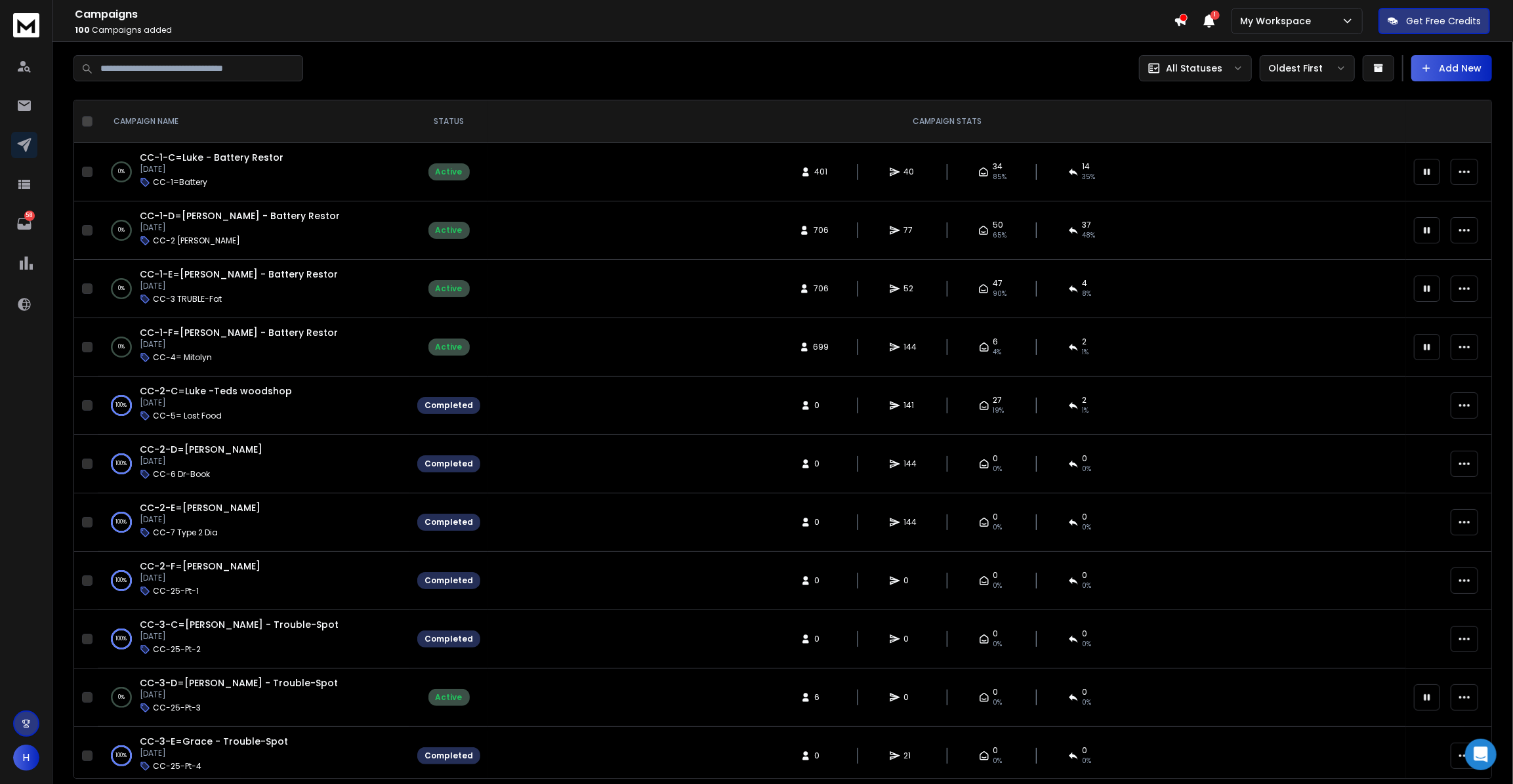
click at [452, 69] on div at bounding box center [428, 68] width 709 height 26
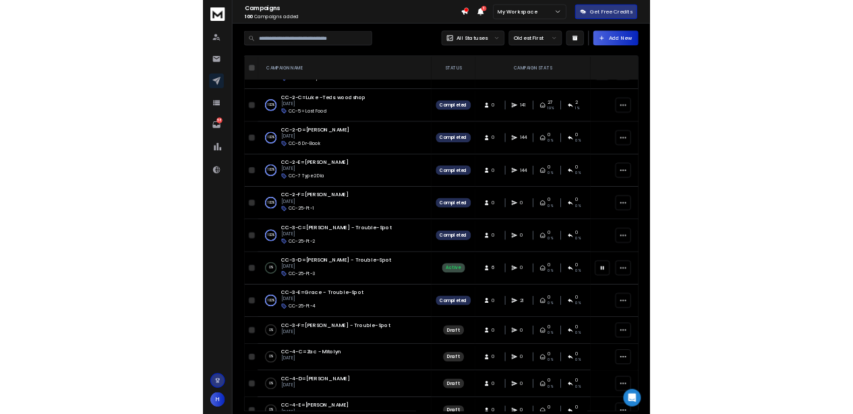
scroll to position [226, 0]
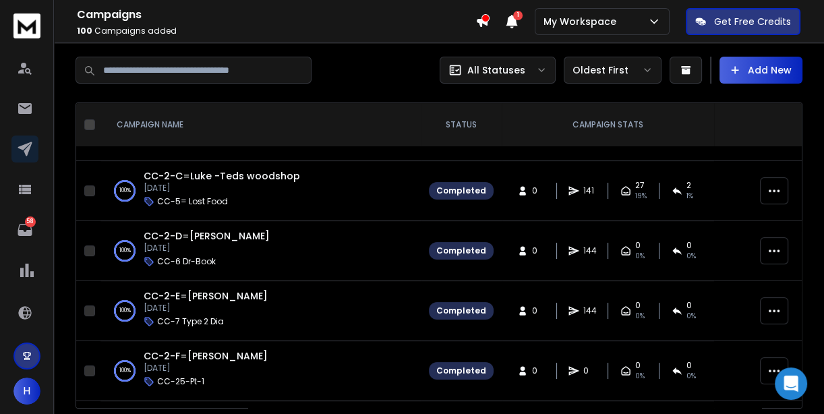
click at [724, 189] on div at bounding box center [755, 190] width 66 height 27
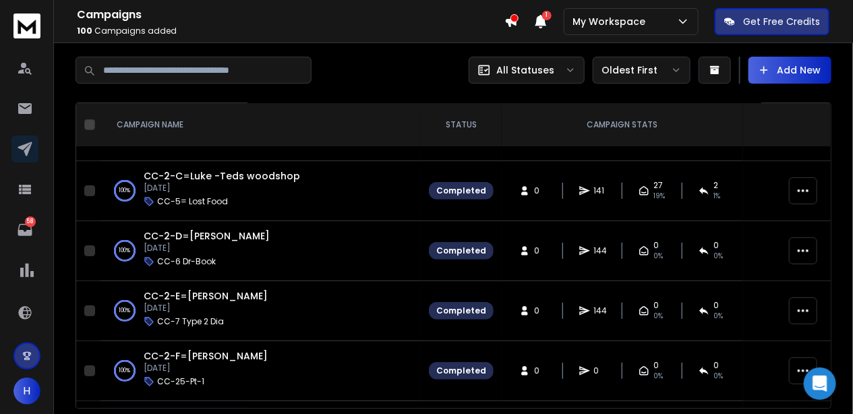
click at [249, 183] on p "22 days ago" at bounding box center [222, 188] width 156 height 11
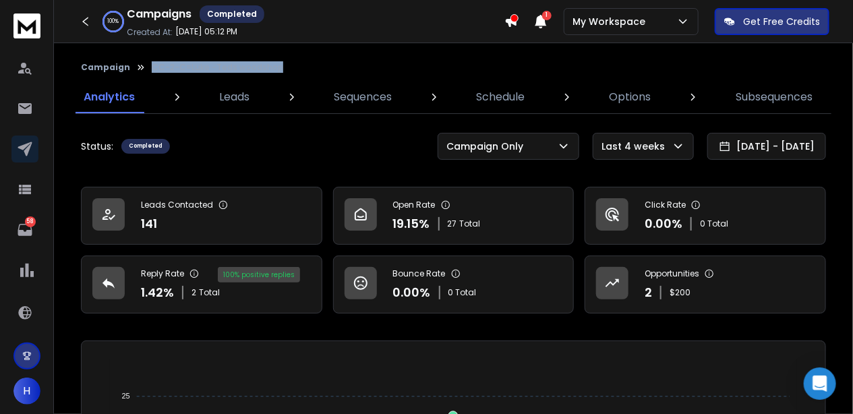
drag, startPoint x: 278, startPoint y: 65, endPoint x: 148, endPoint y: 65, distance: 130.8
click at [148, 65] on div "Campaign CC-2-C=Luke -[PERSON_NAME]" at bounding box center [454, 68] width 756 height 22
drag, startPoint x: 148, startPoint y: 65, endPoint x: 264, endPoint y: 65, distance: 116.7
copy p "CC-2-C=Luke -Teds woodshop"
click at [243, 97] on p "Leads" at bounding box center [234, 97] width 30 height 16
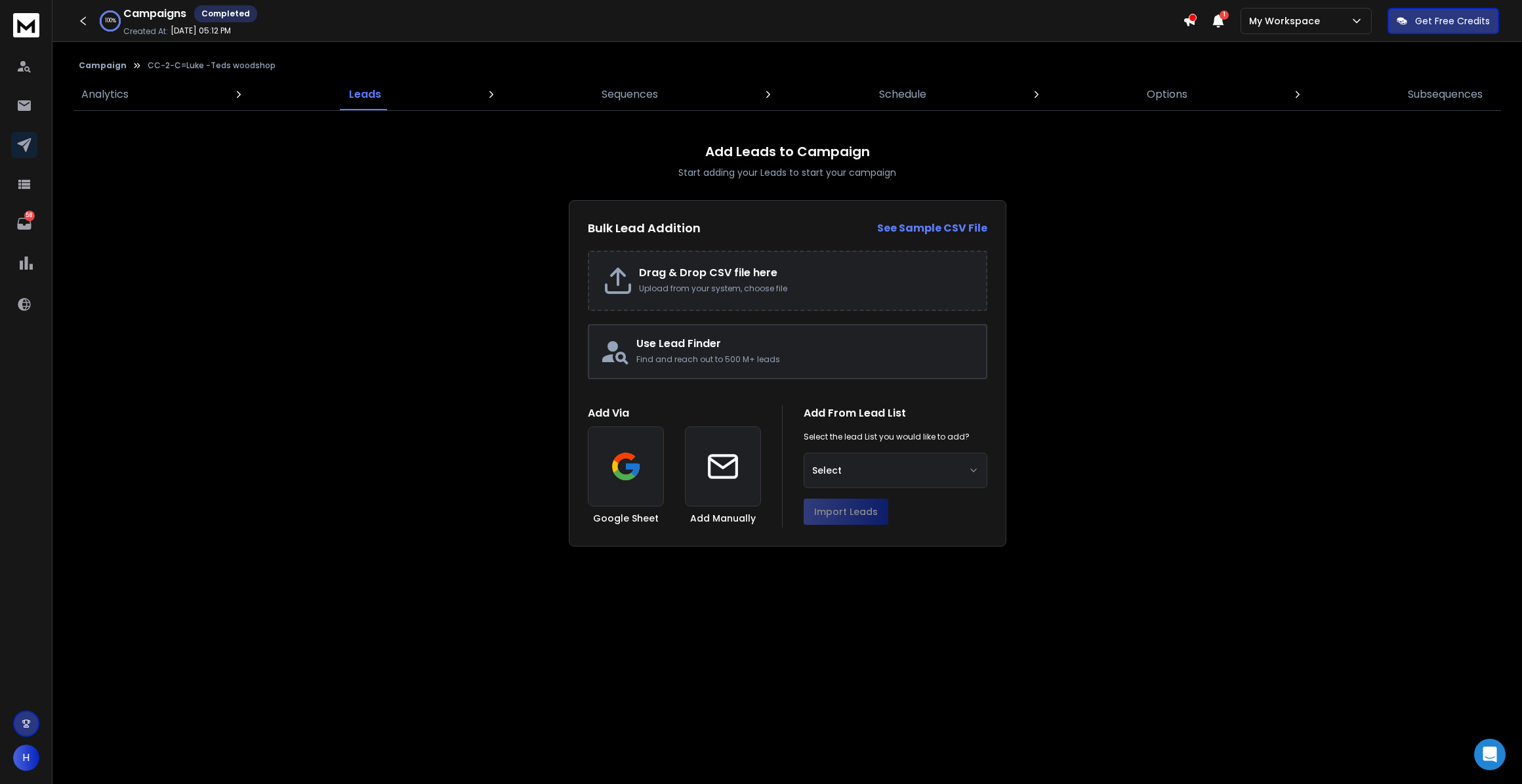
click at [781, 284] on p "Upload from your system, choose file" at bounding box center [806, 288] width 334 height 11
